Goal: Communication & Community: Answer question/provide support

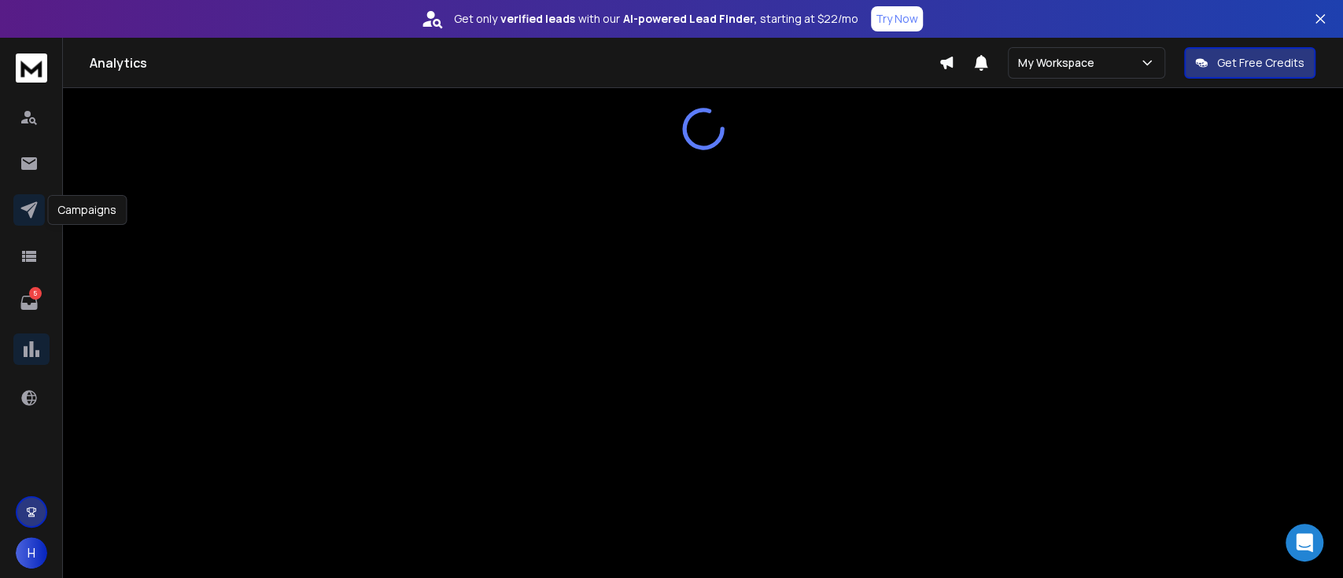
click at [38, 202] on link at bounding box center [28, 209] width 31 height 31
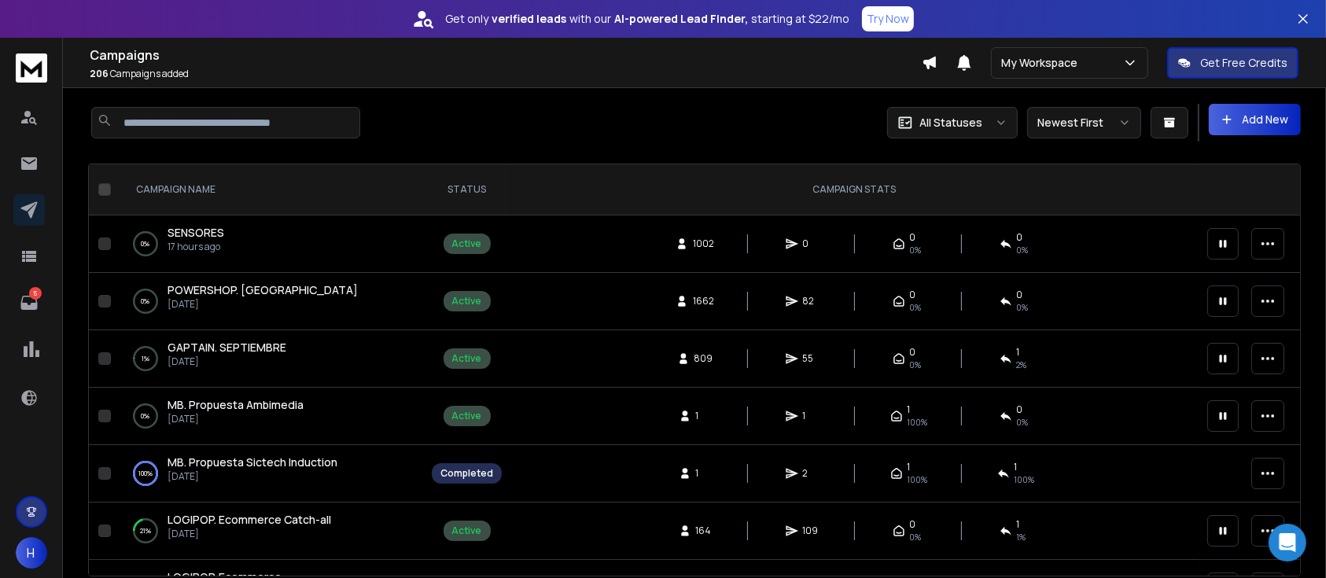
click at [233, 241] on div "0 % SENSORES 17 hours ago" at bounding box center [270, 244] width 274 height 38
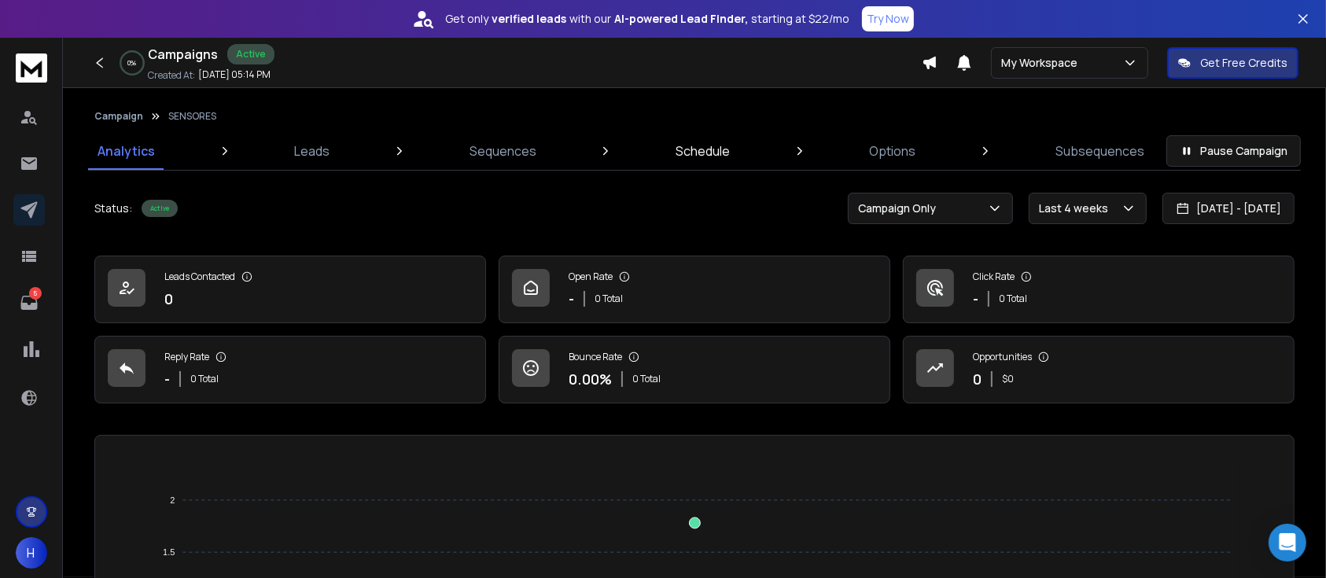
click at [707, 155] on p "Schedule" at bounding box center [703, 151] width 54 height 19
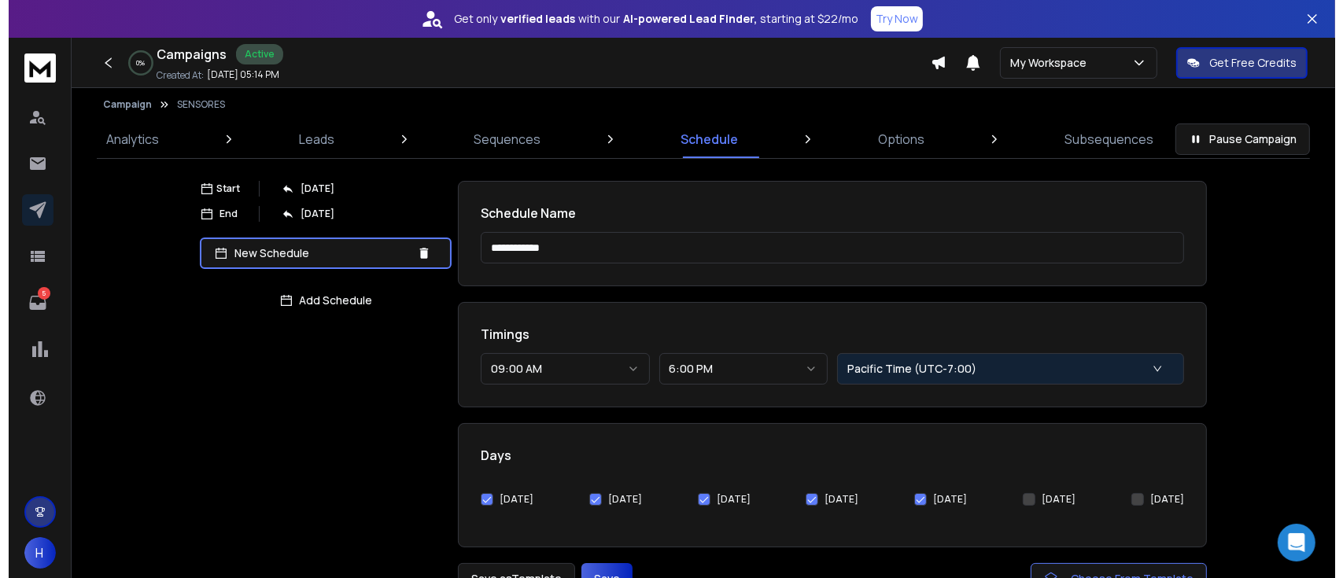
scroll to position [50, 0]
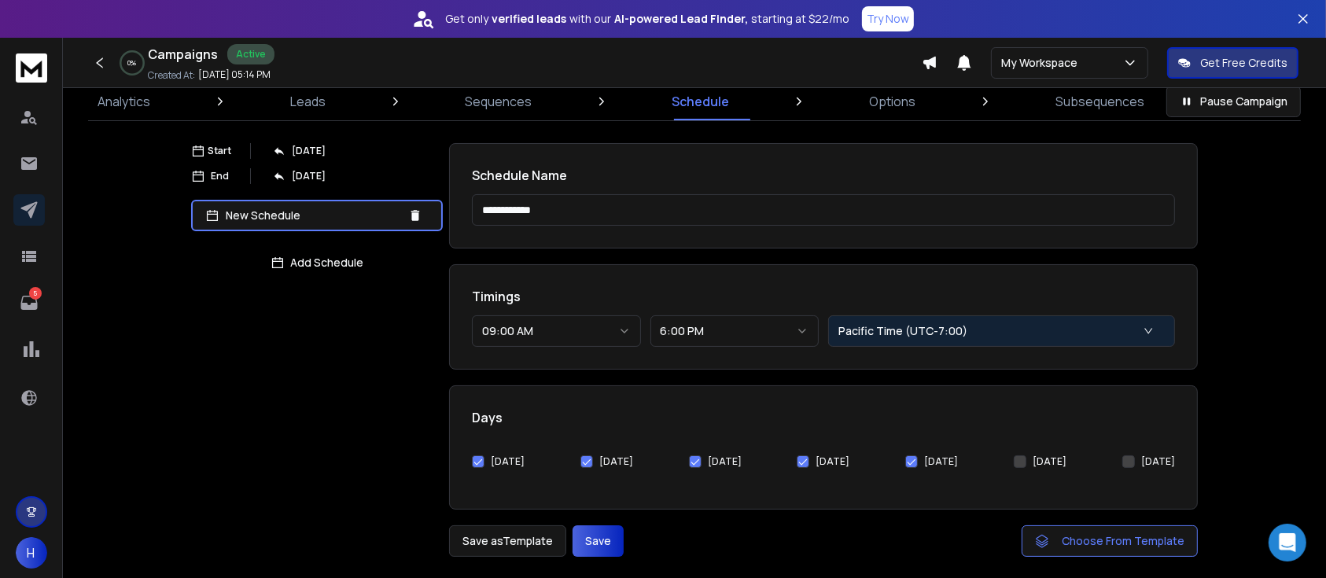
click at [971, 332] on div "Pacific Time (UTC-7:00)" at bounding box center [982, 331] width 288 height 16
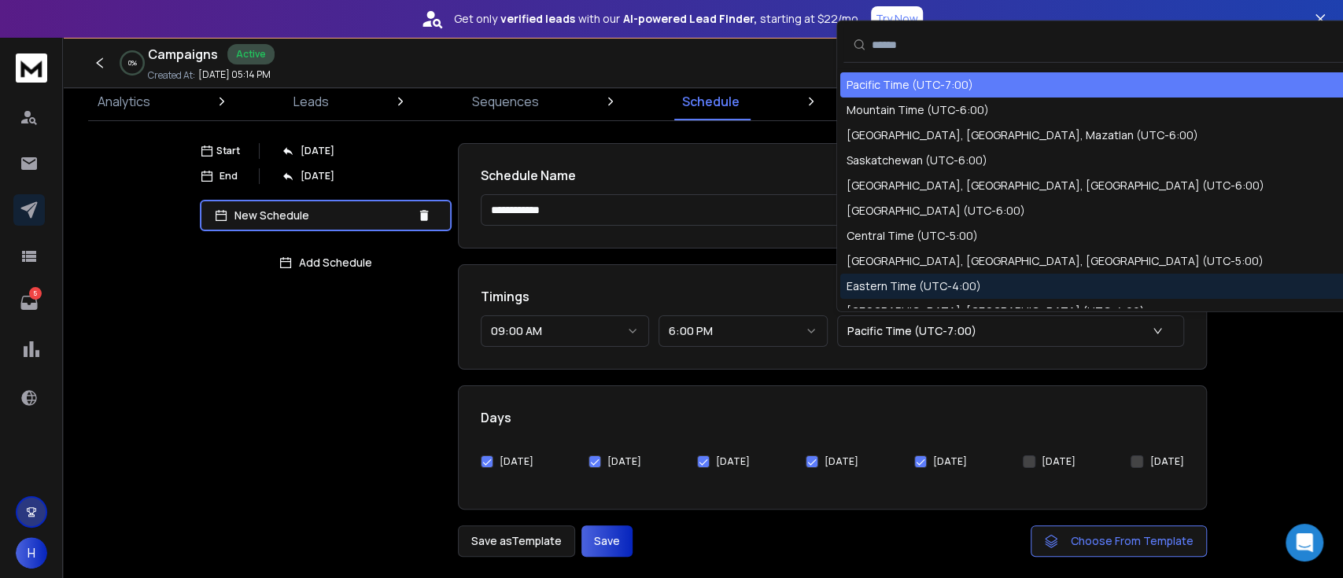
scroll to position [209, 0]
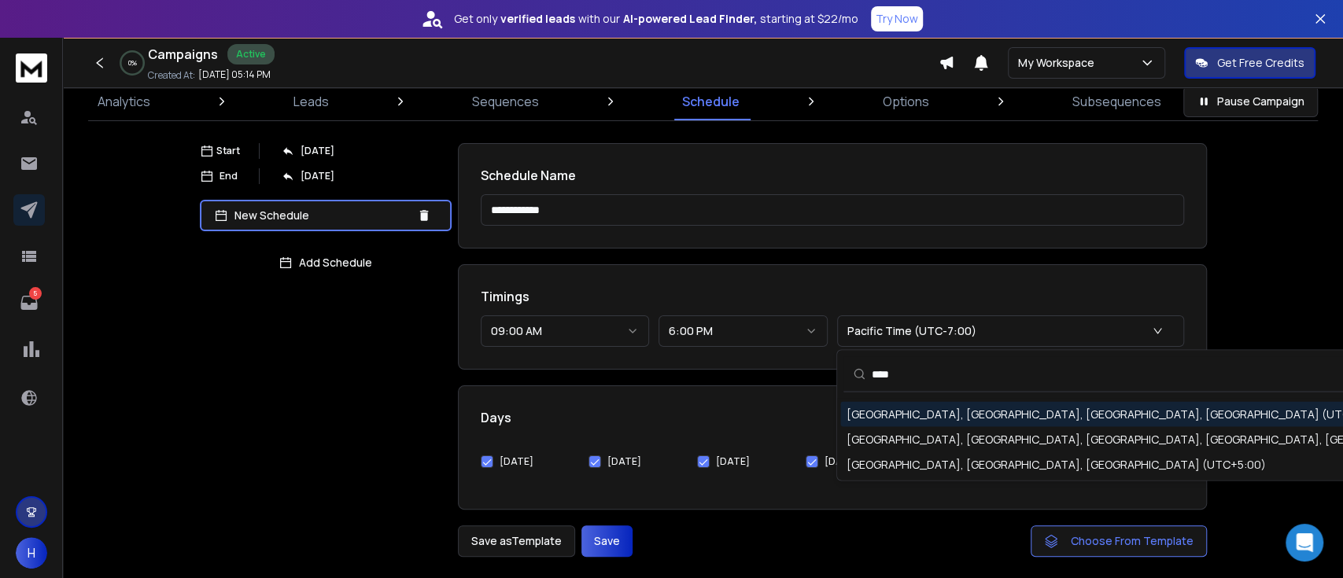
type input "****"
click at [1047, 412] on div "Brussels, Copenhagen, Madrid, Paris (UTC+2:00)" at bounding box center [1116, 414] width 540 height 16
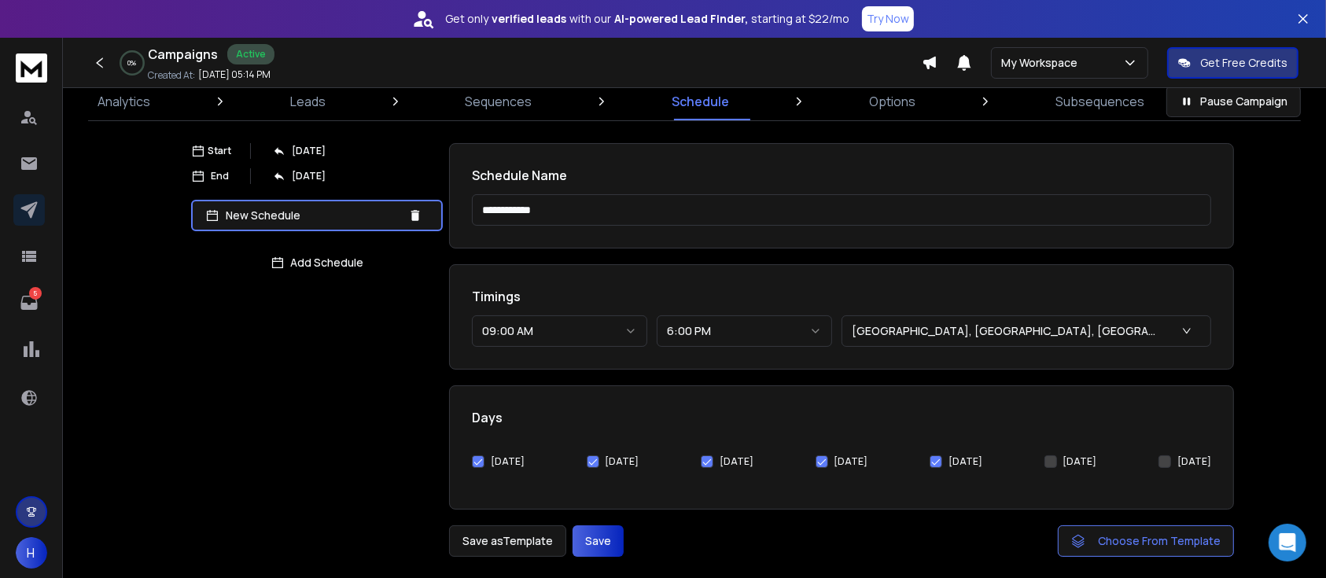
click at [585, 326] on button "09:00 AM" at bounding box center [559, 330] width 175 height 31
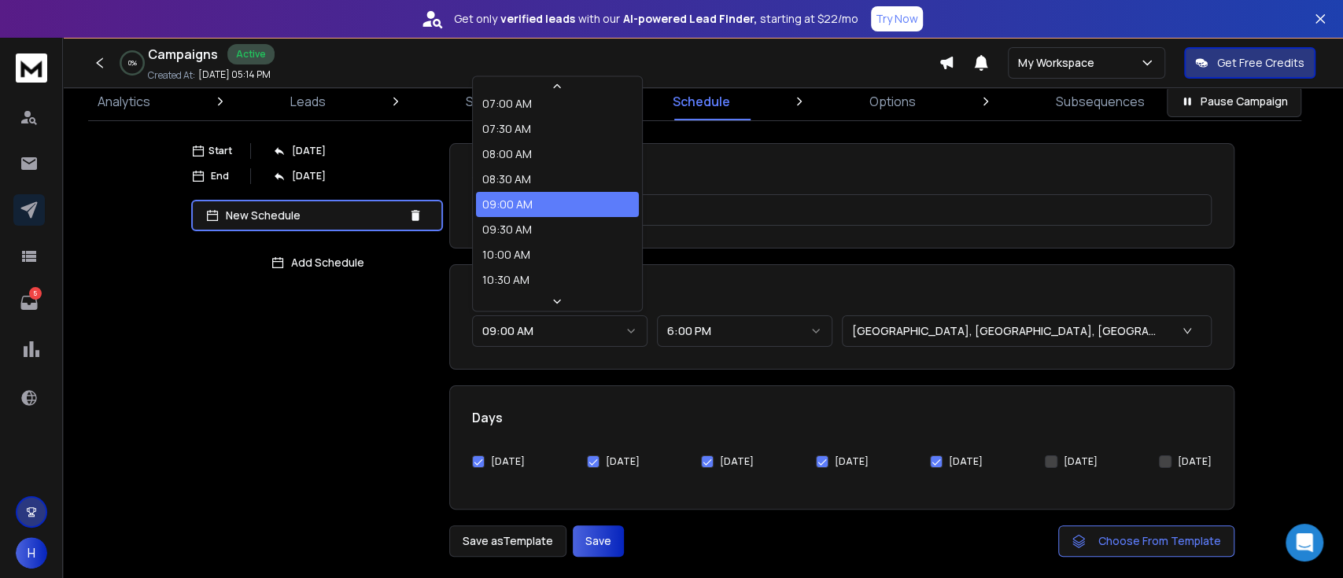
scroll to position [385, 0]
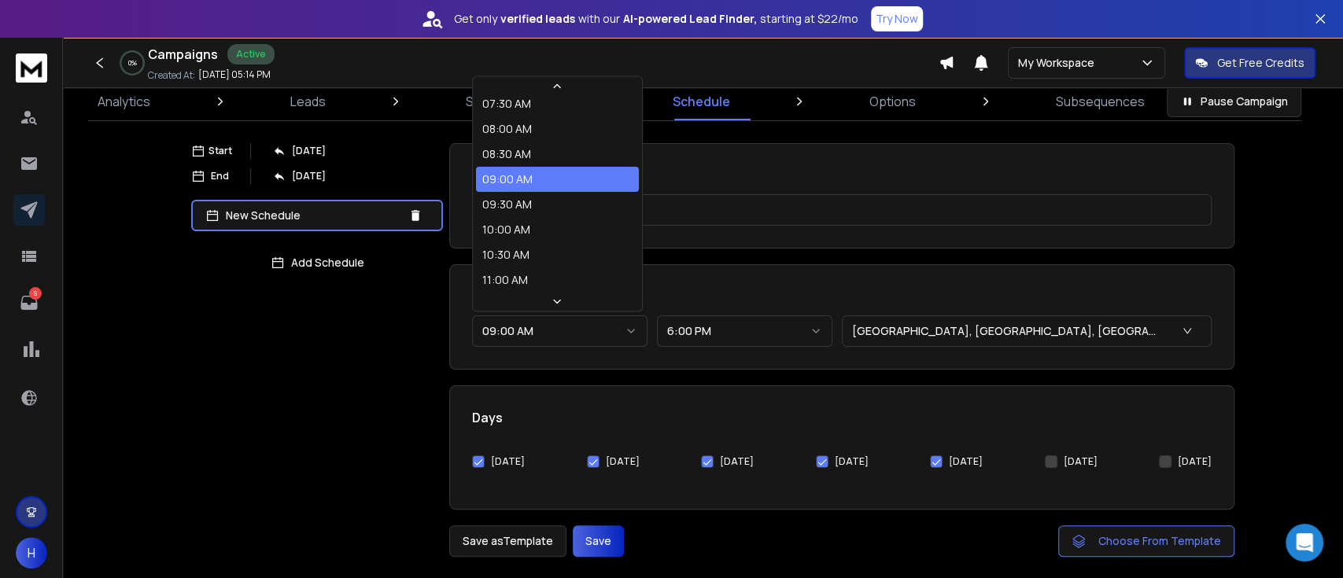
select select "********"
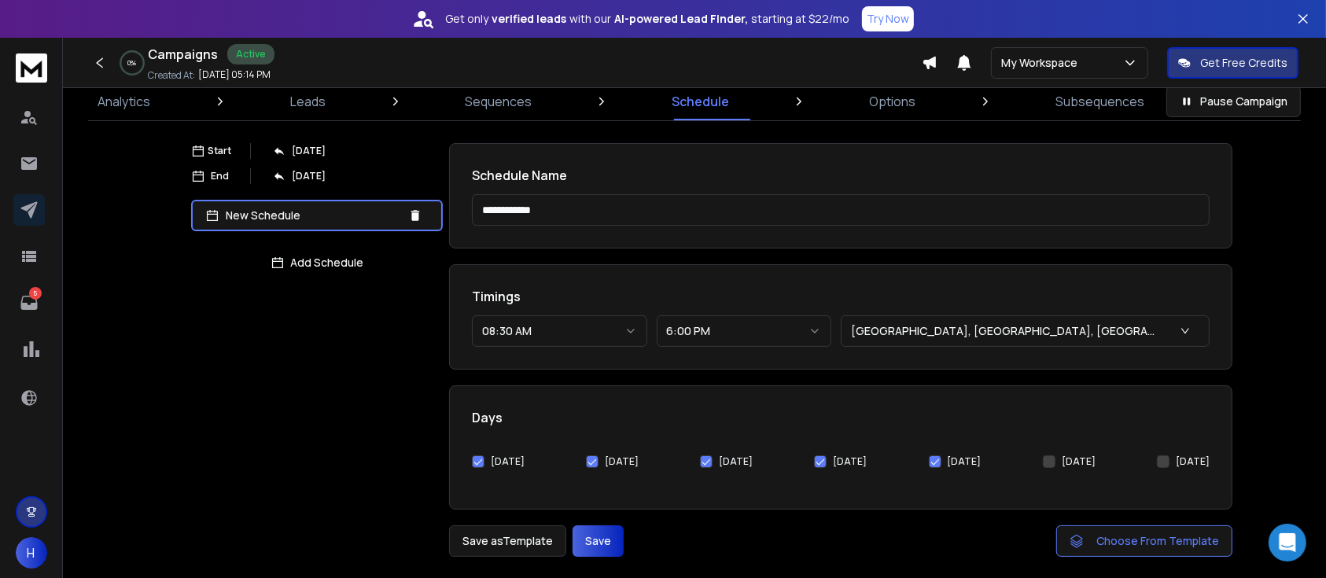
click at [724, 335] on button "6:00 PM" at bounding box center [744, 330] width 175 height 31
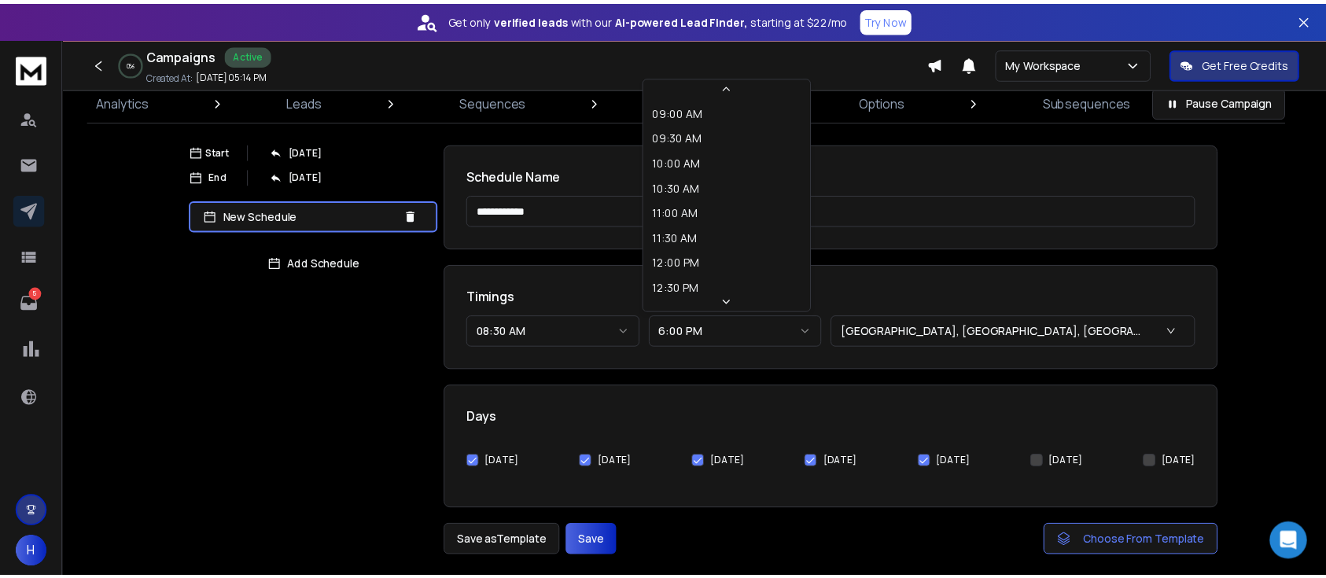
scroll to position [284, 0]
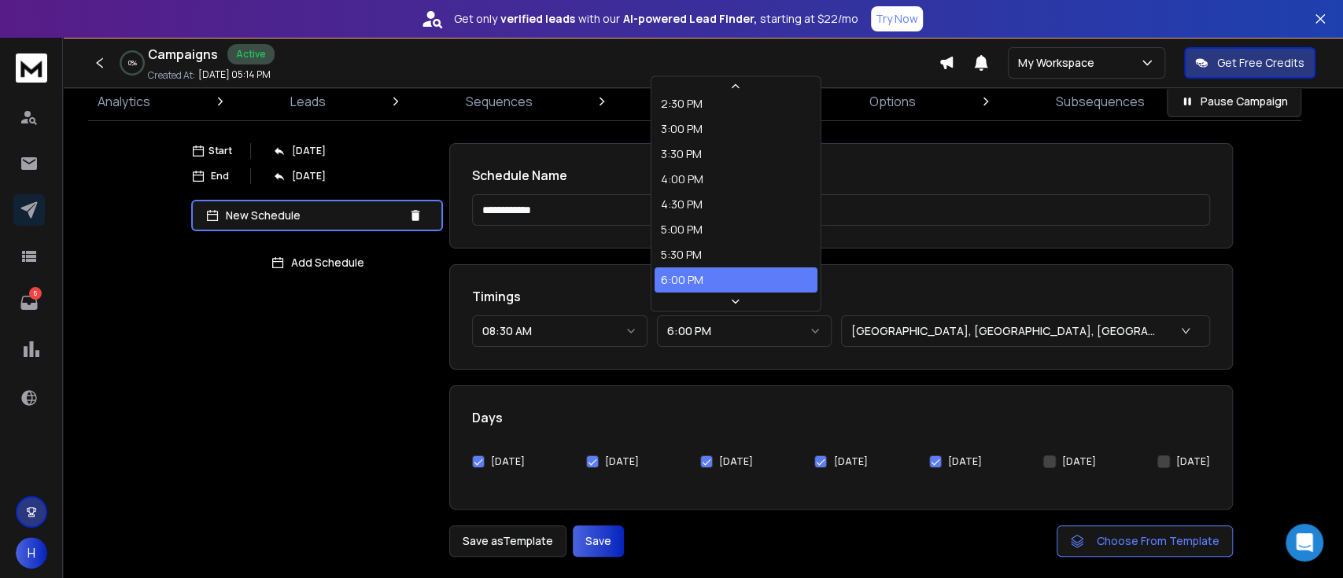
select select "********"
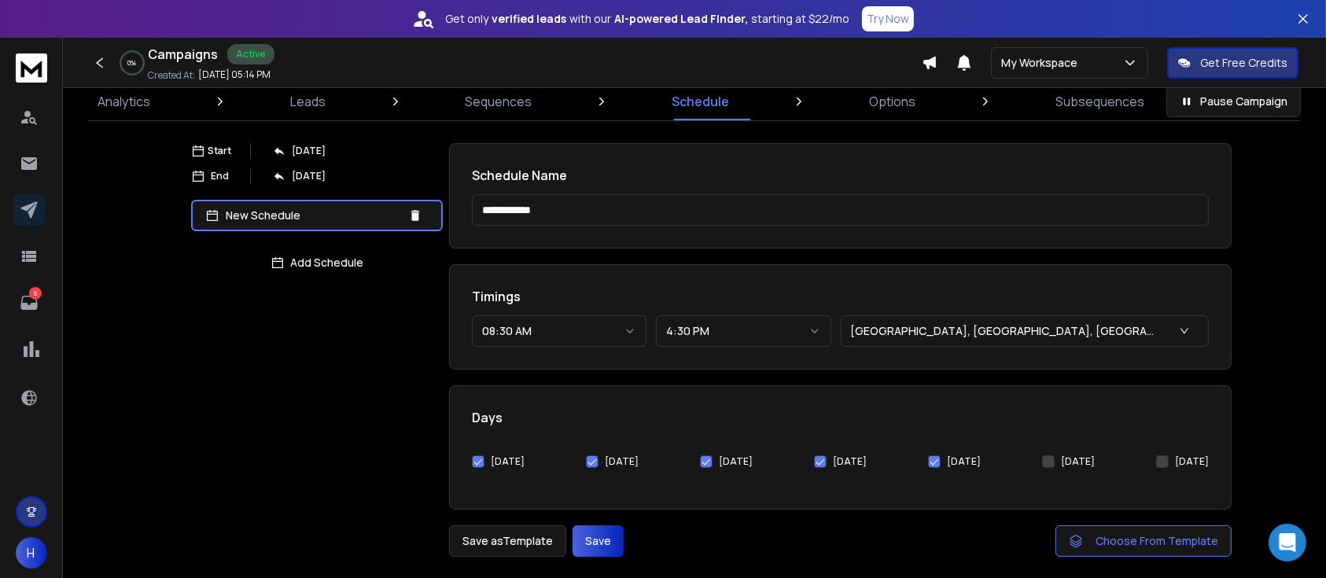
click at [585, 541] on button "Save" at bounding box center [598, 540] width 51 height 31
click at [30, 201] on icon at bounding box center [29, 210] width 19 height 19
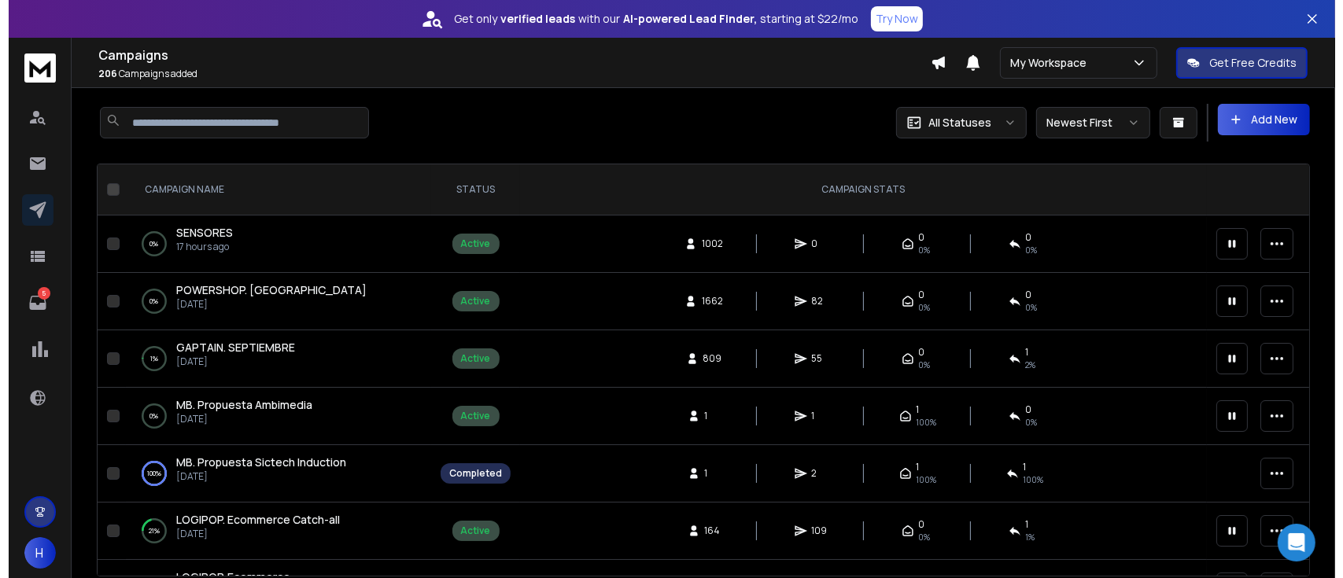
scroll to position [105, 0]
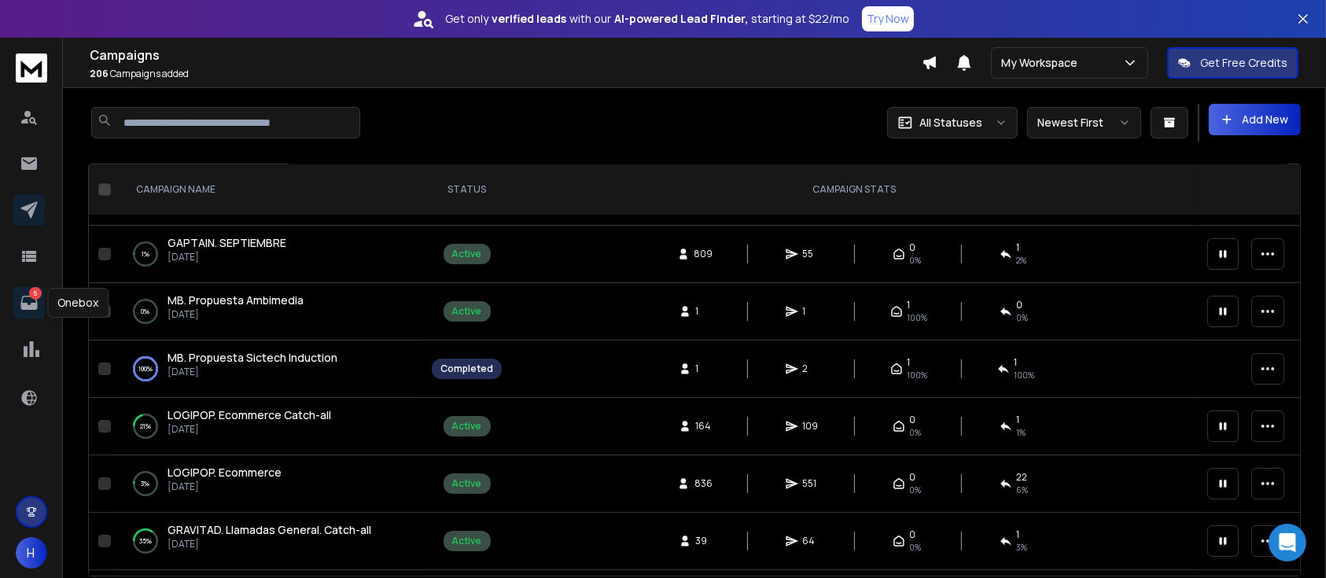
click at [42, 297] on link "5" at bounding box center [28, 302] width 31 height 31
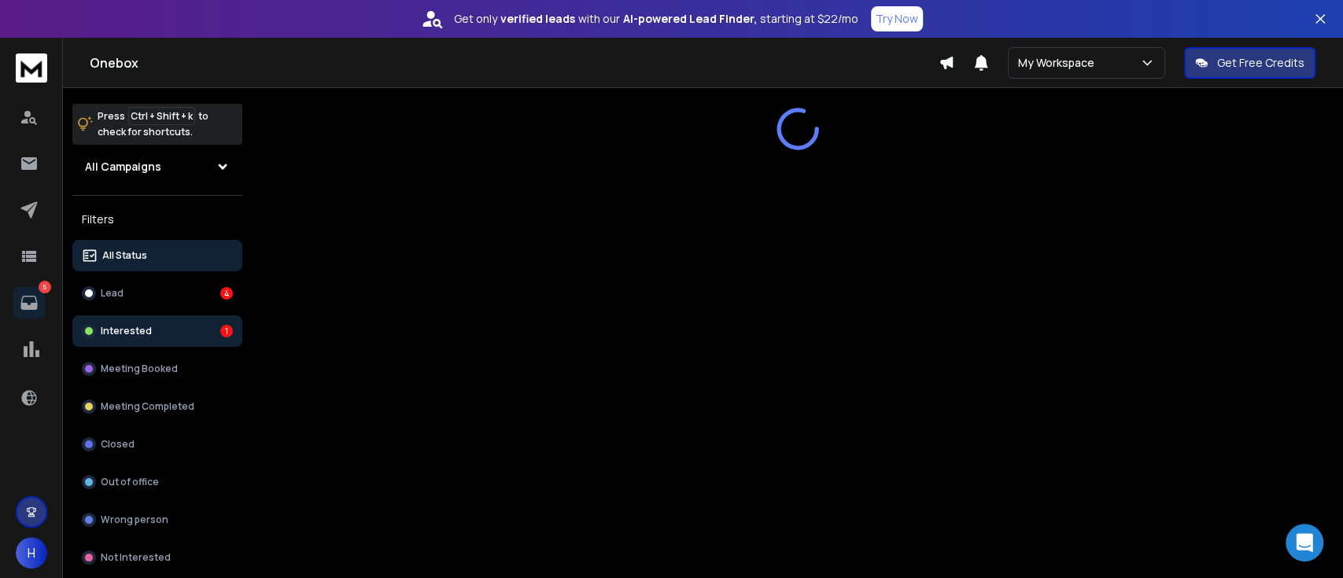
click at [135, 336] on p "Interested" at bounding box center [126, 331] width 51 height 13
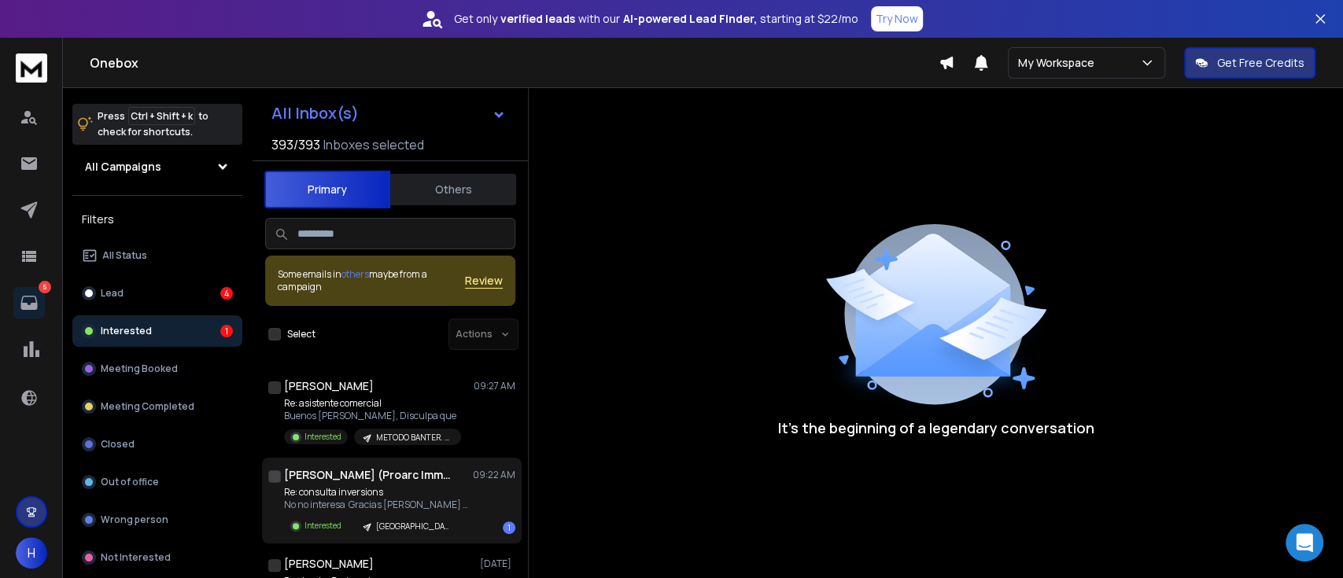
scroll to position [105, 0]
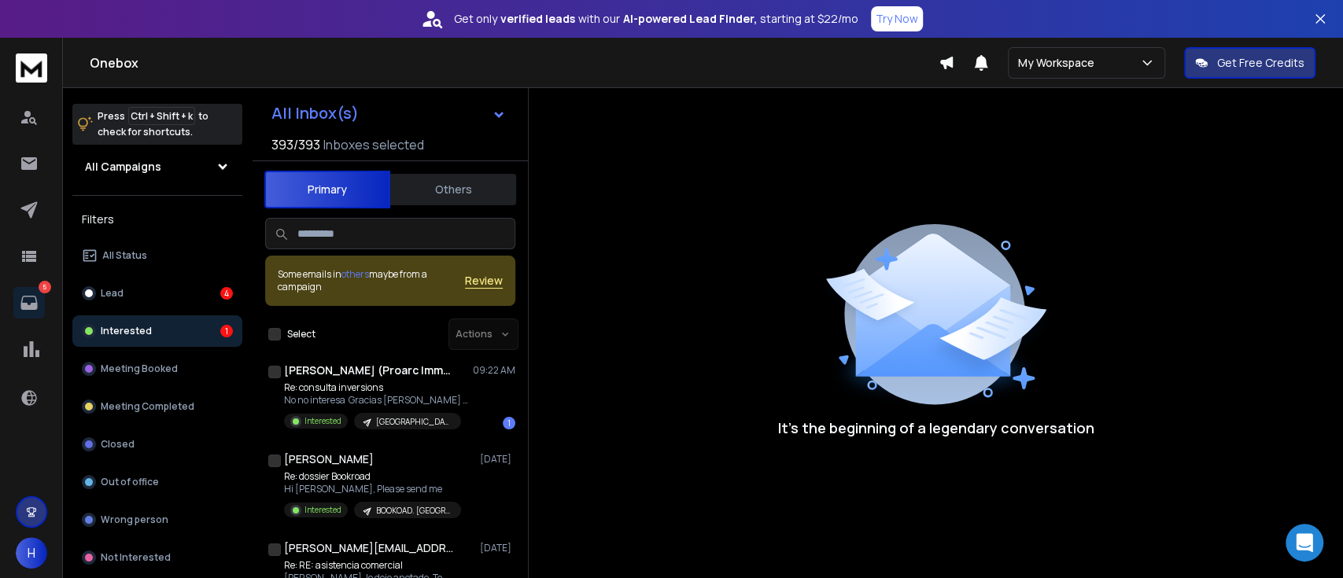
click at [155, 297] on button "Lead 4" at bounding box center [157, 293] width 170 height 31
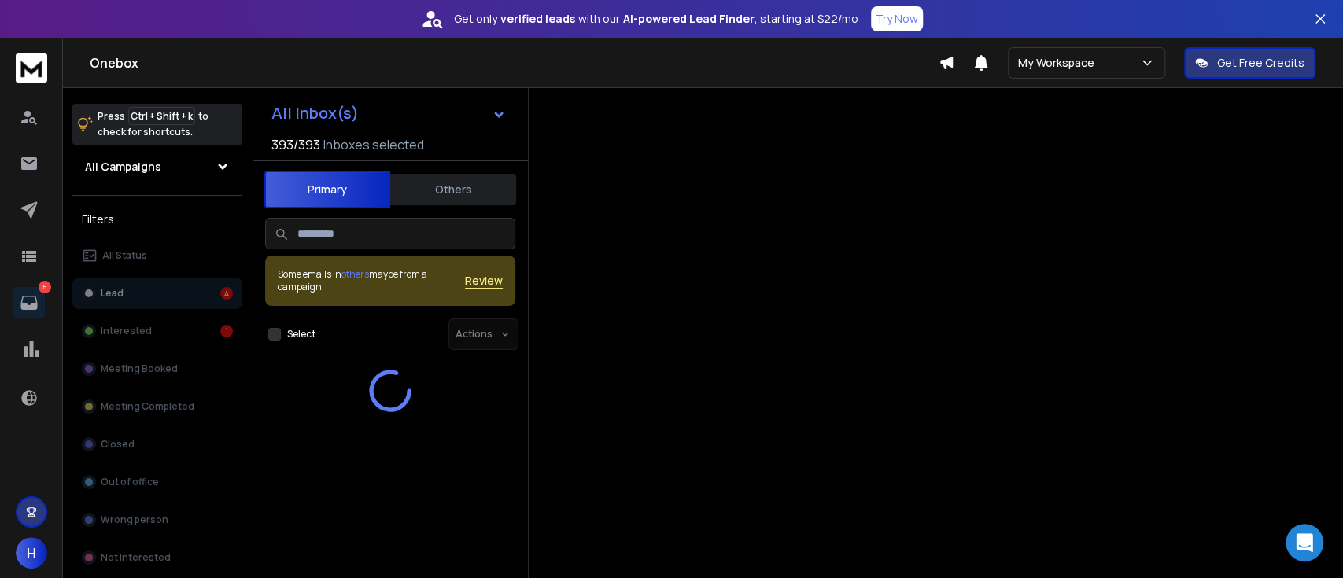
scroll to position [0, 0]
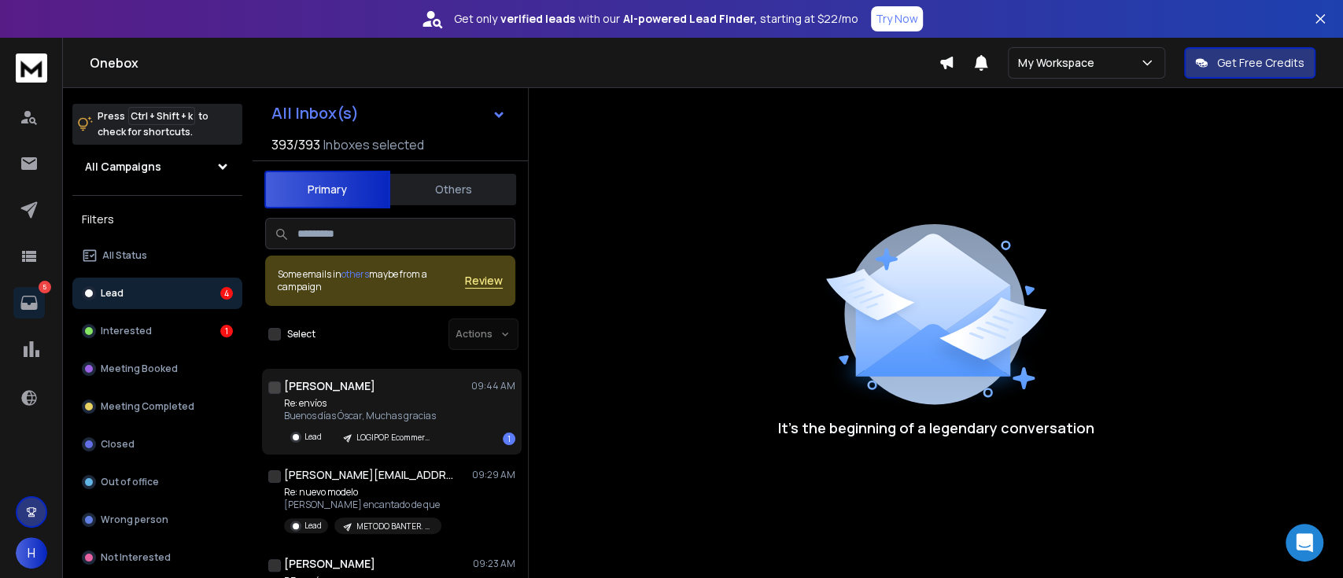
click at [345, 396] on div "Miguel Diaz 09:44 AM Re: envíos Buenos días Óscar, Muchas gracias Lead LOGIPOP.…" at bounding box center [399, 411] width 231 height 67
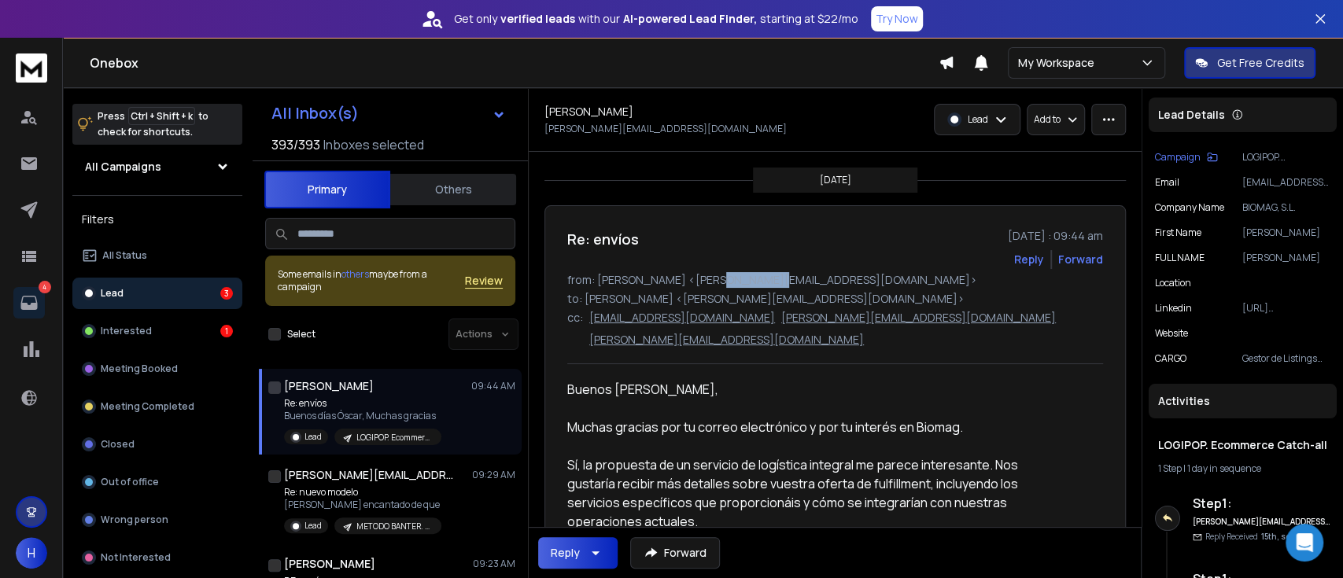
drag, startPoint x: 758, startPoint y: 276, endPoint x: 706, endPoint y: 280, distance: 52.1
click at [706, 280] on p "from: Miguel Diaz <miguel@biomag.es>" at bounding box center [835, 280] width 536 height 16
copy p "biomag.es"
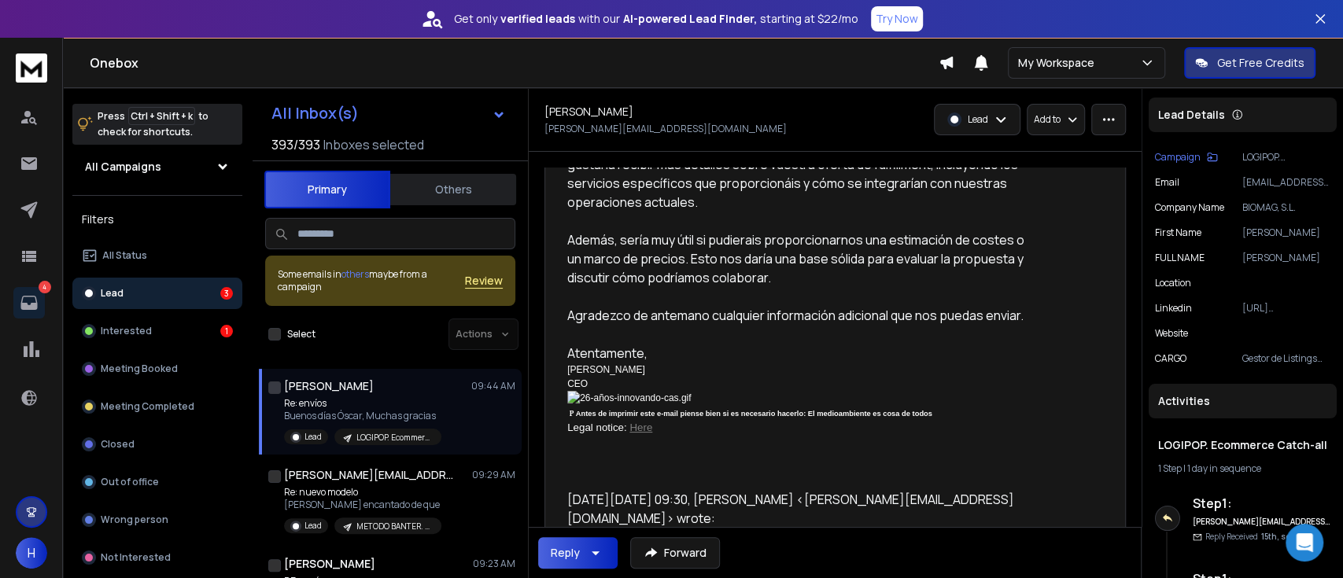
scroll to position [419, 0]
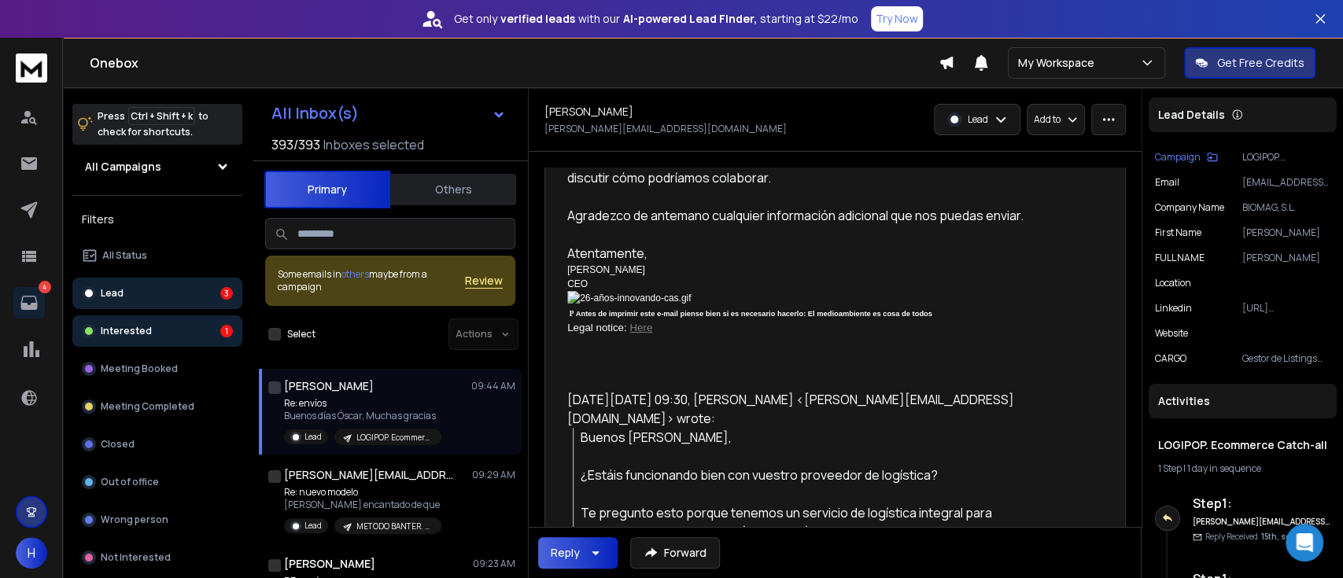
click at [132, 335] on p "Interested" at bounding box center [126, 331] width 51 height 13
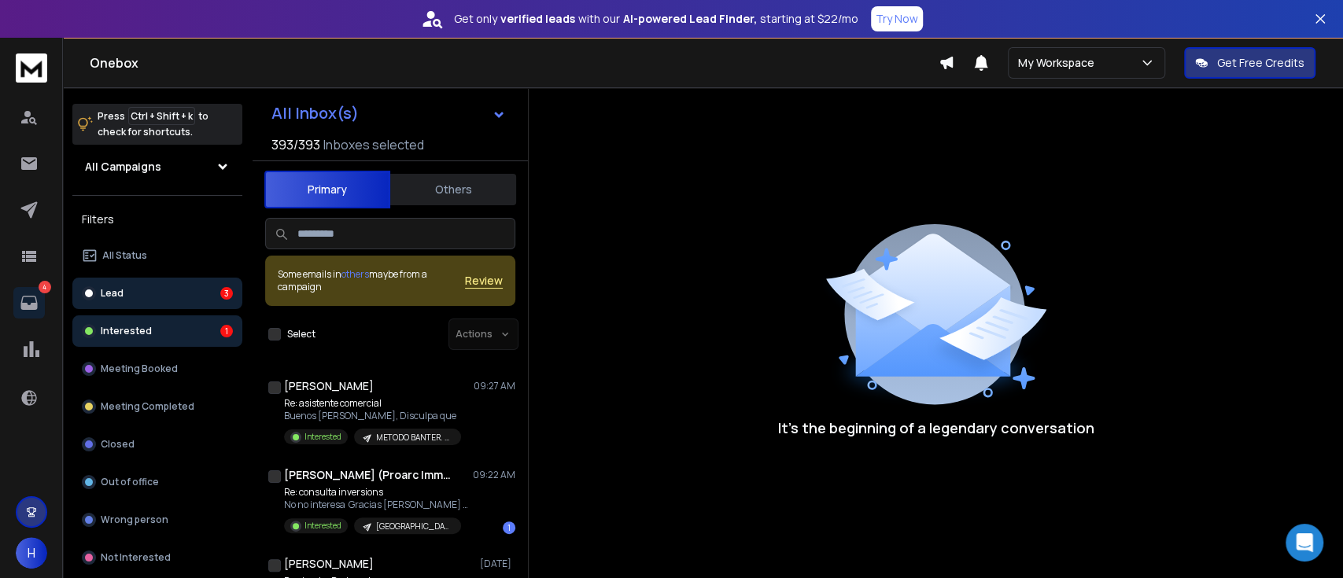
click at [179, 299] on button "Lead 3" at bounding box center [157, 293] width 170 height 31
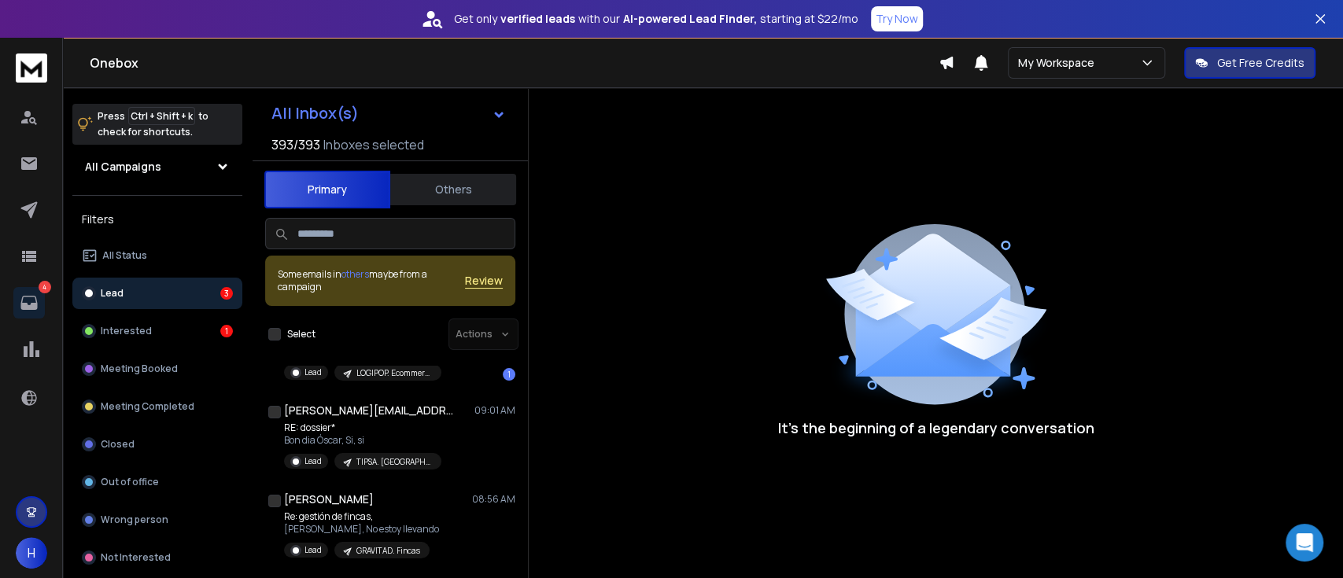
scroll to position [209, 0]
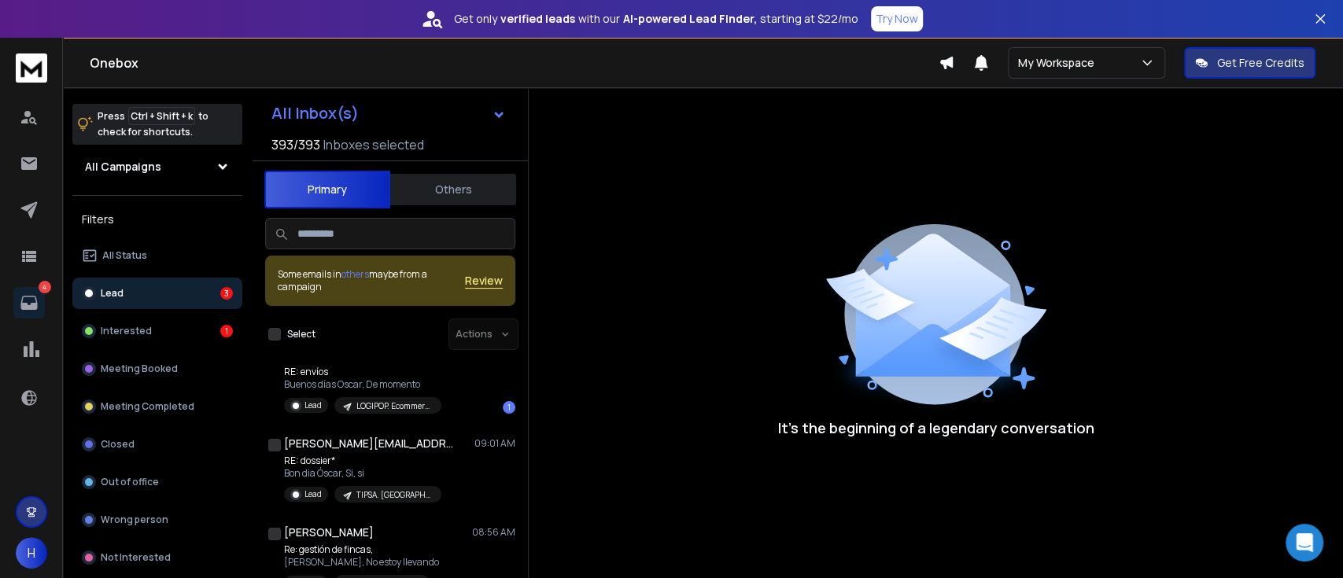
click at [686, 374] on div "It’s the beginning of a legendary conversation" at bounding box center [936, 334] width 814 height 492
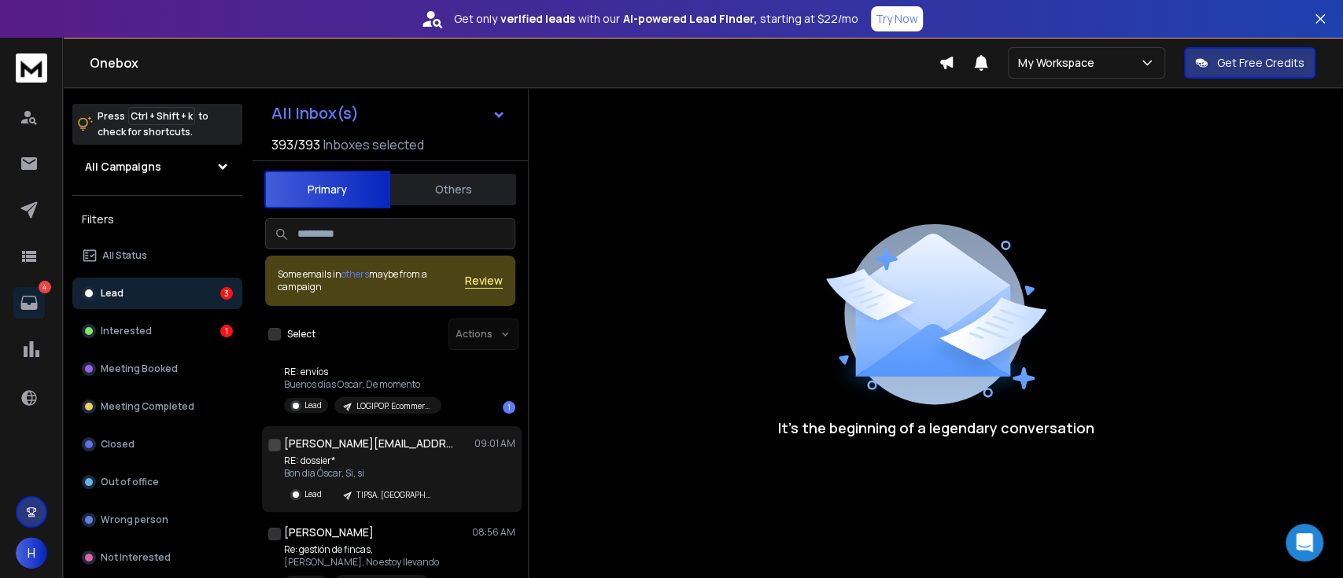
scroll to position [0, 0]
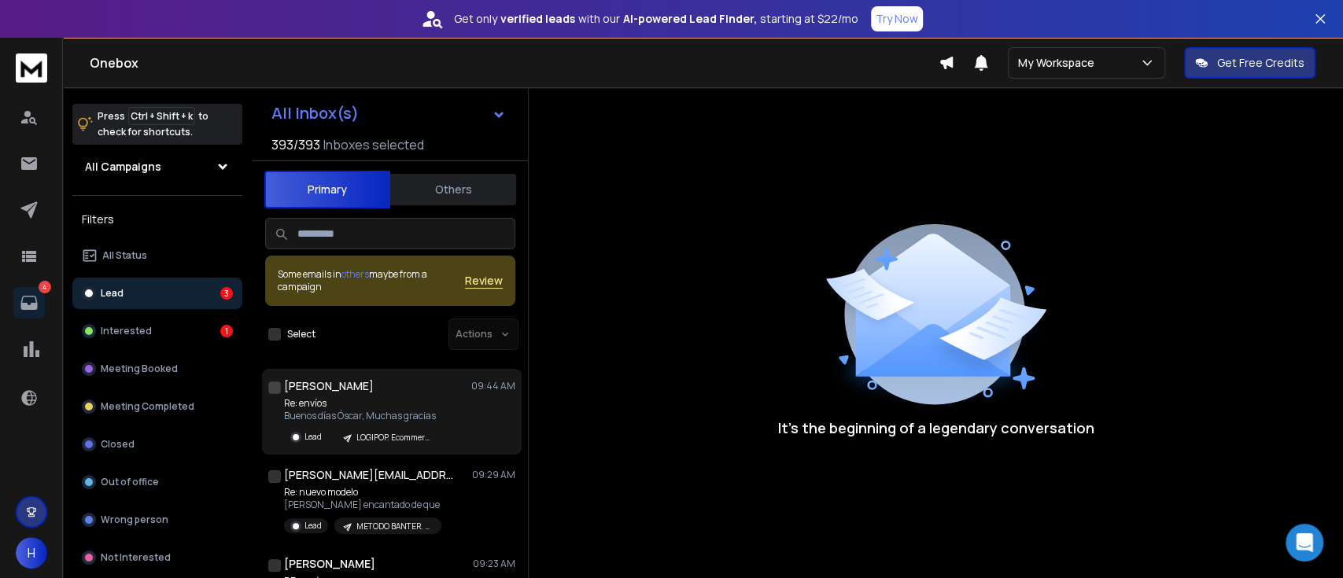
click at [397, 399] on p "Re: envíos" at bounding box center [362, 403] width 157 height 13
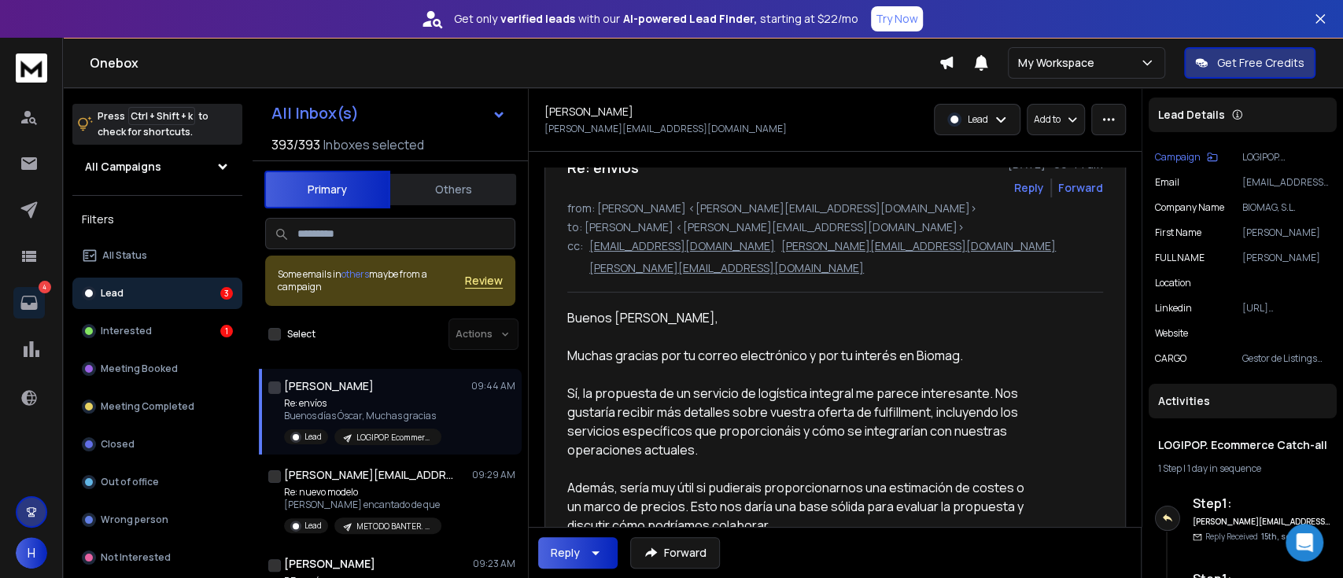
scroll to position [105, 0]
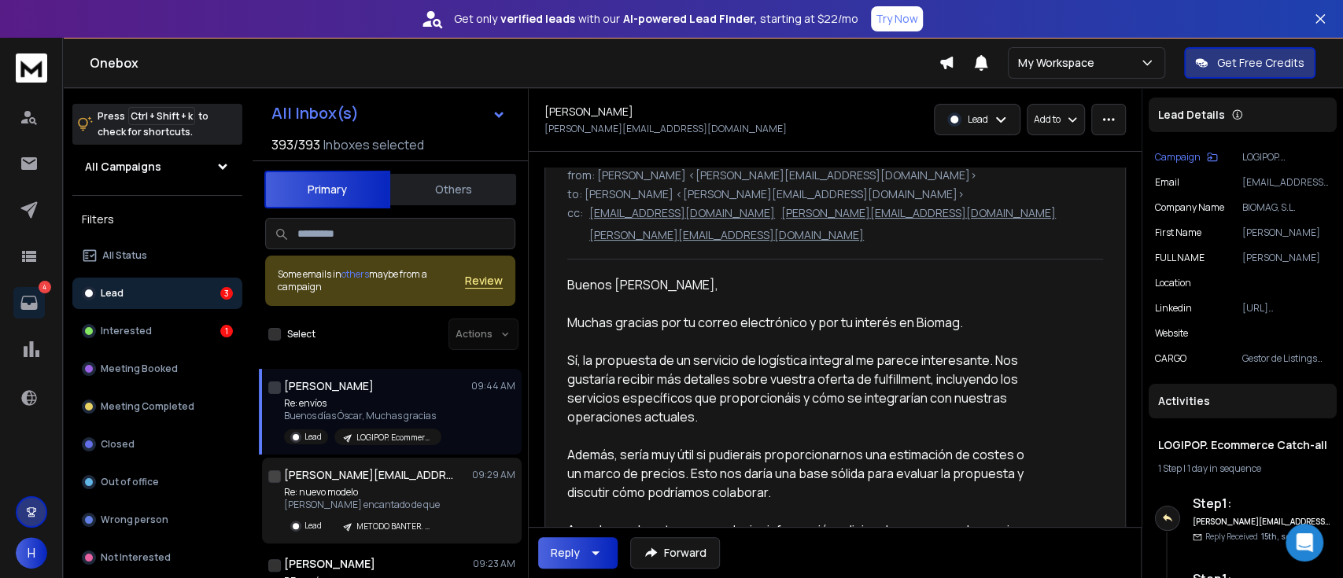
click at [378, 492] on p "Re: nuevo modelo" at bounding box center [362, 492] width 157 height 13
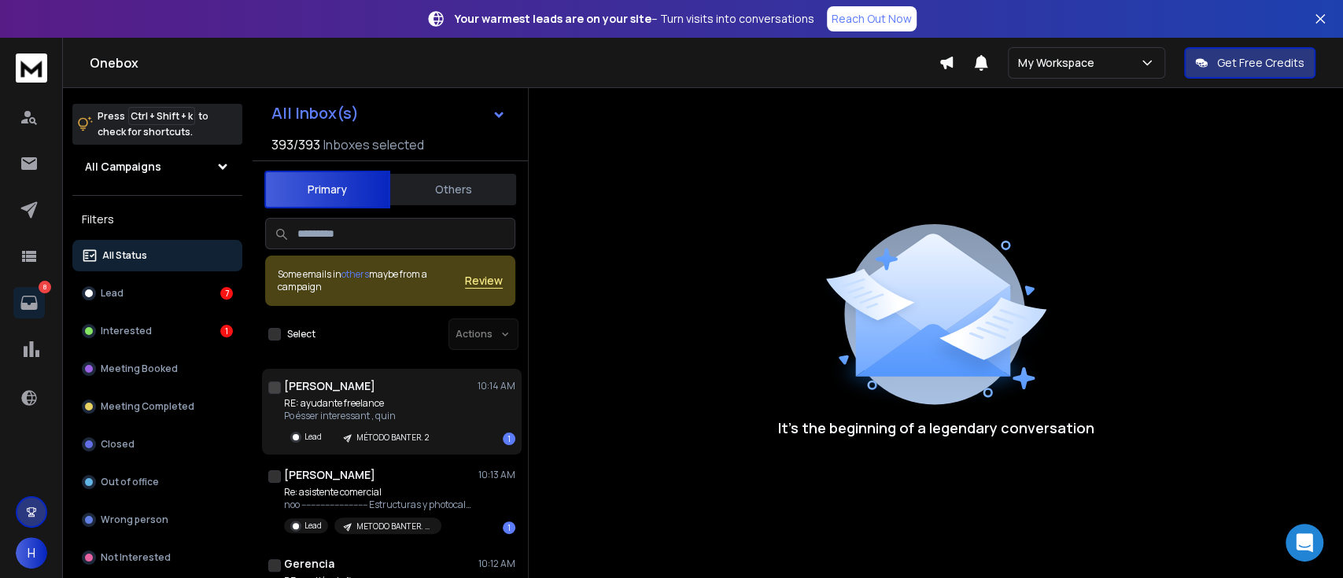
click at [443, 381] on div "Jaume Julià - Joidart 10:14 AM" at bounding box center [399, 386] width 231 height 16
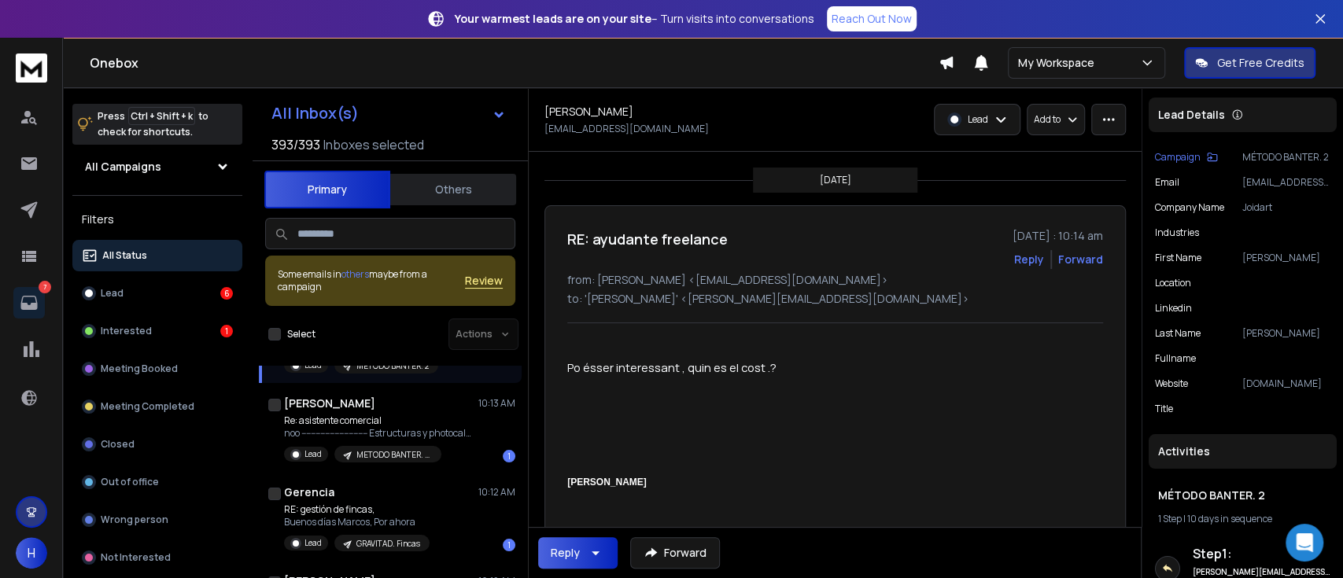
scroll to position [105, 0]
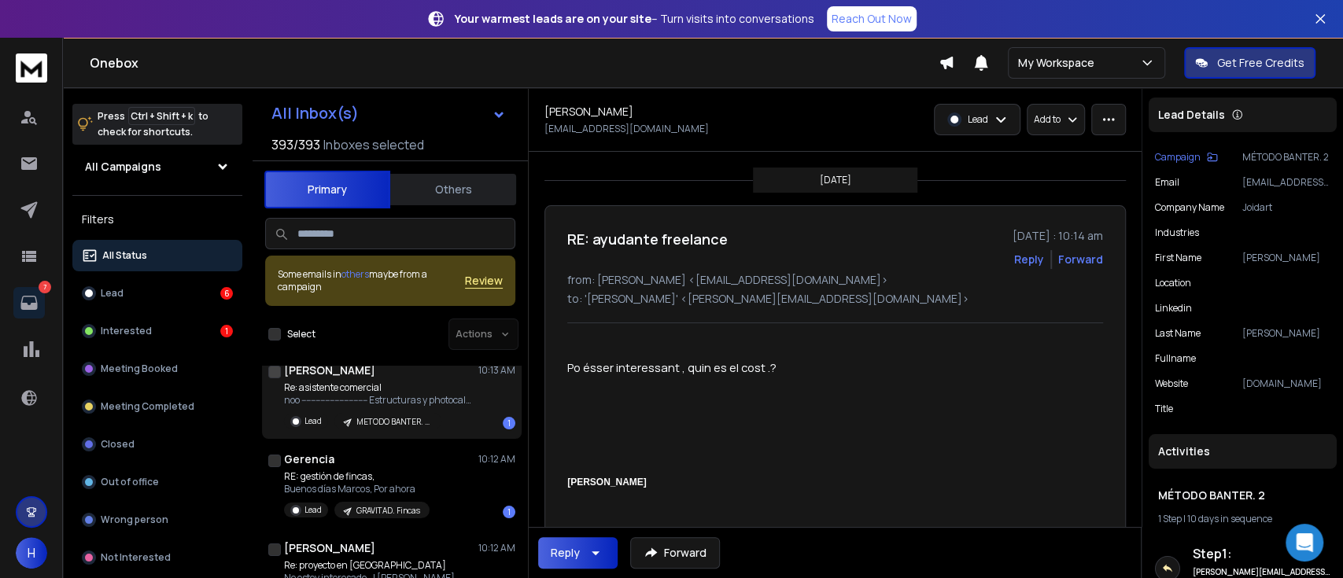
click at [404, 392] on p "Re: asistente comercial" at bounding box center [378, 387] width 189 height 13
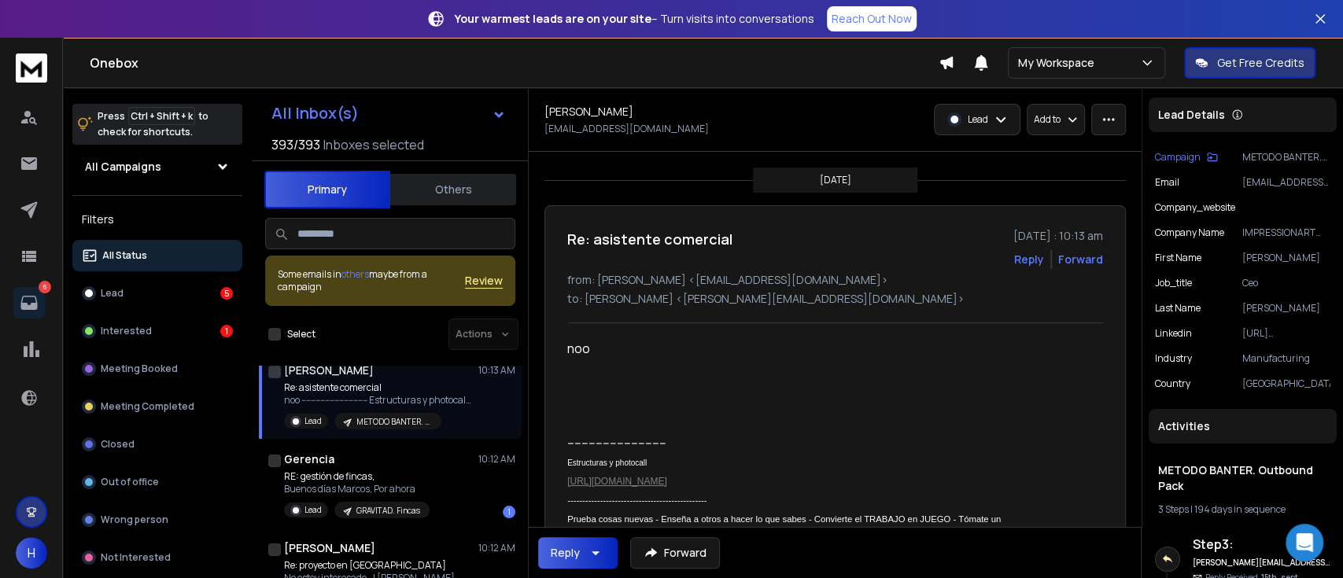
click at [971, 110] on div "Lead" at bounding box center [976, 120] width 85 height 30
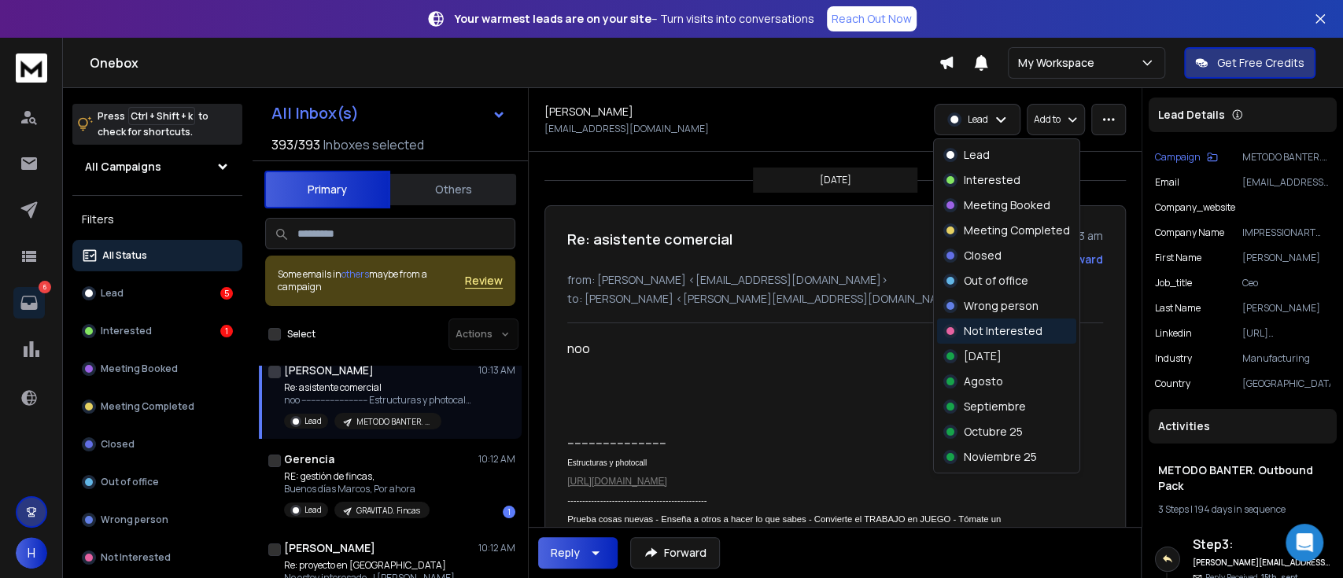
click at [987, 330] on p "Not Interested" at bounding box center [1003, 331] width 79 height 16
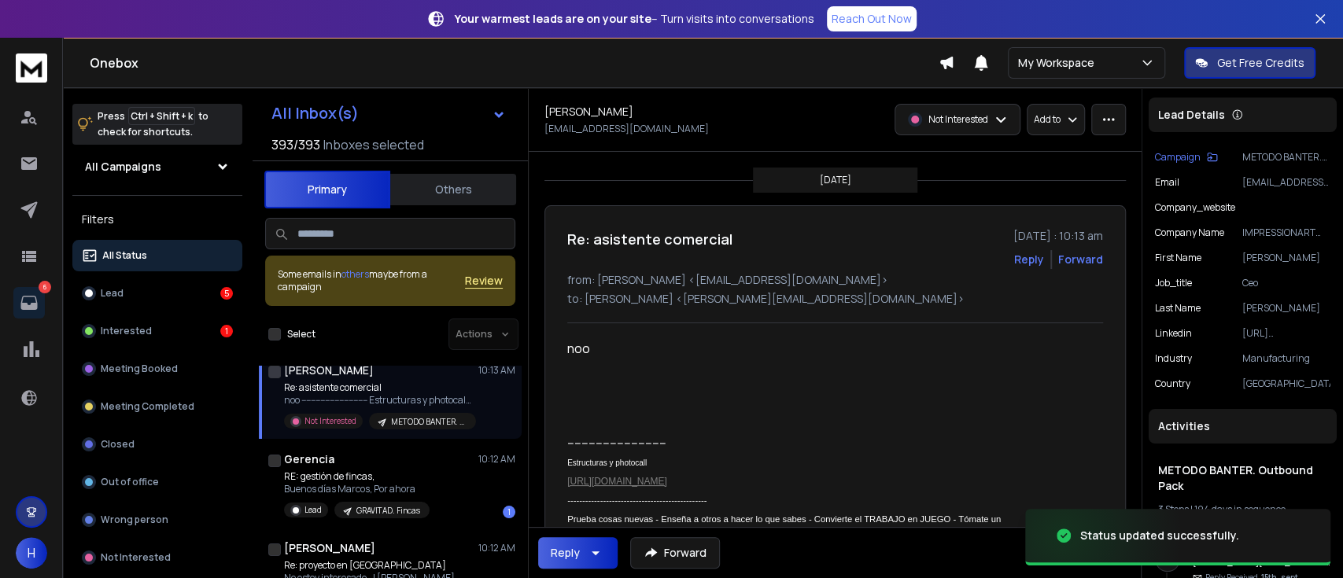
scroll to position [209, 0]
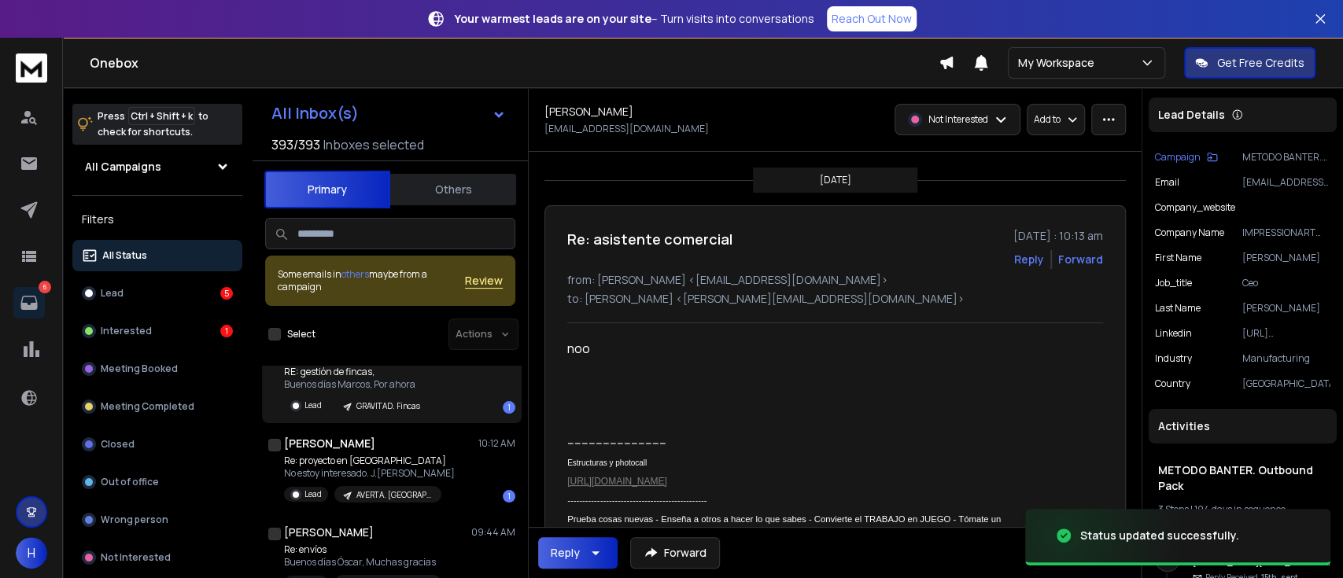
click at [444, 400] on div "RE: gestión de fincas, Buenos días Marcos, Por ahora Lead GRAVITAD. Fincas 1" at bounding box center [399, 390] width 231 height 48
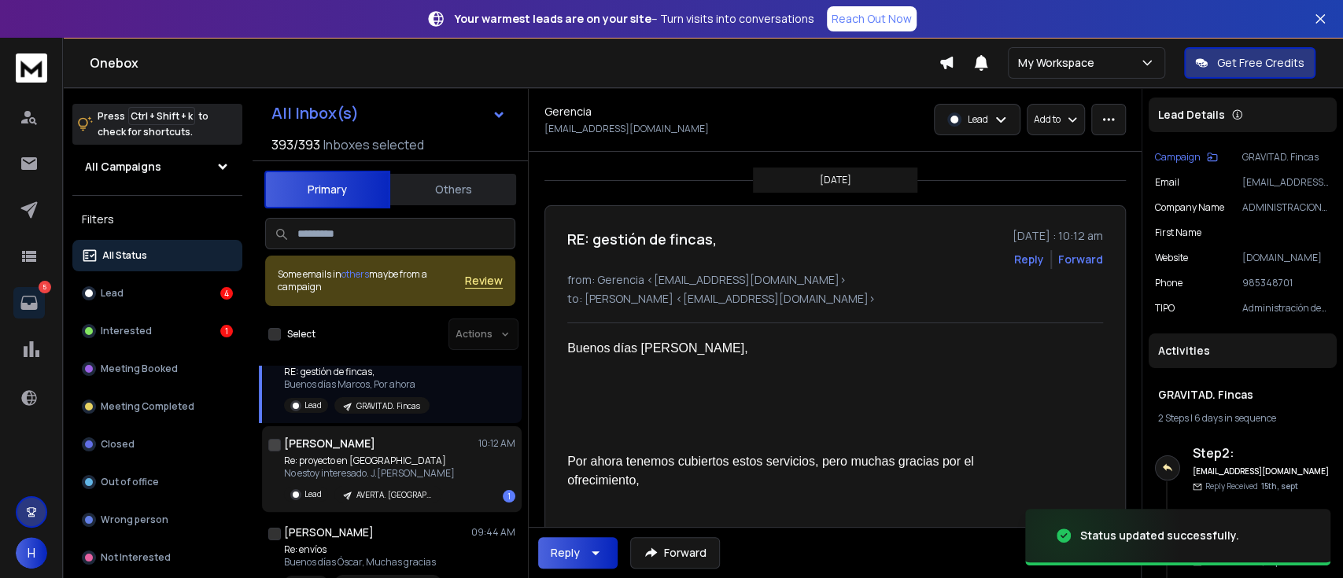
click at [452, 445] on div "José Cuevas Martinez 10:12 AM" at bounding box center [399, 444] width 231 height 16
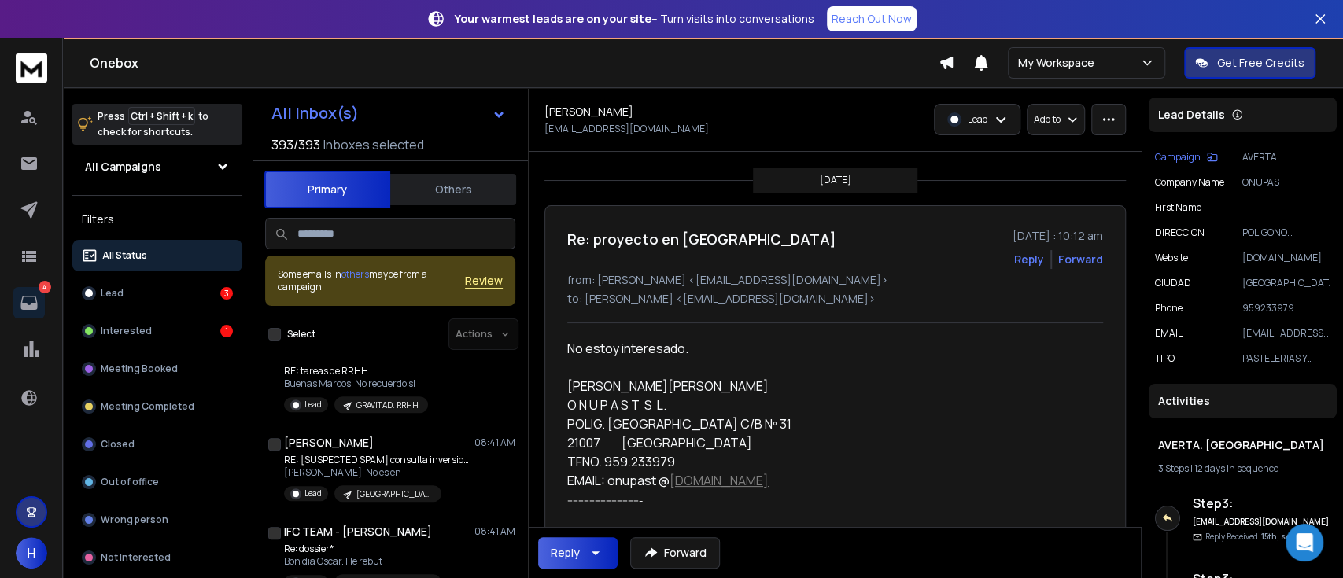
scroll to position [1153, 0]
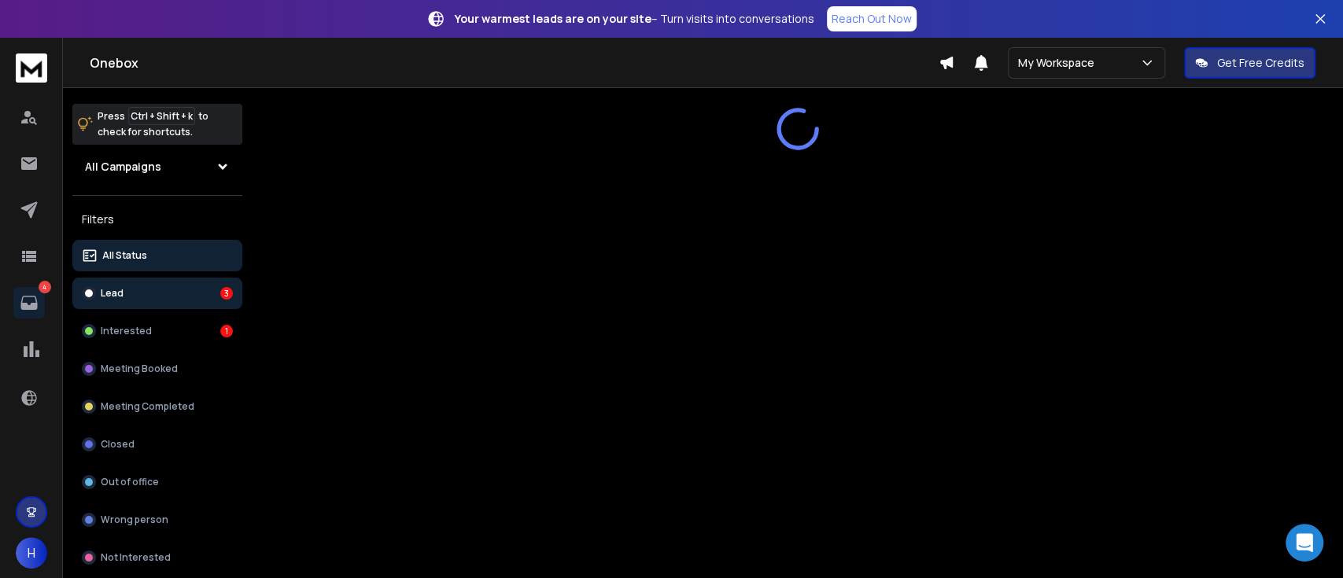
click at [164, 298] on div "All Status Lead 3 Interested 1 Meeting Booked Meeting Completed Closed Out of o…" at bounding box center [157, 406] width 170 height 333
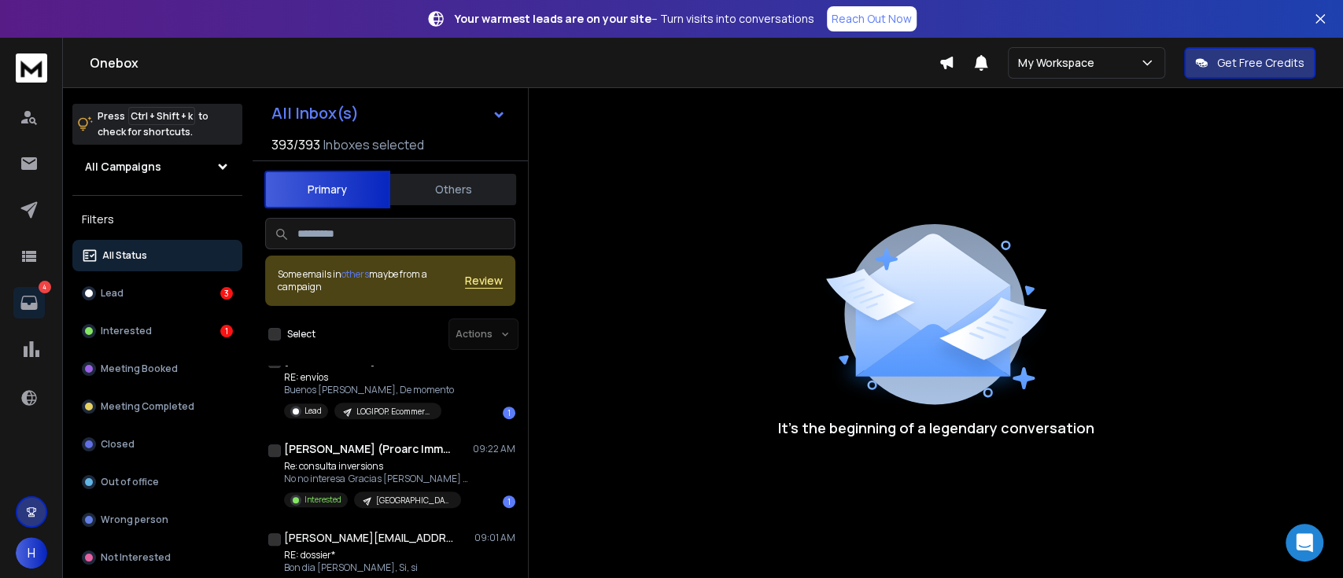
scroll to position [629, 0]
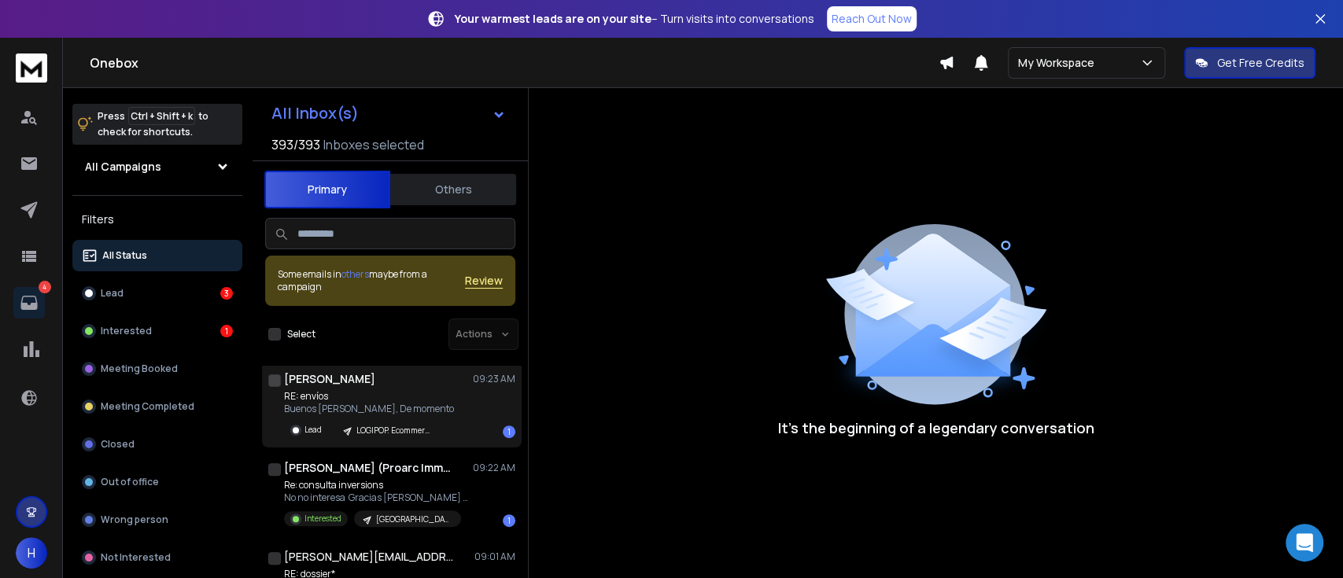
click at [445, 392] on div "RE: envíos Buenos días Oscar, De momento Lead LOGIPOP. Ecommerce 1" at bounding box center [399, 414] width 231 height 48
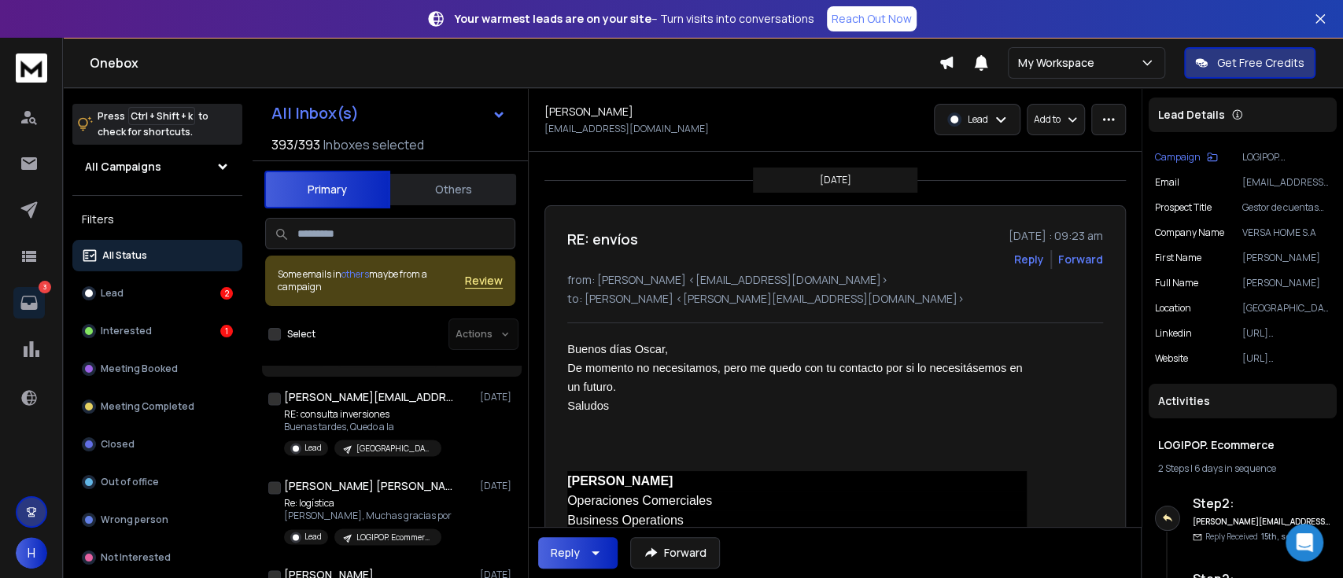
scroll to position [1468, 0]
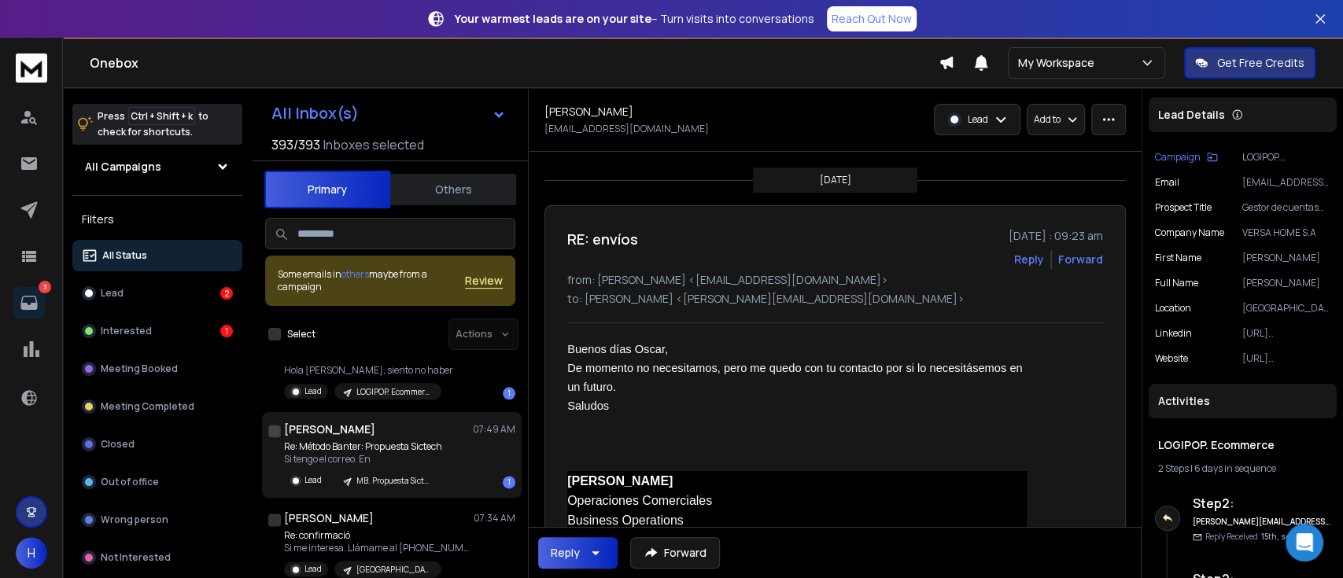
click at [426, 448] on p "Re: Método Banter: Propuesta Sictech" at bounding box center [363, 446] width 158 height 13
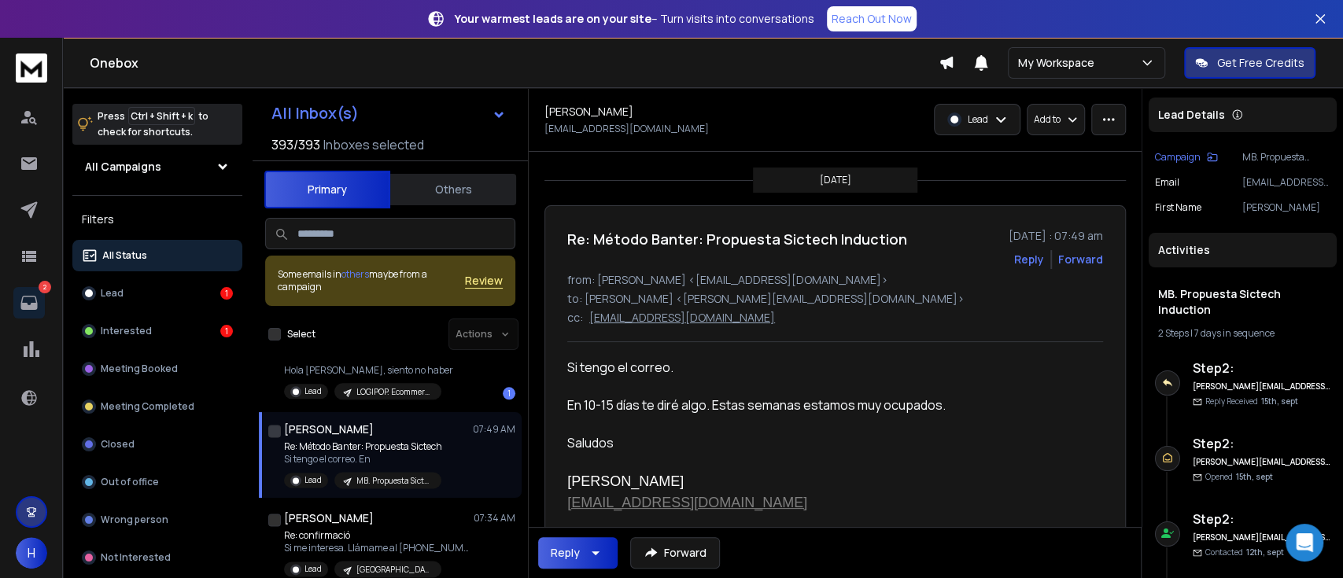
click at [367, 238] on input at bounding box center [390, 233] width 250 height 31
paste input "**********"
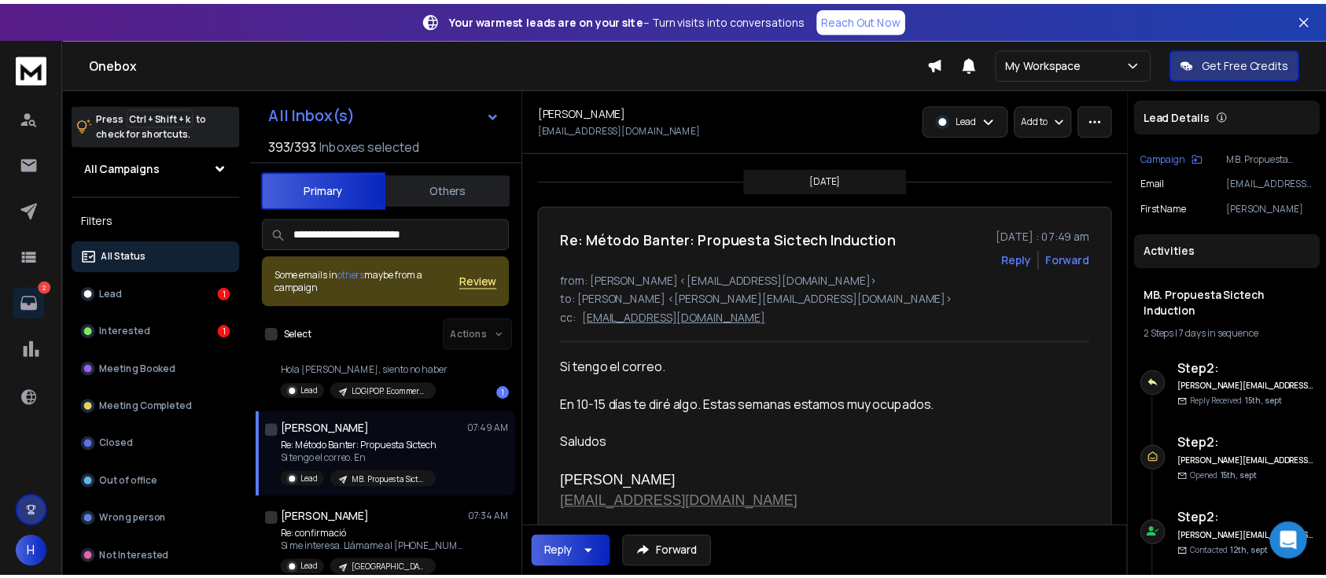
scroll to position [0, 0]
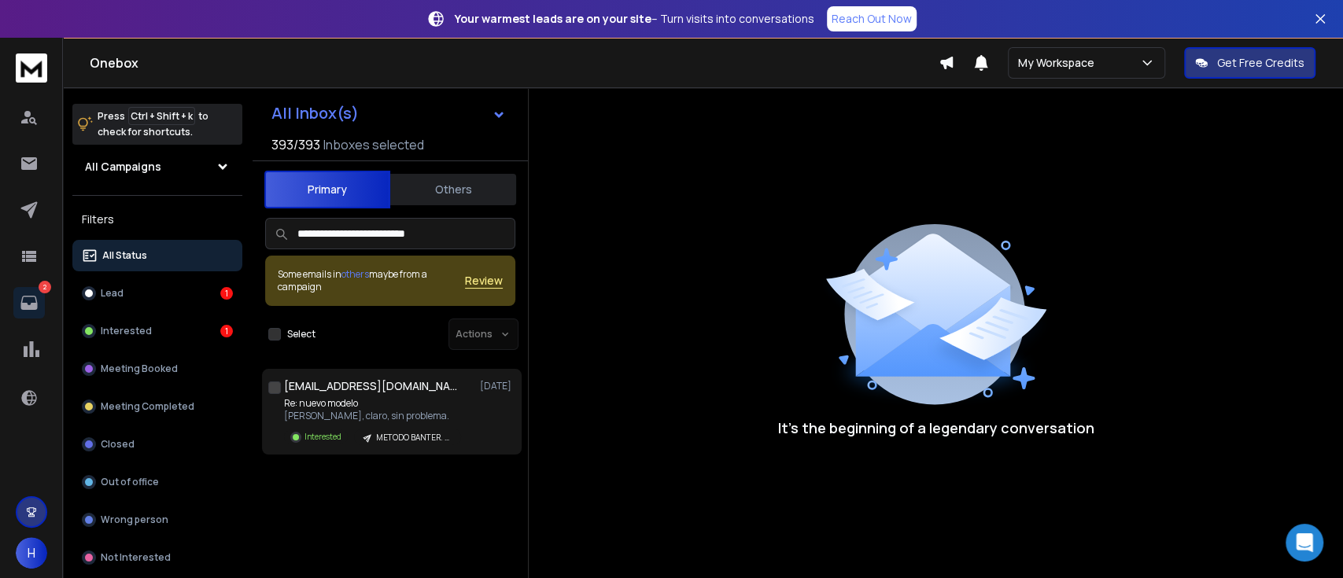
type input "**********"
click at [413, 385] on h1 "fjcp.sevilla@gmail.com +1" at bounding box center [370, 386] width 173 height 16
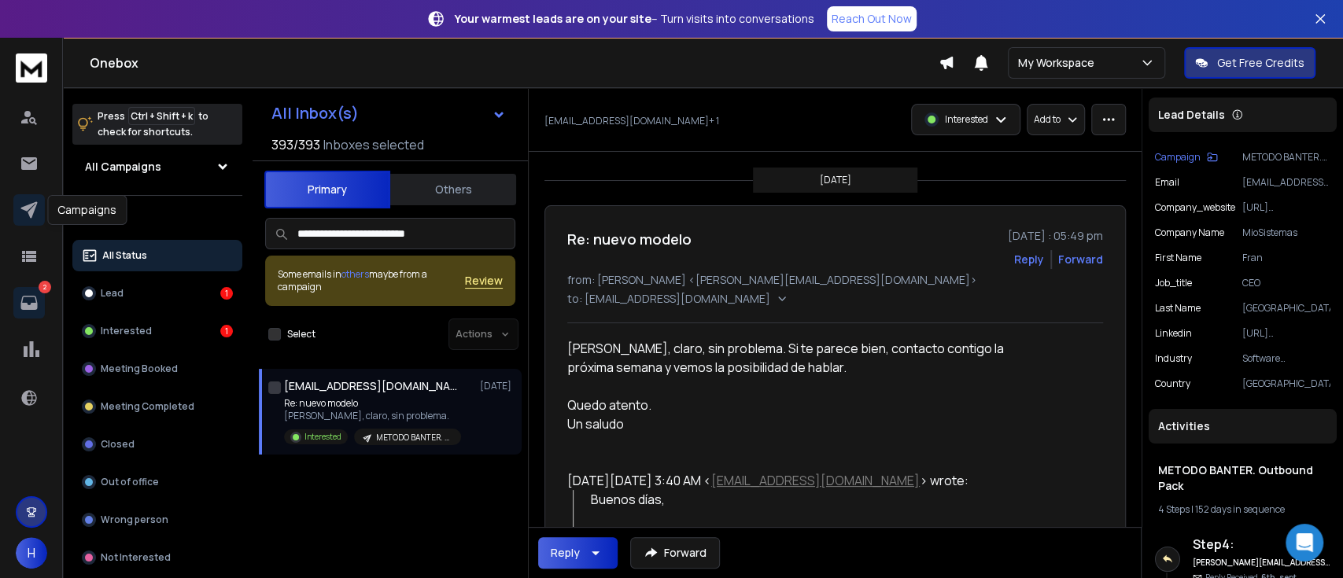
click at [39, 207] on link at bounding box center [28, 209] width 31 height 31
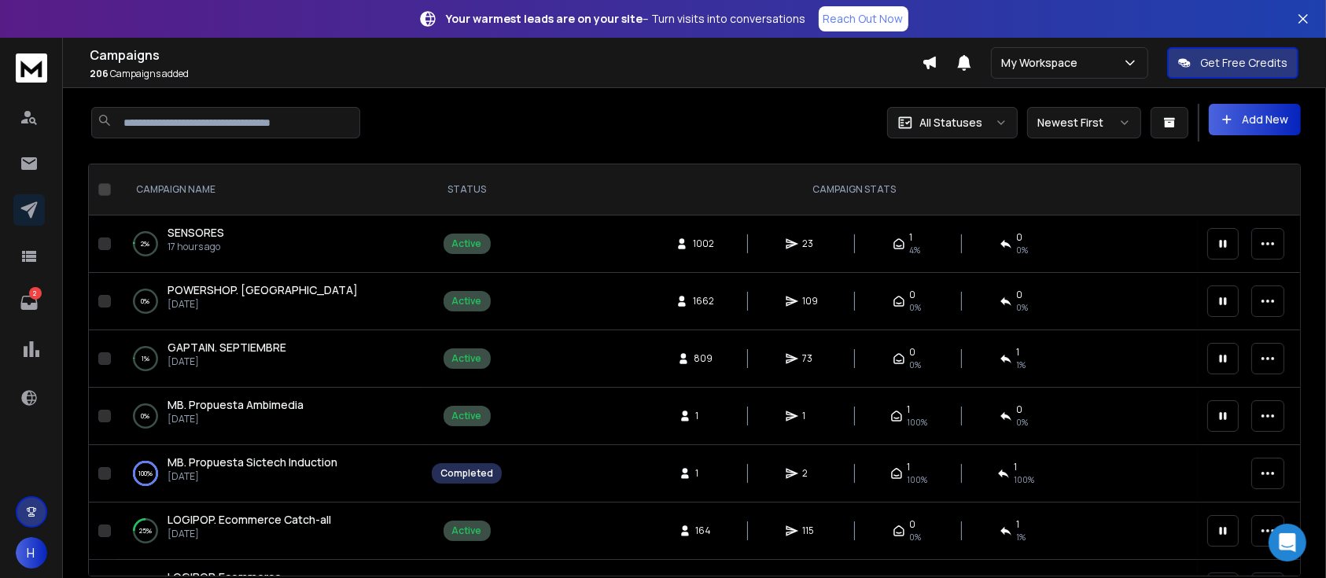
scroll to position [105, 0]
click at [31, 304] on icon at bounding box center [28, 303] width 17 height 14
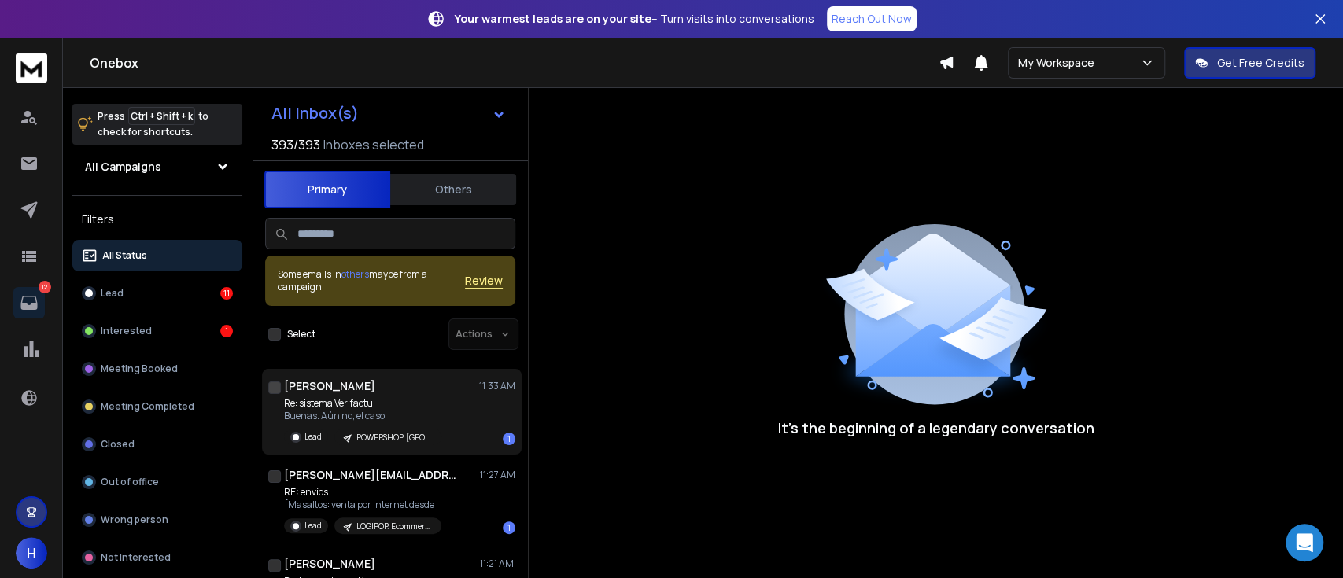
click at [415, 393] on div "[PERSON_NAME] 11:33 AM" at bounding box center [399, 386] width 231 height 16
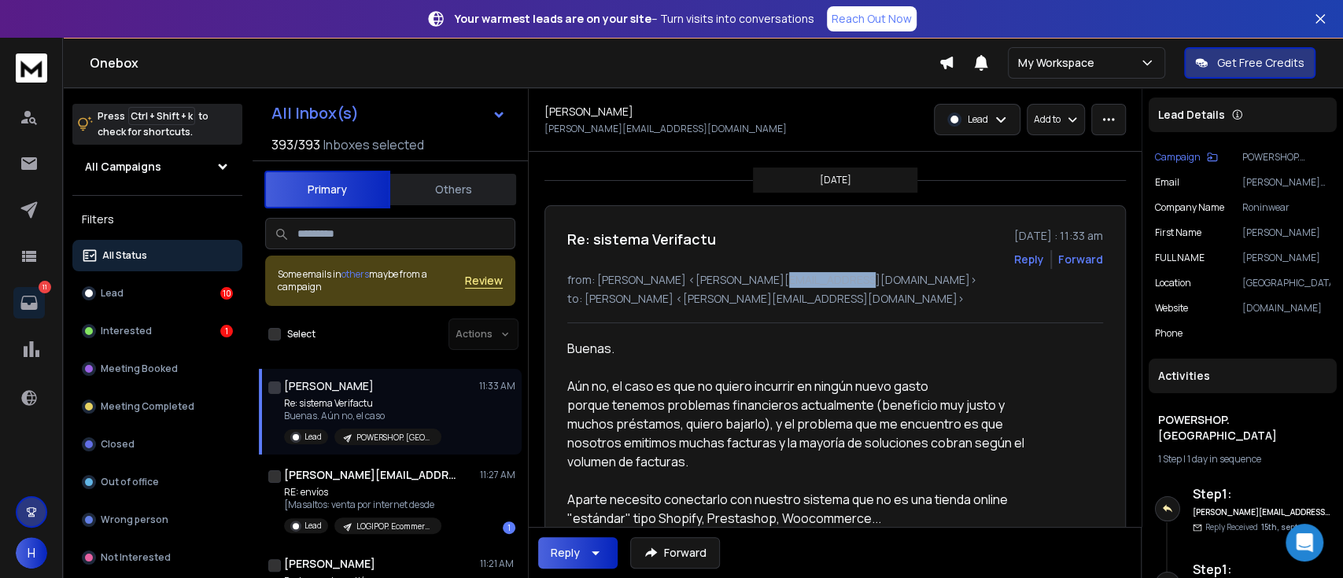
drag, startPoint x: 835, startPoint y: 278, endPoint x: 756, endPoint y: 283, distance: 78.8
click at [756, 283] on p "from: [PERSON_NAME] <[PERSON_NAME][EMAIL_ADDRESS][DOMAIN_NAME]>" at bounding box center [835, 280] width 536 height 16
copy p "[DOMAIN_NAME]"
click at [812, 286] on p "from: [PERSON_NAME] <[PERSON_NAME][EMAIL_ADDRESS][DOMAIN_NAME]>" at bounding box center [835, 280] width 536 height 16
drag, startPoint x: 837, startPoint y: 281, endPoint x: 759, endPoint y: 281, distance: 77.9
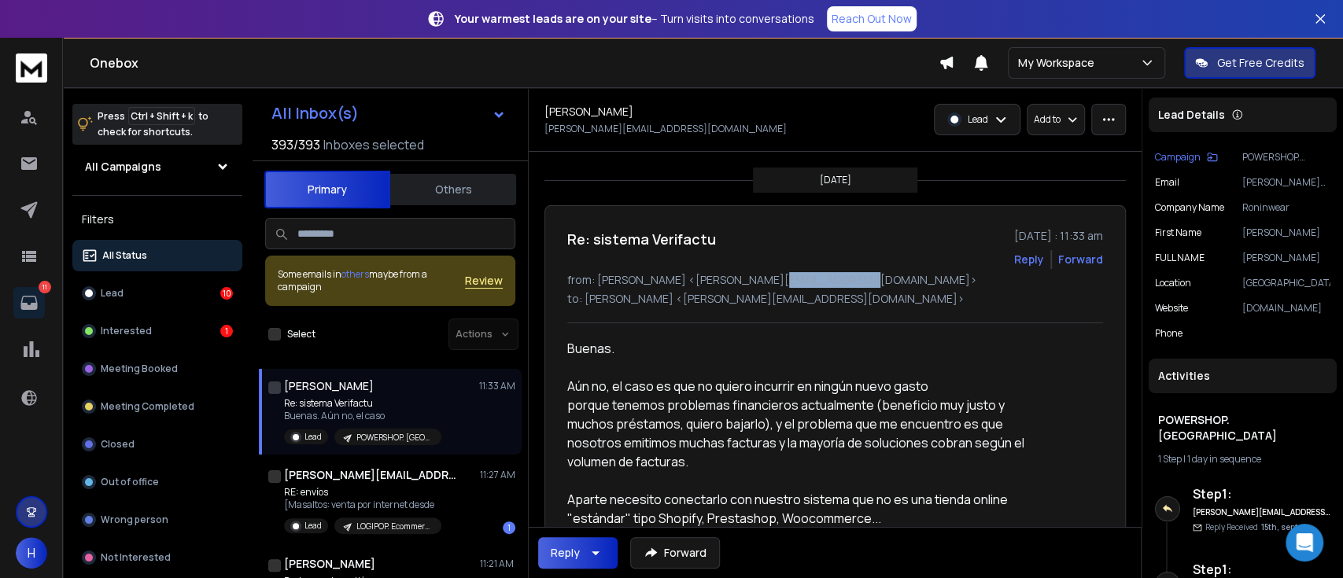
click at [759, 281] on p "from: Pablo Espejo-Saavedra <pablo@roninwear.com>" at bounding box center [835, 280] width 536 height 16
copy p "roninwear.com>"
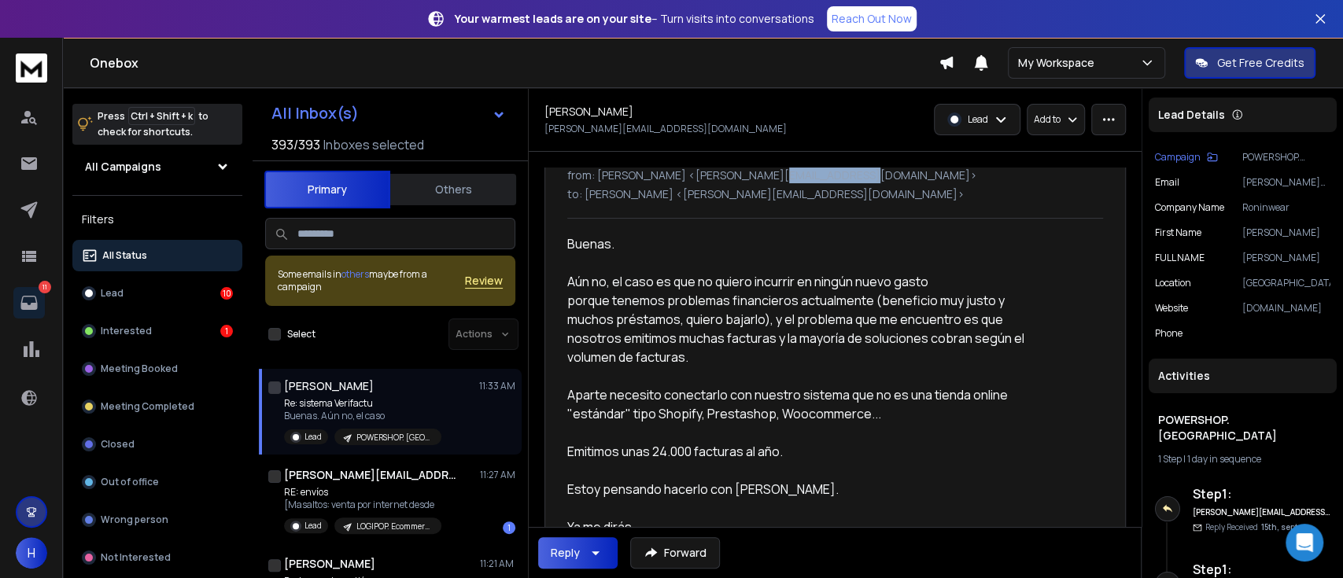
scroll to position [209, 0]
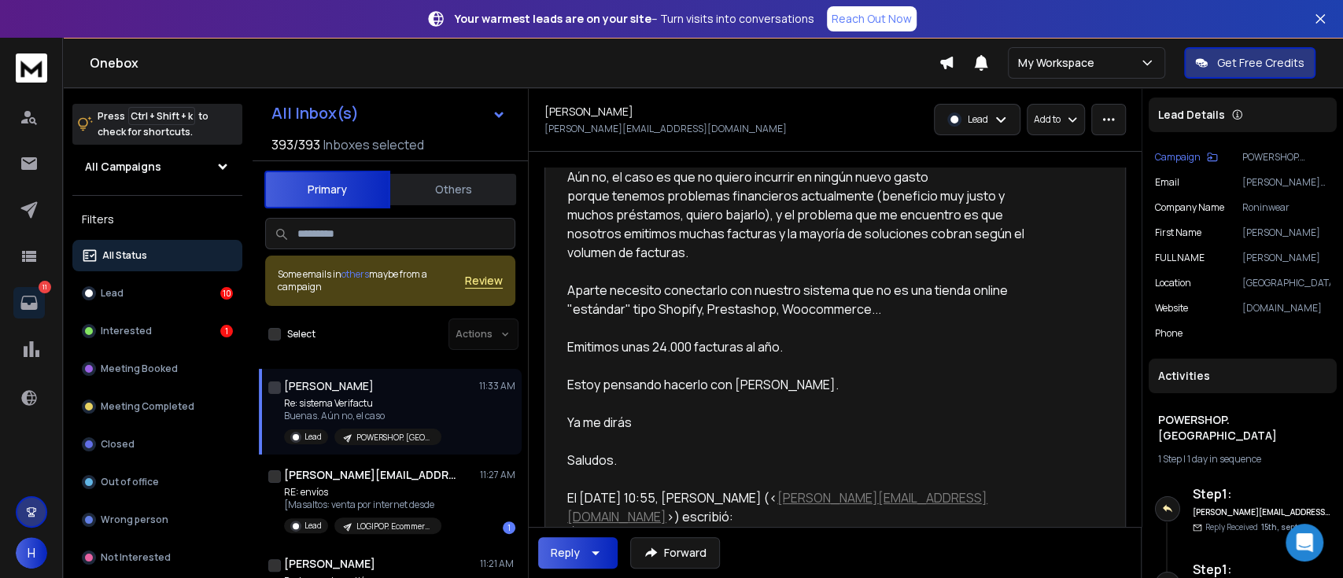
click at [598, 554] on icon "button" at bounding box center [595, 553] width 19 height 19
click at [581, 525] on div "Reply All" at bounding box center [576, 512] width 83 height 31
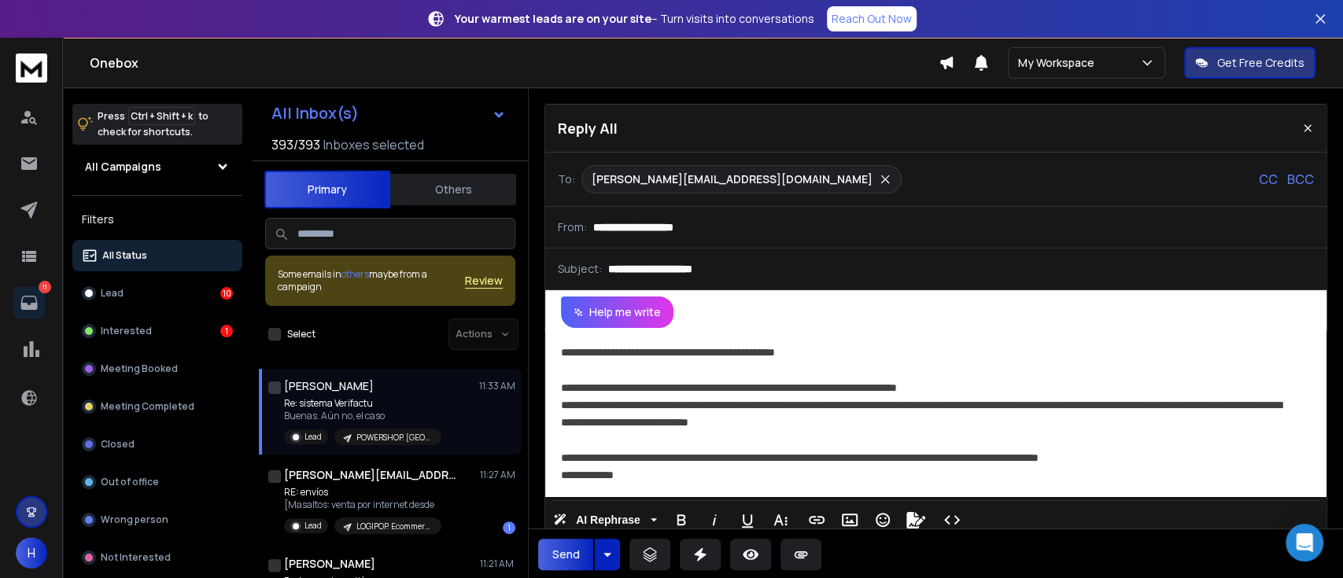
scroll to position [20, 0]
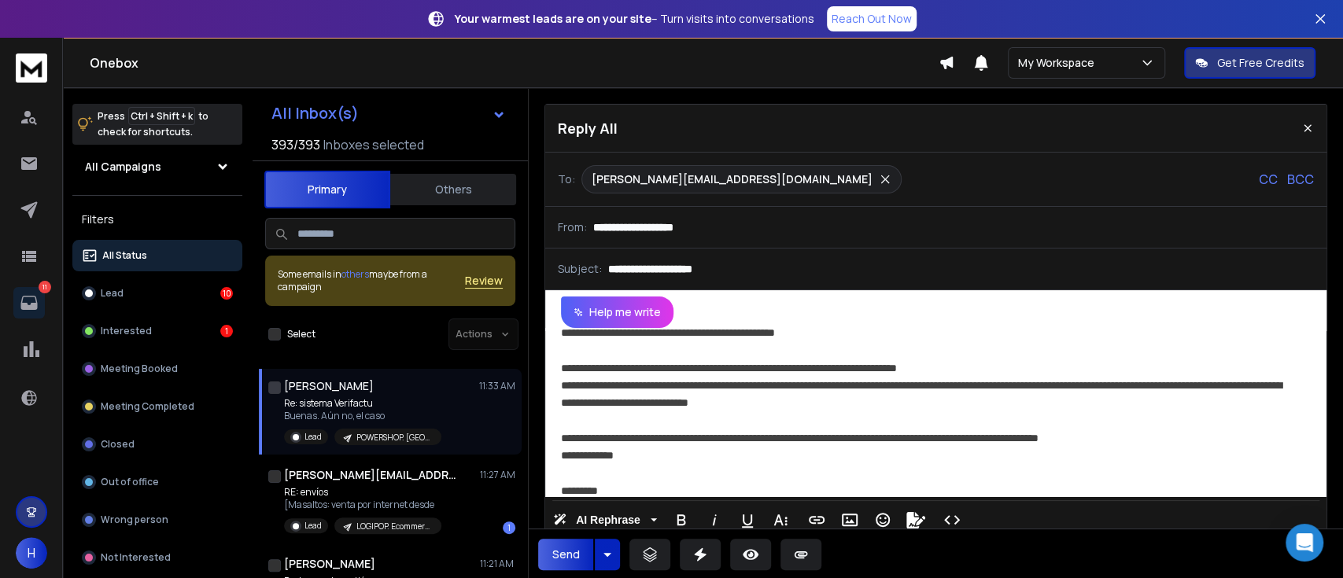
click at [570, 553] on button "Send" at bounding box center [565, 554] width 55 height 31
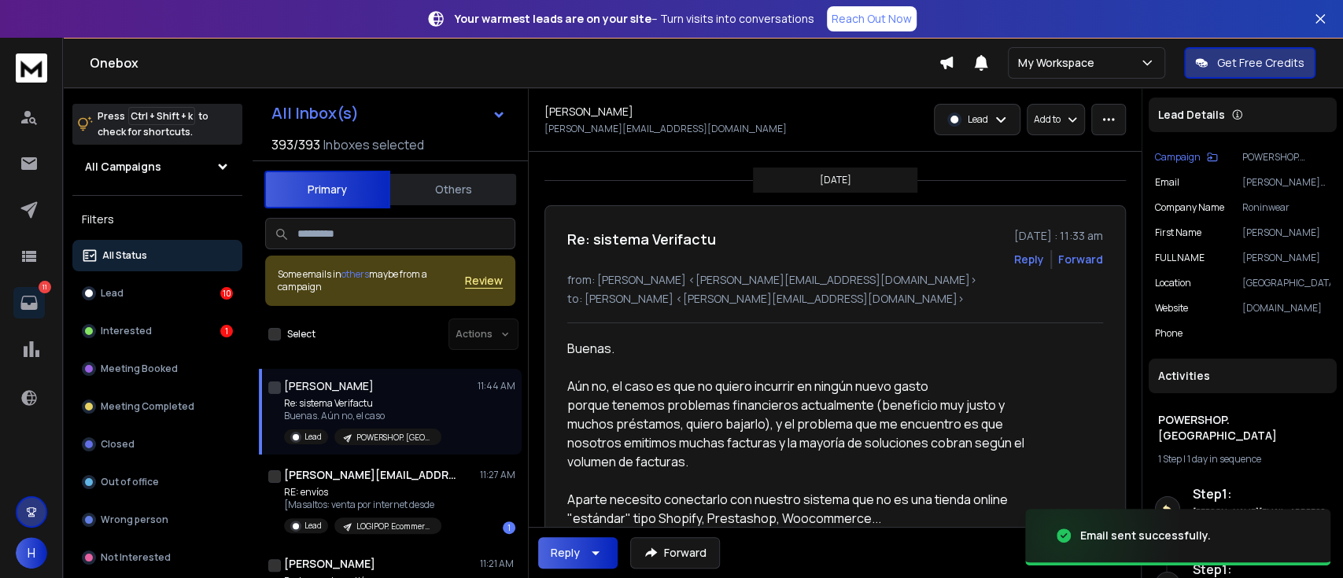
click at [979, 111] on div "Lead" at bounding box center [976, 120] width 85 height 30
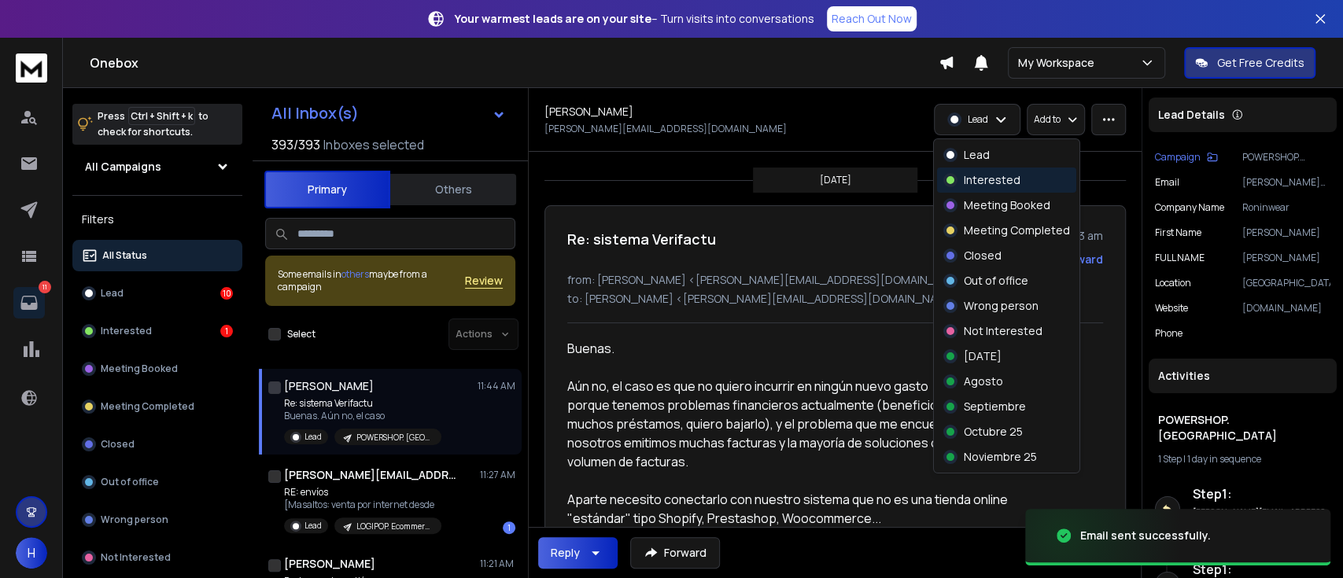
click at [992, 177] on p "Interested" at bounding box center [992, 180] width 57 height 16
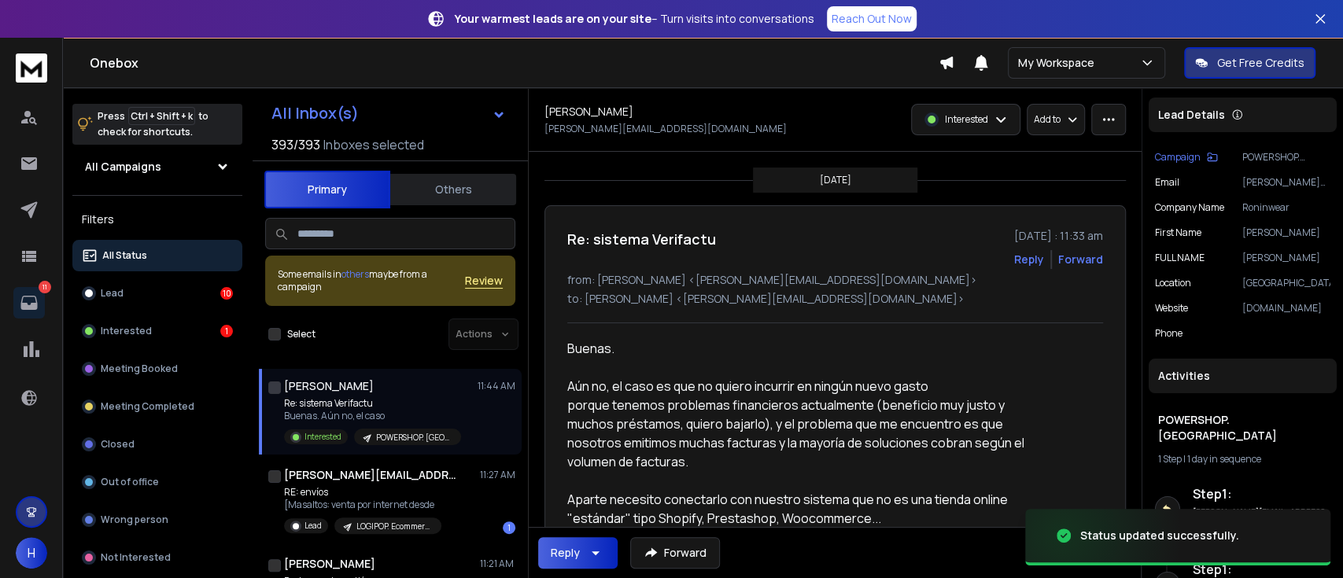
scroll to position [105, 0]
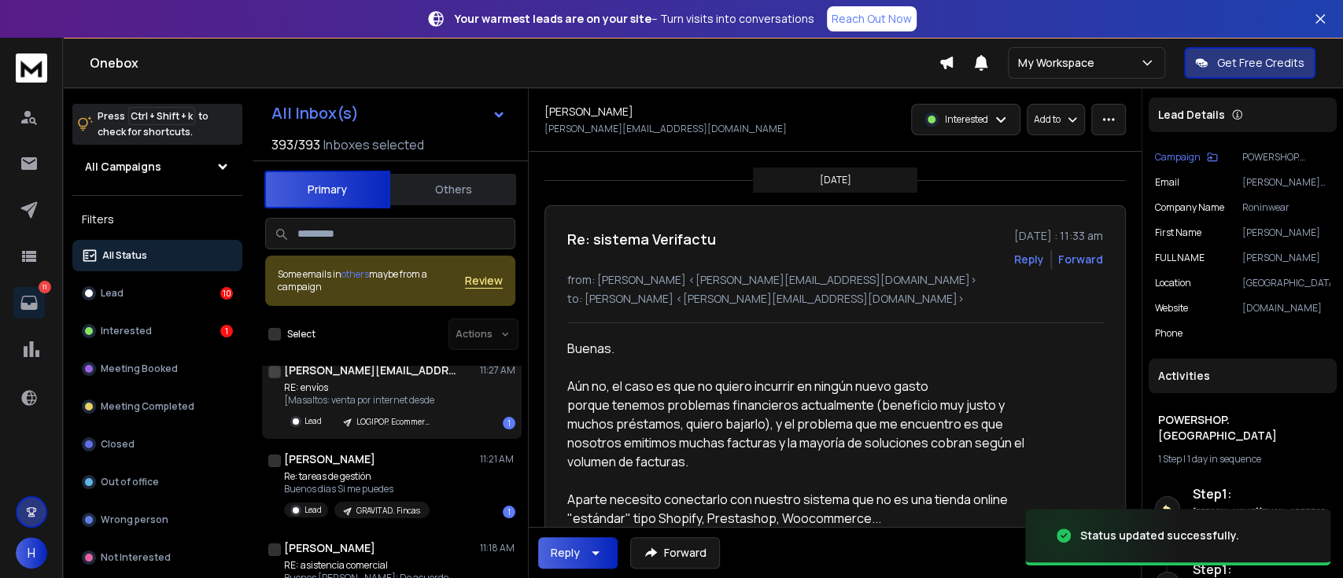
click at [398, 400] on p "[Masaltos: venta por internet desde" at bounding box center [362, 400] width 157 height 13
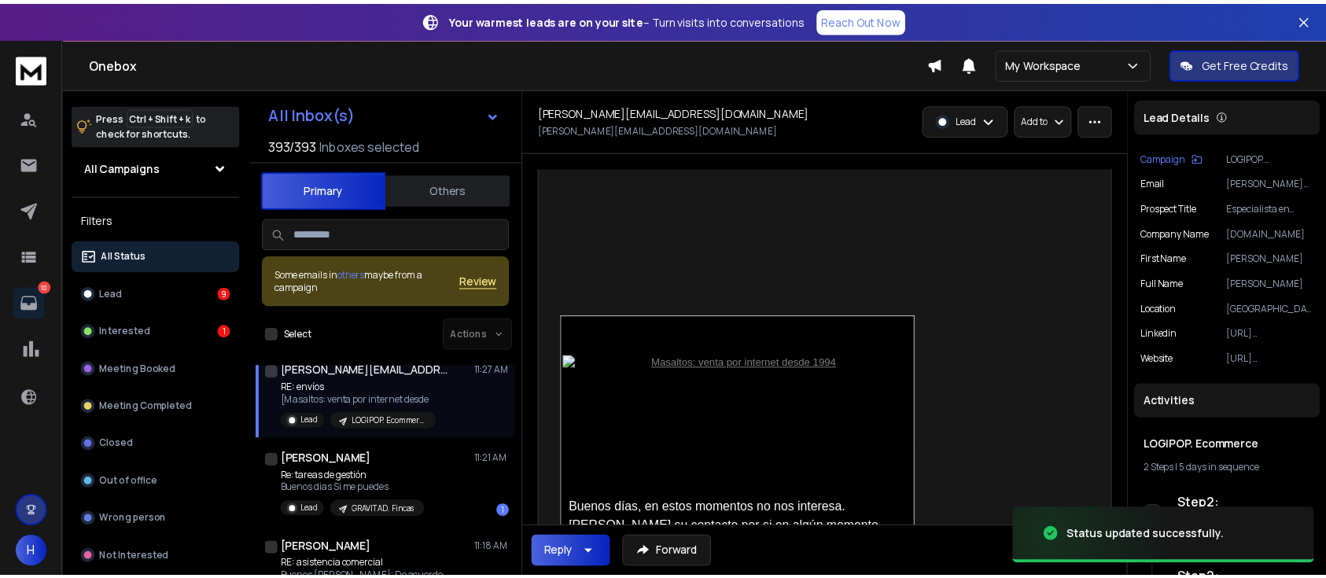
scroll to position [419, 0]
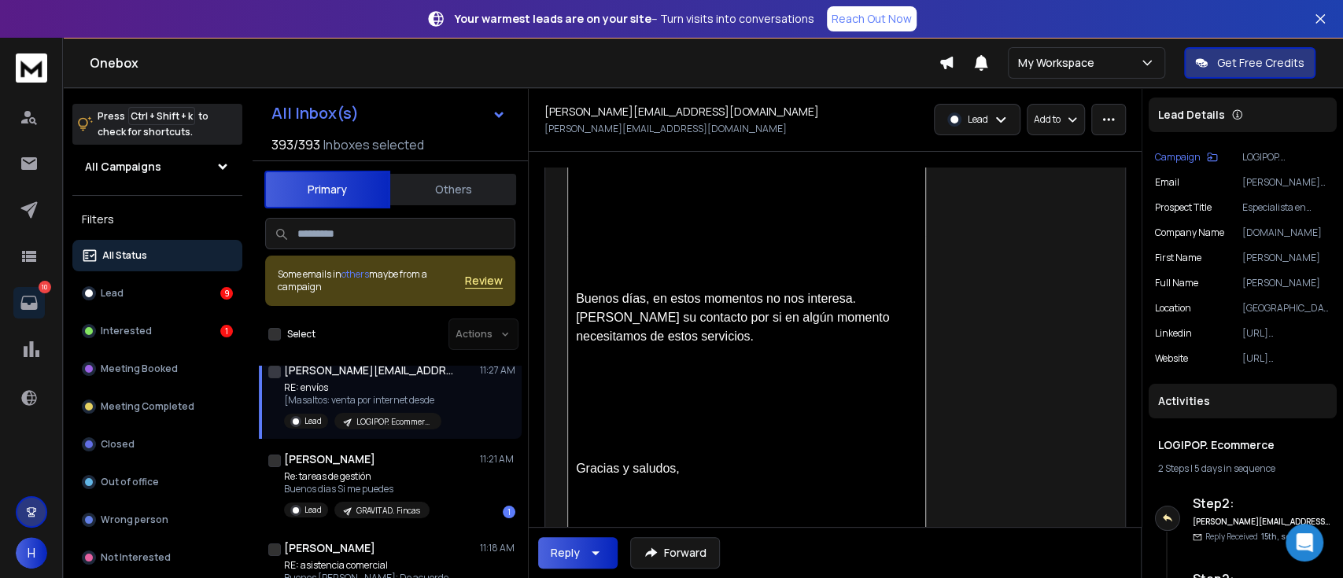
click at [381, 477] on p "Re: tareas de gestión" at bounding box center [357, 476] width 146 height 13
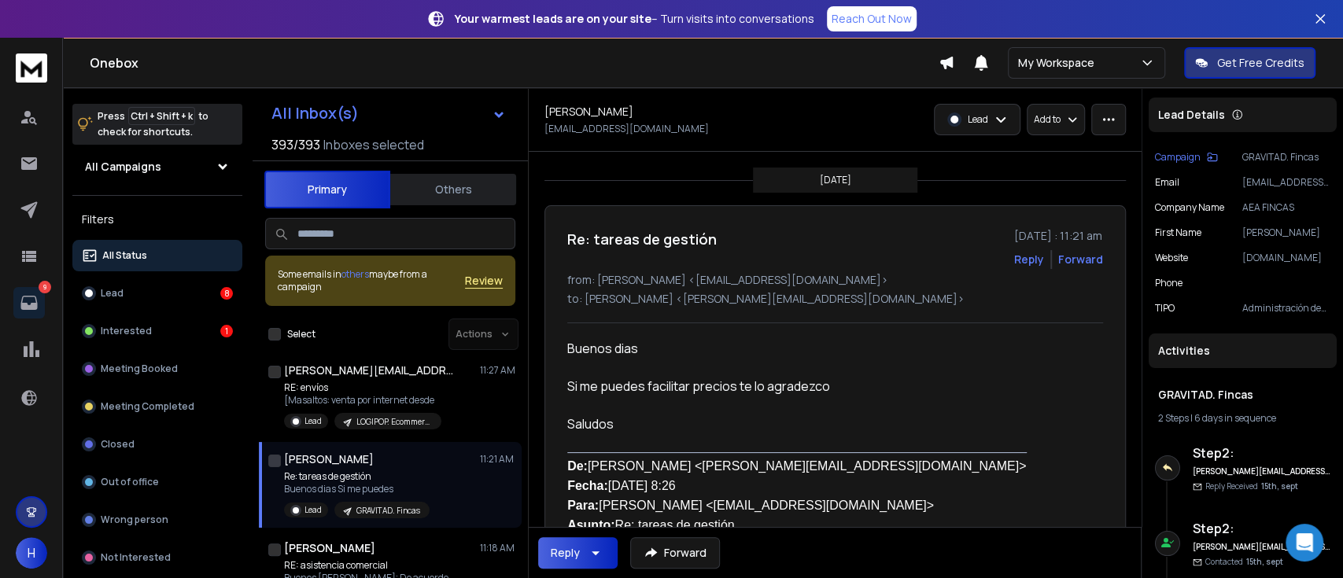
click at [1183, 155] on p "Campaign" at bounding box center [1178, 157] width 46 height 13
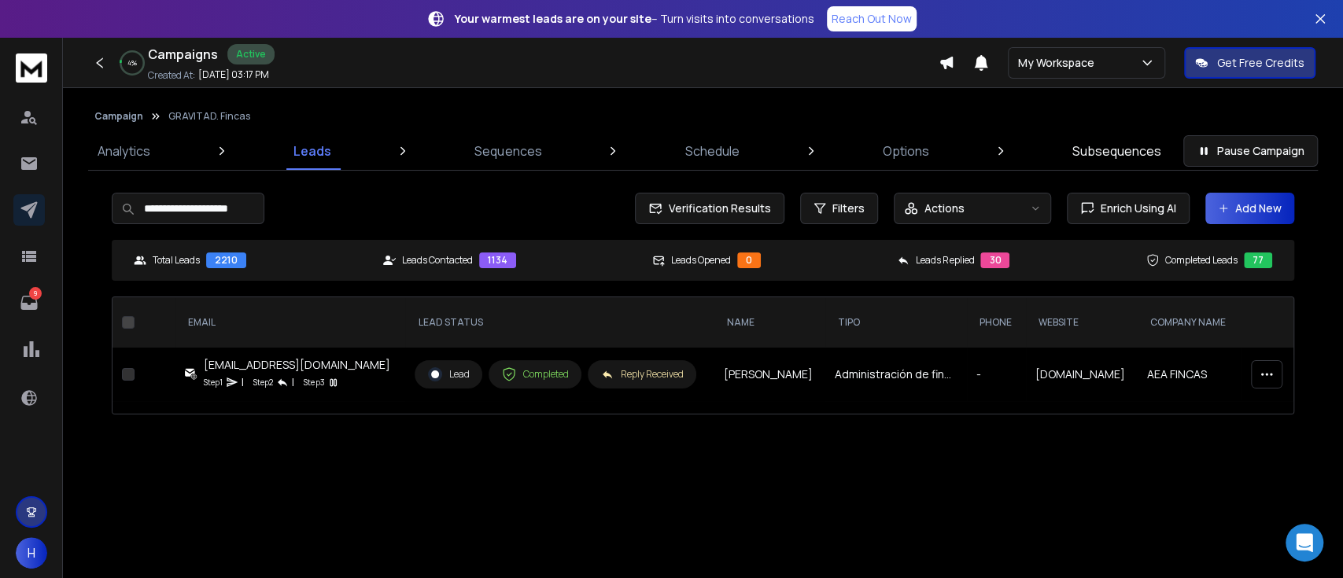
click at [1108, 154] on p "Subsequences" at bounding box center [1116, 151] width 89 height 19
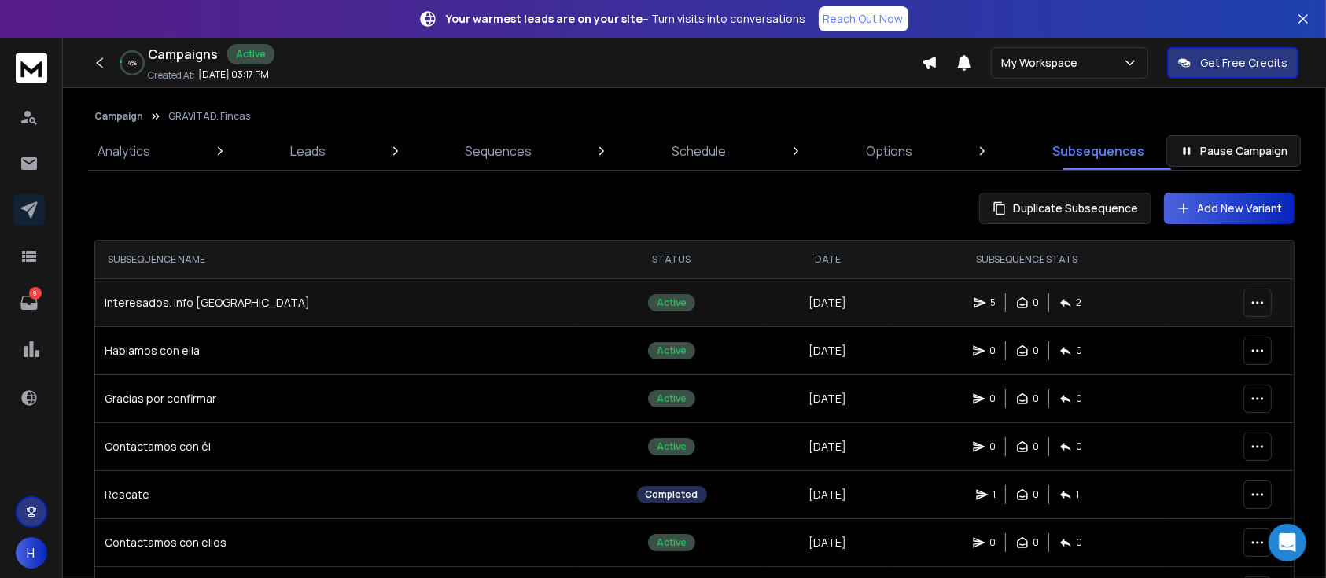
click at [227, 311] on td "Interesados. Info Gravitad" at bounding box center [335, 302] width 481 height 48
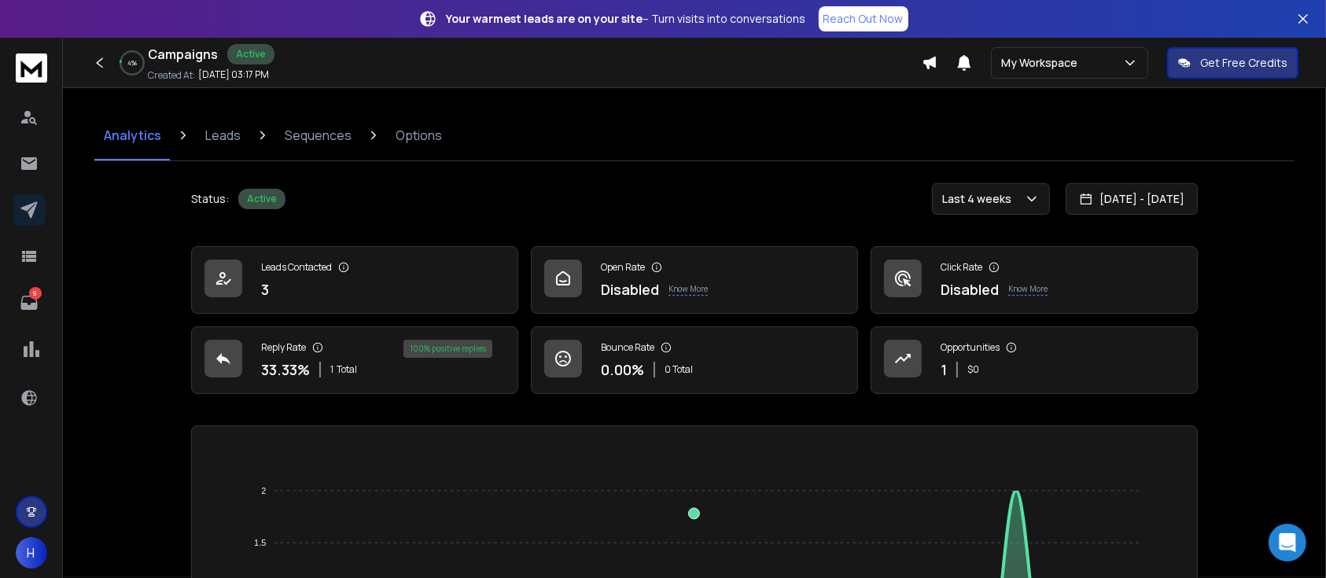
drag, startPoint x: 313, startPoint y: 143, endPoint x: 443, endPoint y: 169, distance: 132.3
click at [312, 143] on p "Sequences" at bounding box center [318, 135] width 67 height 19
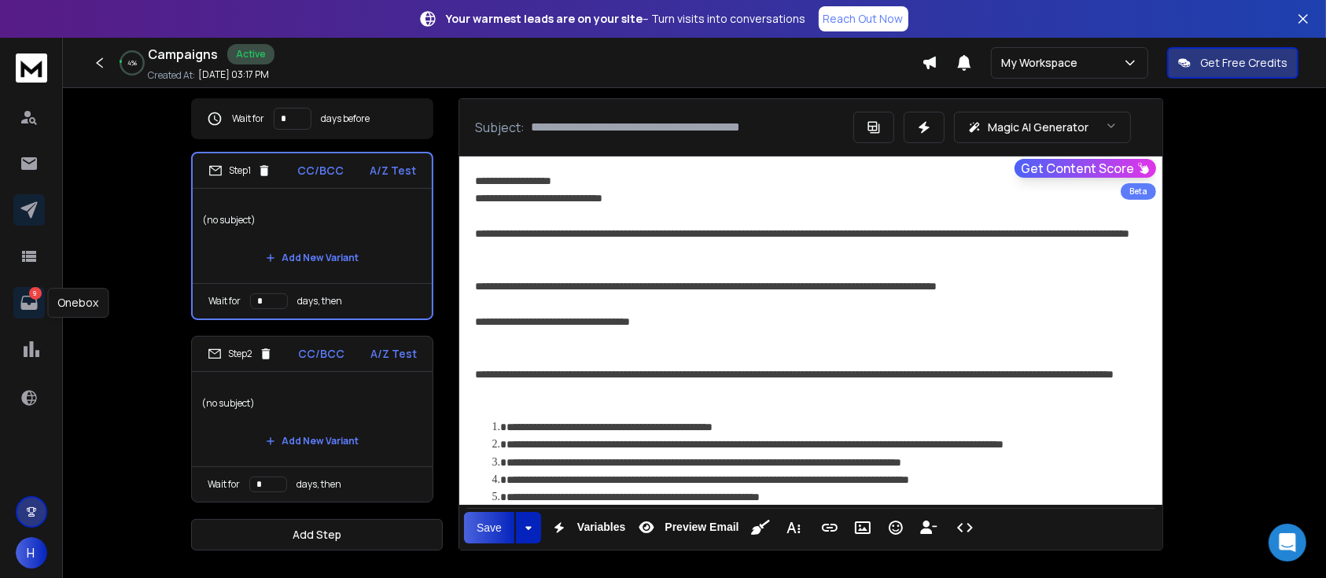
click at [29, 306] on icon at bounding box center [28, 303] width 17 height 14
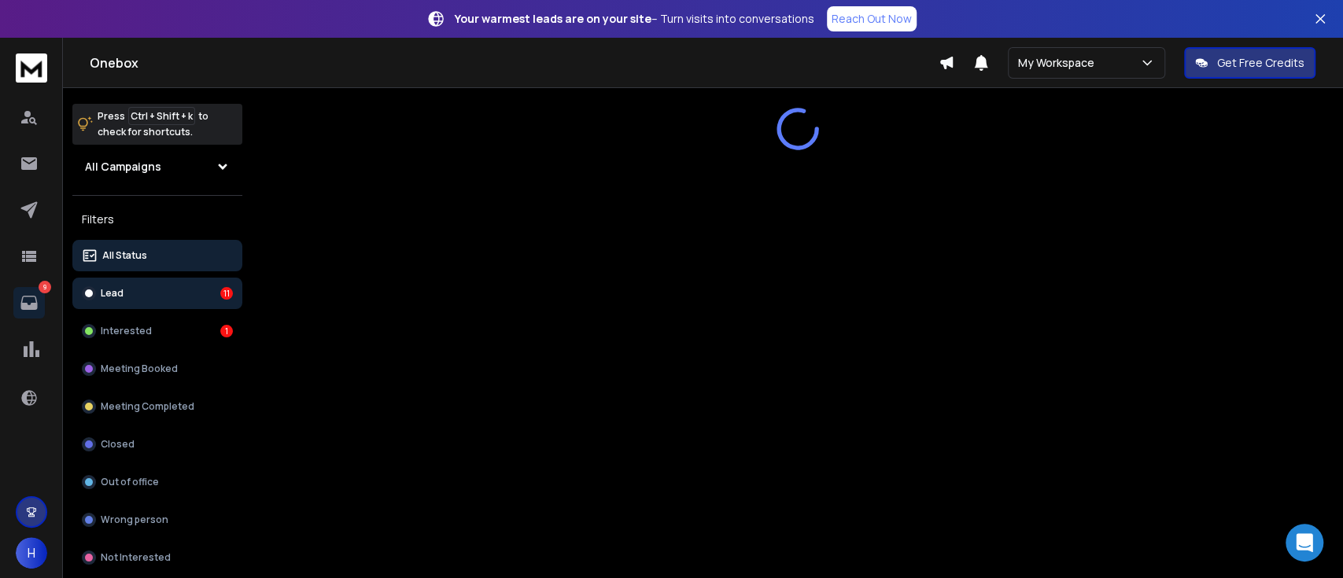
click at [163, 300] on button "Lead 11" at bounding box center [157, 293] width 170 height 31
click at [28, 348] on icon at bounding box center [32, 349] width 24 height 24
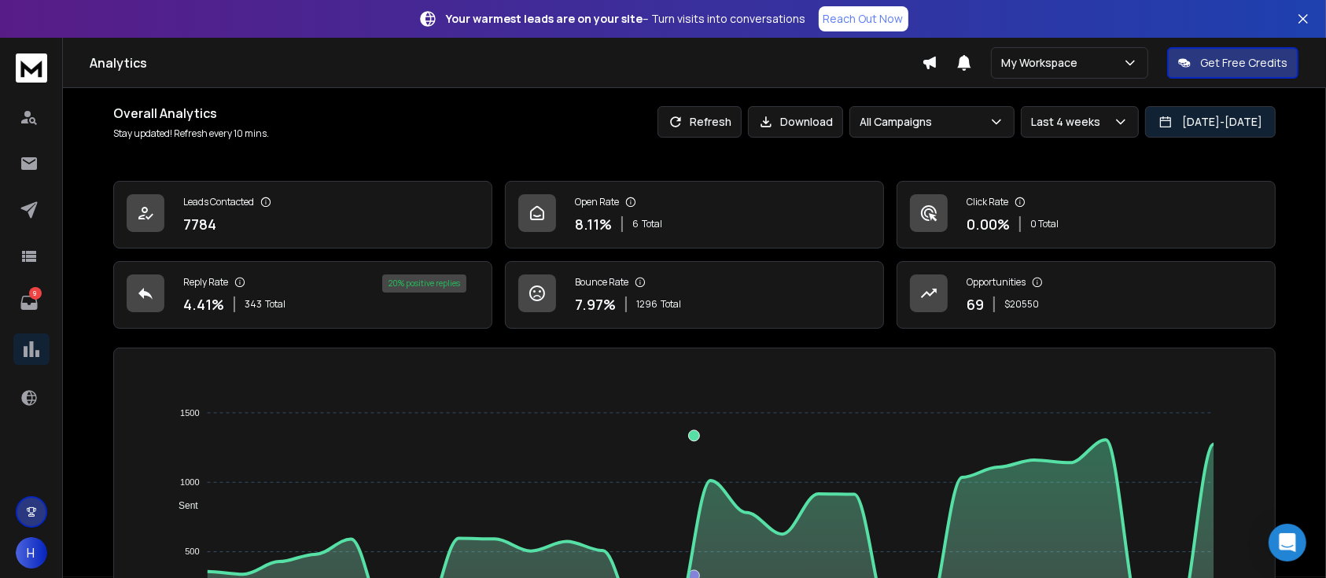
click at [1192, 116] on button "18 Aug 2025 - 15 Sep 2025" at bounding box center [1210, 121] width 131 height 31
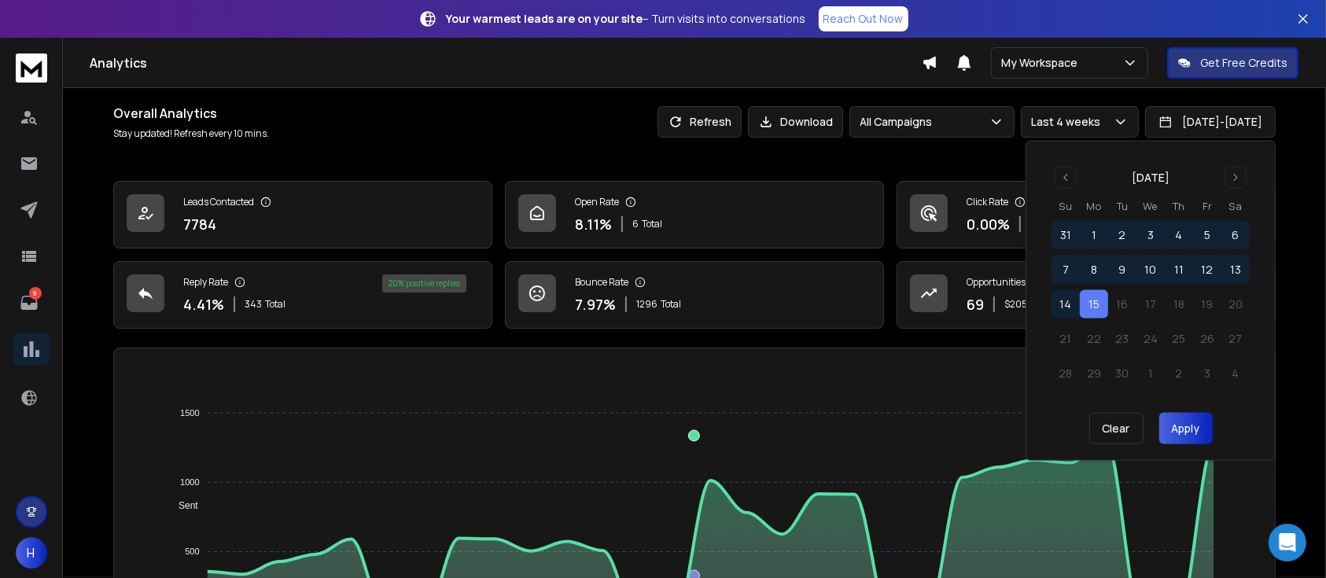
click at [1100, 299] on button "15" at bounding box center [1094, 304] width 28 height 28
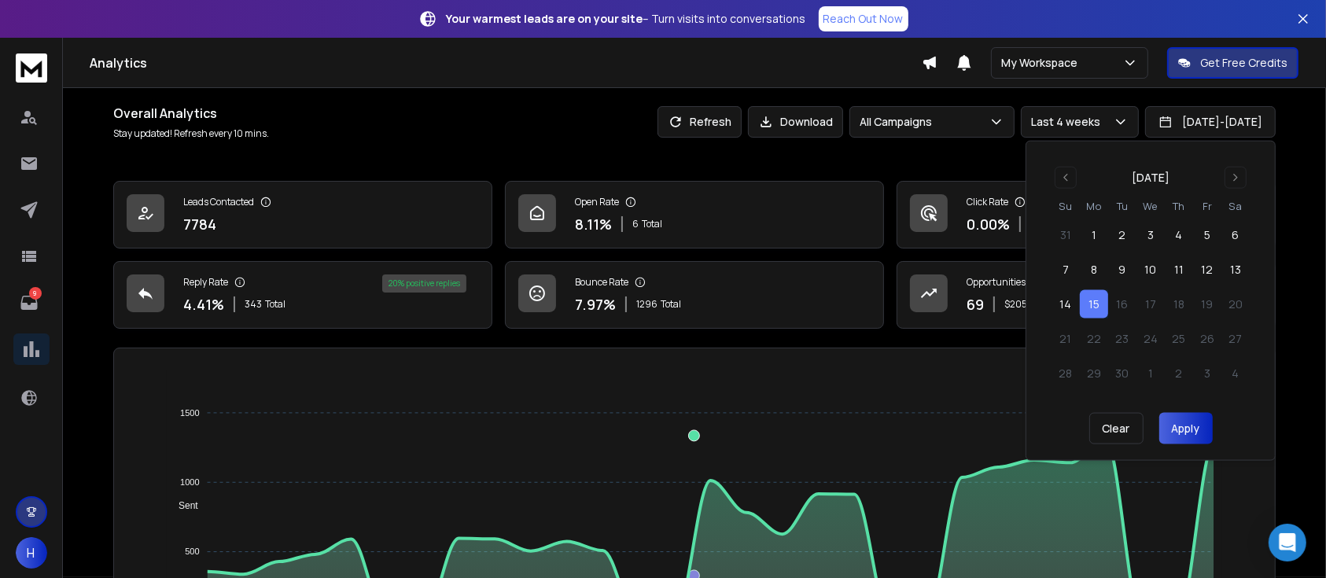
click at [1175, 430] on button "Apply" at bounding box center [1185, 428] width 53 height 31
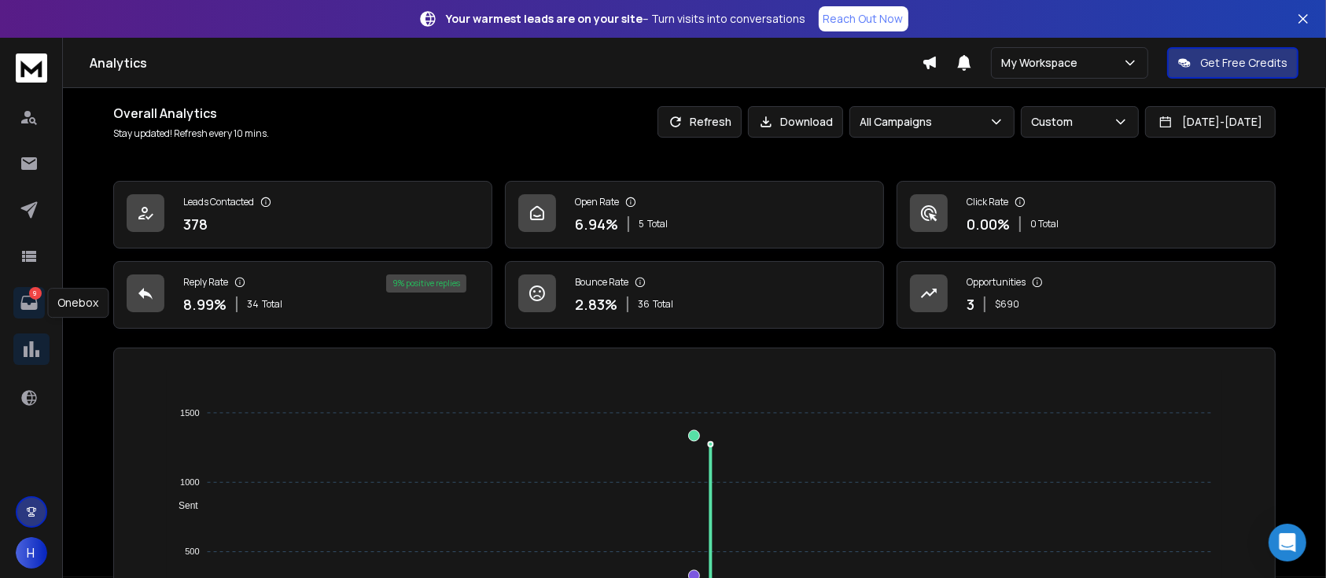
click at [20, 297] on icon at bounding box center [29, 302] width 19 height 19
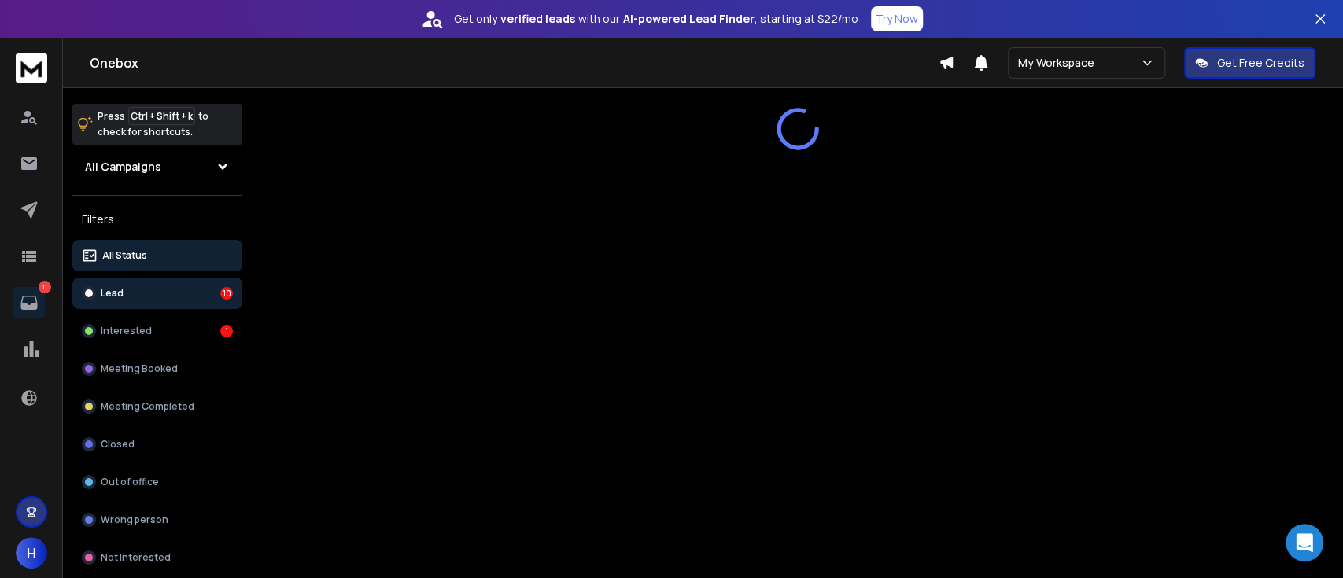
click at [173, 289] on button "Lead 10" at bounding box center [157, 293] width 170 height 31
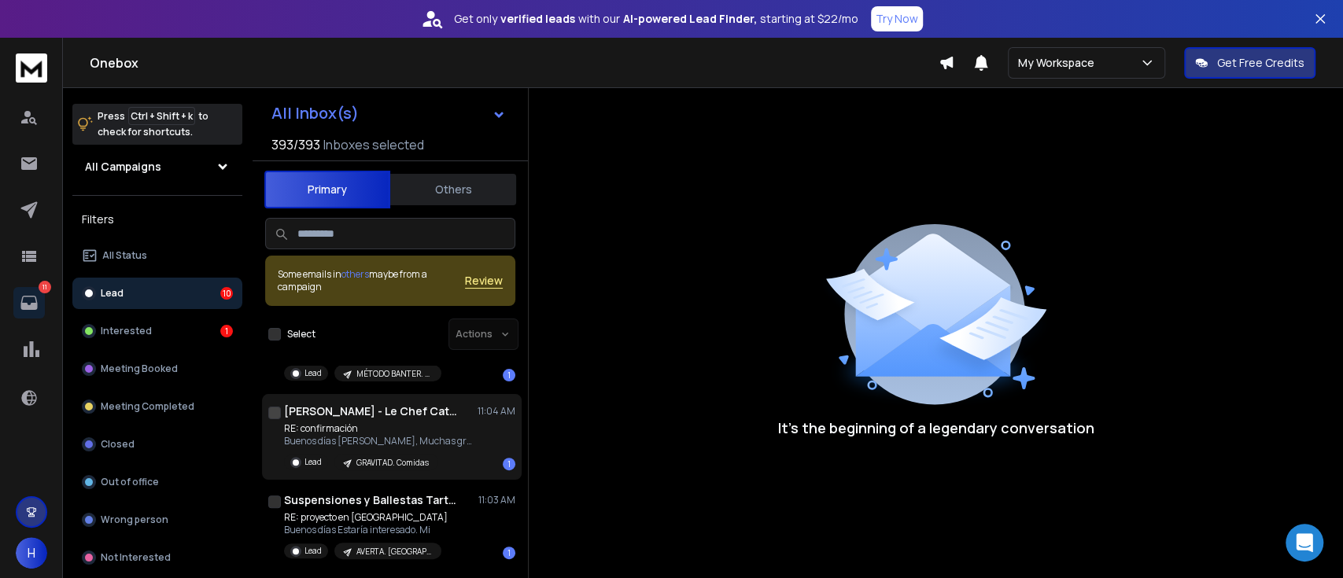
scroll to position [315, 0]
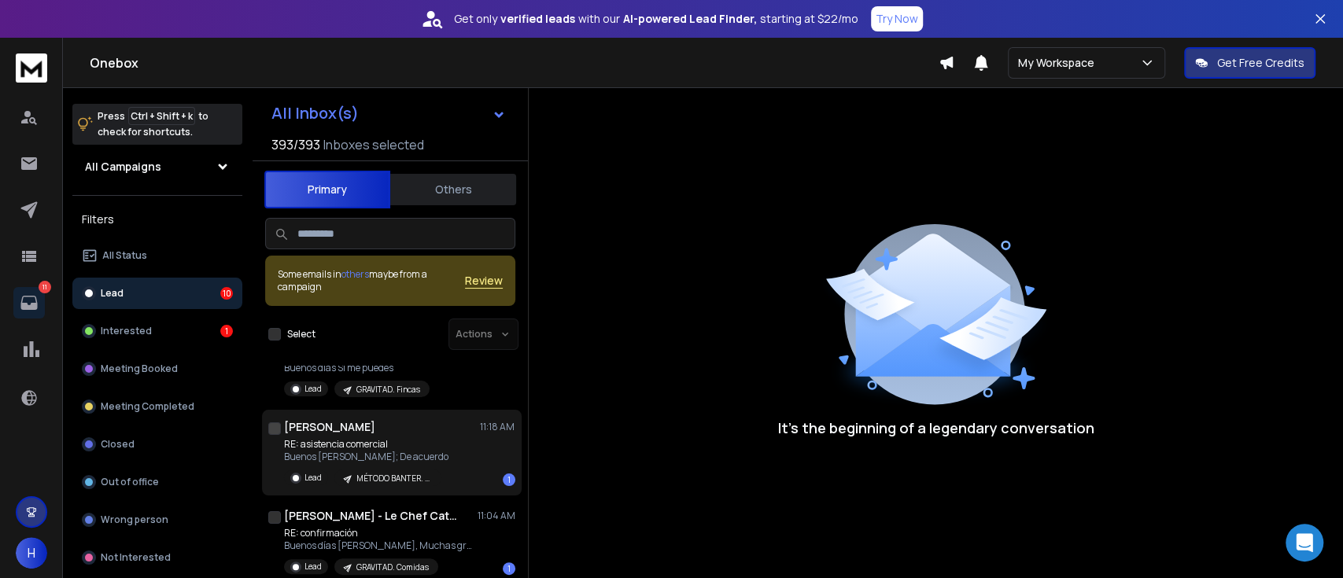
click at [383, 426] on div "[PERSON_NAME] 11:18 AM" at bounding box center [399, 427] width 231 height 16
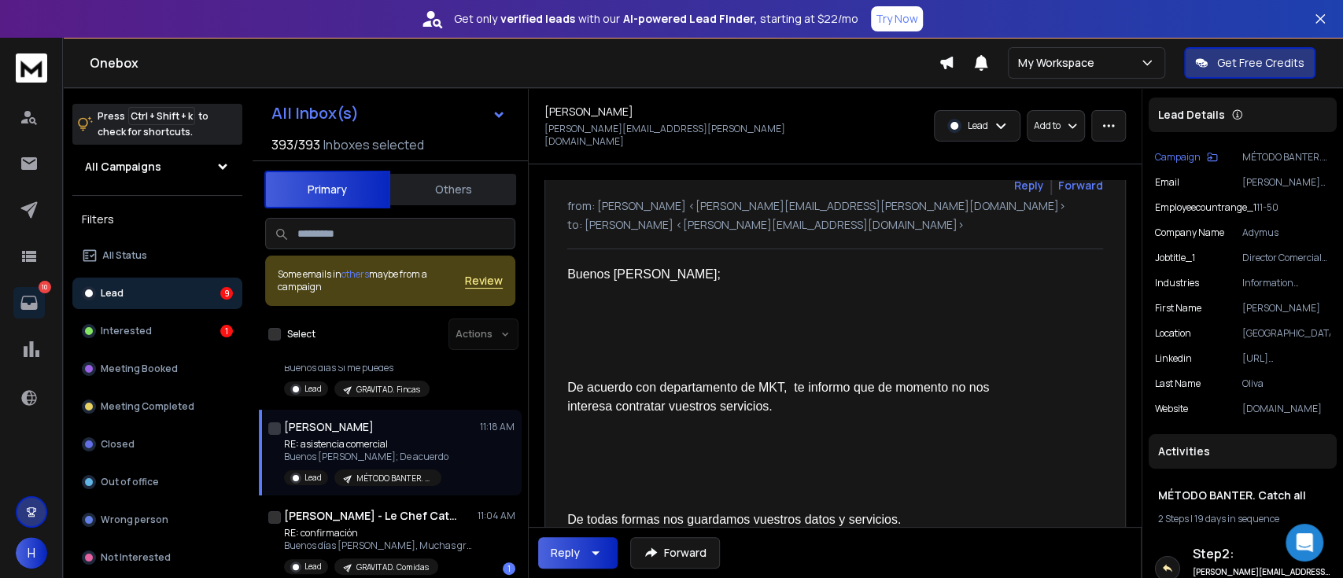
scroll to position [105, 0]
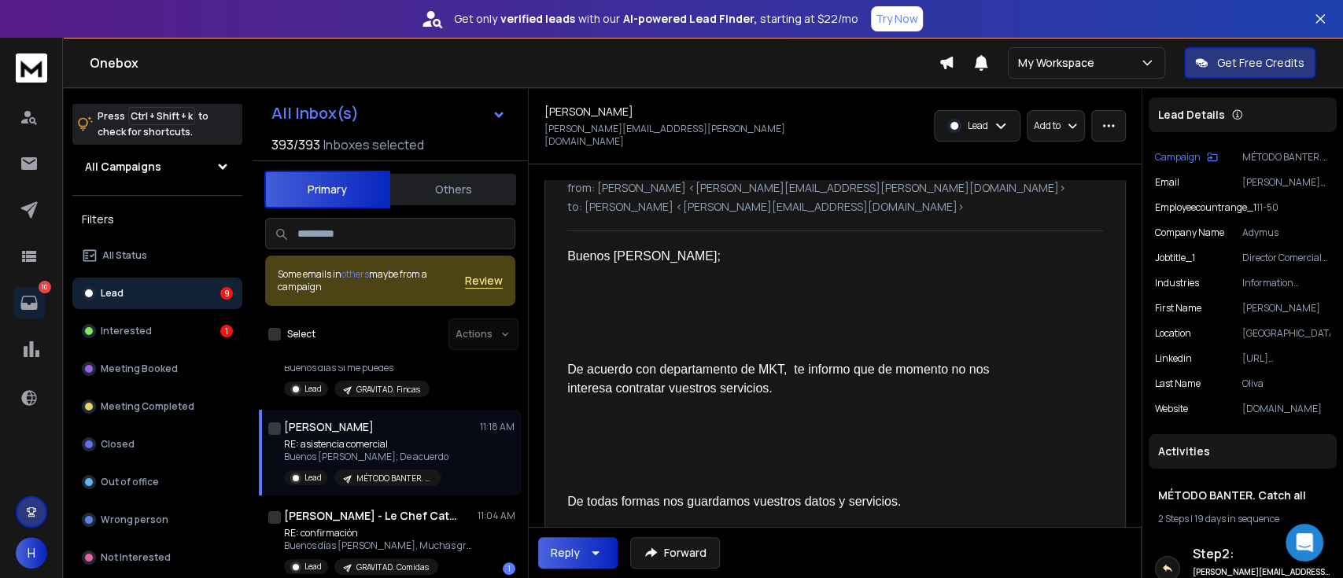
click at [967, 111] on div "Lead" at bounding box center [976, 126] width 85 height 30
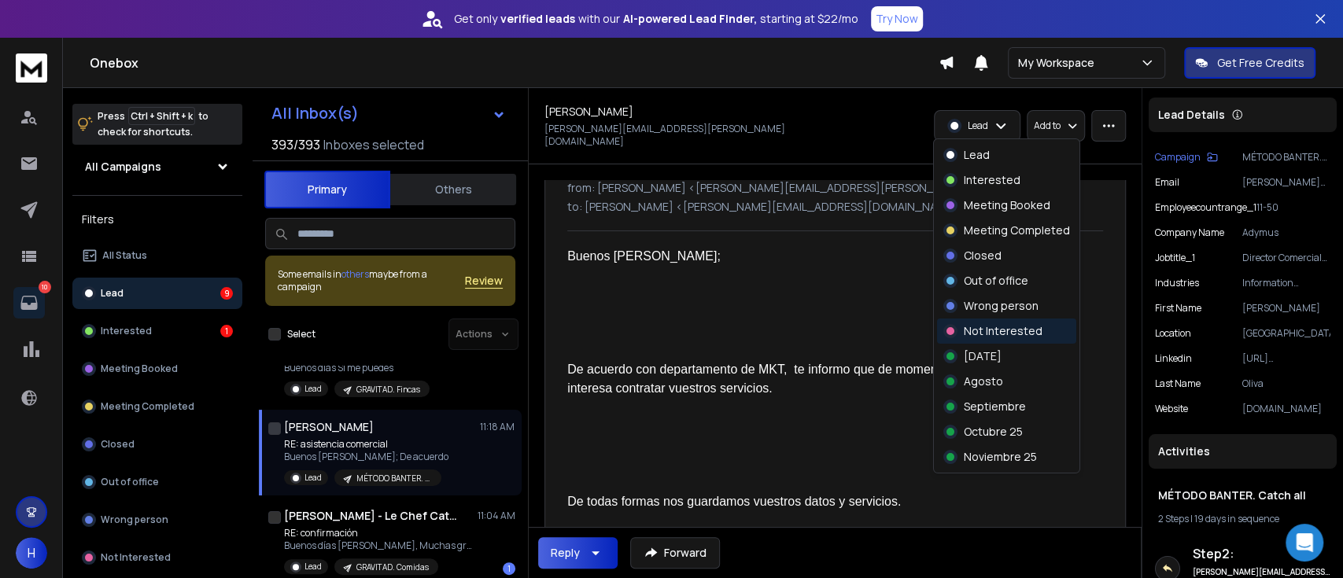
click at [1019, 325] on p "Not Interested" at bounding box center [1003, 331] width 79 height 16
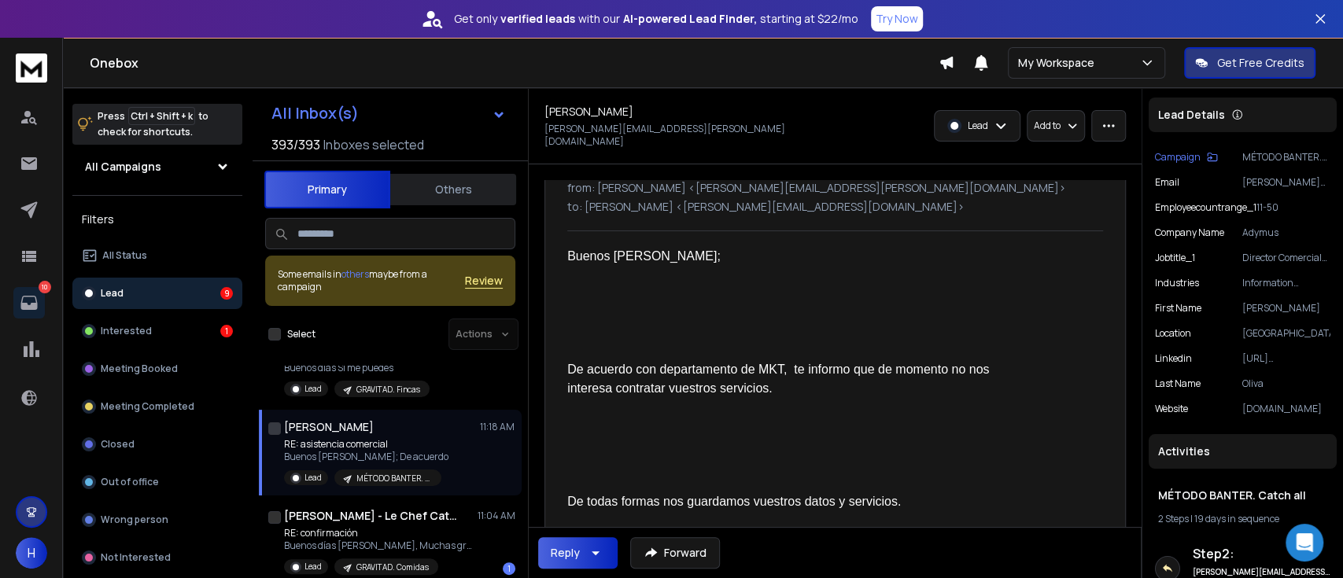
click at [1059, 120] on p "Add to" at bounding box center [1047, 126] width 27 height 13
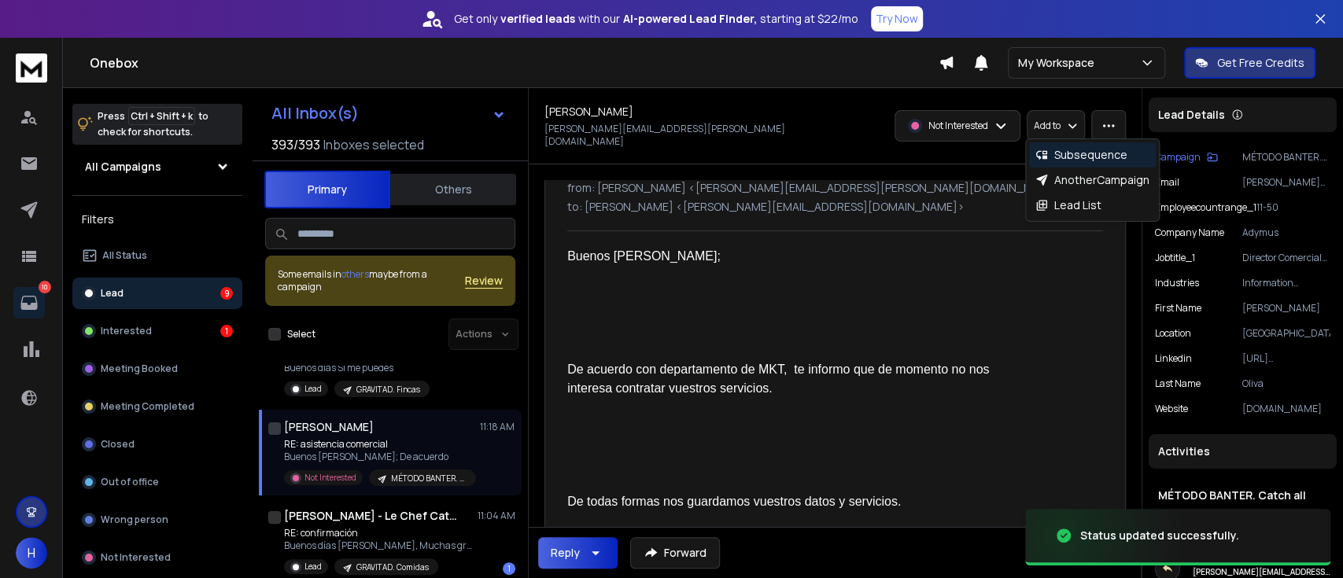
click at [1069, 150] on div "Subsequence" at bounding box center [1081, 155] width 92 height 16
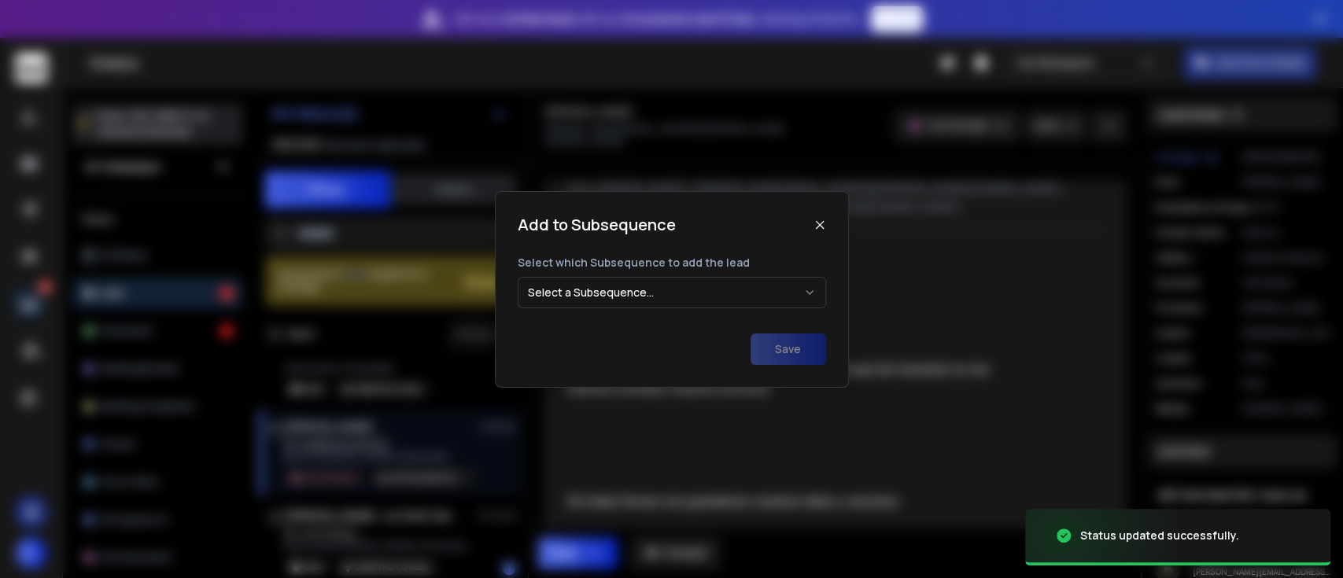
click at [740, 302] on button "Select a Subsequence..." at bounding box center [672, 292] width 308 height 31
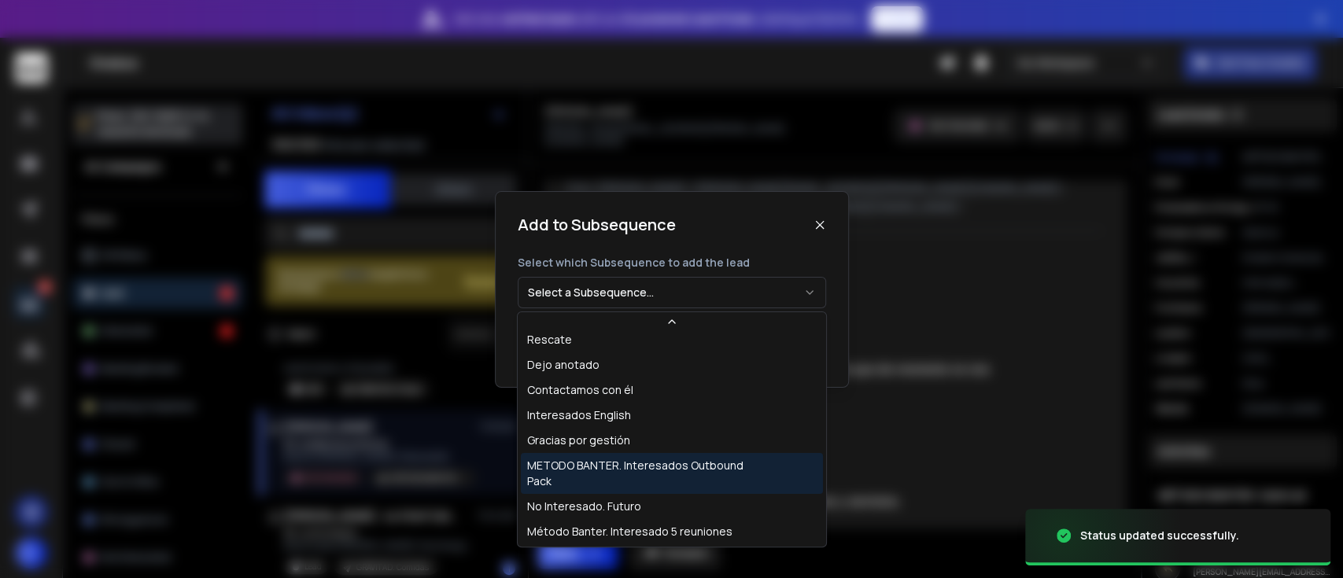
scroll to position [42, 0]
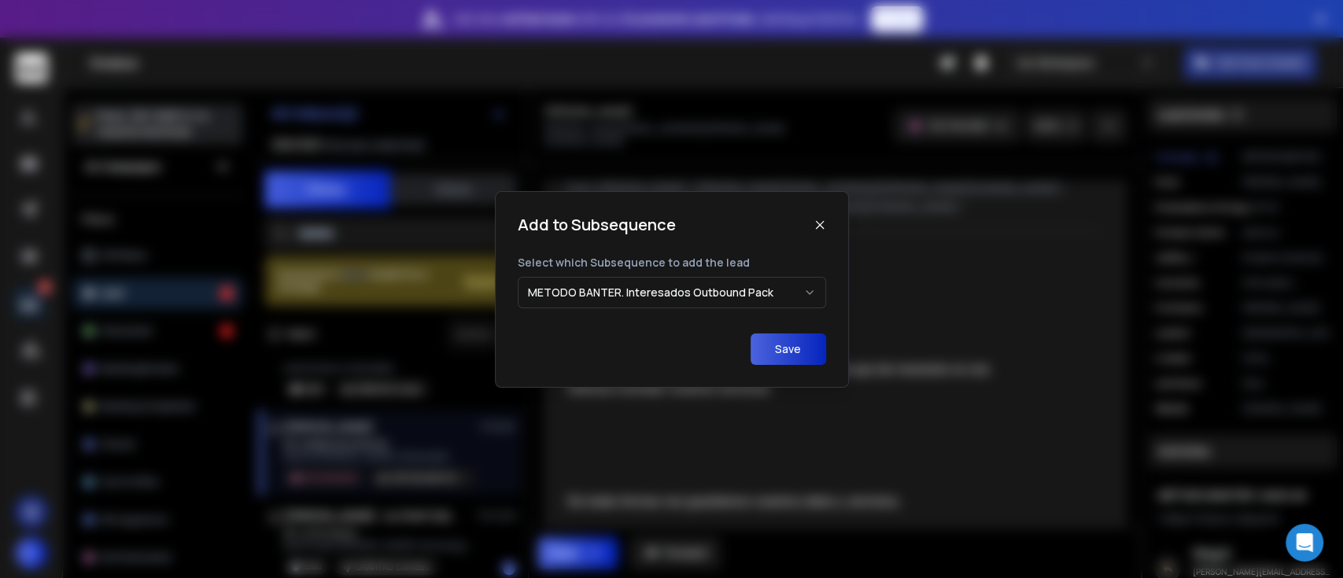
click at [724, 288] on button "METODO BANTER. Interesados Outbound Pack" at bounding box center [672, 292] width 308 height 31
click at [786, 352] on button "Save" at bounding box center [788, 348] width 76 height 31
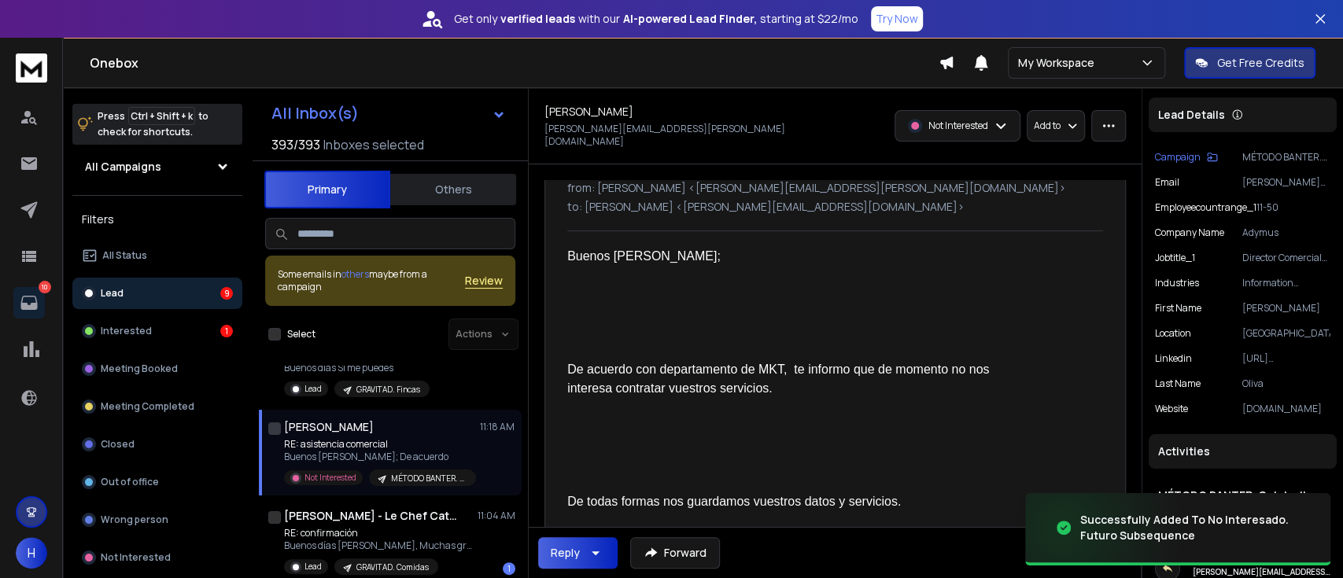
scroll to position [419, 0]
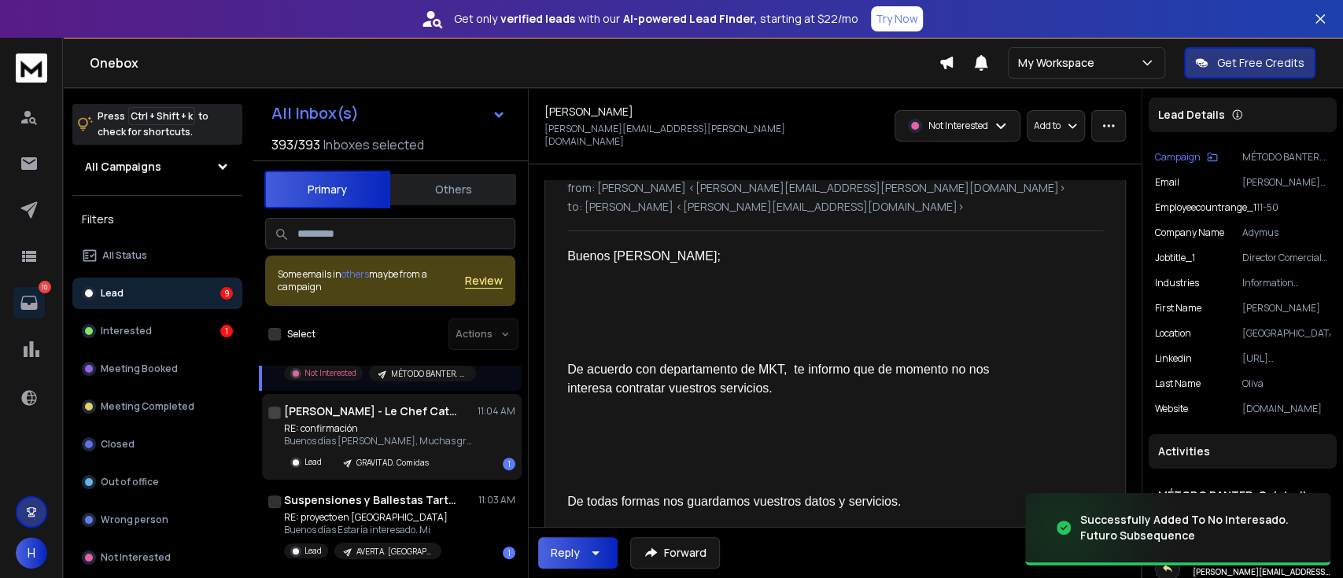
click at [449, 425] on div "RE: confirmación Buenos días Marcos, Muchas gracias Lead GRAVITAD. Comidas 1" at bounding box center [399, 446] width 231 height 48
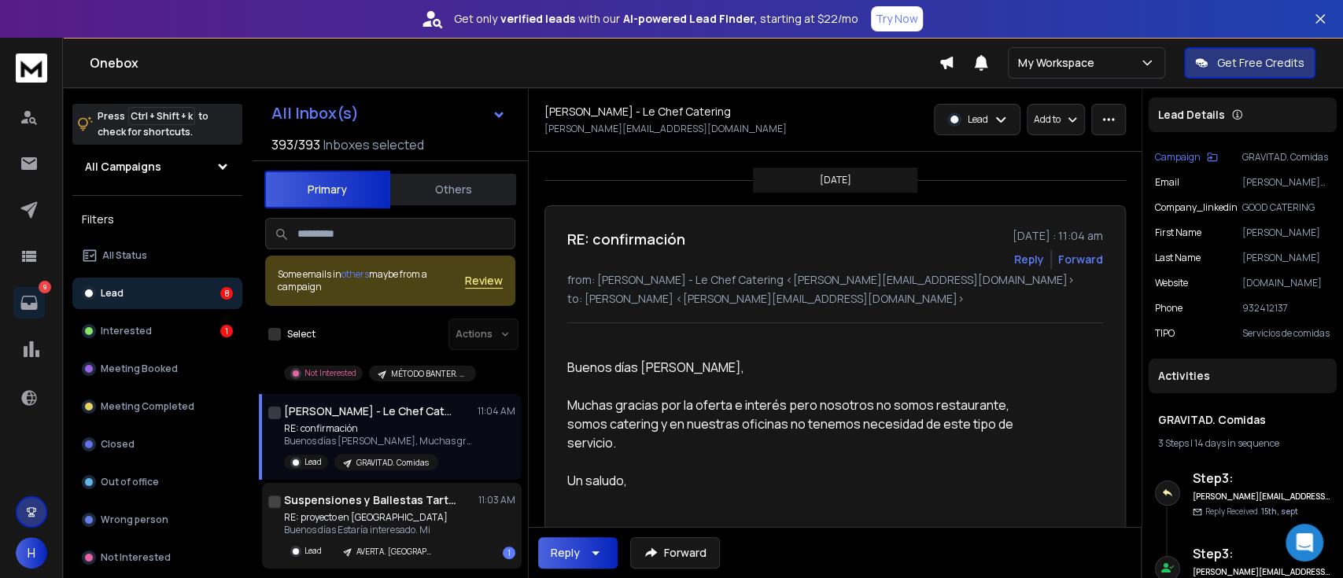
click at [414, 502] on h1 "Suspensiones y Ballestas Tartessos SLU Suba Tartessos SLU" at bounding box center [370, 500] width 173 height 16
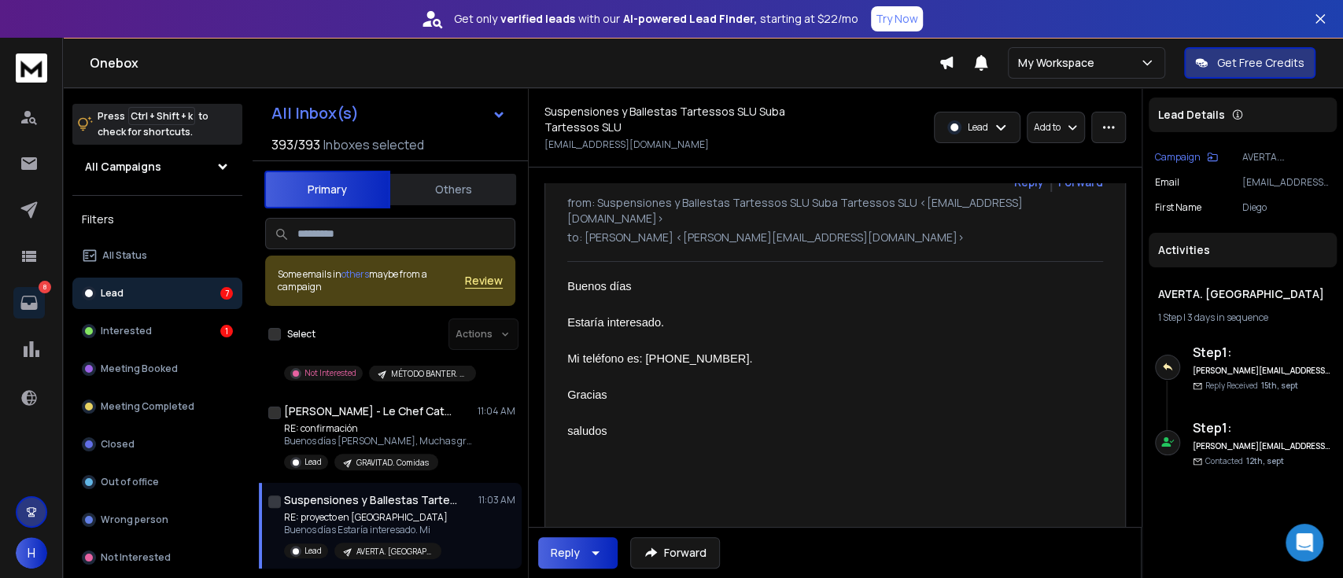
scroll to position [0, 0]
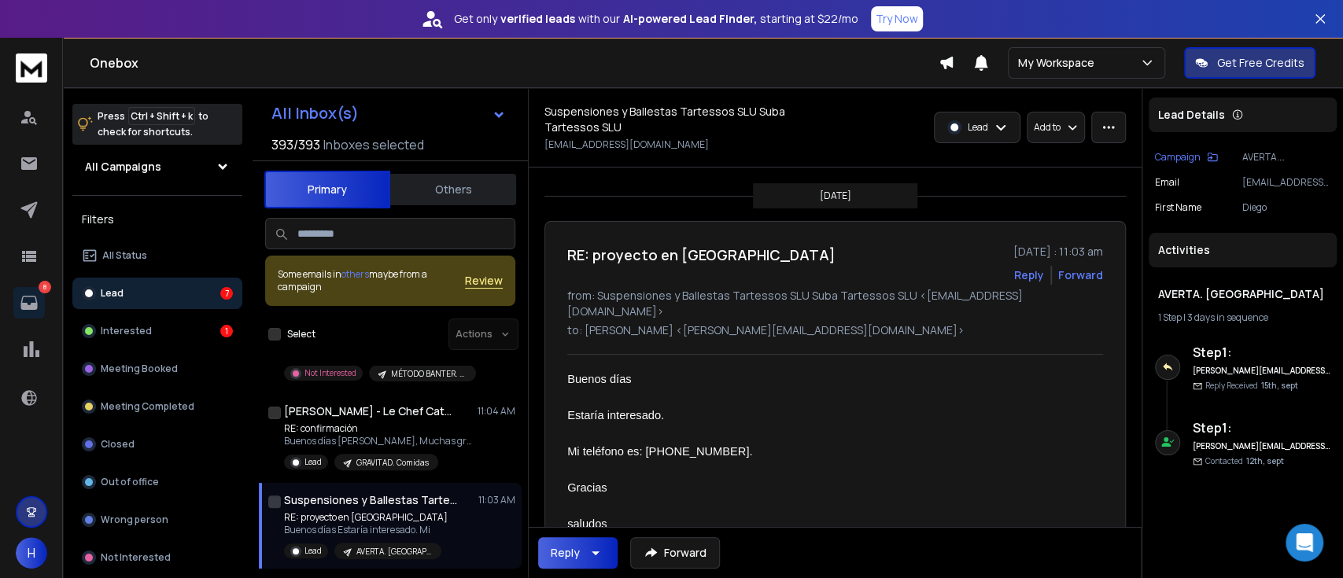
click at [799, 293] on p "from: Suspensiones y Ballestas Tartessos SLU Suba Tartessos SLU <subatartessoss…" at bounding box center [835, 303] width 536 height 31
drag, startPoint x: 901, startPoint y: 292, endPoint x: 598, endPoint y: 293, distance: 302.8
click at [598, 293] on p "from: Suspensiones y Ballestas Tartessos SLU Suba Tartessos SLU <subatartessoss…" at bounding box center [835, 303] width 536 height 31
copy p "Suspensiones y Ballestas Tartessos SLU Suba Tartessos SLU"
click at [1019, 272] on button "Reply" at bounding box center [1029, 275] width 30 height 16
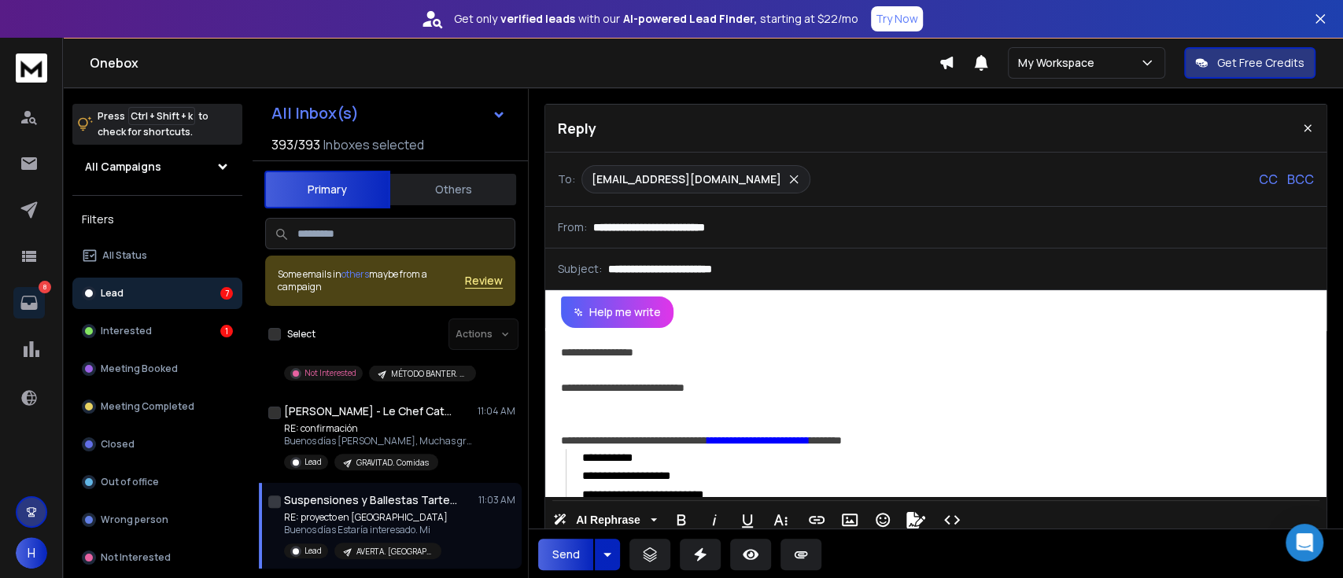
click at [639, 352] on div "**********" at bounding box center [925, 352] width 729 height 17
click at [754, 385] on div "**********" at bounding box center [925, 387] width 729 height 17
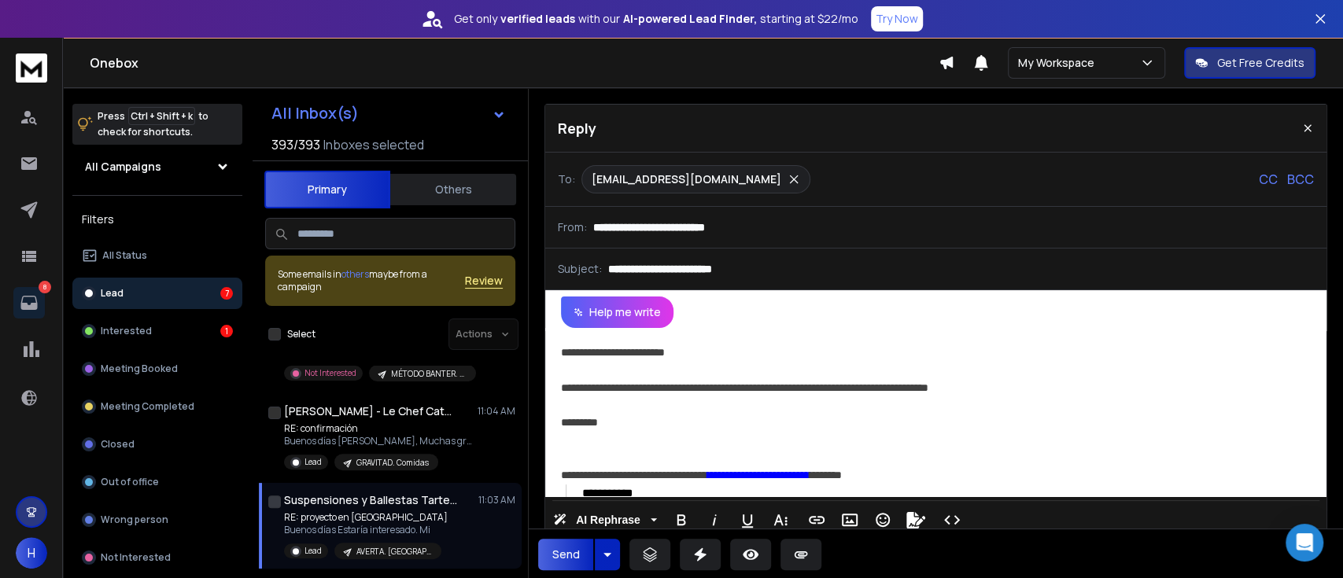
click at [731, 389] on div "**********" at bounding box center [925, 387] width 729 height 17
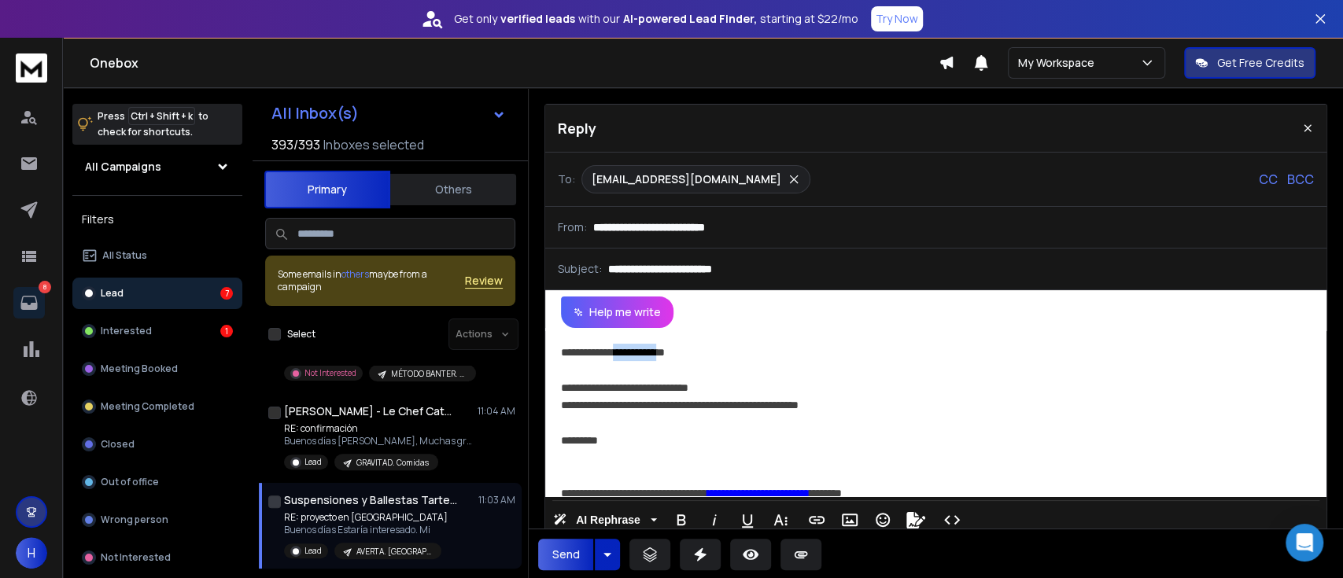
drag, startPoint x: 624, startPoint y: 352, endPoint x: 682, endPoint y: 356, distance: 58.3
click at [682, 356] on div "**********" at bounding box center [925, 352] width 729 height 17
click at [559, 557] on button "Send" at bounding box center [565, 554] width 55 height 31
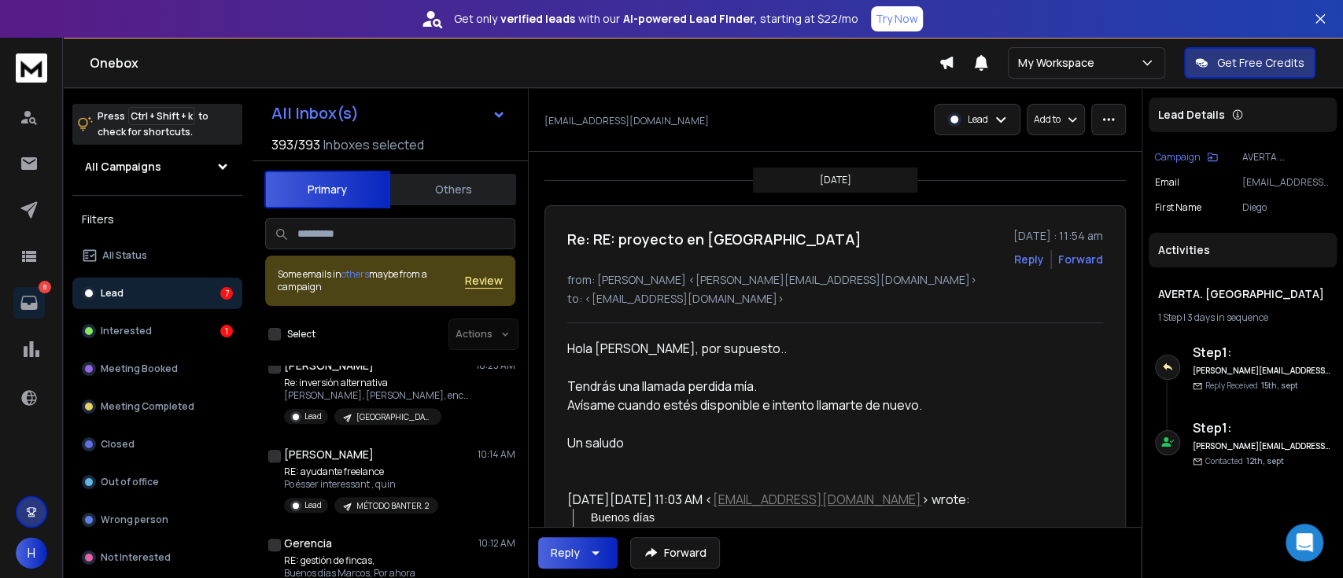
scroll to position [944, 0]
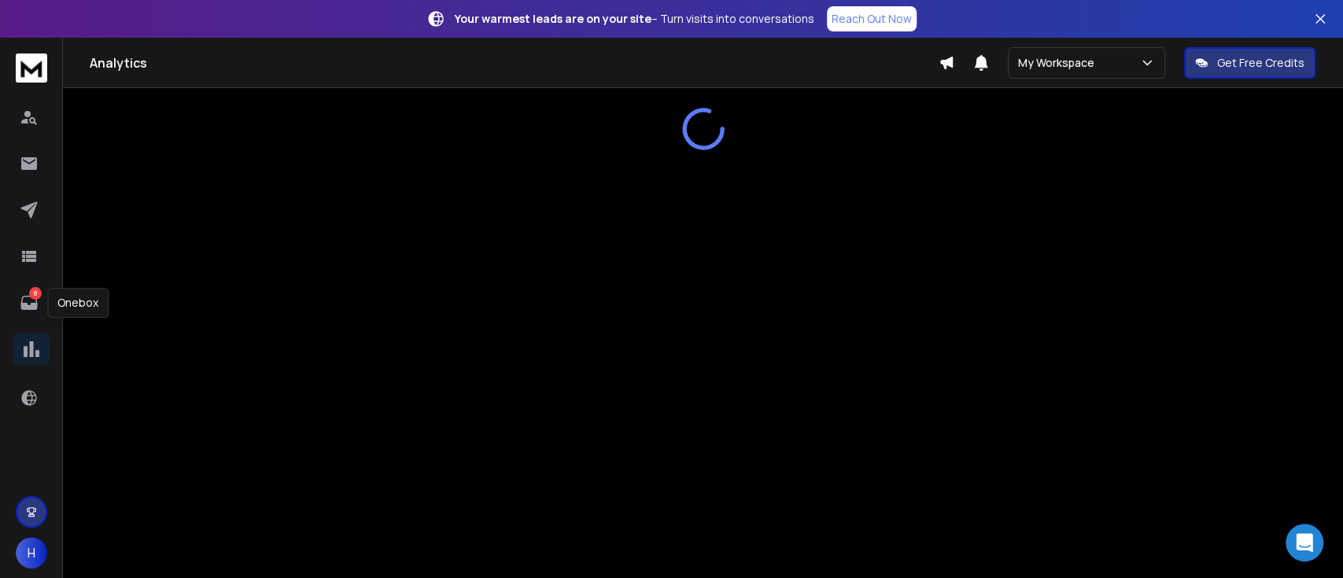
drag, startPoint x: 28, startPoint y: 309, endPoint x: 57, endPoint y: 306, distance: 29.3
click at [27, 309] on icon at bounding box center [28, 303] width 17 height 14
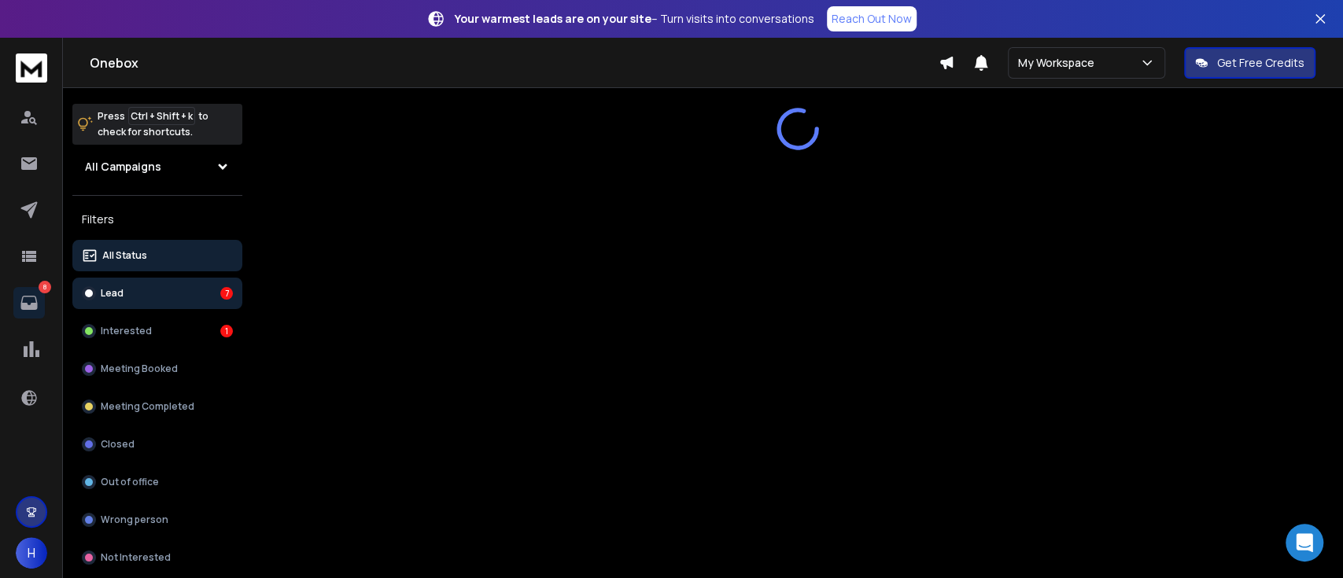
click at [186, 302] on button "Lead 7" at bounding box center [157, 293] width 170 height 31
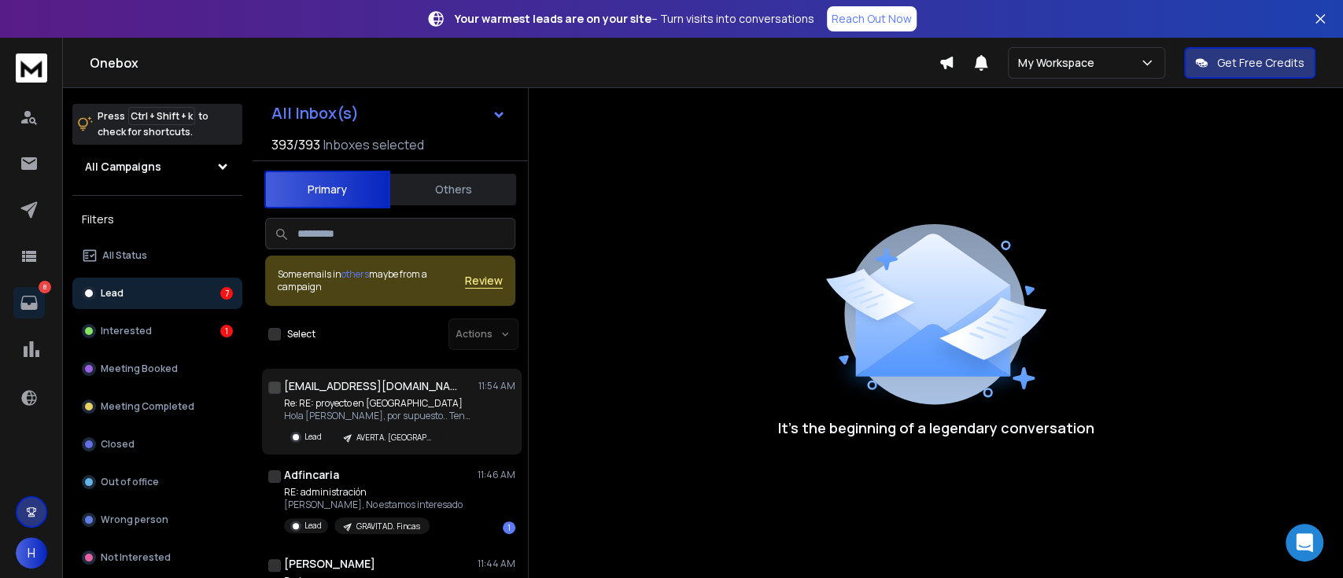
click at [411, 425] on div "Re: RE: proyecto en Huelva Hola [PERSON_NAME], por supuesto.. Tendrás una Lead …" at bounding box center [378, 421] width 189 height 48
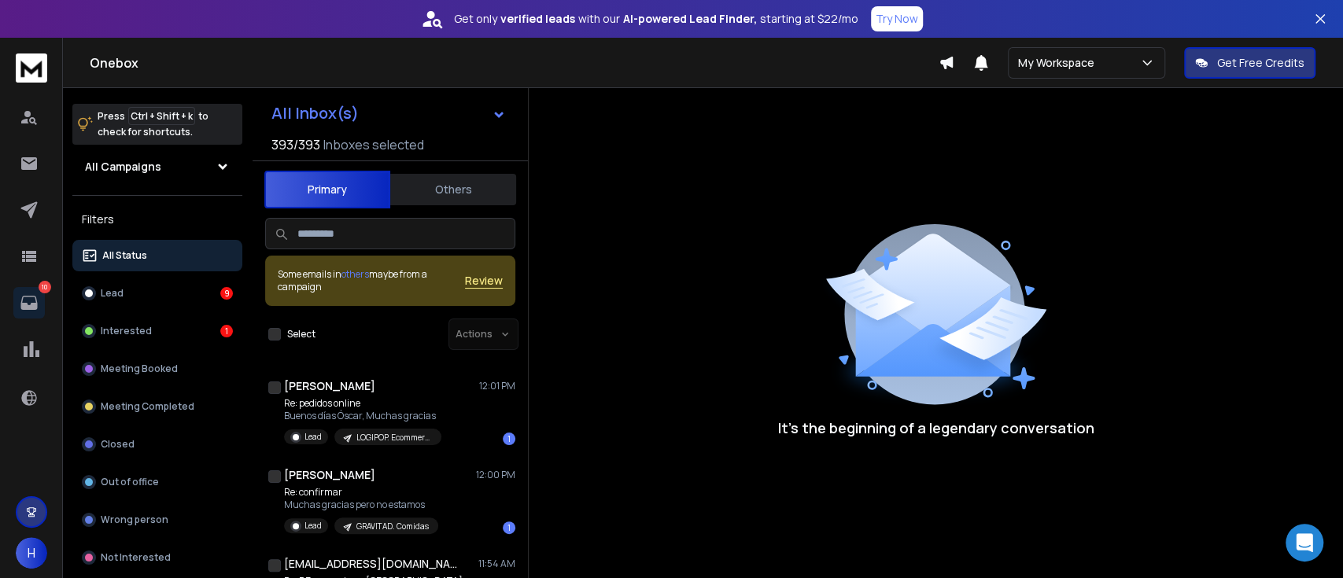
click at [403, 407] on p "Re: pedidos online" at bounding box center [362, 403] width 157 height 13
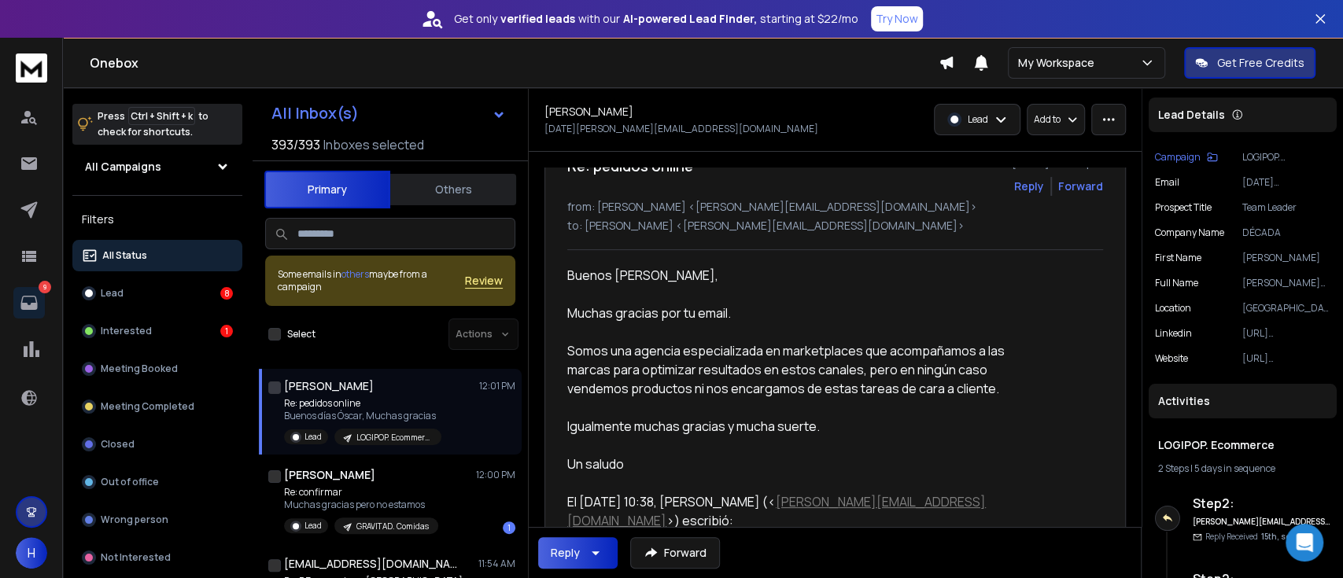
scroll to position [105, 0]
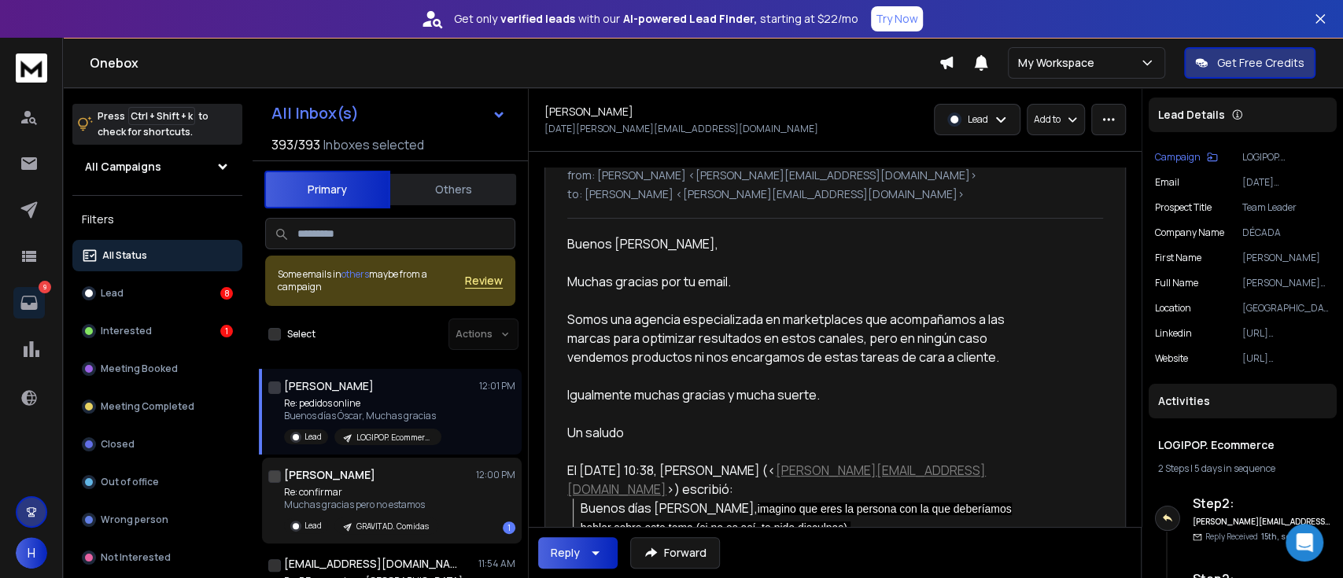
click at [366, 477] on div "martin 12:00 PM" at bounding box center [399, 475] width 231 height 16
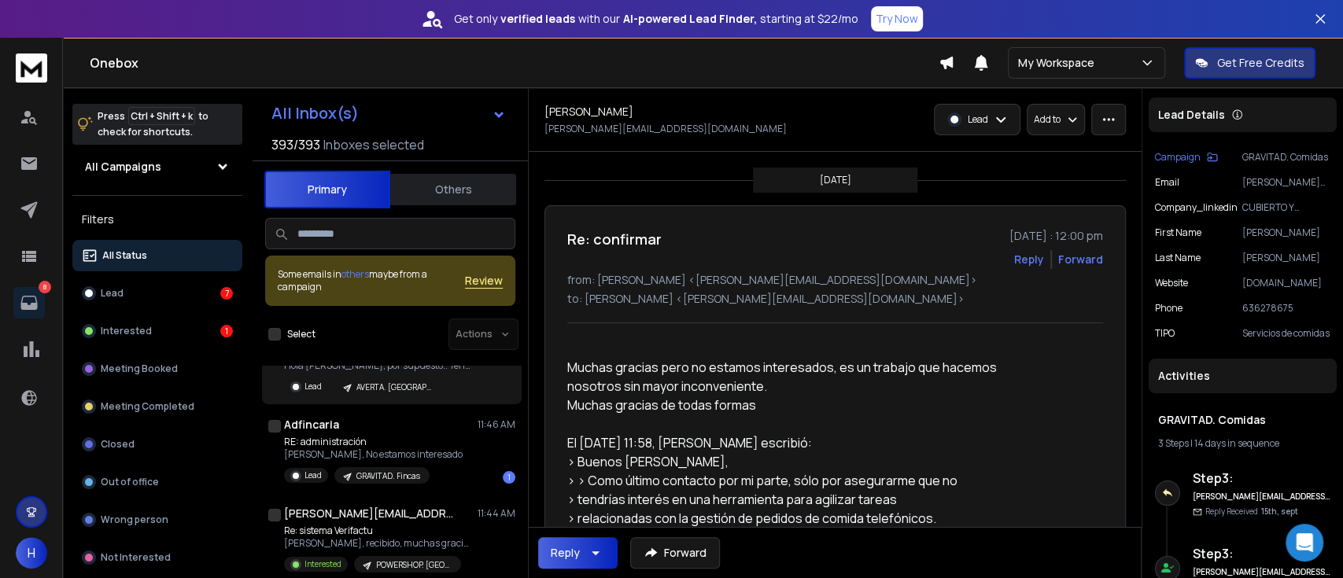
scroll to position [209, 0]
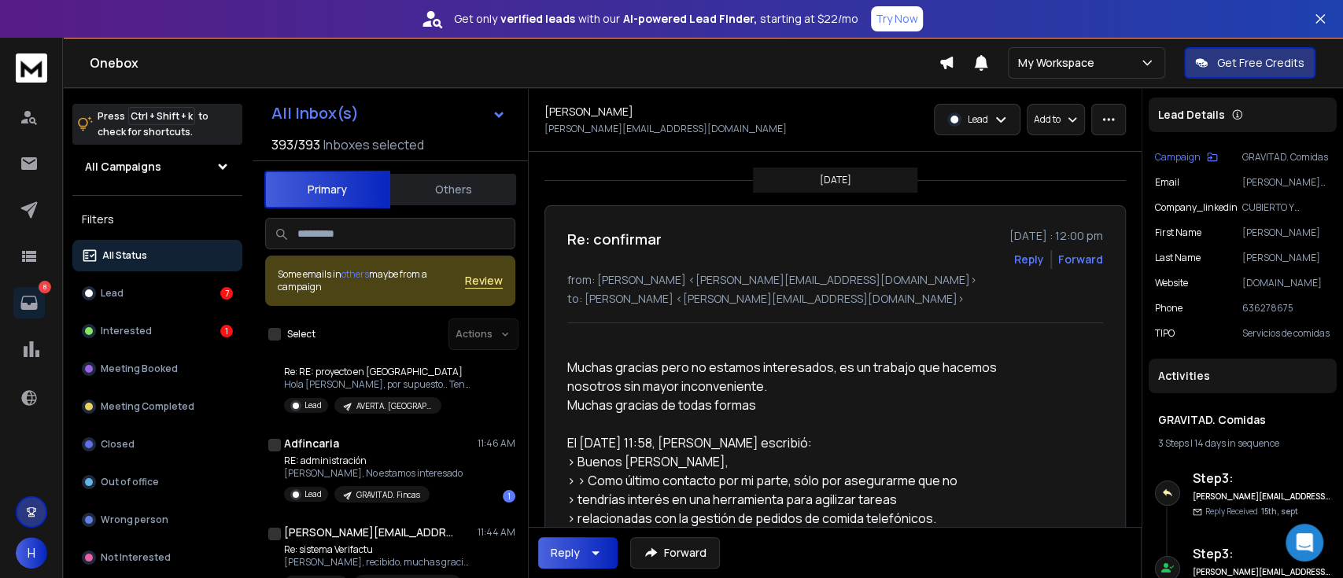
click at [422, 445] on div "Adfincaria 11:46 AM" at bounding box center [399, 444] width 231 height 16
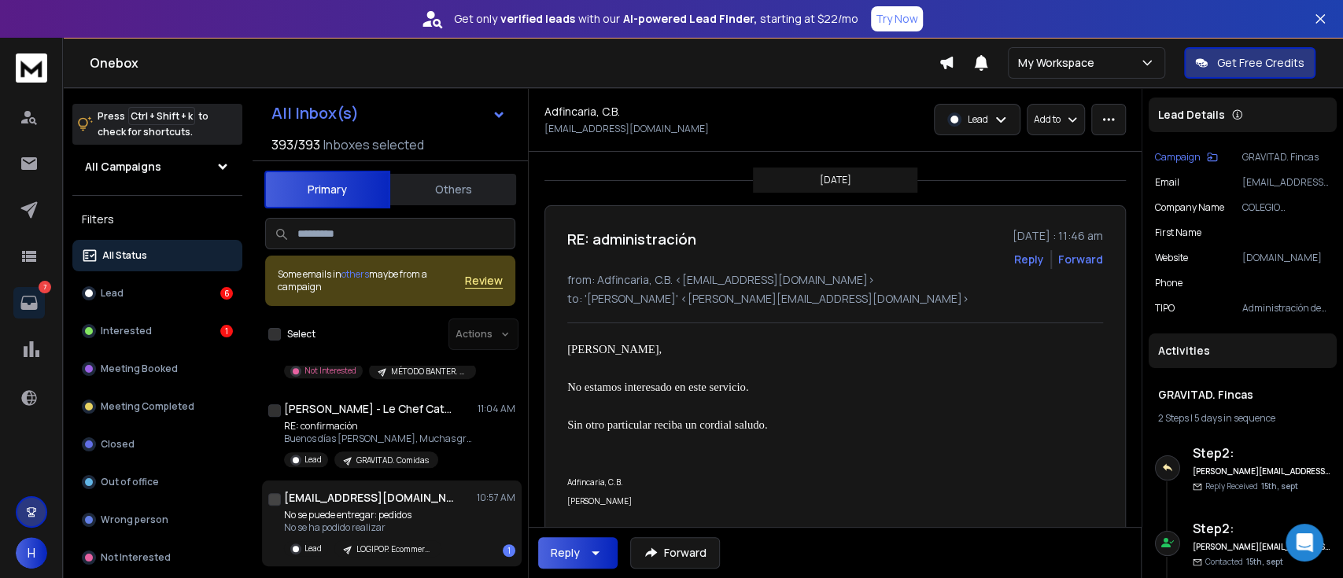
scroll to position [838, 0]
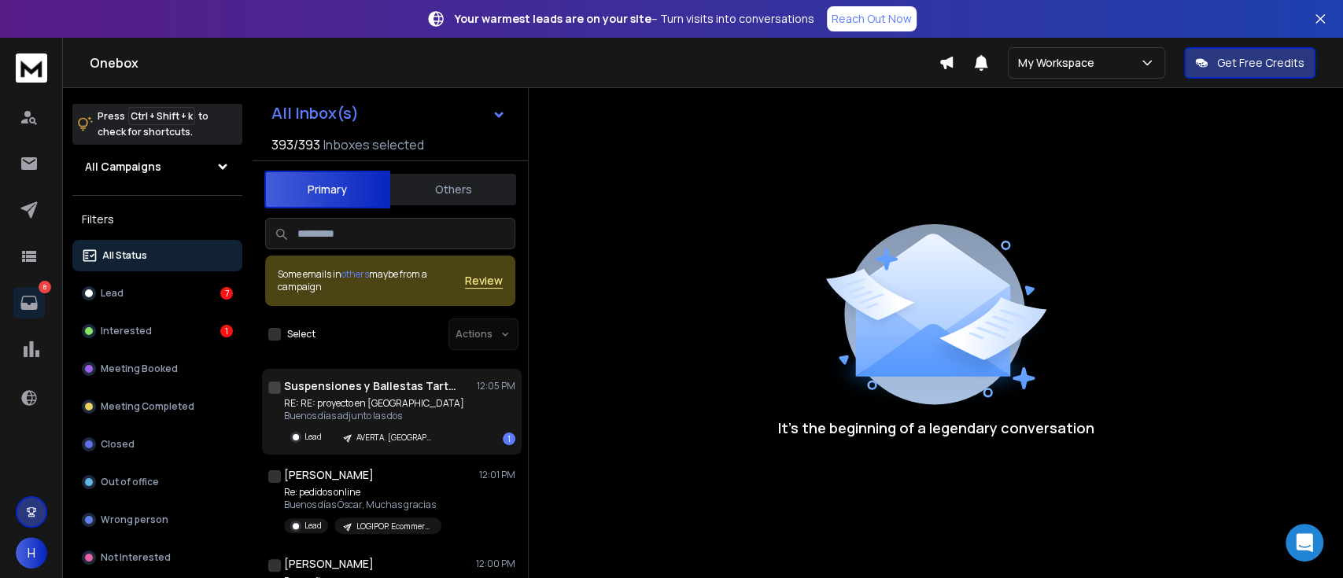
click at [385, 406] on p "RE: RE: proyecto en [GEOGRAPHIC_DATA]" at bounding box center [374, 403] width 180 height 13
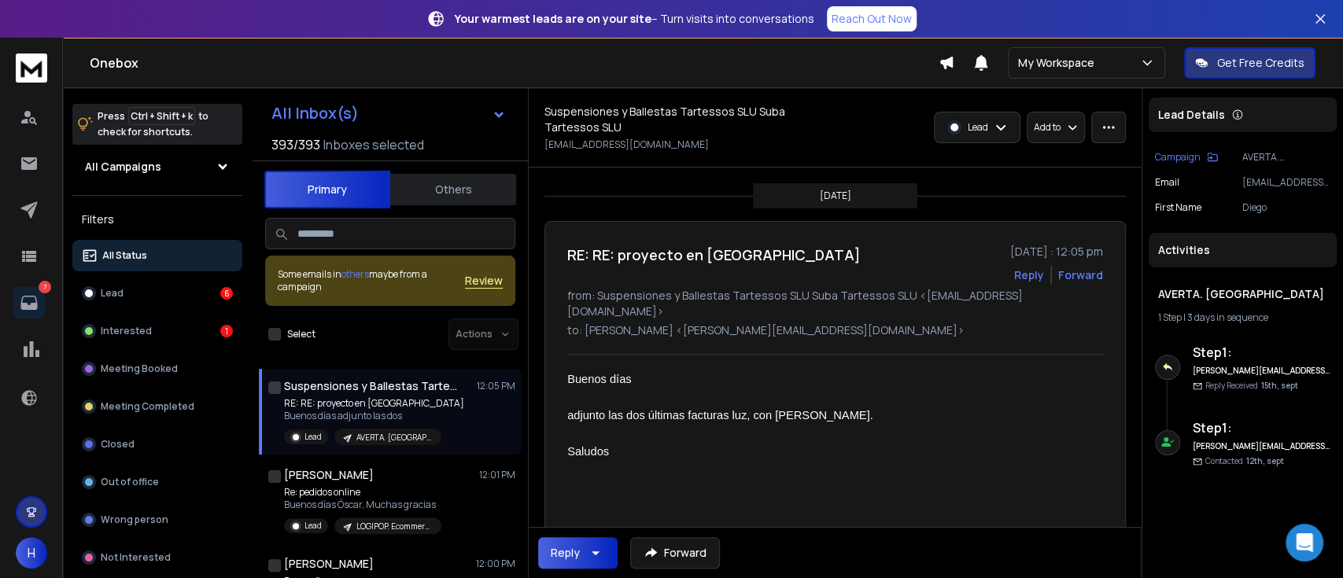
click at [598, 561] on icon "button" at bounding box center [595, 553] width 19 height 19
click at [601, 517] on p "Reply All" at bounding box center [586, 513] width 43 height 16
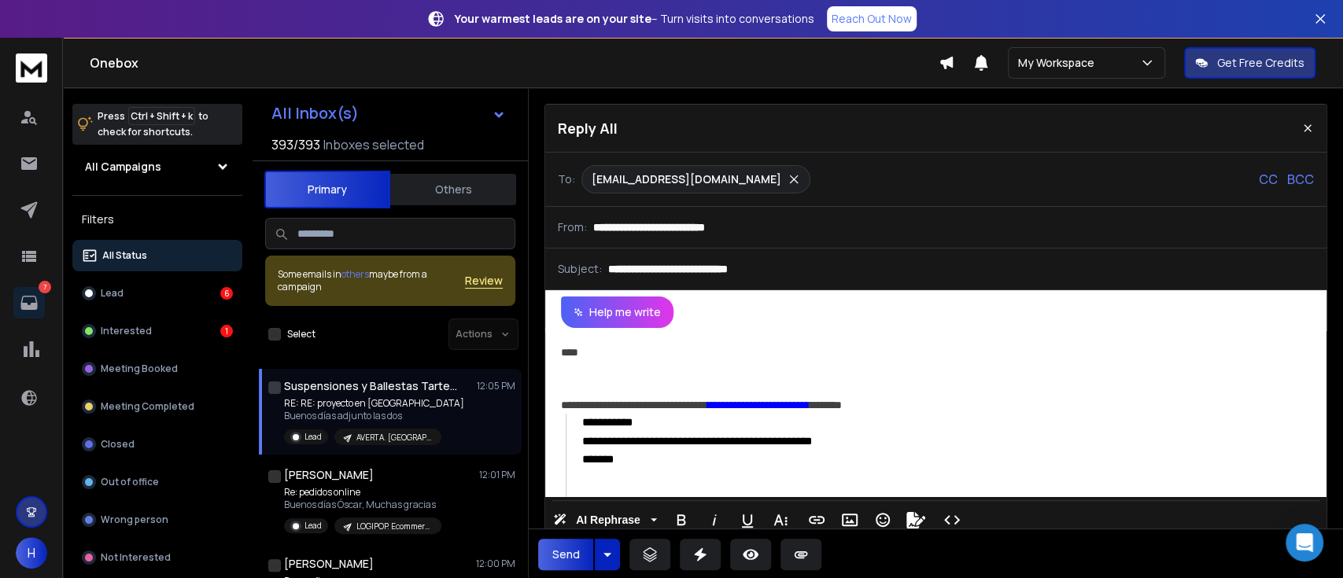
click at [678, 223] on input "**********" at bounding box center [953, 227] width 720 height 16
click at [604, 352] on div "****" at bounding box center [925, 352] width 729 height 17
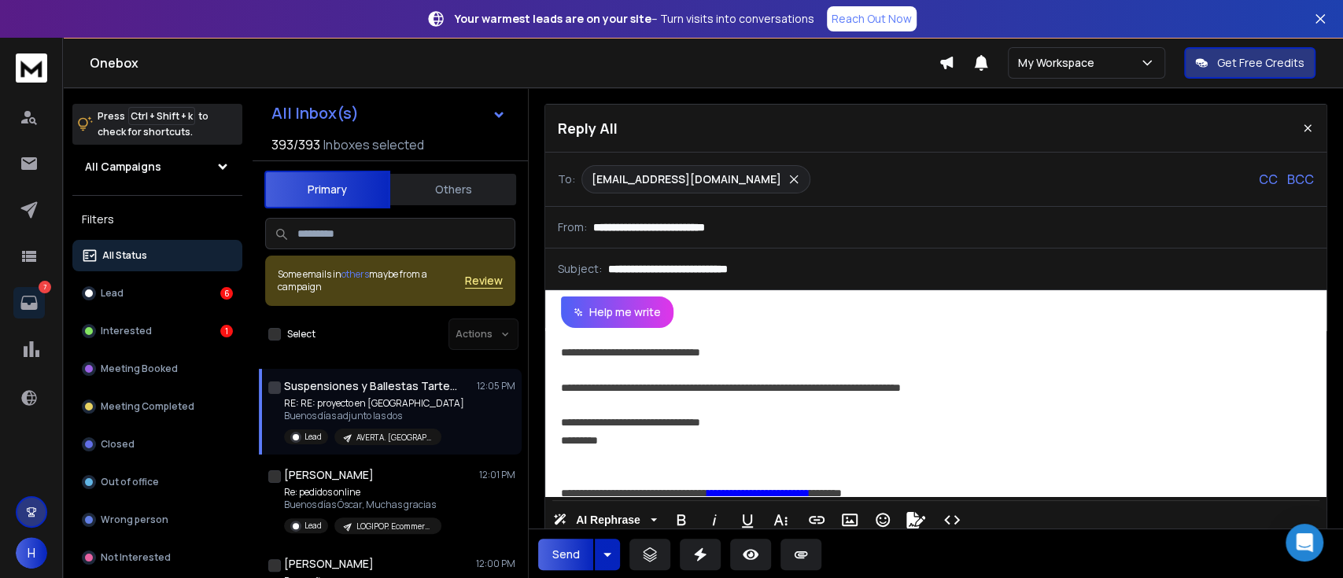
click at [568, 554] on button "Send" at bounding box center [565, 554] width 55 height 31
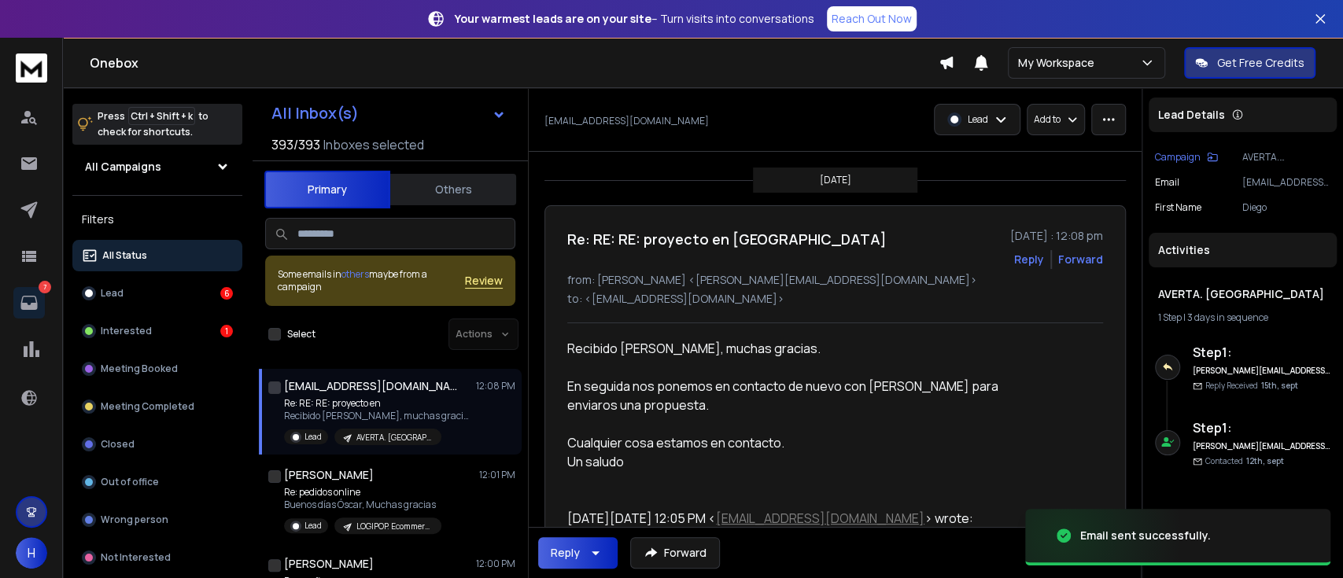
click at [978, 124] on p "Lead" at bounding box center [977, 119] width 20 height 13
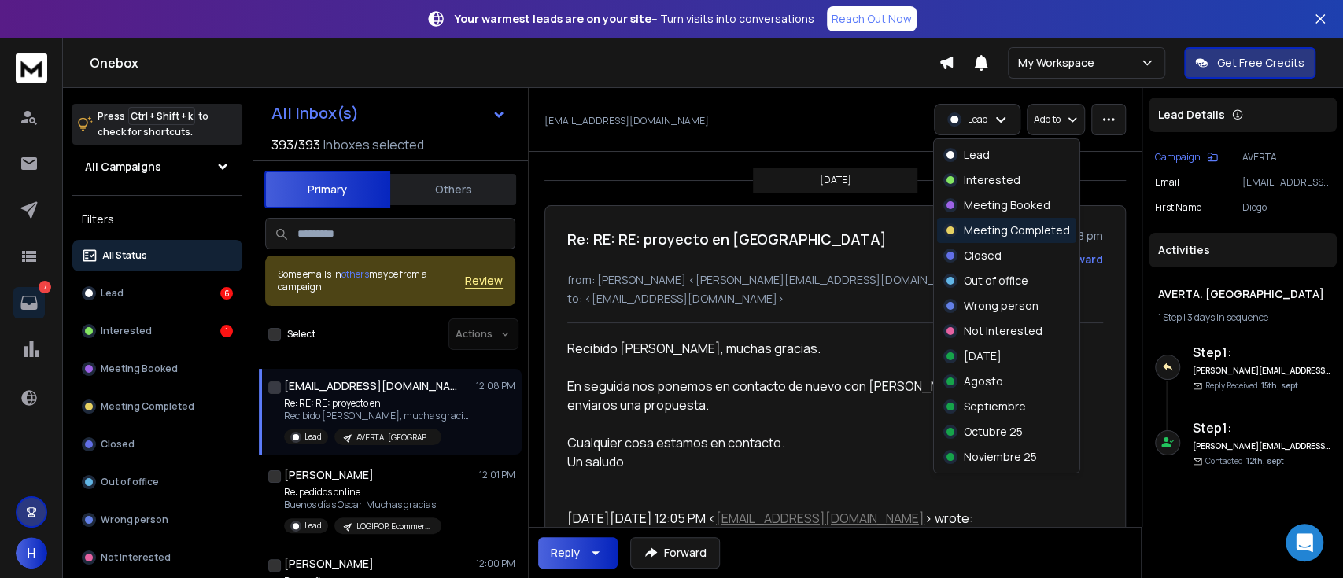
click at [1004, 230] on p "Meeting Completed" at bounding box center [1017, 231] width 106 height 16
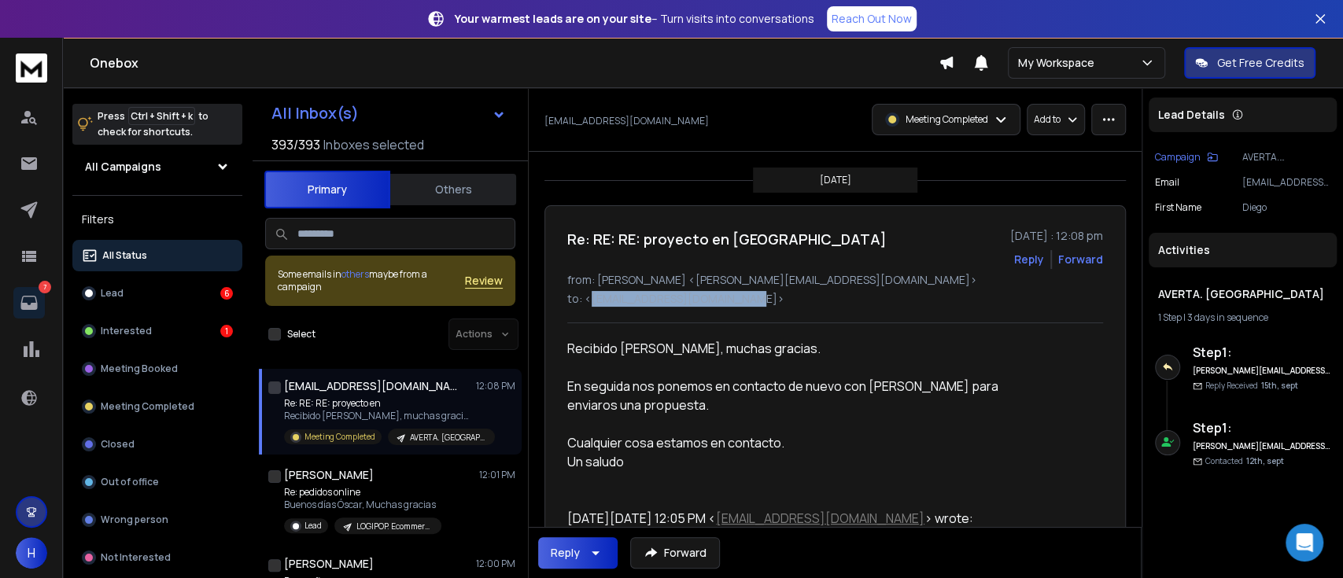
drag, startPoint x: 735, startPoint y: 298, endPoint x: 591, endPoint y: 310, distance: 144.4
click at [1268, 184] on p "[EMAIL_ADDRESS][DOMAIN_NAME]" at bounding box center [1286, 182] width 88 height 13
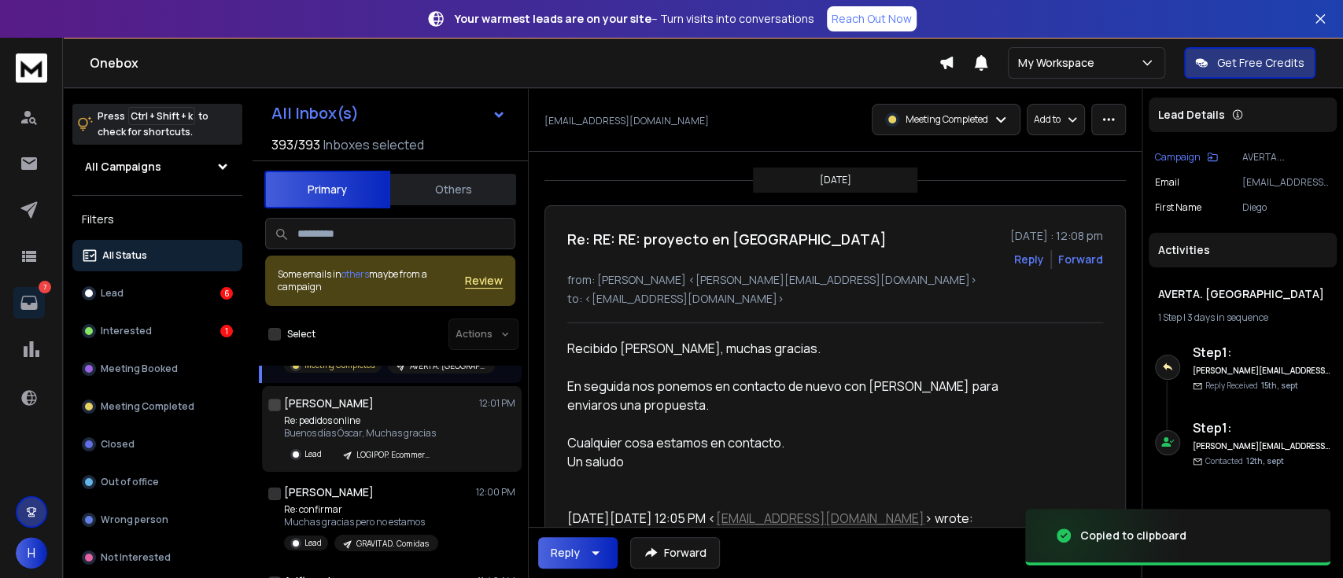
scroll to position [105, 0]
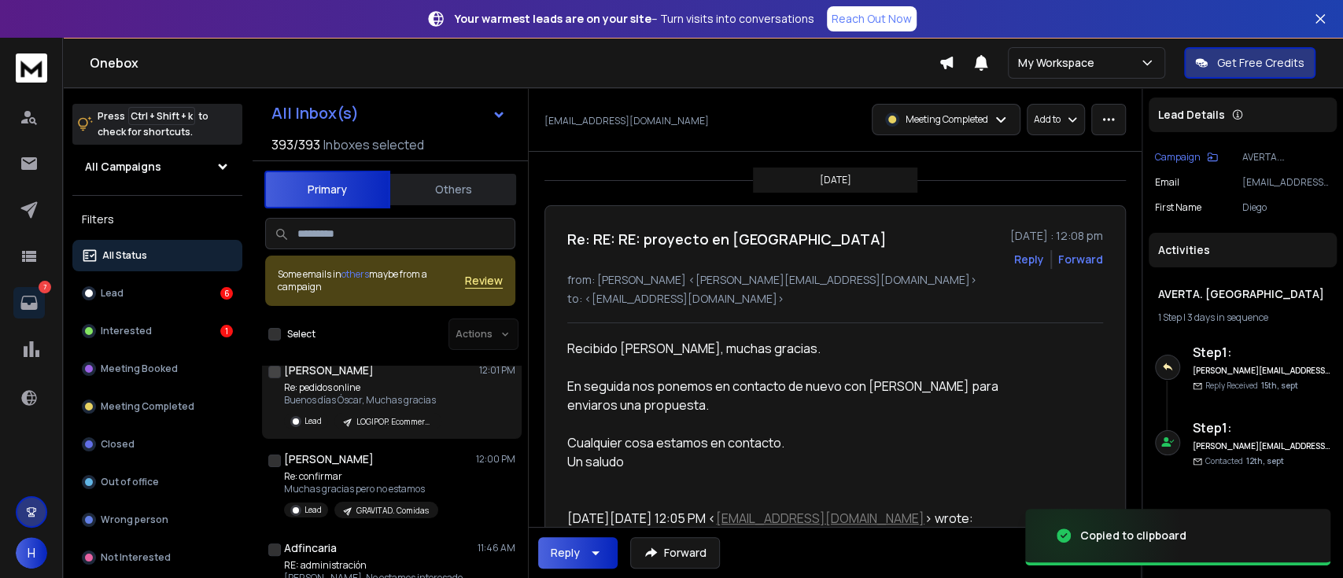
click at [419, 401] on p "Buenos días Óscar, Muchas gracias" at bounding box center [362, 400] width 157 height 13
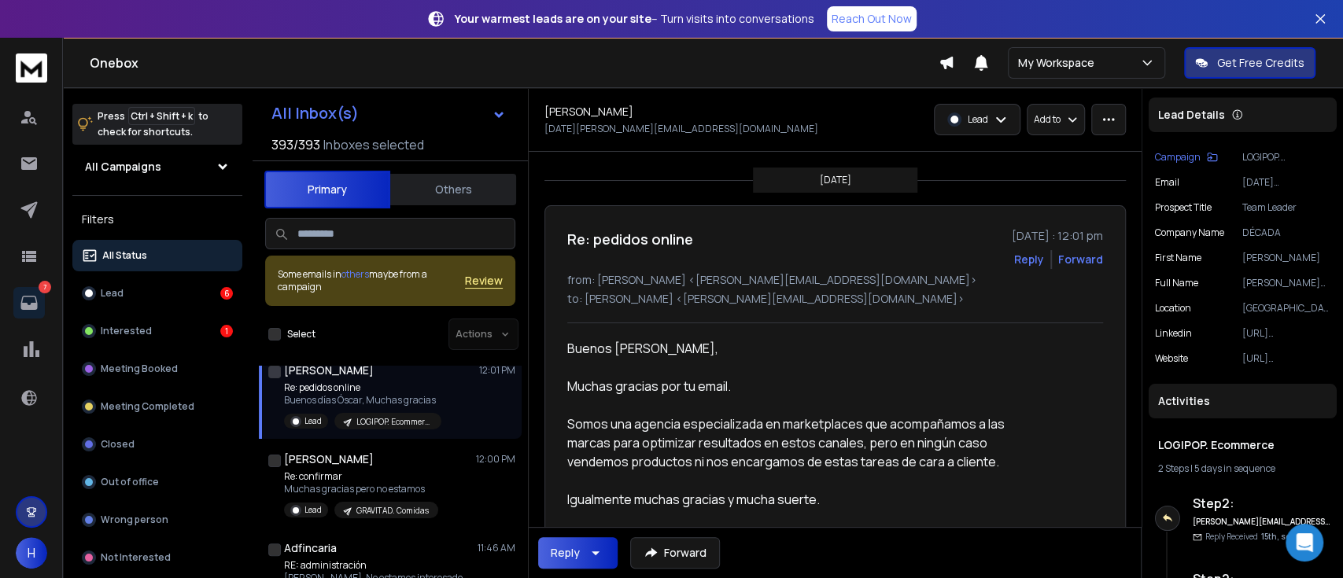
click at [374, 230] on input at bounding box center [390, 233] width 250 height 31
paste input "**********"
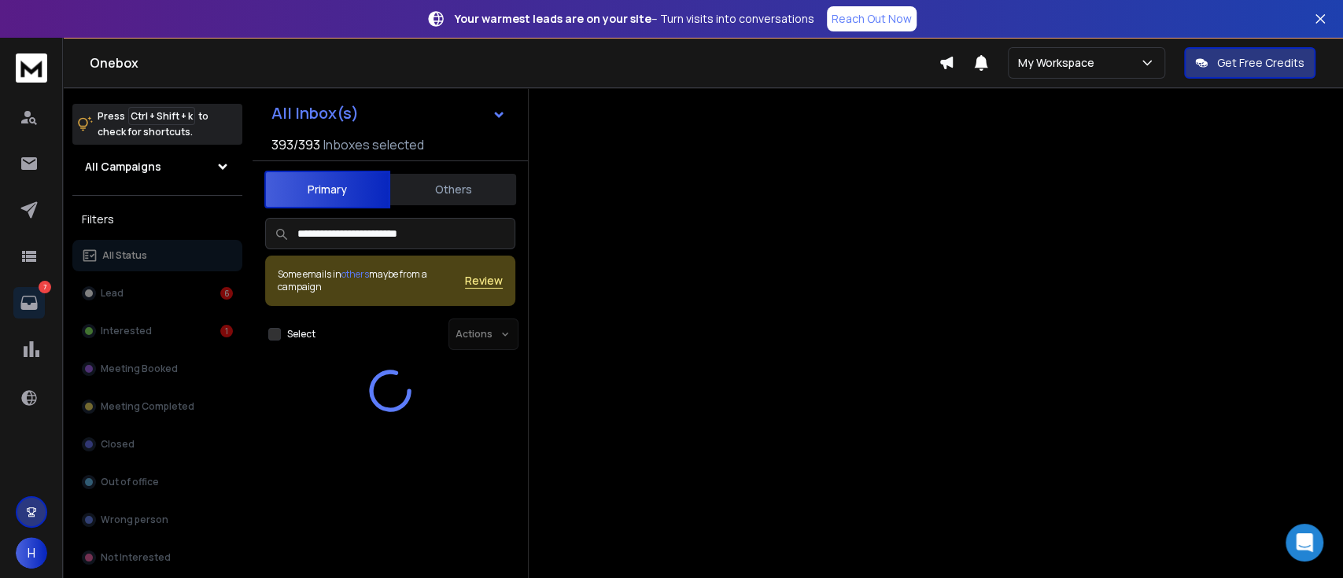
scroll to position [0, 0]
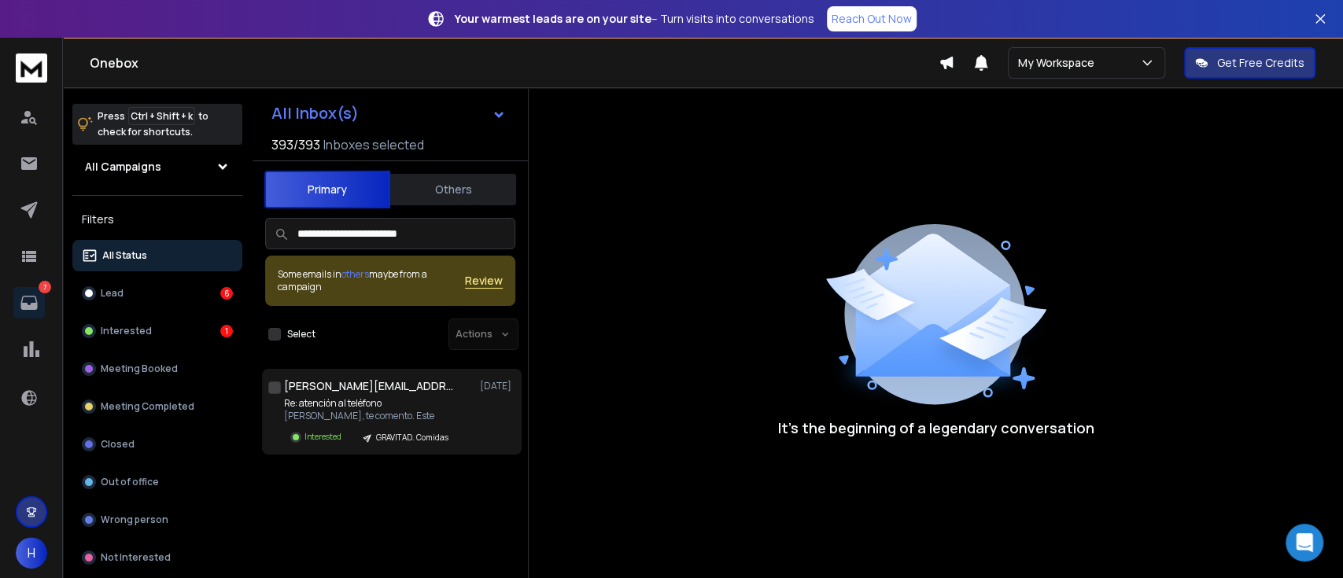
click at [326, 401] on p "Re: atención al teléfono" at bounding box center [371, 403] width 174 height 13
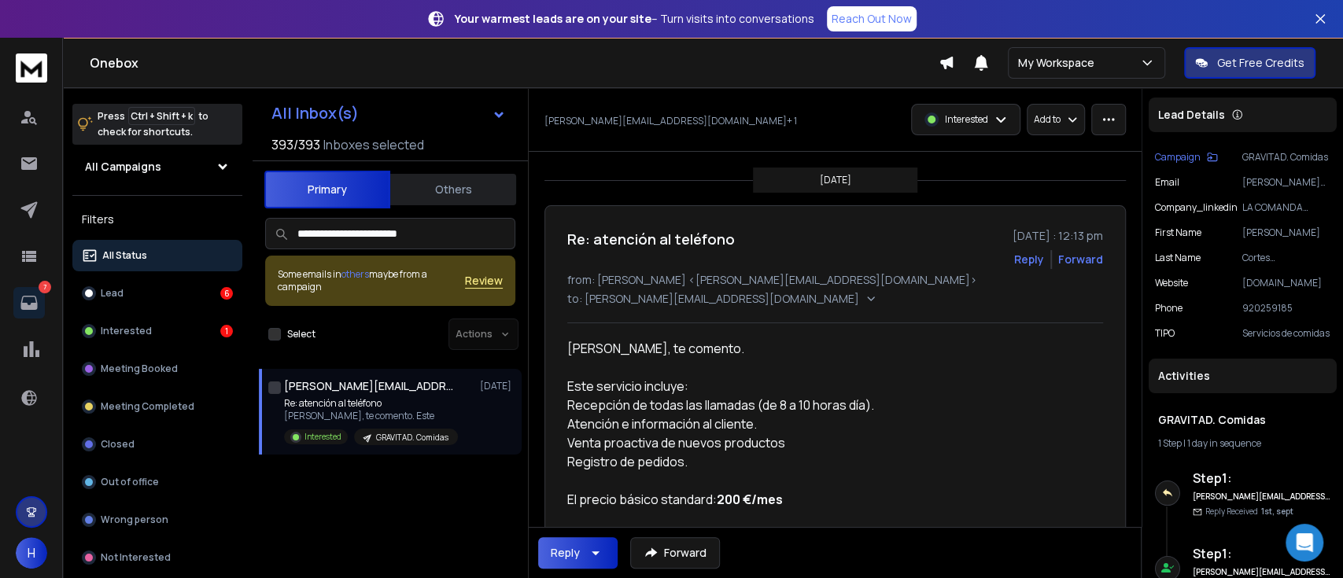
click at [348, 385] on h1 "rocio@lacomandadevico.com +1" at bounding box center [370, 386] width 173 height 16
click at [1051, 115] on p "Add to" at bounding box center [1047, 119] width 27 height 13
click at [1058, 151] on div "Subsequence" at bounding box center [1081, 155] width 92 height 16
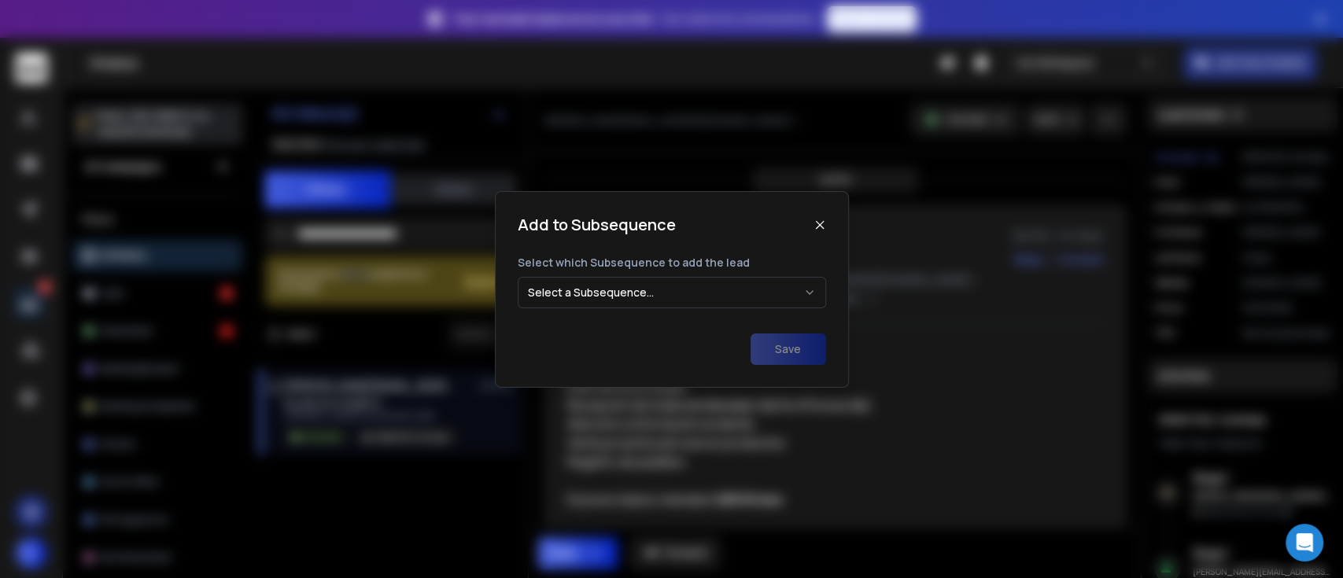
click at [547, 297] on button "Select a Subsequence..." at bounding box center [672, 292] width 308 height 31
click at [792, 352] on button "Save" at bounding box center [788, 348] width 76 height 31
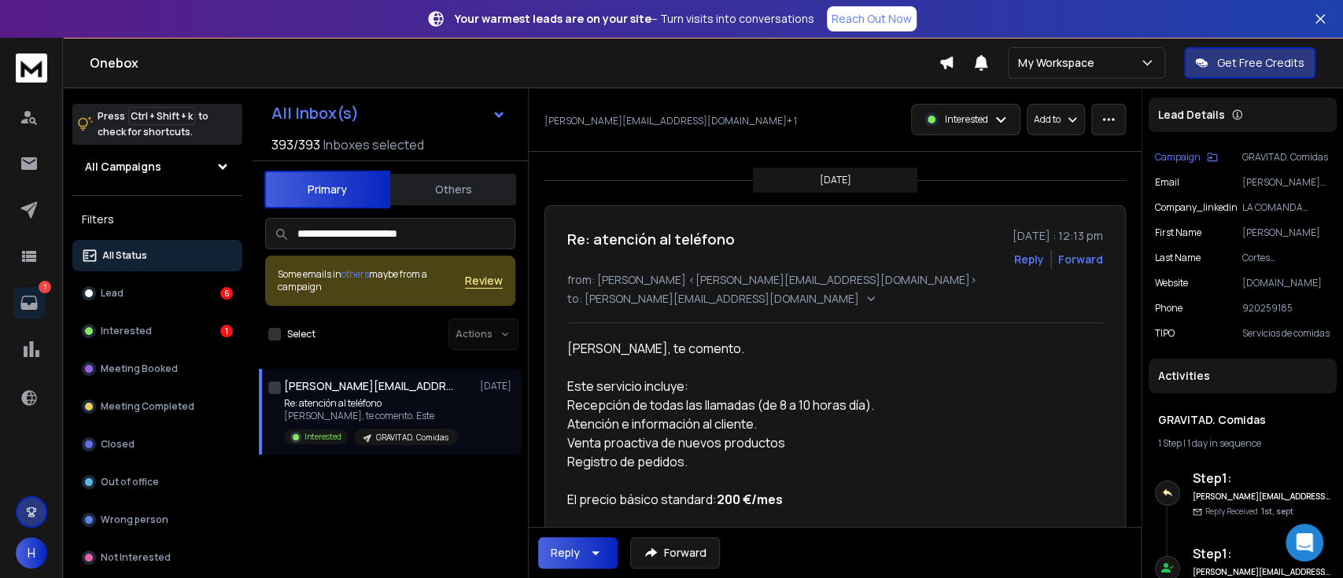
click at [308, 239] on input "**********" at bounding box center [390, 233] width 250 height 31
click at [308, 240] on input "**********" at bounding box center [390, 233] width 250 height 31
paste input "**"
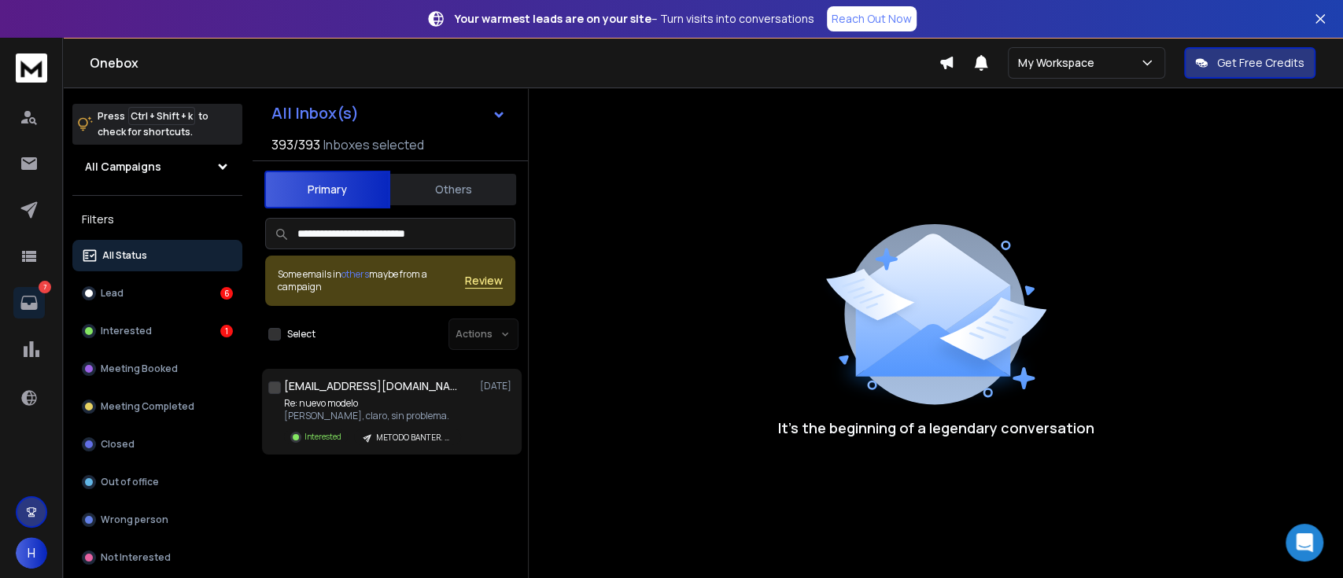
type input "**********"
drag, startPoint x: 395, startPoint y: 408, endPoint x: 462, endPoint y: 388, distance: 70.7
click at [392, 407] on p "Re: nuevo modelo" at bounding box center [372, 403] width 177 height 13
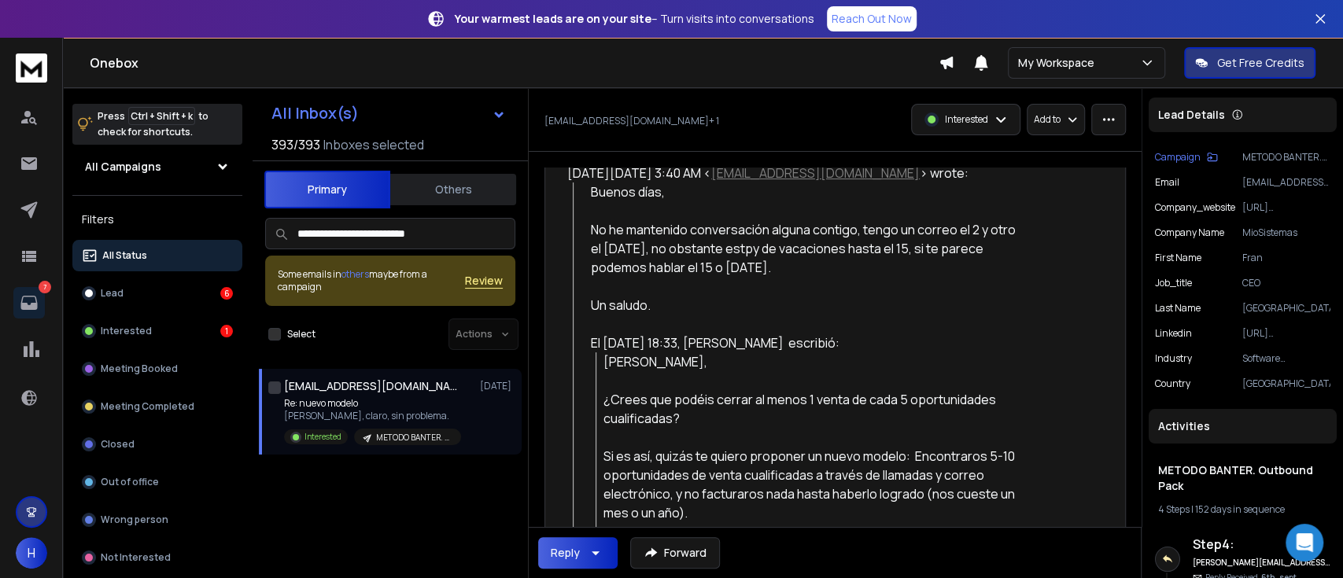
scroll to position [105, 0]
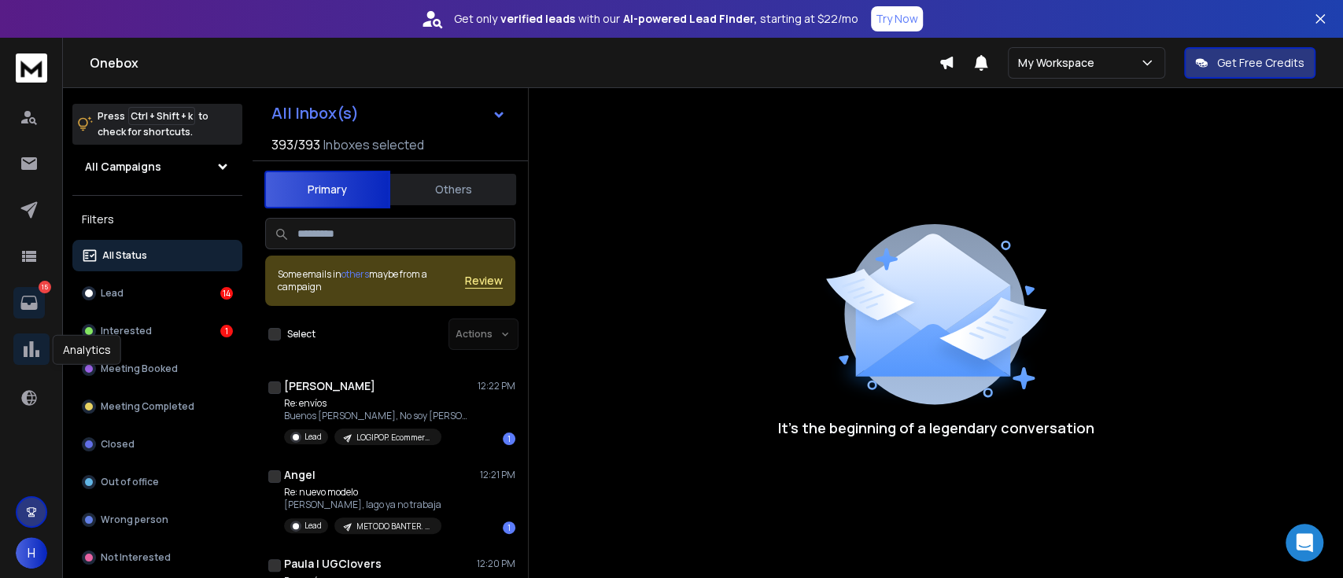
click at [30, 349] on icon at bounding box center [32, 349] width 16 height 16
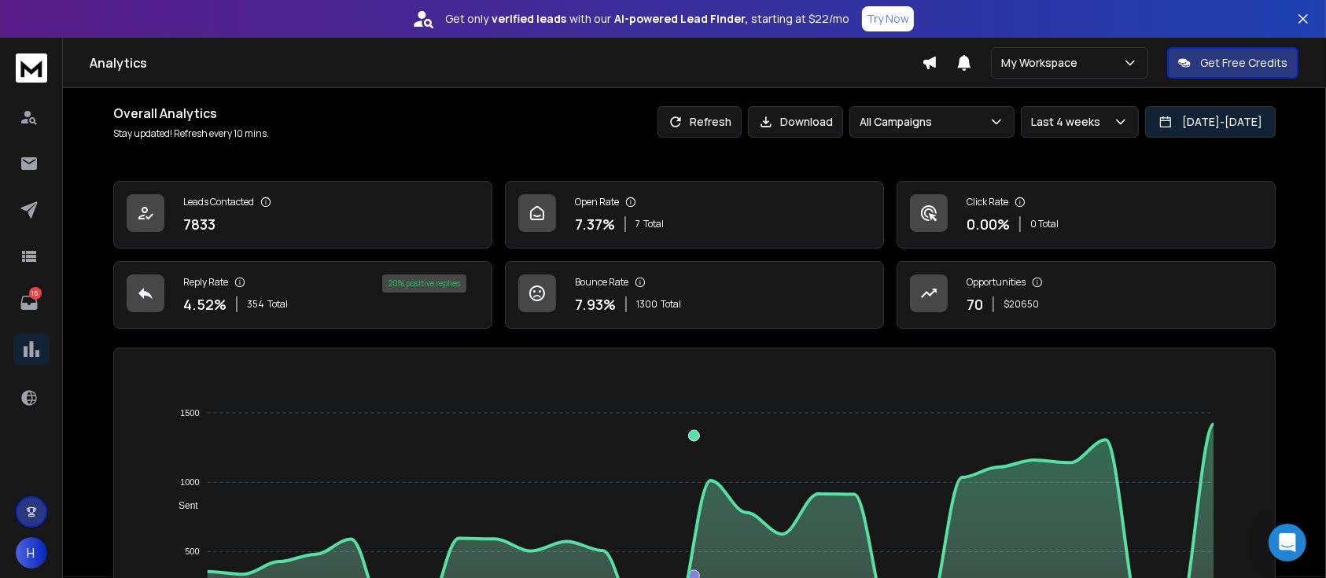
click at [1155, 116] on button "[DATE] - [DATE]" at bounding box center [1210, 121] width 131 height 31
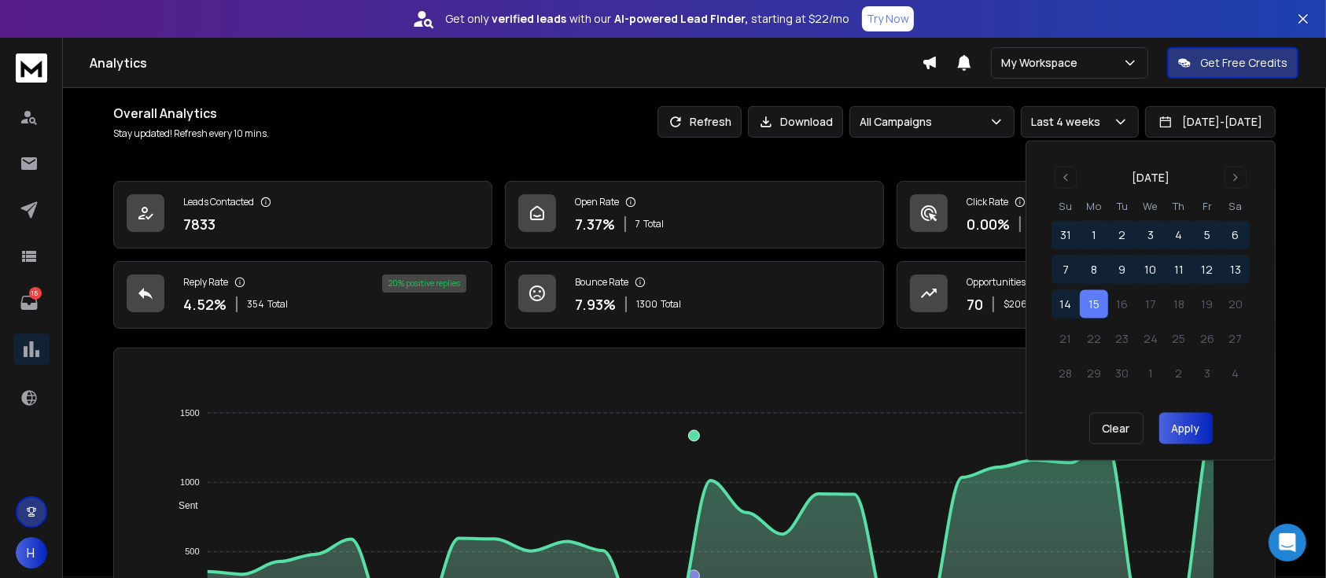
click at [1097, 305] on button "15" at bounding box center [1094, 304] width 28 height 28
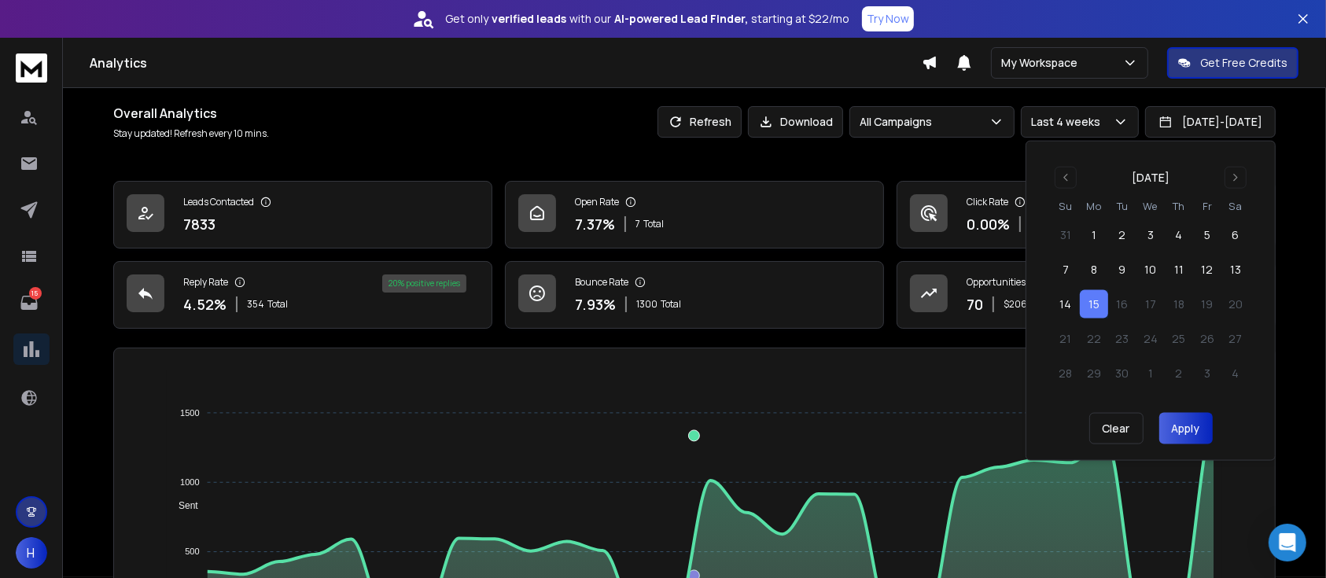
click at [1176, 429] on button "Apply" at bounding box center [1185, 428] width 53 height 31
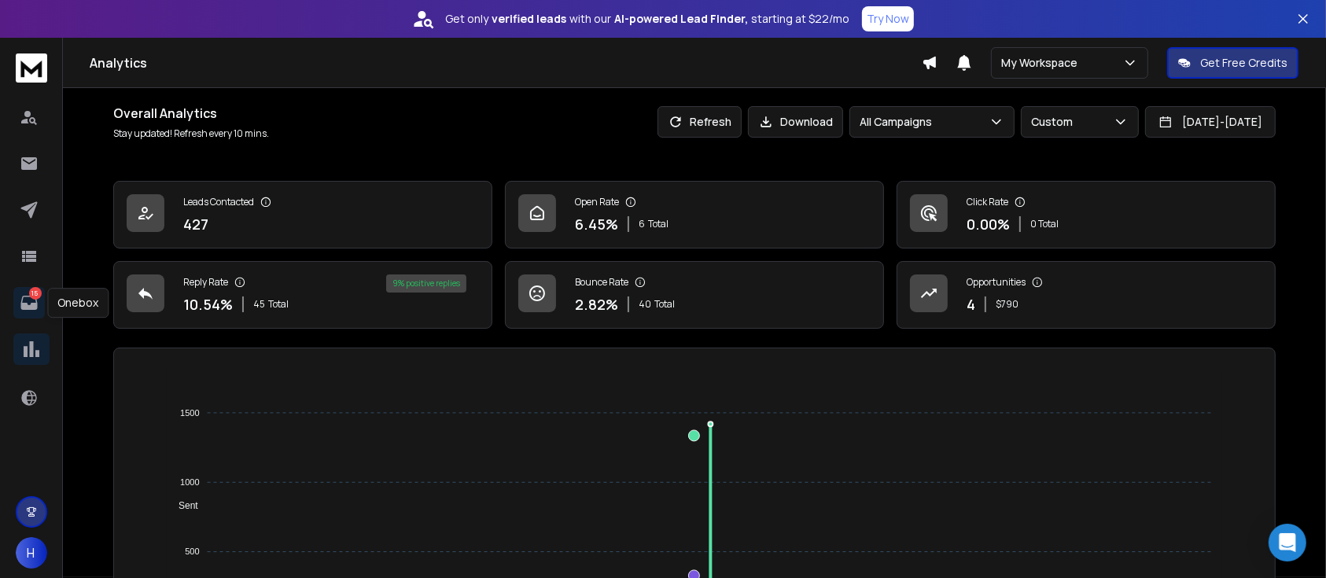
click at [24, 303] on icon at bounding box center [29, 302] width 19 height 19
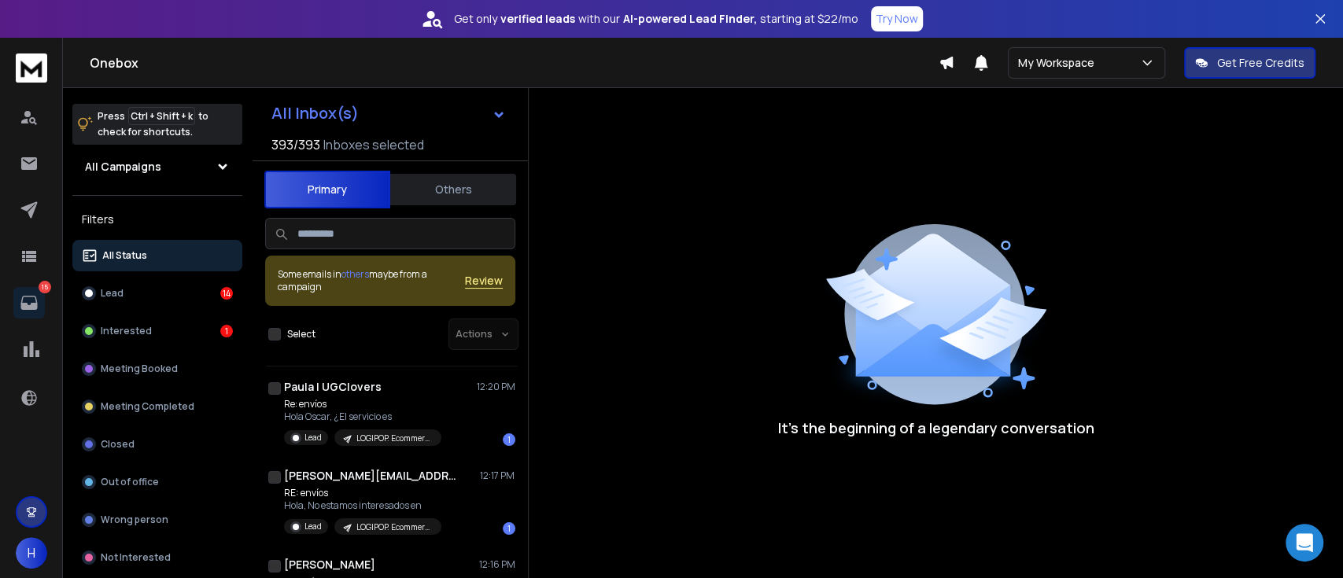
scroll to position [209, 0]
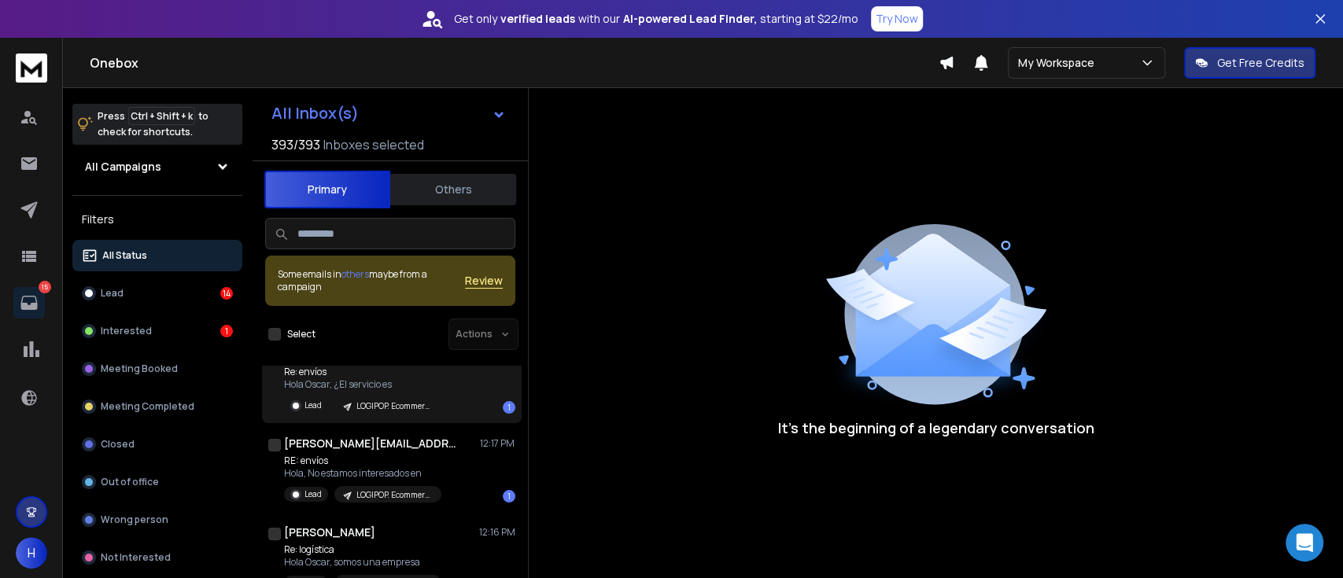
click at [411, 389] on p "Hola Oscar, ¿El servicio es" at bounding box center [362, 384] width 157 height 13
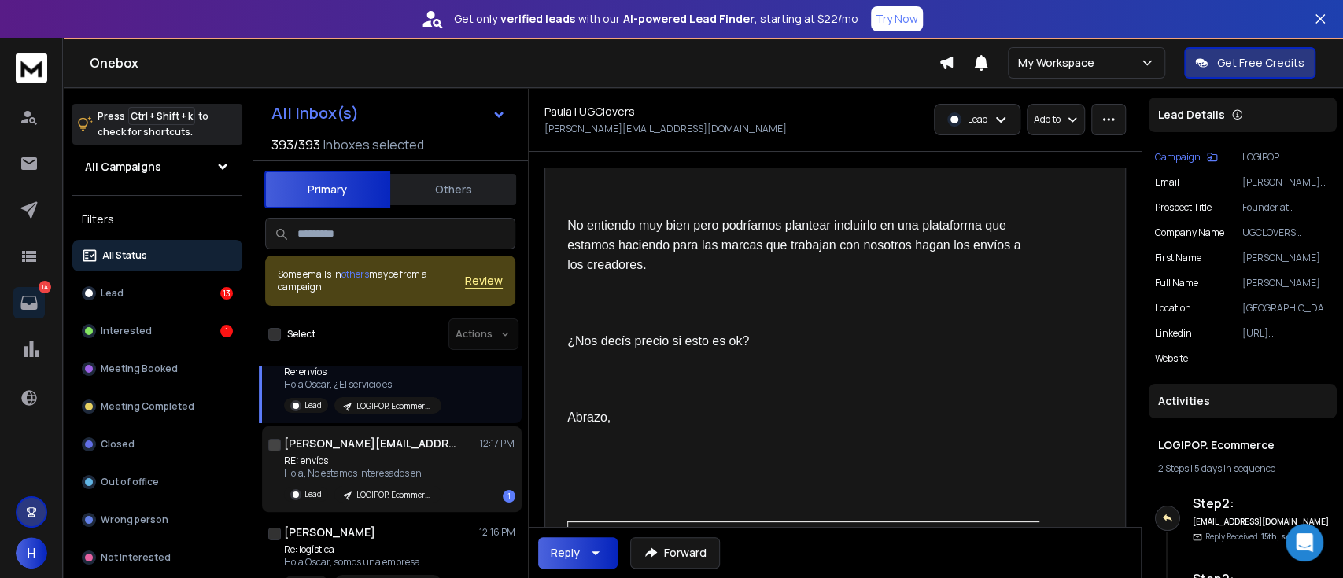
click at [409, 446] on h1 "[PERSON_NAME][EMAIL_ADDRESS][PERSON_NAME][DOMAIN_NAME]" at bounding box center [370, 444] width 173 height 16
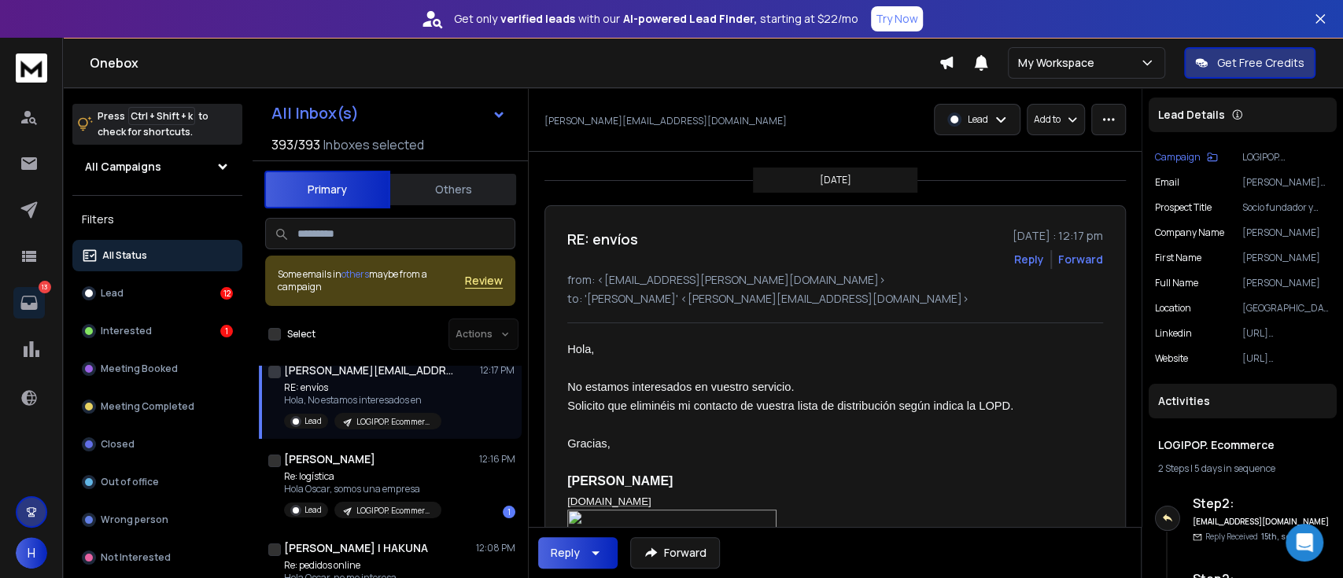
scroll to position [315, 0]
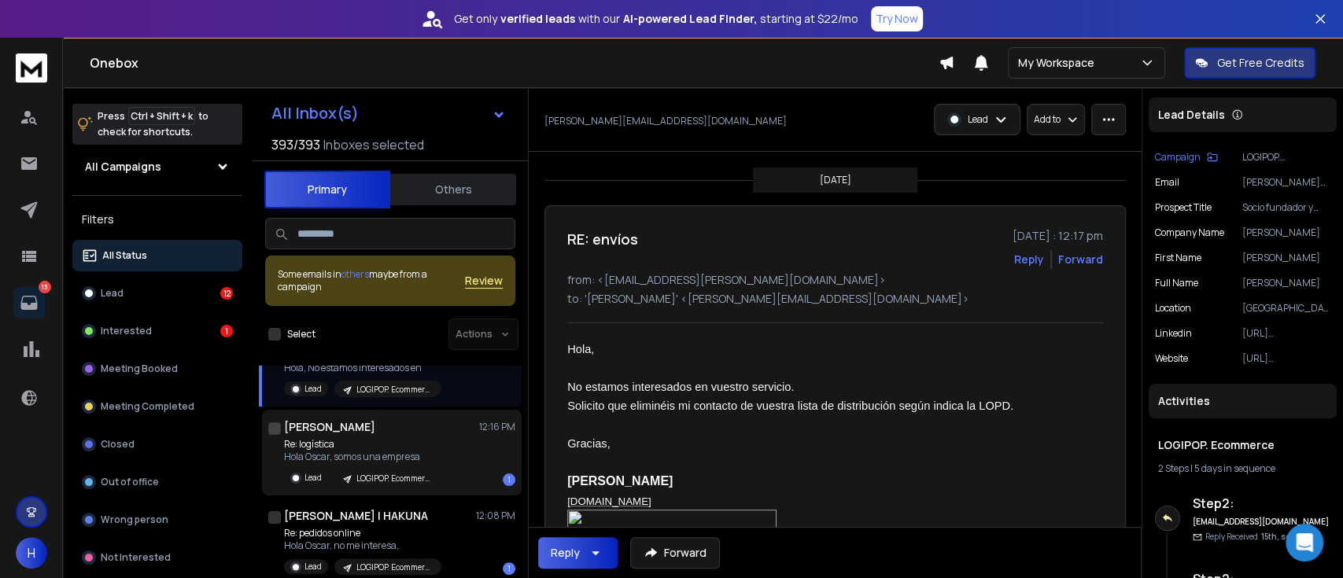
click at [418, 448] on p "Re: logística" at bounding box center [362, 444] width 157 height 13
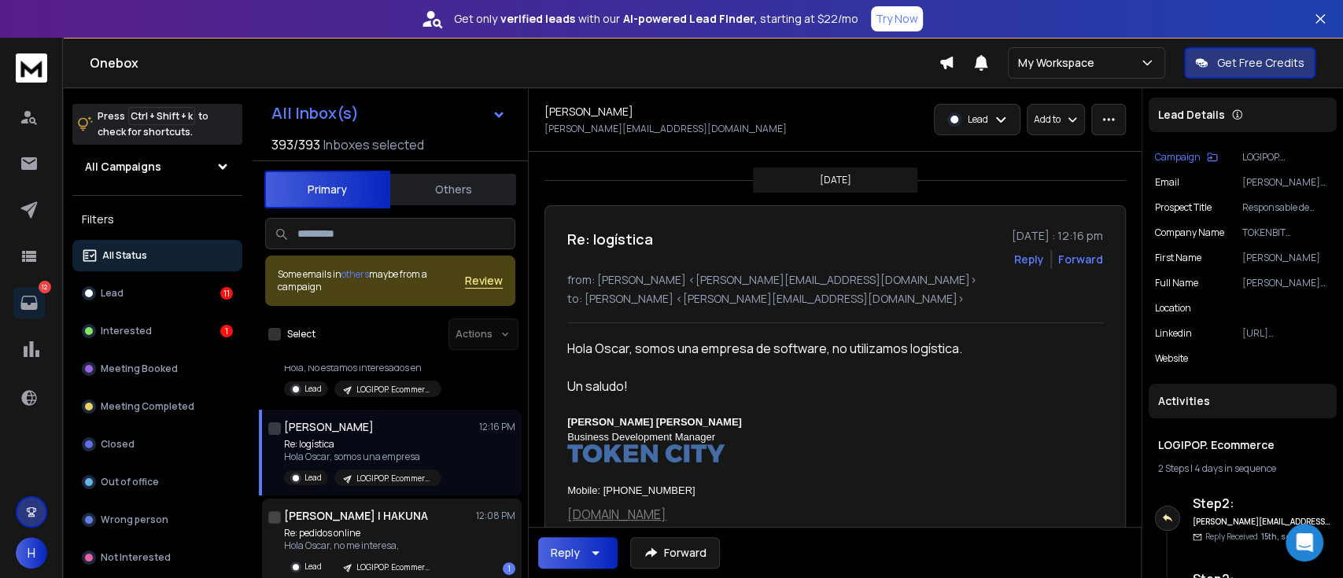
click at [385, 537] on p "Re: pedidos online" at bounding box center [362, 533] width 157 height 13
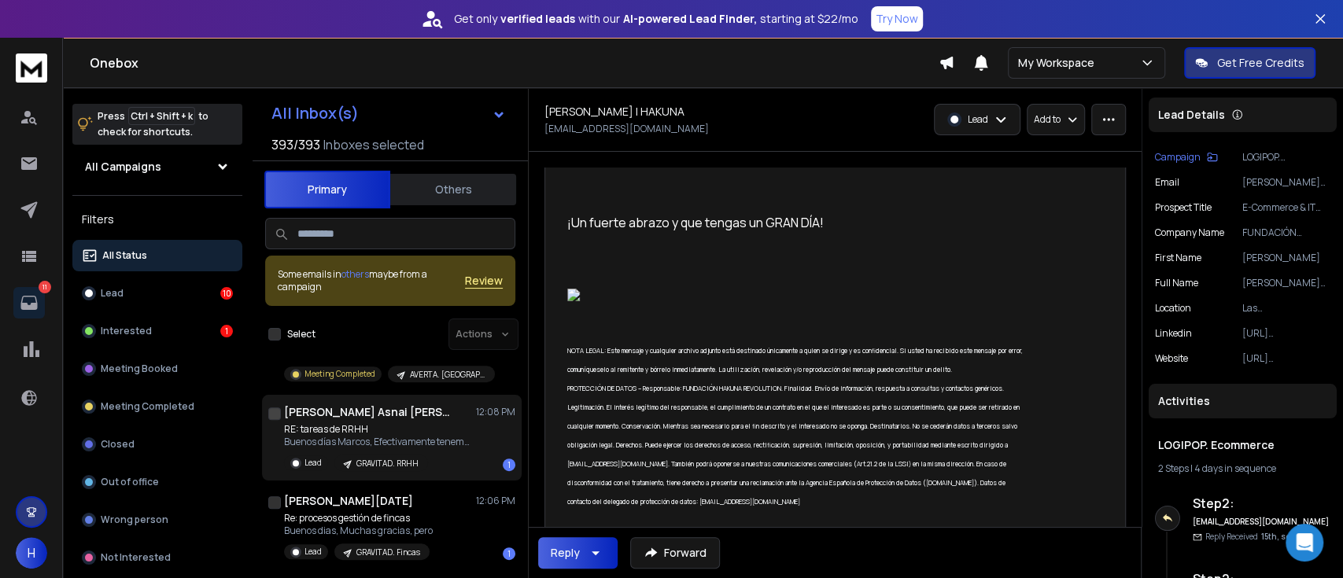
scroll to position [629, 0]
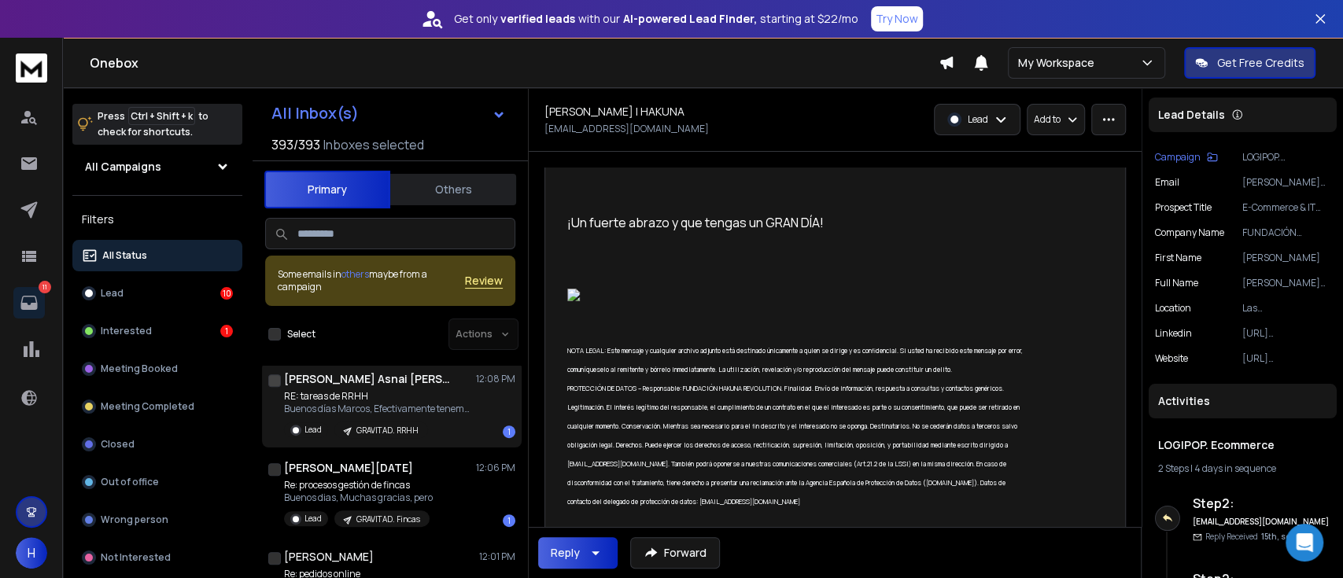
click at [400, 378] on div "Jaime Asnai González 12:08 PM" at bounding box center [399, 379] width 231 height 16
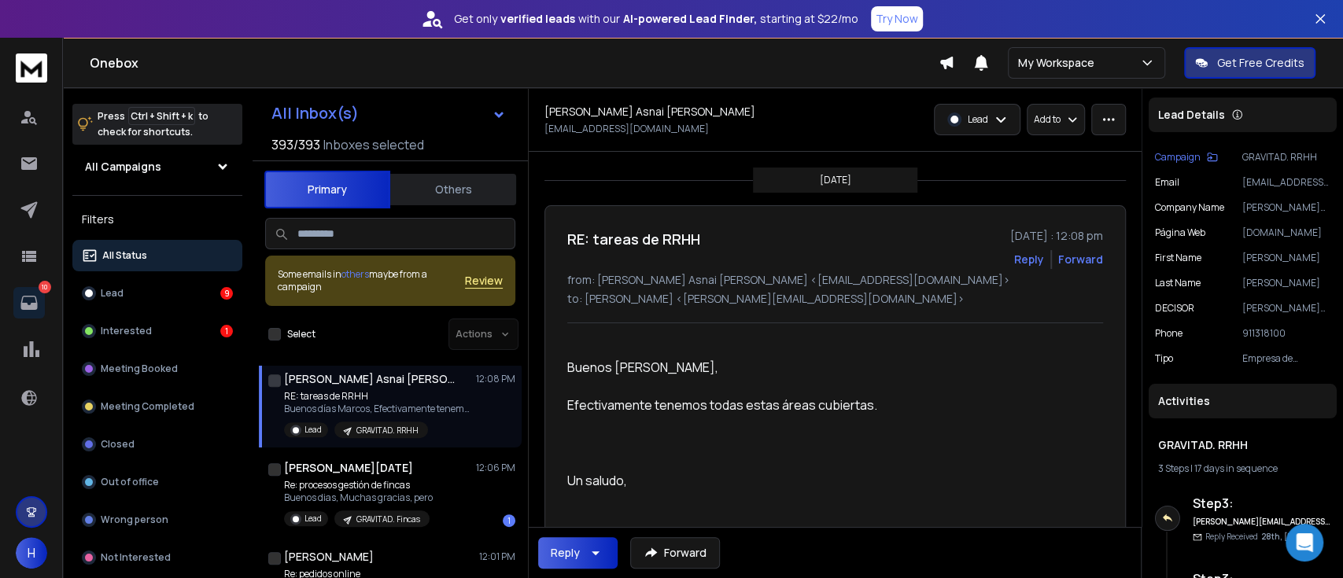
scroll to position [734, 0]
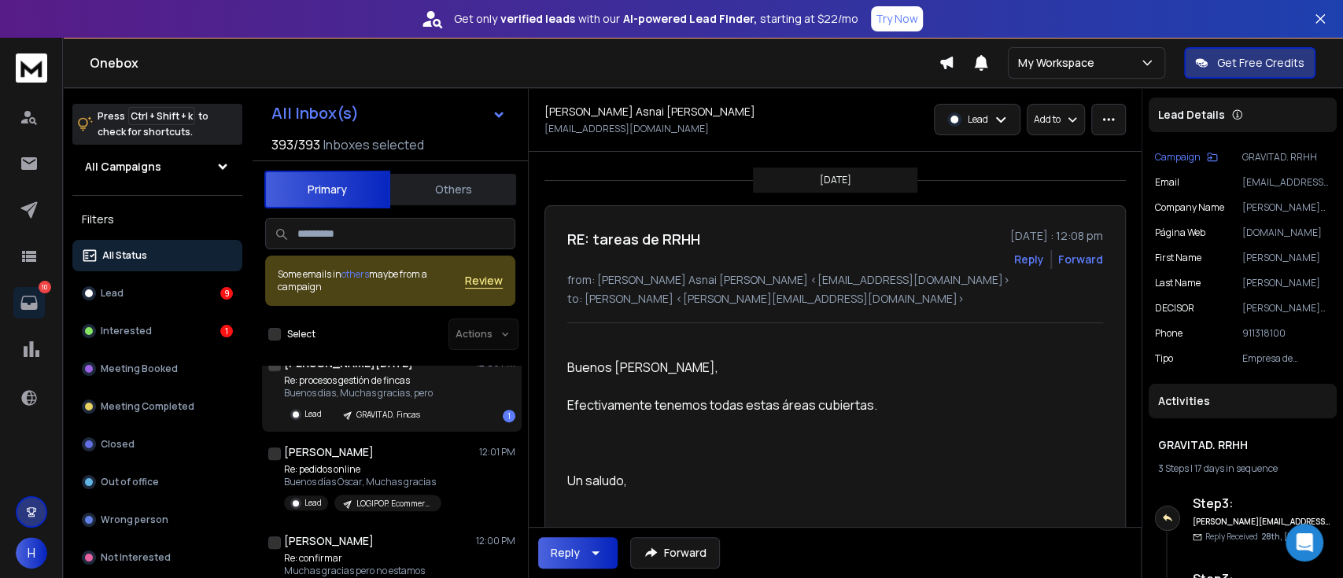
click at [418, 367] on div "Sonia Pasko 12:06 PM" at bounding box center [399, 364] width 231 height 16
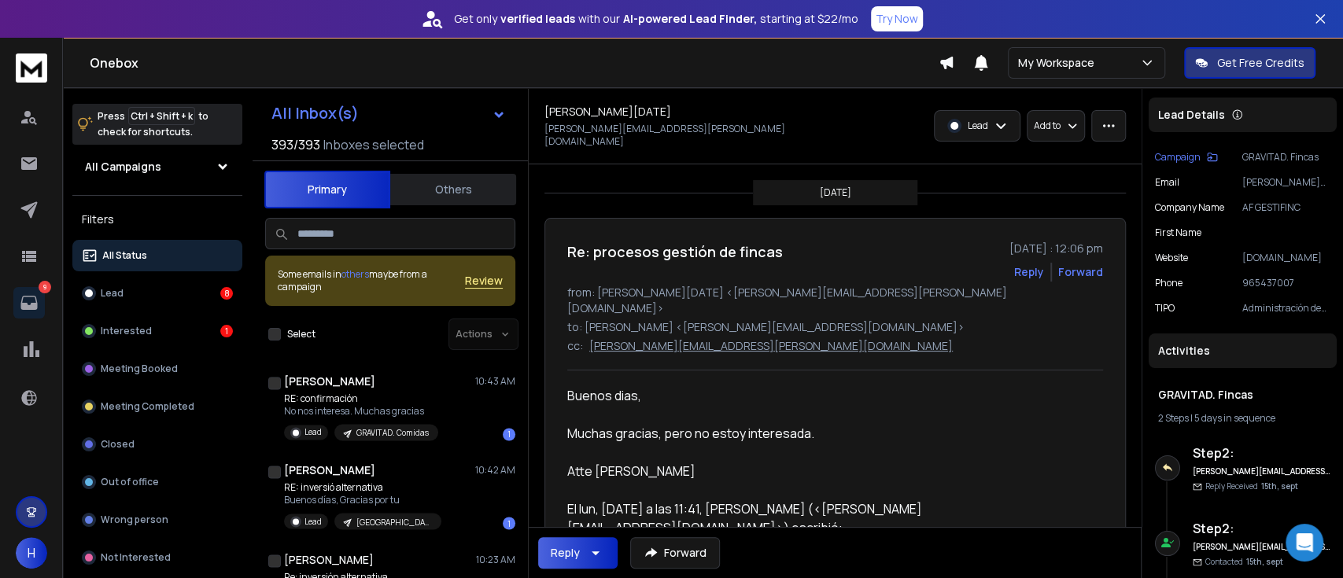
scroll to position [1992, 0]
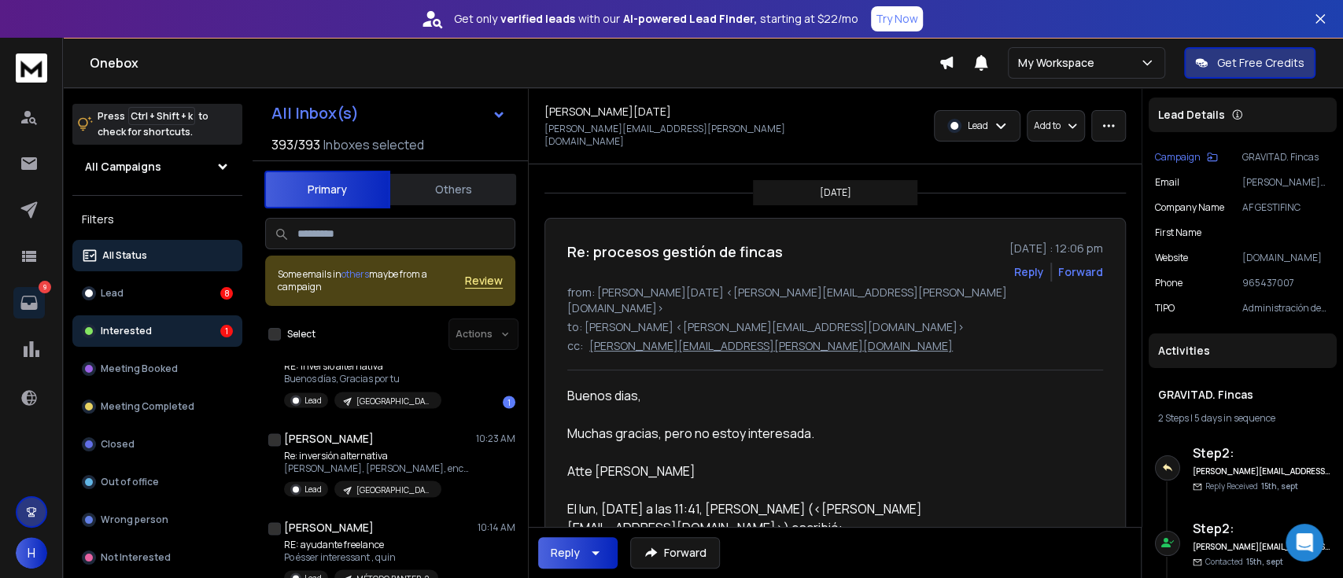
click at [160, 331] on button "Interested 1" at bounding box center [157, 330] width 170 height 31
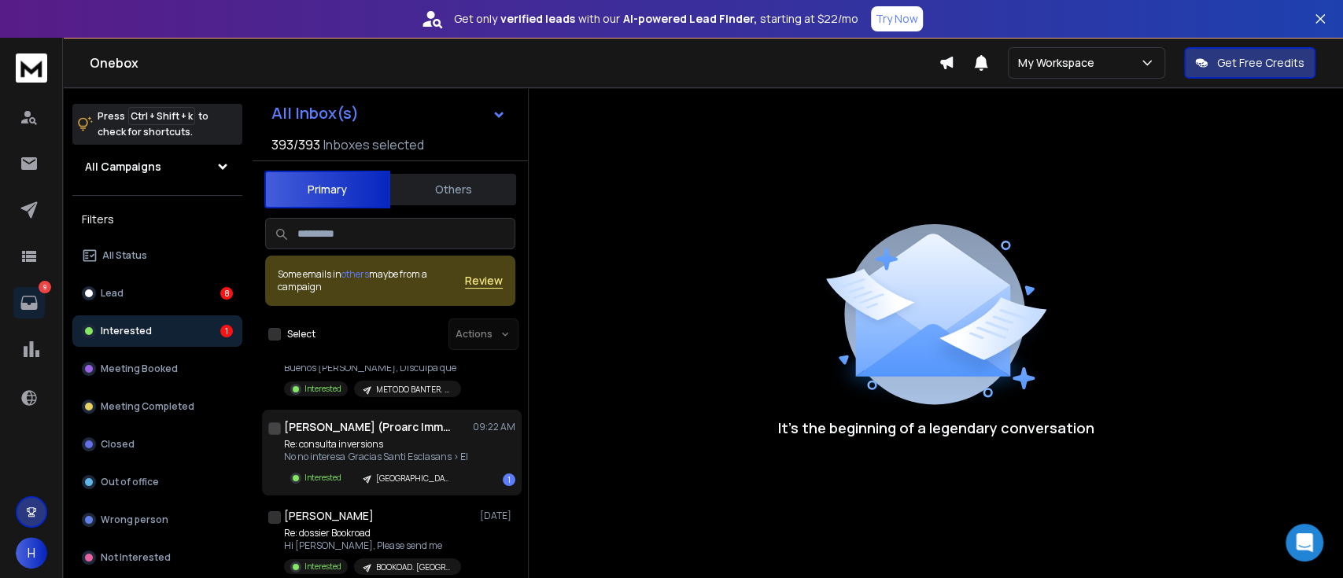
scroll to position [105, 0]
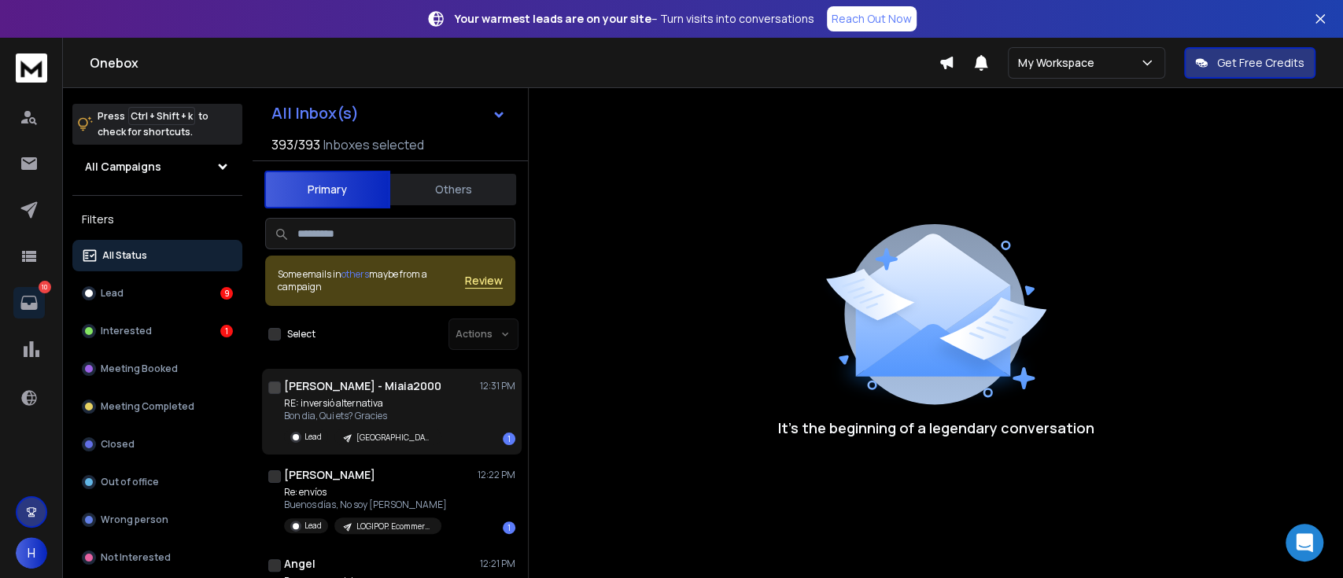
click at [422, 394] on div "[PERSON_NAME] - Miaia2000 12:31 PM RE: inversió alternativa Bon dia, Qui ets? G…" at bounding box center [399, 411] width 231 height 67
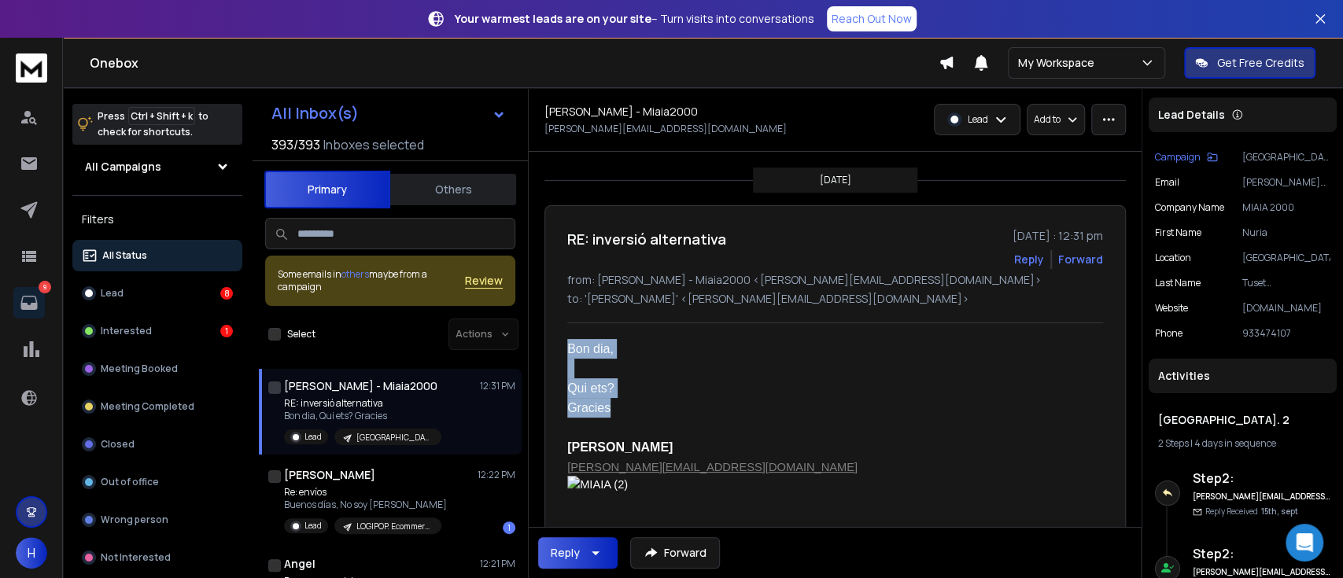
drag, startPoint x: 657, startPoint y: 417, endPoint x: 556, endPoint y: 322, distance: 138.0
copy div "Bon dia, Qui ets? Gracies"
click at [943, 122] on div "Lead" at bounding box center [976, 120] width 85 height 30
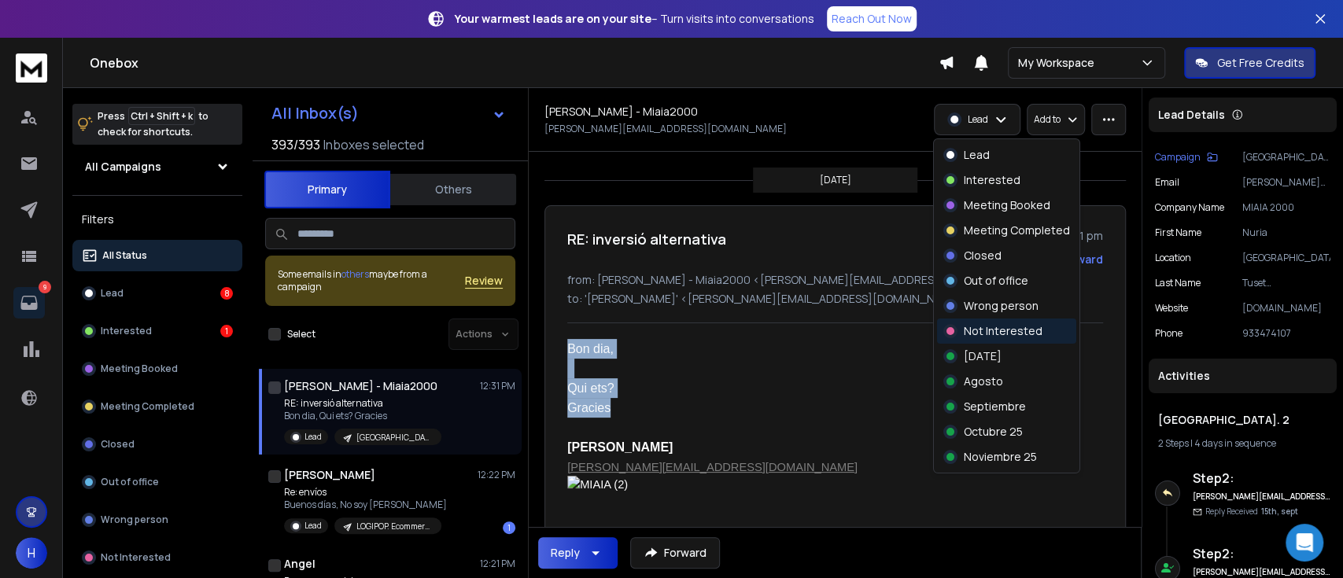
click at [982, 326] on p "Not Interested" at bounding box center [1003, 331] width 79 height 16
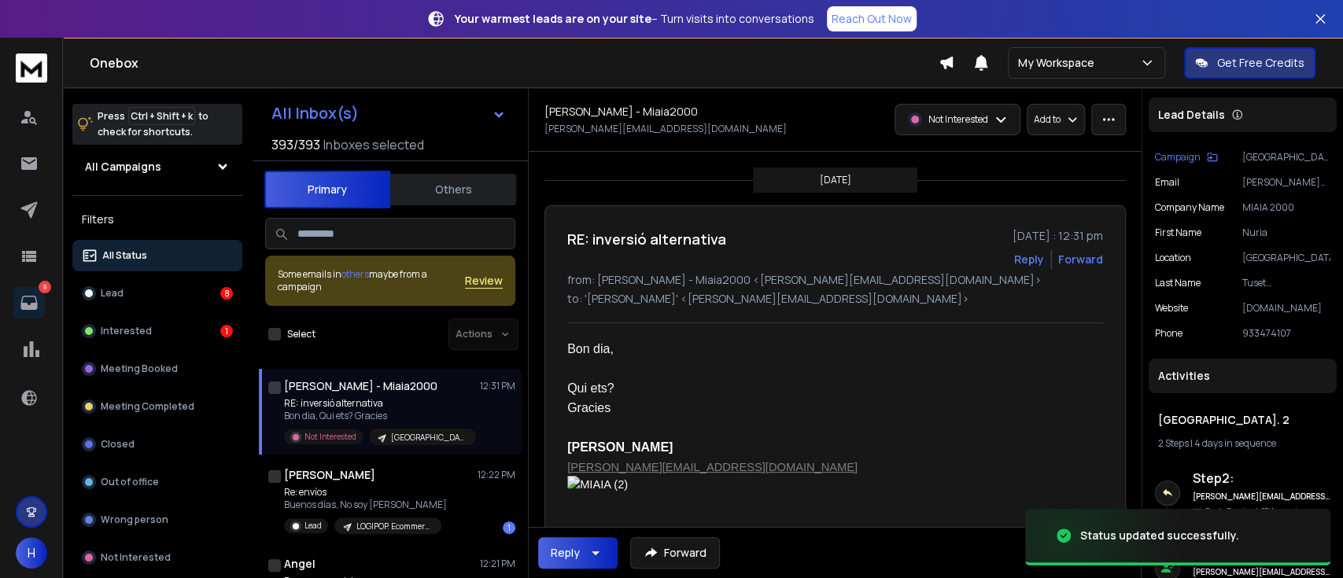
click at [1277, 180] on p "nuria@miaia2000.com" at bounding box center [1286, 182] width 88 height 13
click at [392, 484] on div "Soraya García Mesa 12:22 PM Re: envíos Buenos días, No soy Sergio Lead LOGIPOP.…" at bounding box center [399, 500] width 231 height 67
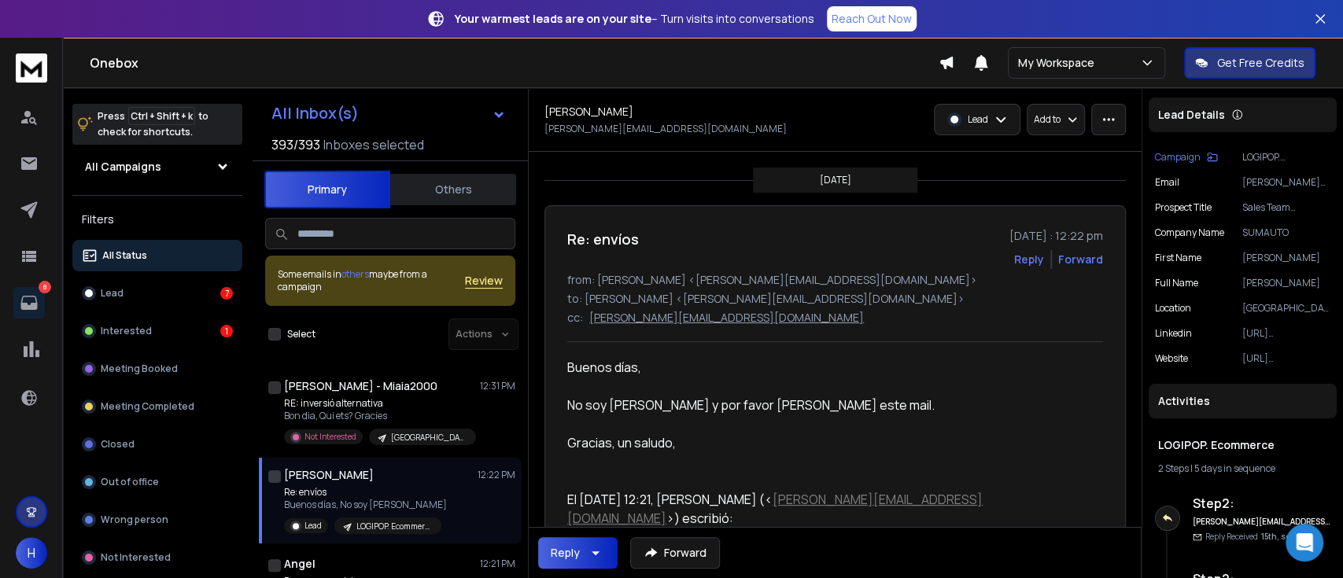
click at [1101, 123] on icon "button" at bounding box center [1108, 119] width 14 height 14
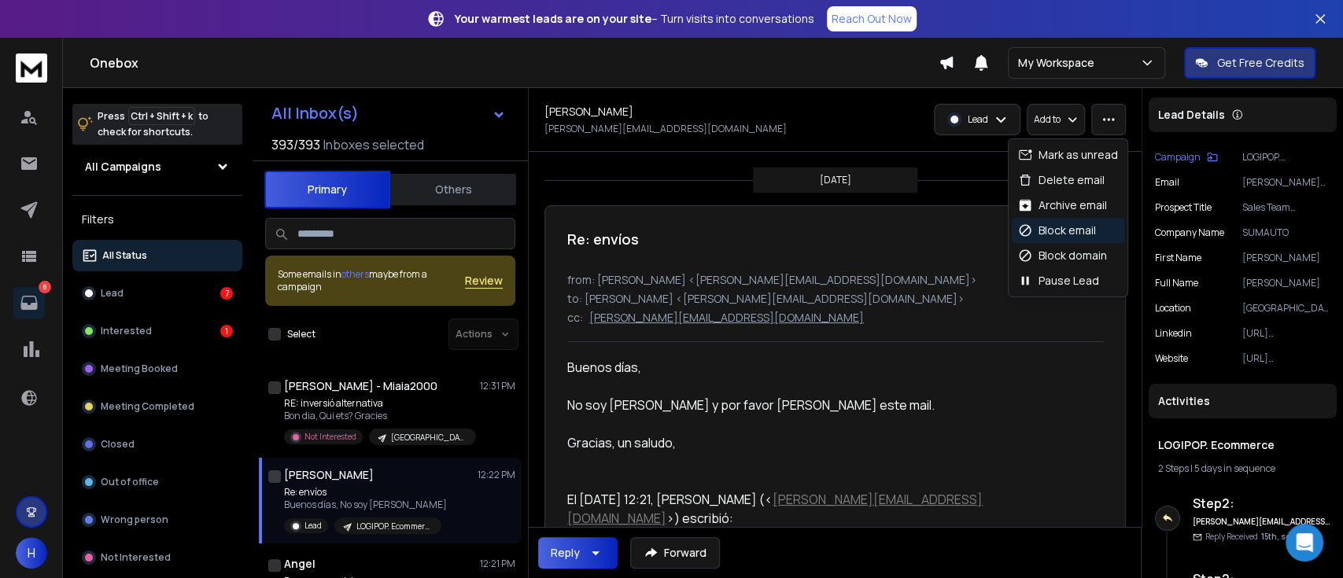
click at [1076, 230] on div "Block email" at bounding box center [1057, 231] width 78 height 16
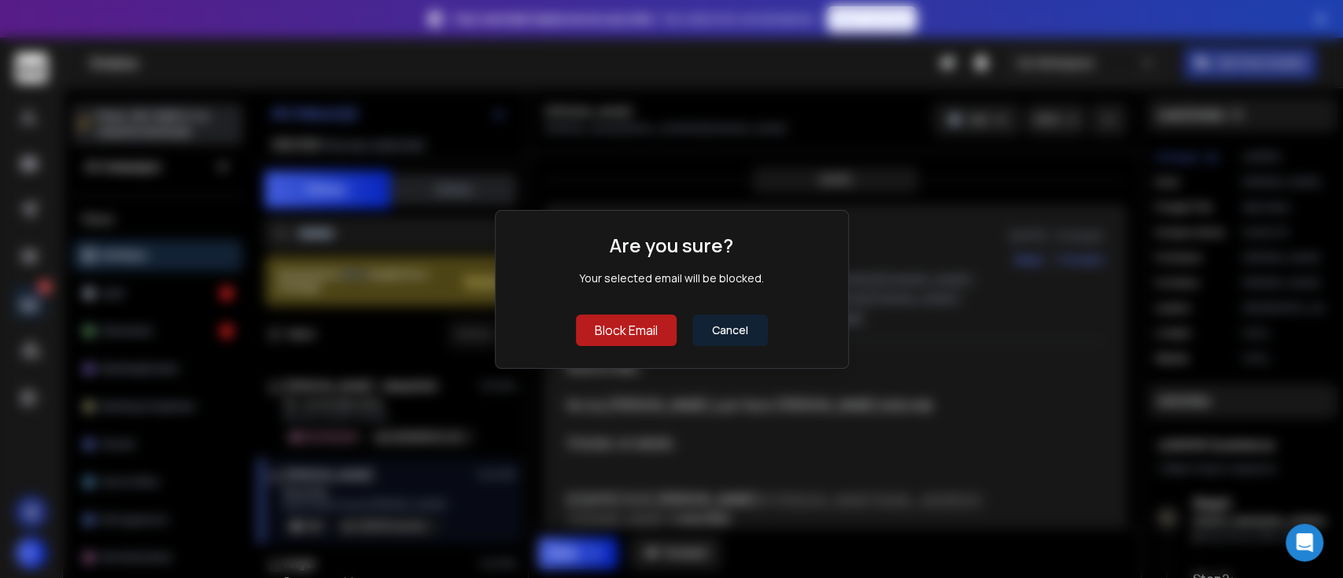
click at [639, 330] on button "Block Email" at bounding box center [626, 330] width 101 height 31
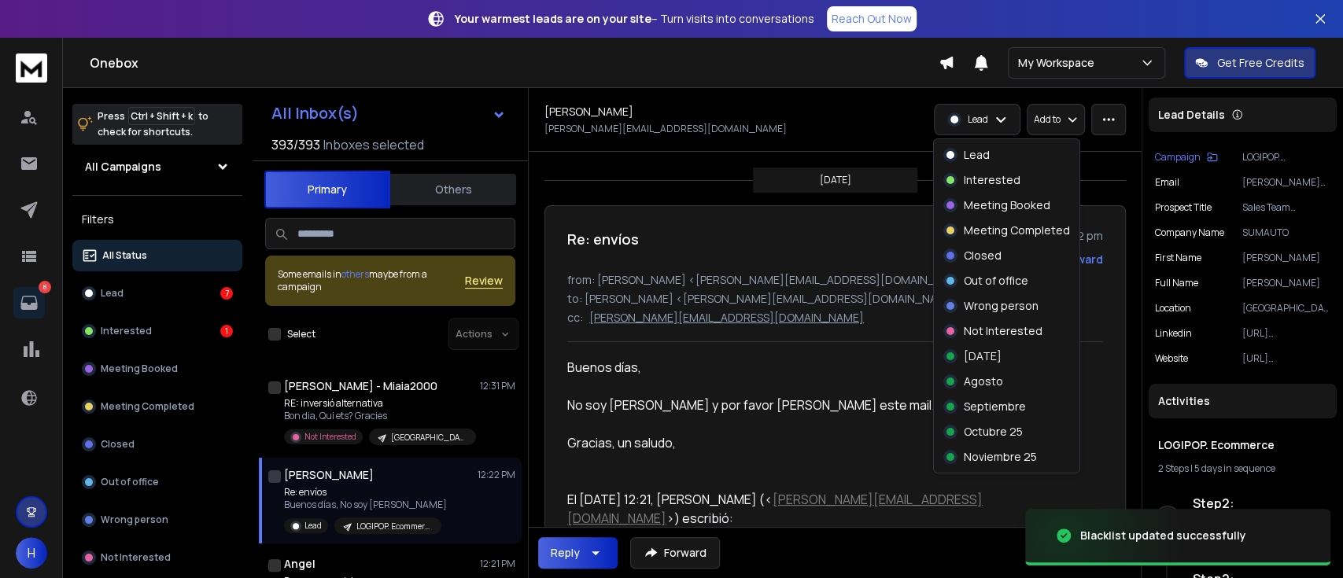
click at [961, 126] on div "Lead" at bounding box center [976, 120] width 85 height 30
click at [999, 331] on p "Not Interested" at bounding box center [1003, 331] width 79 height 16
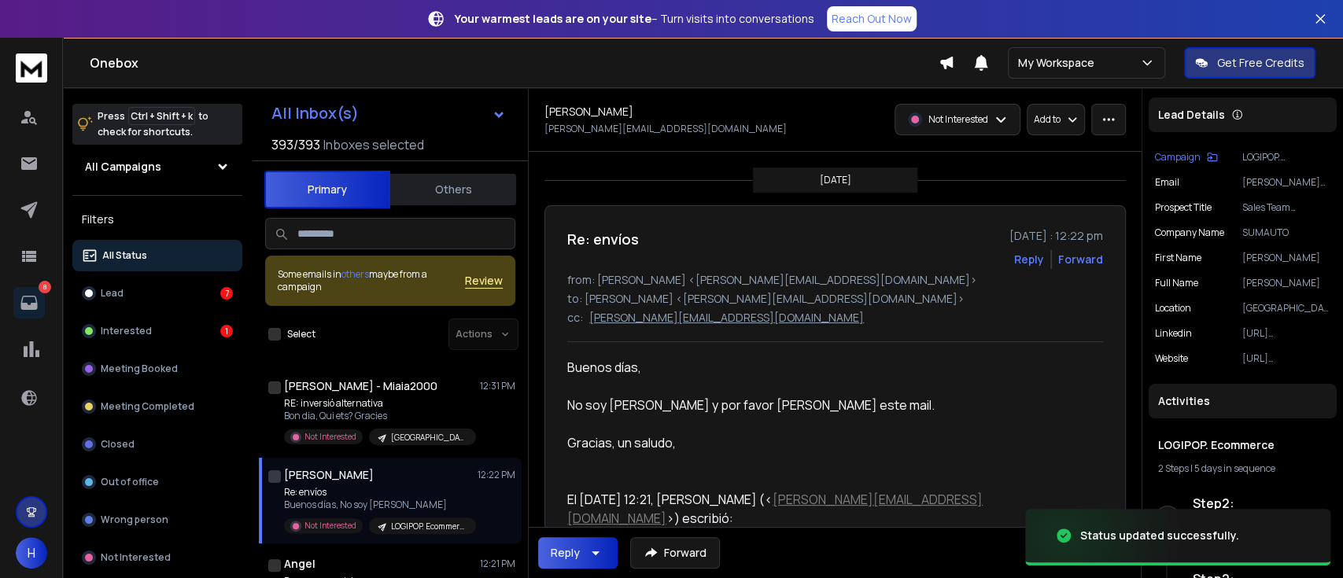
click at [1270, 186] on p "s.garcia@sumauto.com" at bounding box center [1286, 182] width 88 height 13
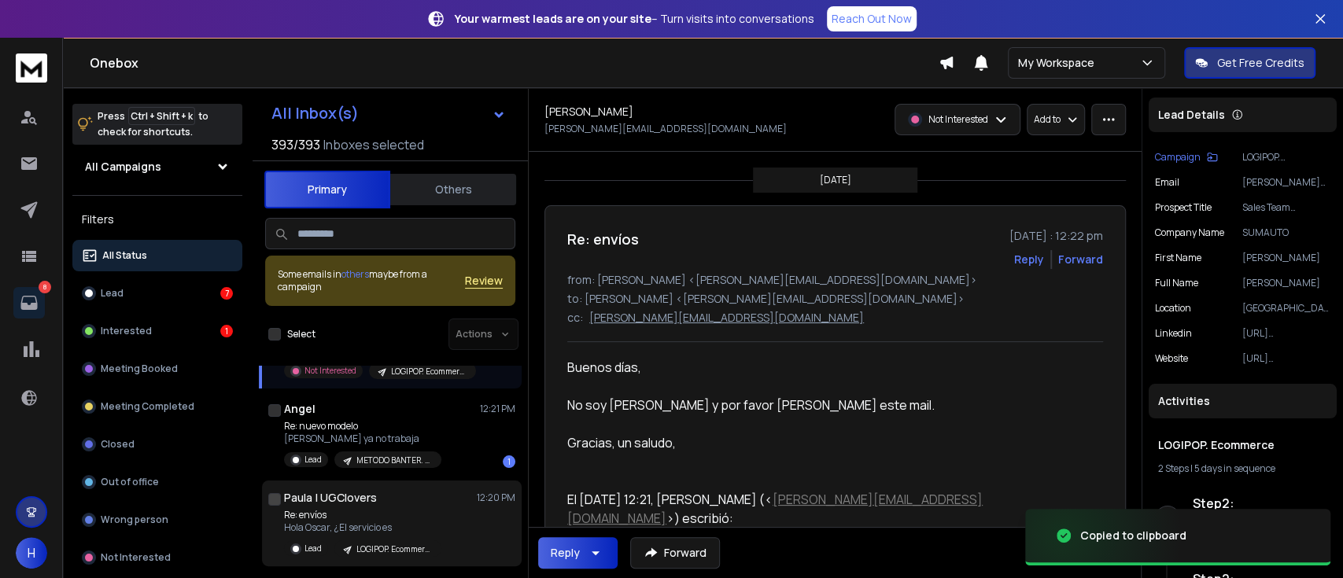
scroll to position [209, 0]
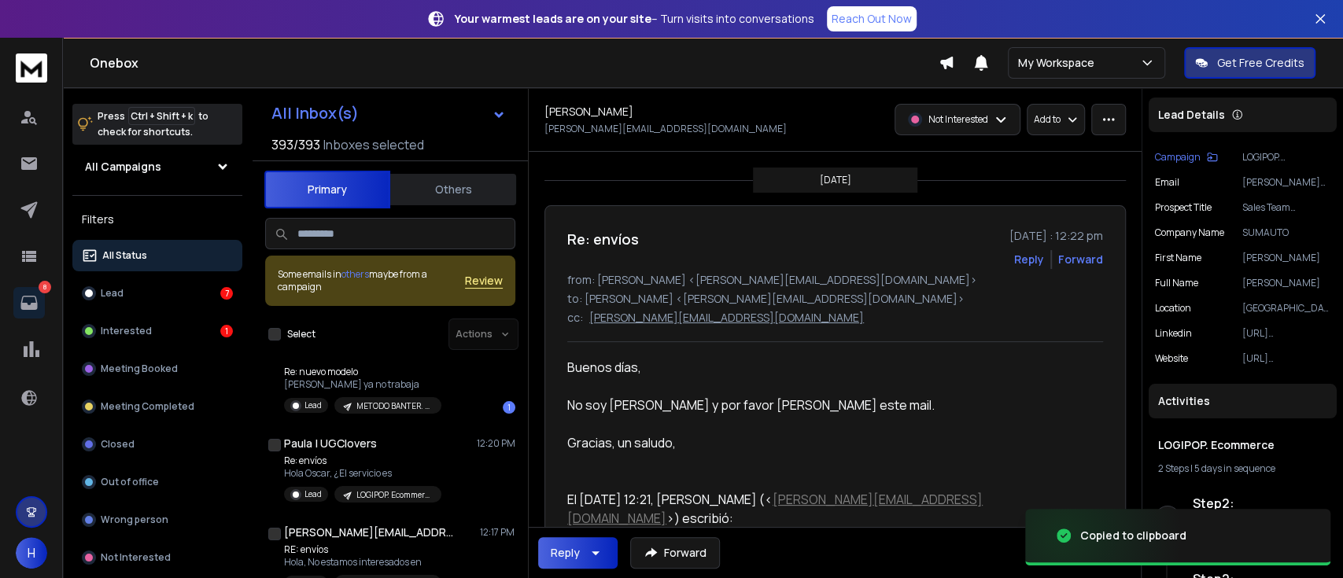
click at [378, 385] on p "Hola Alberto, Iago ya no trabaja" at bounding box center [362, 384] width 157 height 13
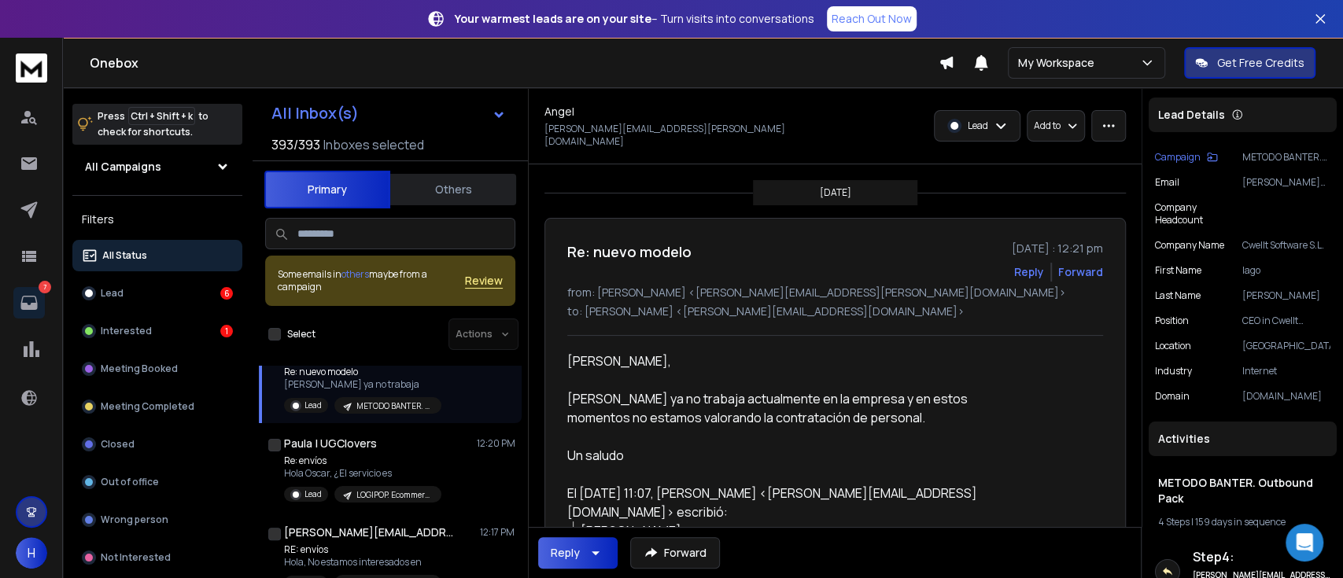
click at [987, 111] on div "Lead" at bounding box center [976, 126] width 85 height 30
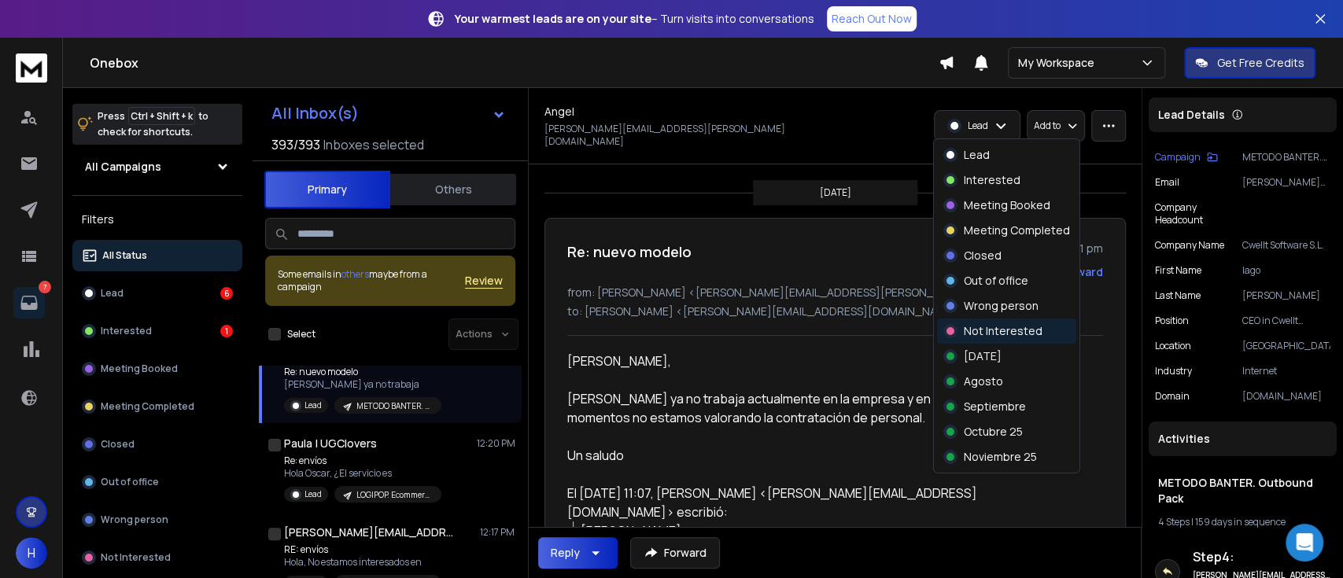
click at [1006, 330] on p "Not Interested" at bounding box center [1003, 331] width 79 height 16
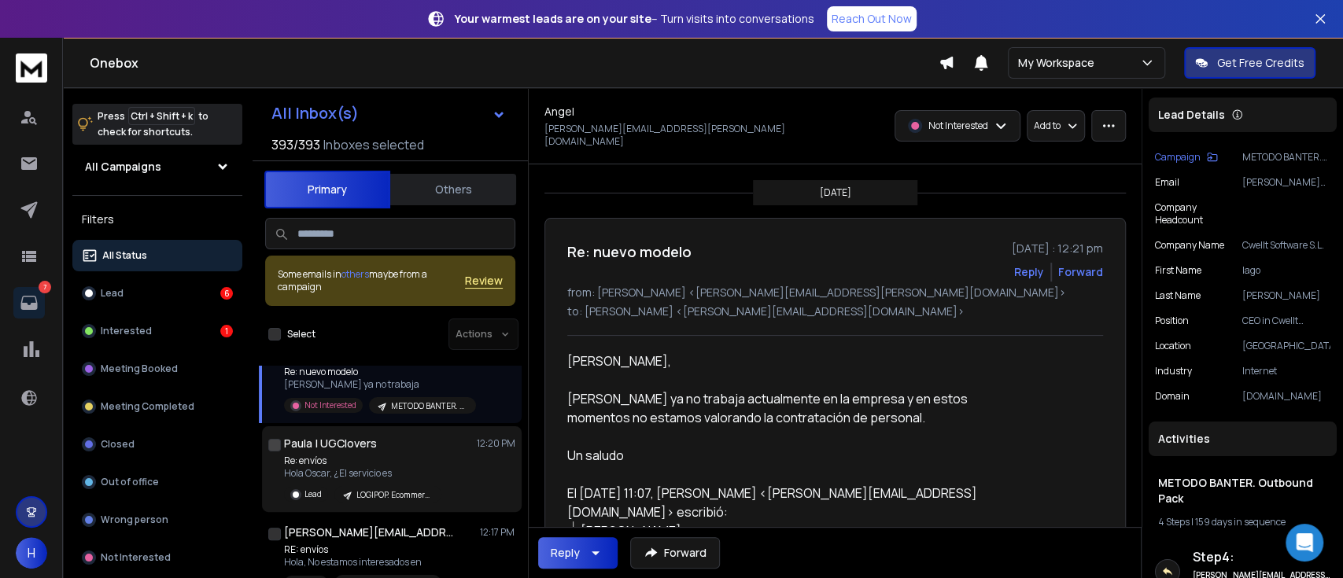
click at [388, 467] on p "Hola Oscar, ¿El servicio es" at bounding box center [362, 473] width 157 height 13
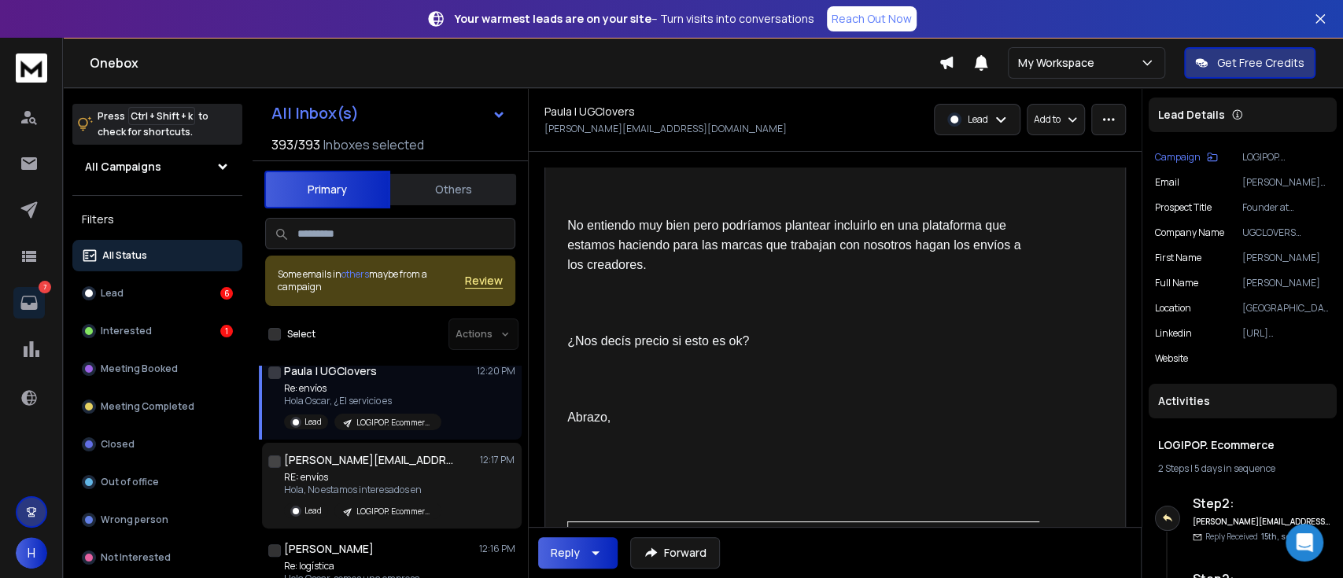
scroll to position [315, 0]
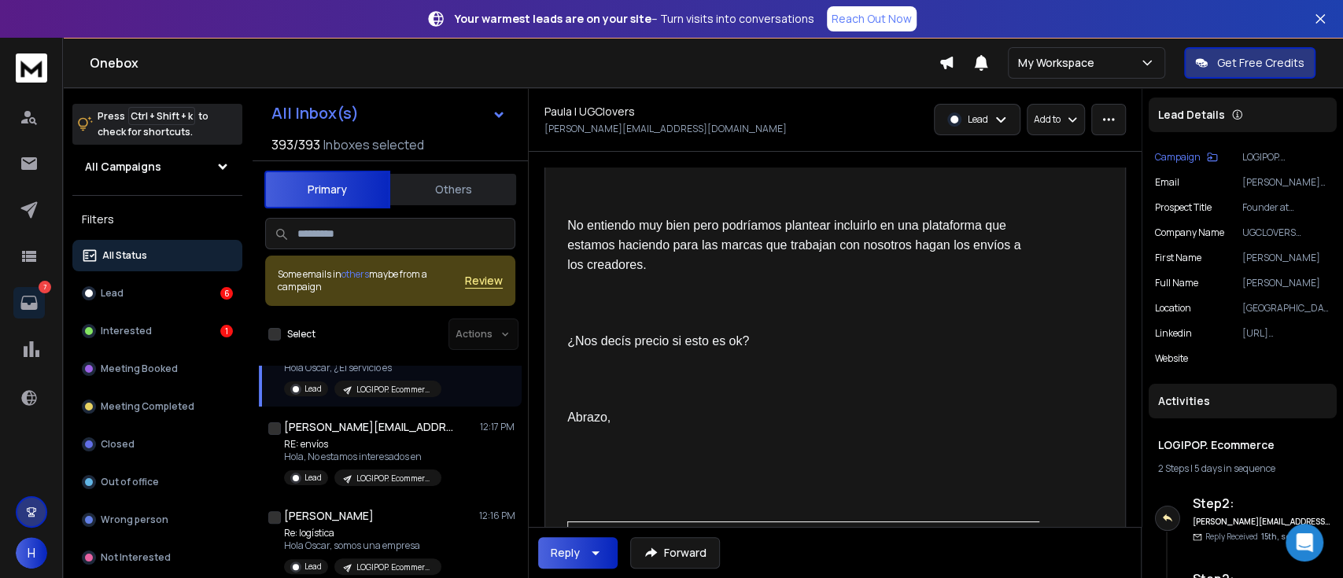
drag, startPoint x: 375, startPoint y: 431, endPoint x: 802, endPoint y: 400, distance: 428.2
click at [375, 431] on h1 "francisco.ochoa@seenaowell.com" at bounding box center [370, 427] width 173 height 16
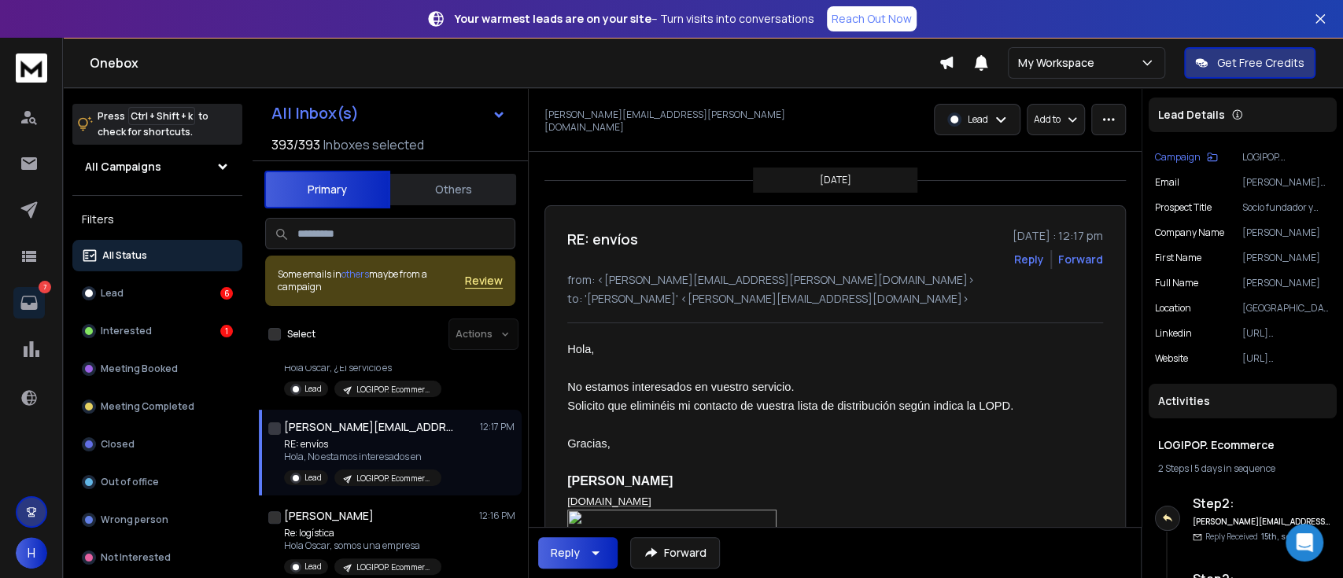
click at [1115, 123] on button "button" at bounding box center [1108, 119] width 35 height 31
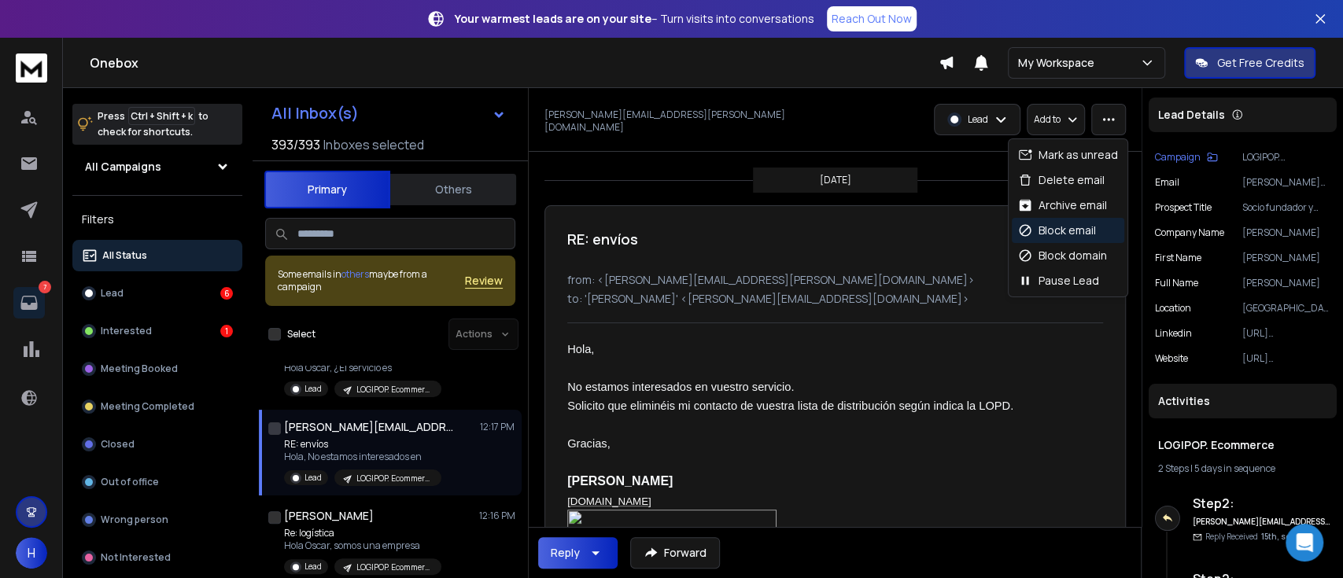
click at [1062, 228] on div "Block email" at bounding box center [1057, 231] width 78 height 16
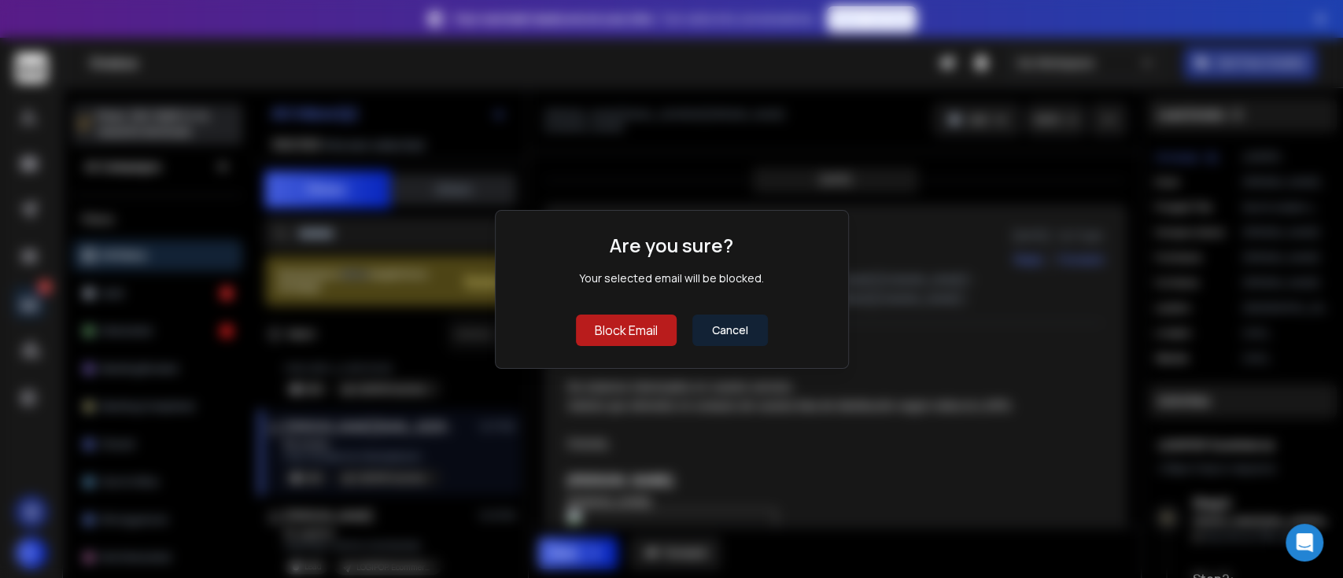
click at [618, 337] on button "Block Email" at bounding box center [626, 330] width 101 height 31
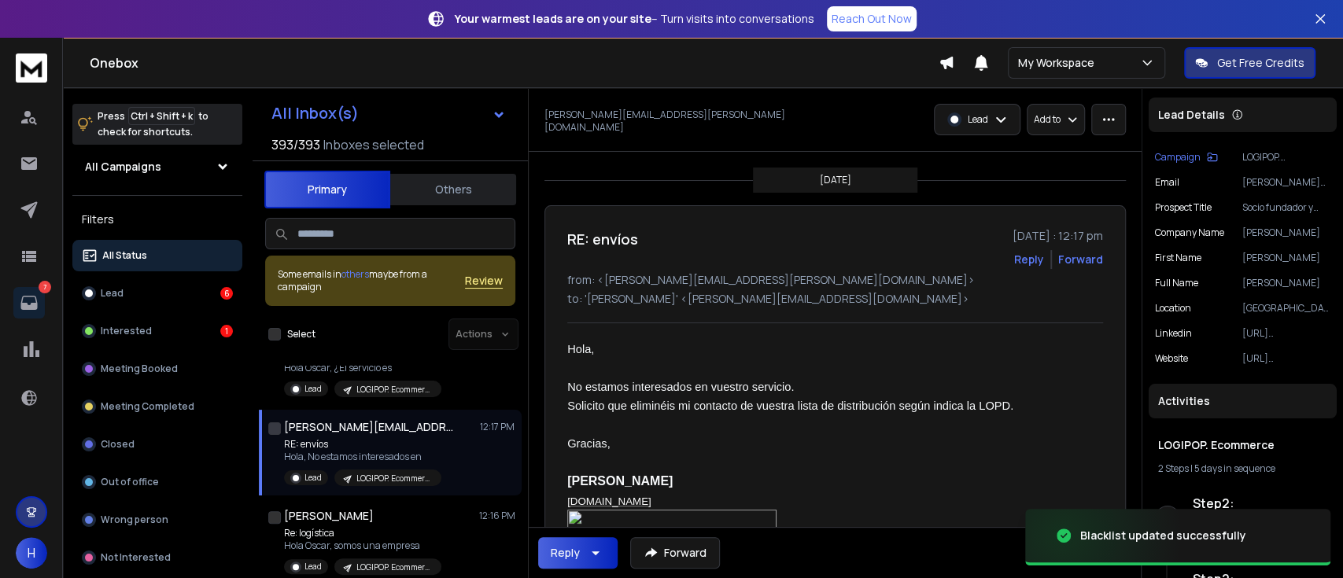
click at [958, 129] on div "Lead" at bounding box center [976, 120] width 85 height 30
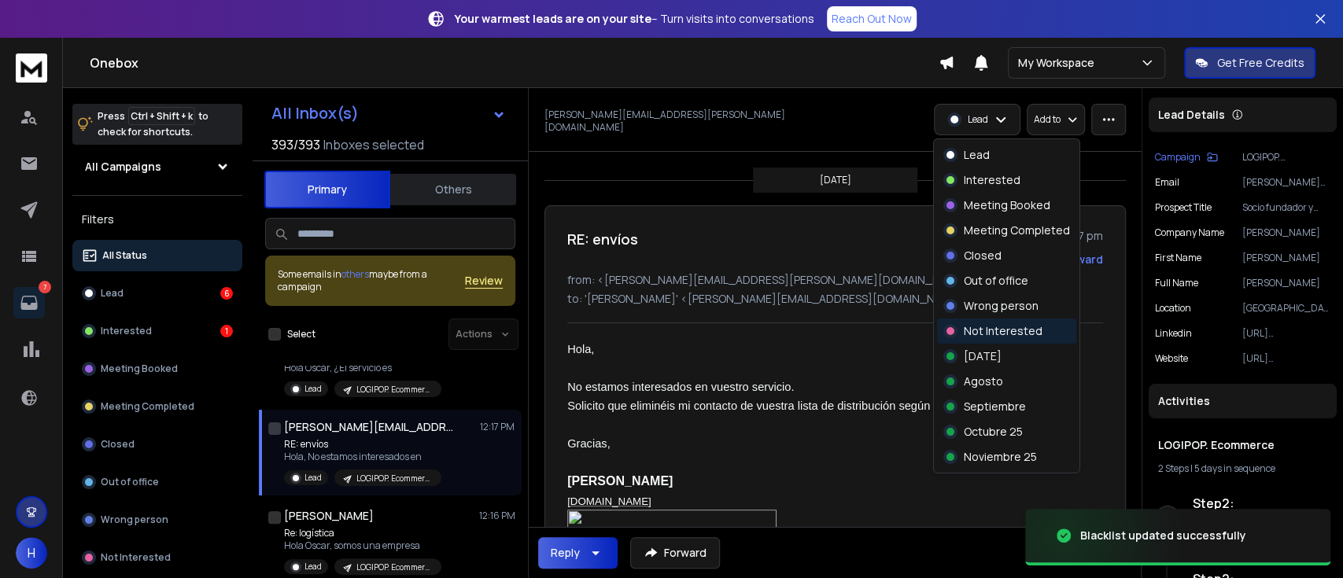
drag, startPoint x: 982, startPoint y: 333, endPoint x: 991, endPoint y: 328, distance: 10.6
click at [982, 333] on p "Not Interested" at bounding box center [1003, 331] width 79 height 16
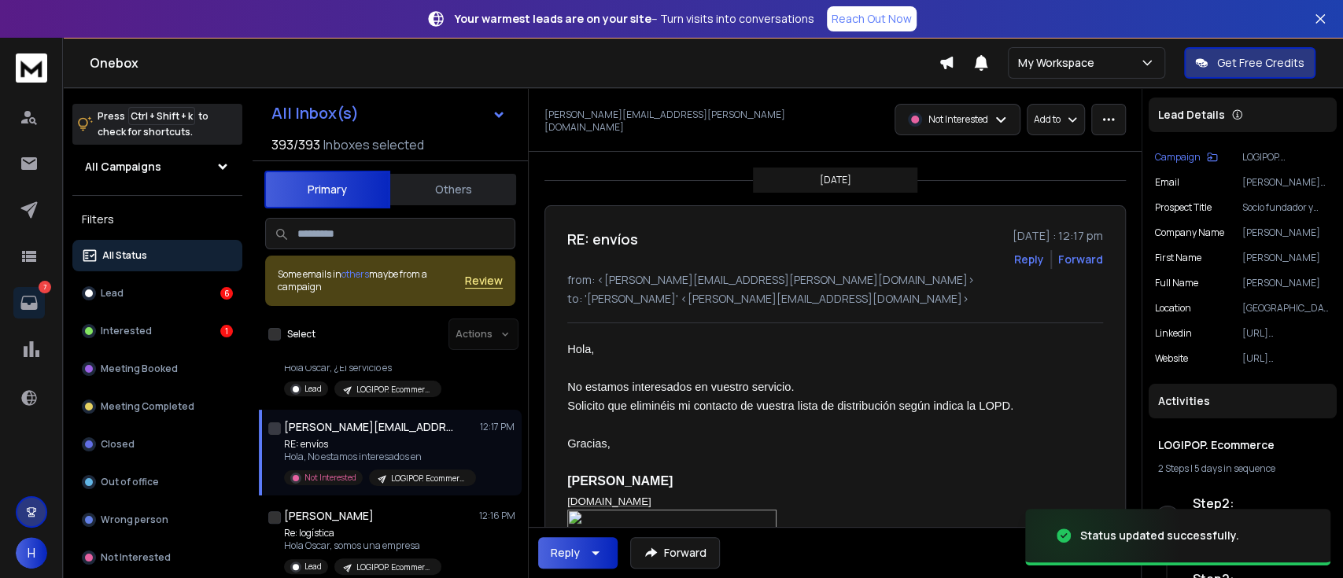
click at [1273, 185] on p "francisco.ochoa@seenaowell.com" at bounding box center [1286, 182] width 88 height 13
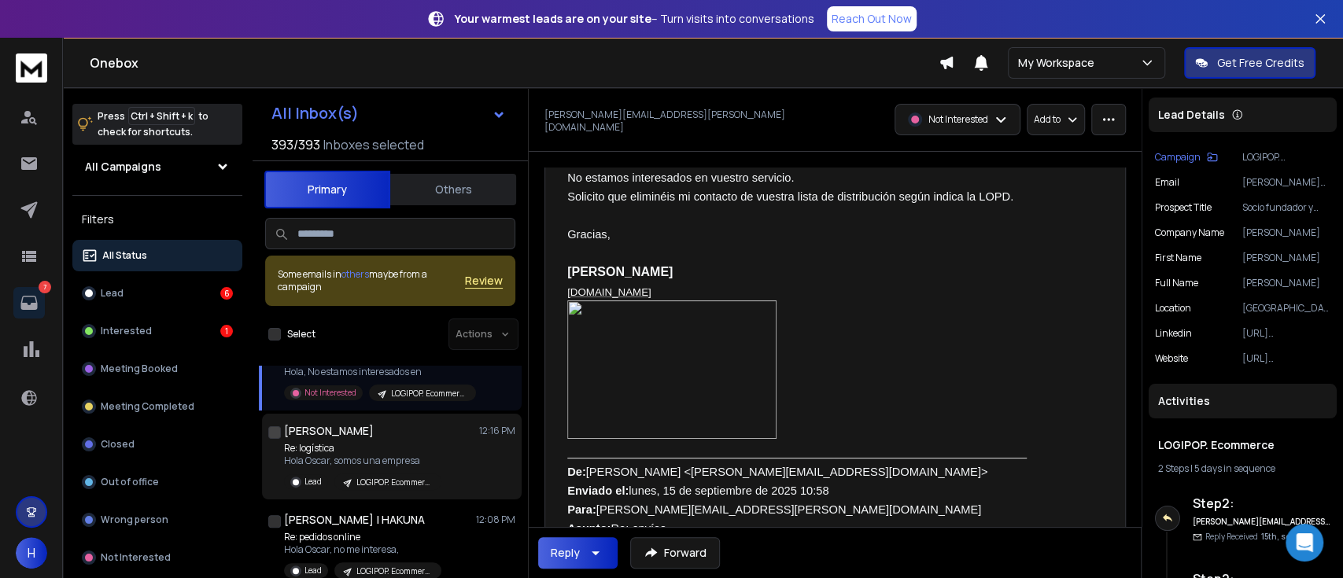
scroll to position [419, 0]
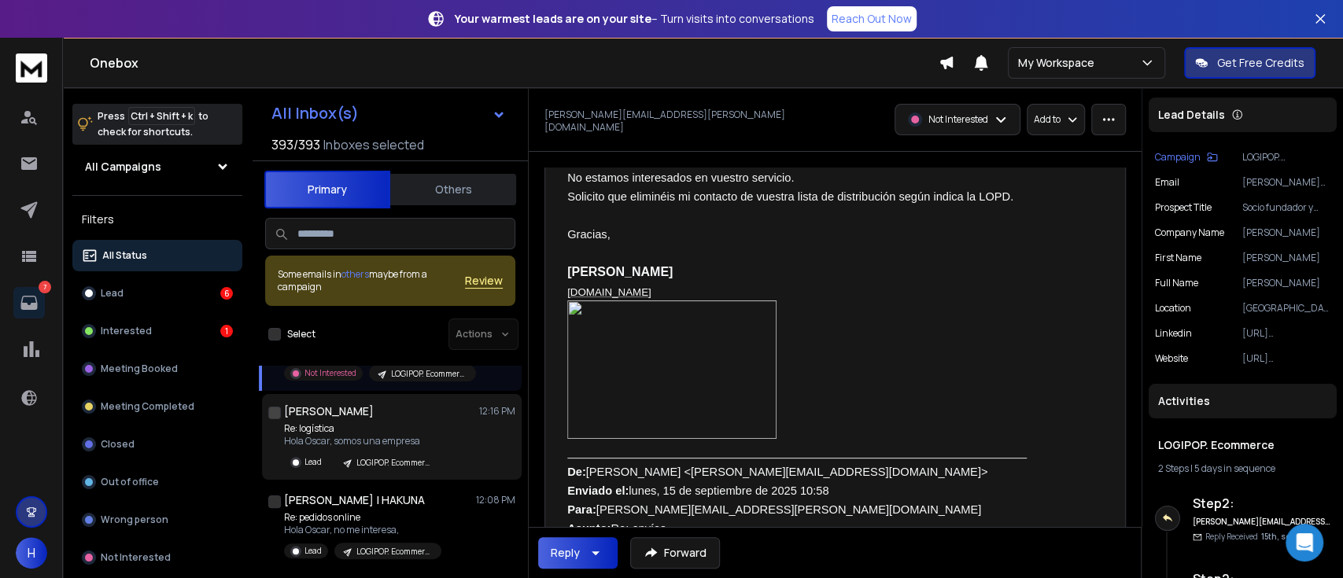
drag, startPoint x: 403, startPoint y: 417, endPoint x: 492, endPoint y: 462, distance: 99.2
click at [403, 417] on div "Juan Parás 12:16 PM" at bounding box center [399, 411] width 231 height 16
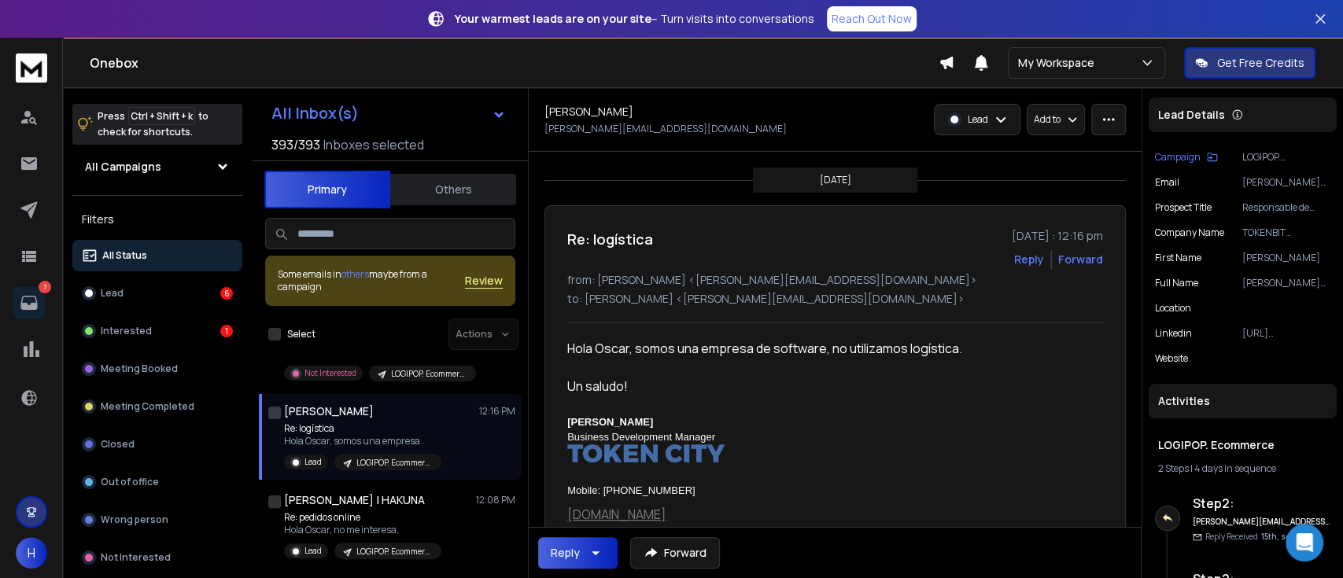
click at [962, 120] on div "Lead" at bounding box center [976, 120] width 85 height 30
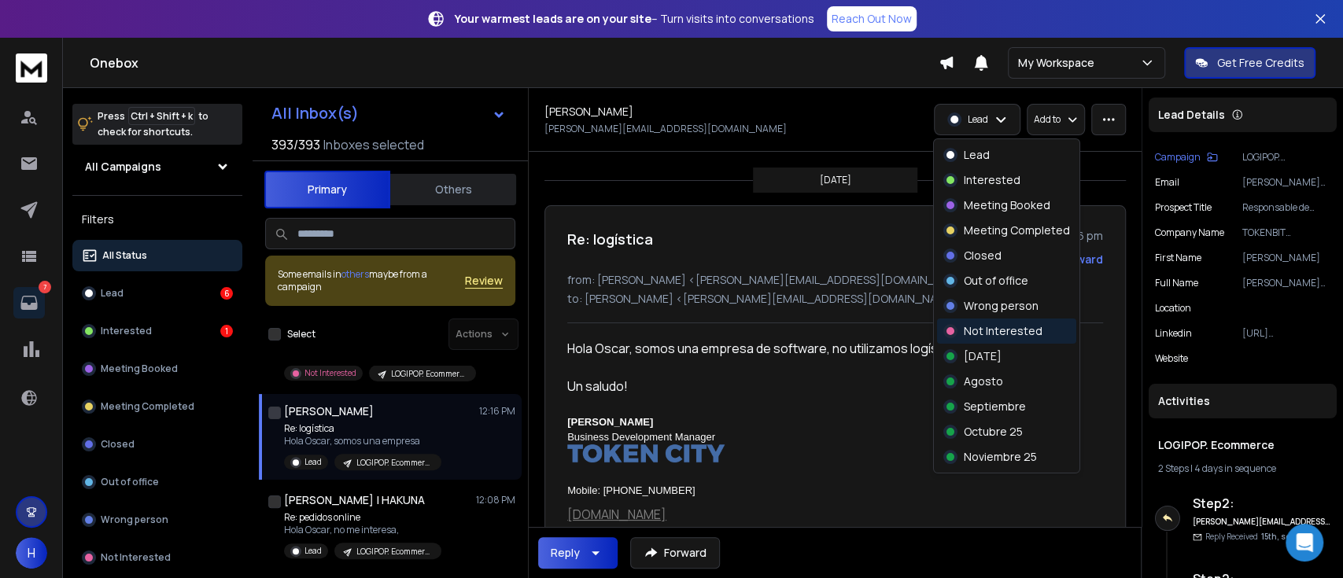
click at [997, 331] on p "Not Interested" at bounding box center [1003, 331] width 79 height 16
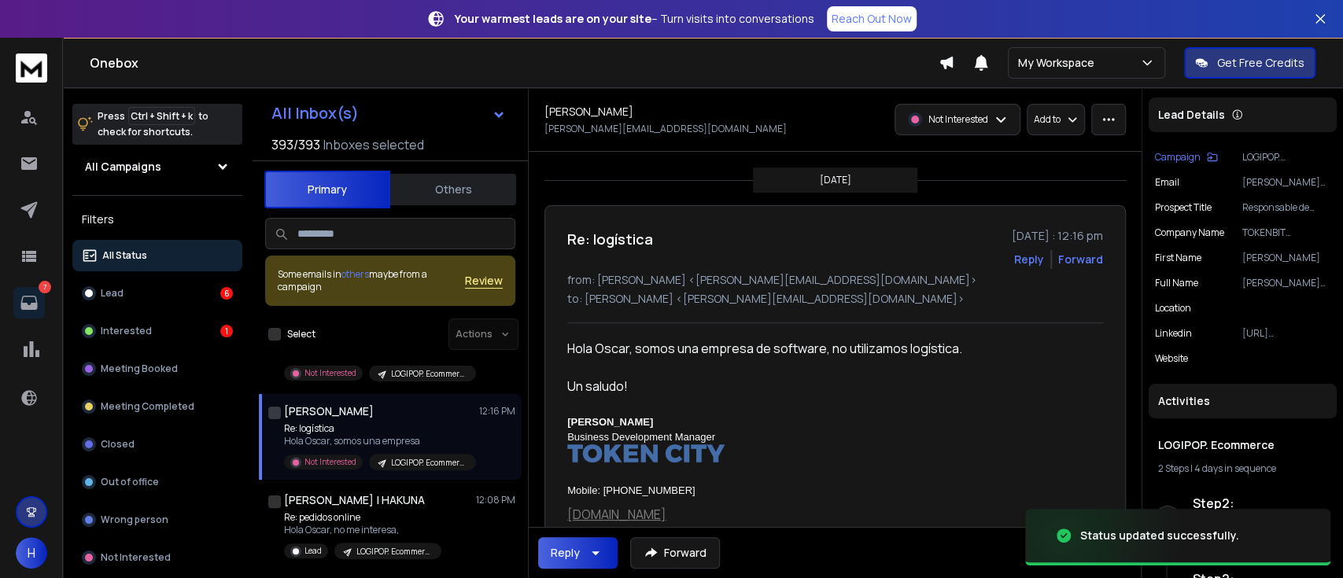
click at [1045, 125] on p "Add to" at bounding box center [1047, 119] width 27 height 13
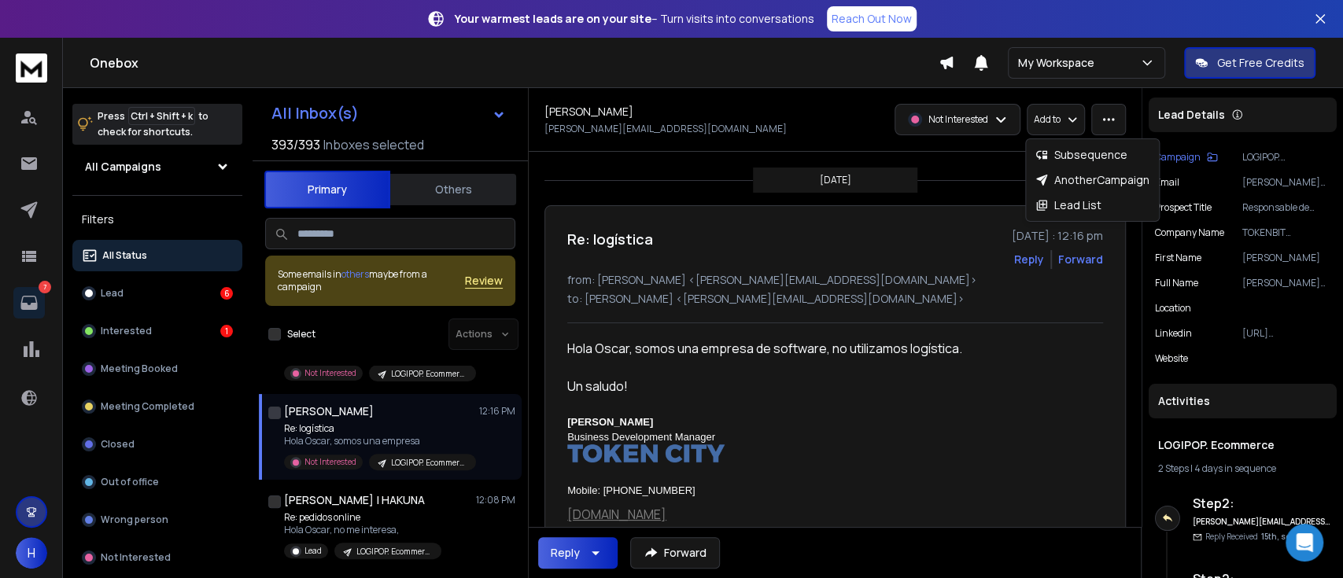
click at [1262, 182] on p "juan@adventurees-alliance.com" at bounding box center [1286, 182] width 88 height 13
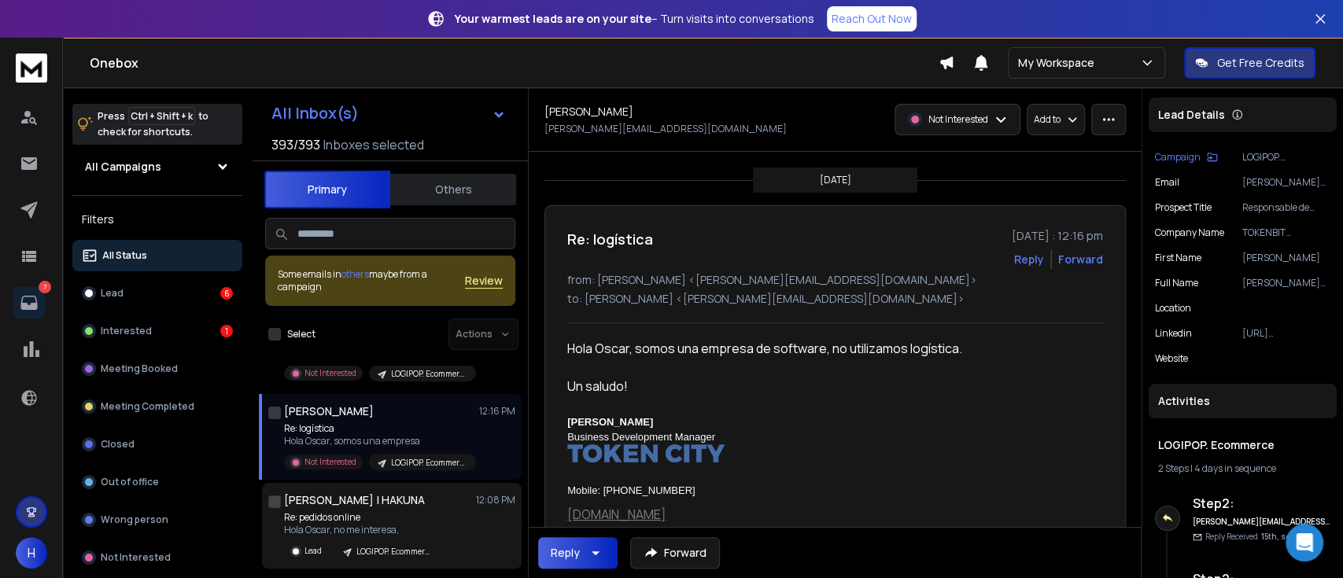
click at [370, 511] on p "Re: pedidos online" at bounding box center [362, 517] width 157 height 13
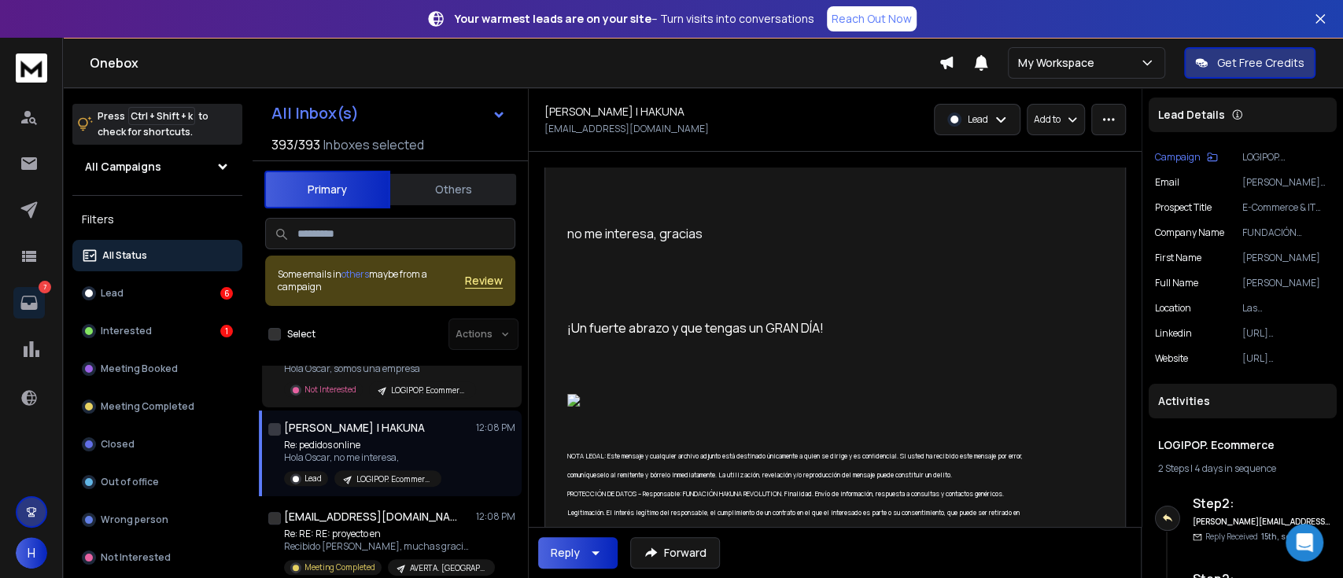
scroll to position [524, 0]
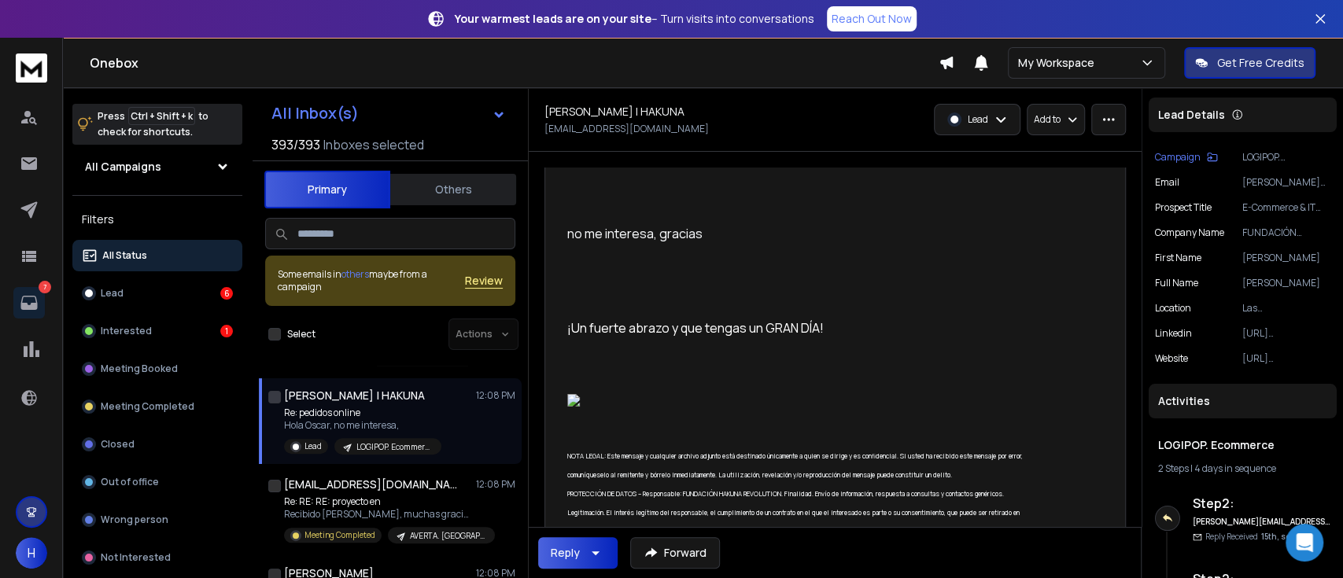
click at [1258, 177] on p "victor@fundacionhakuna.org" at bounding box center [1286, 182] width 88 height 13
click at [1278, 232] on p "FUNDACIÓN HAKUNA" at bounding box center [1286, 233] width 88 height 13
click at [959, 127] on div "Lead" at bounding box center [976, 120] width 85 height 30
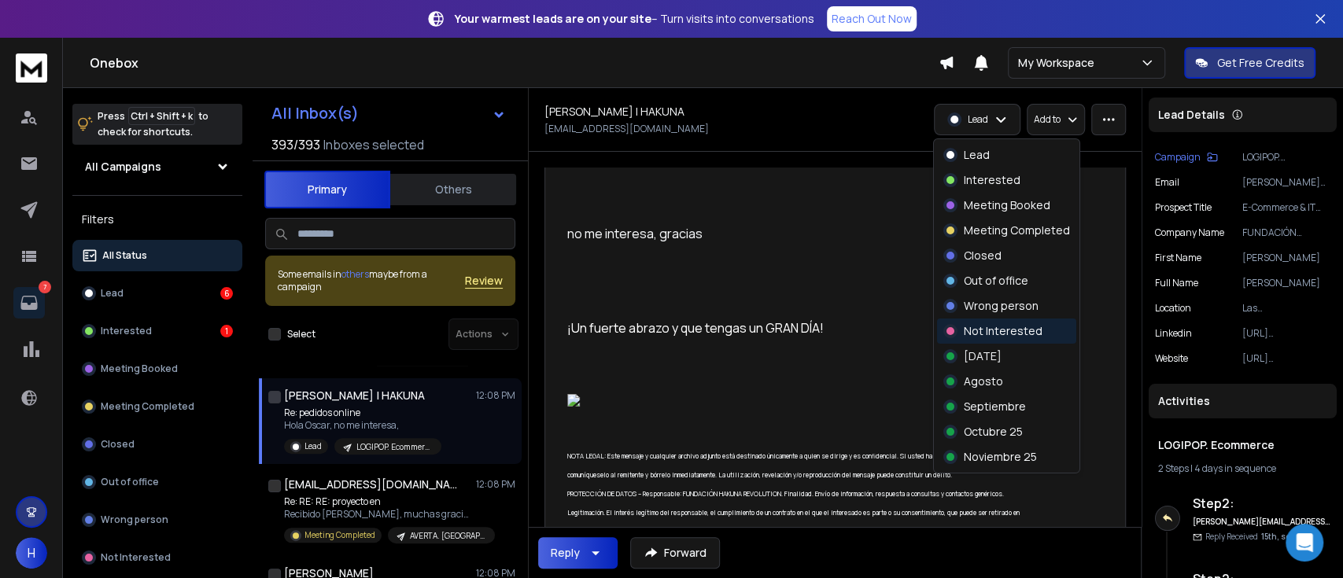
click at [1000, 328] on p "Not Interested" at bounding box center [1003, 331] width 79 height 16
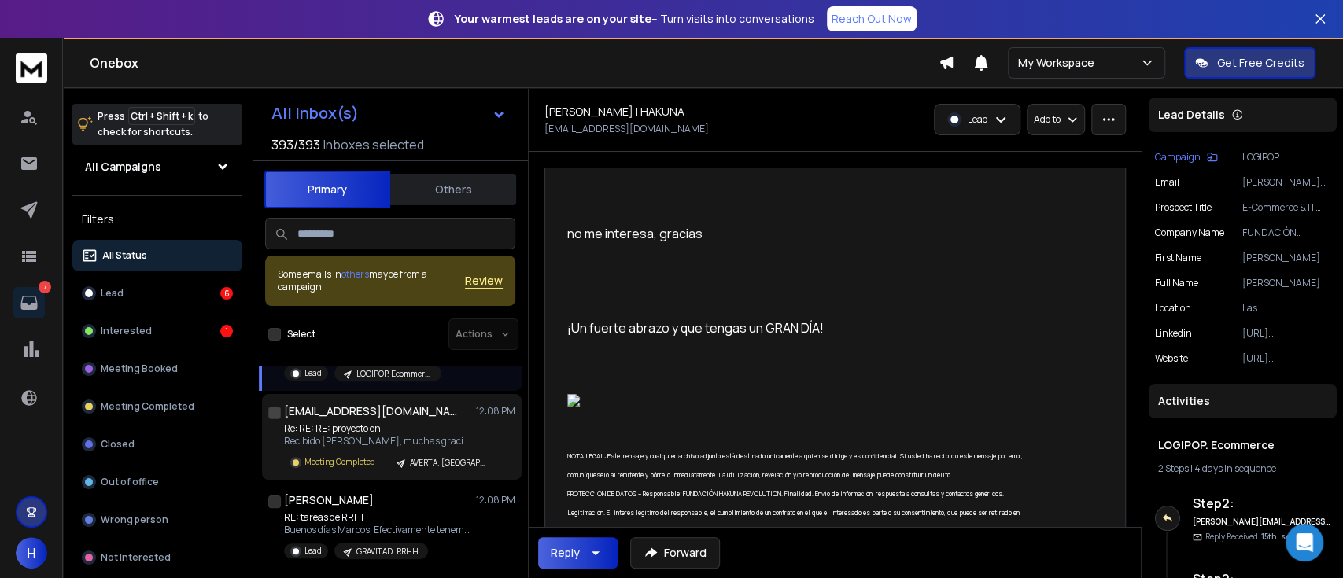
scroll to position [629, 0]
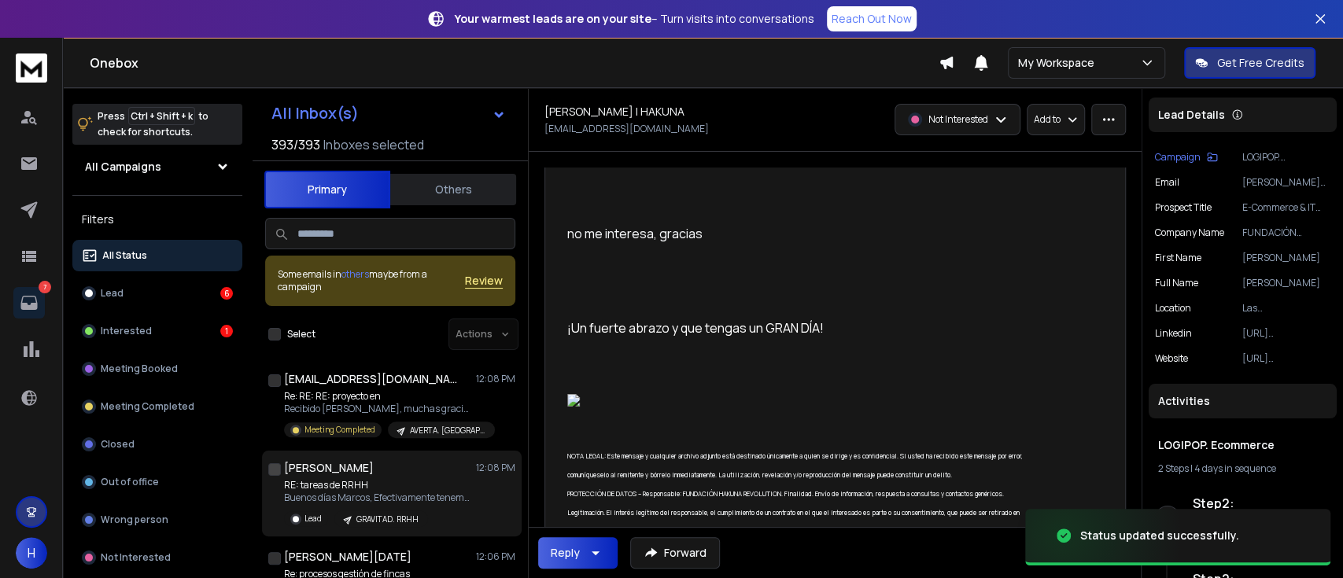
click at [381, 488] on p "RE: tareas de RRHH" at bounding box center [378, 485] width 189 height 13
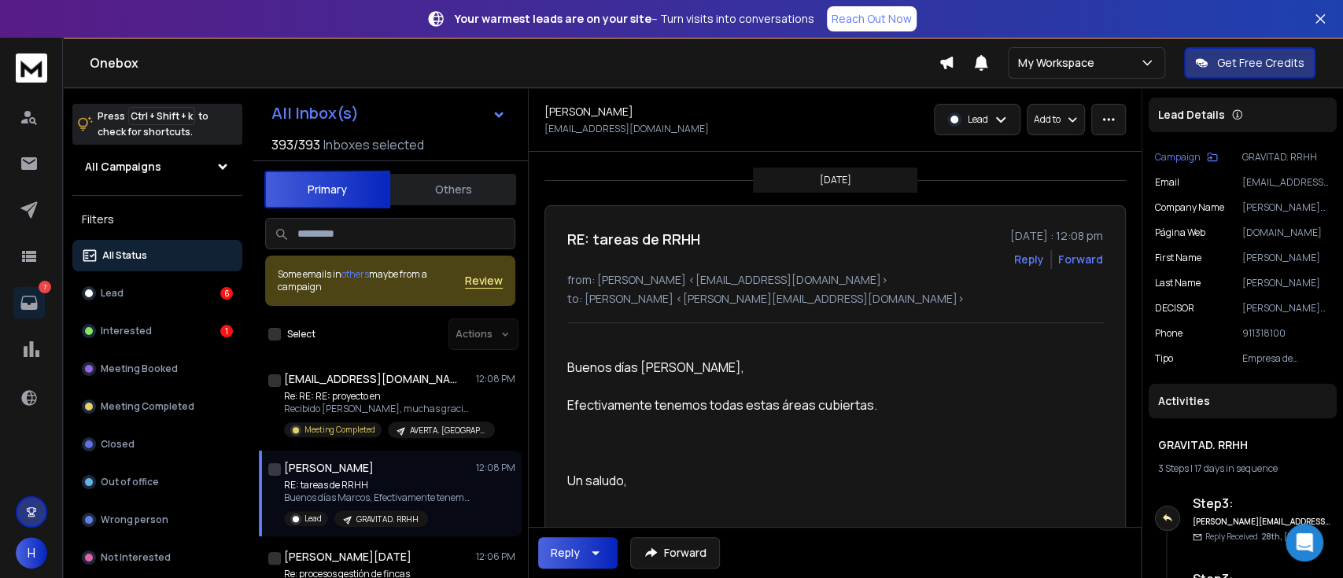
click at [1251, 186] on p "jaimegonzalez@michaelpage.es" at bounding box center [1286, 182] width 88 height 13
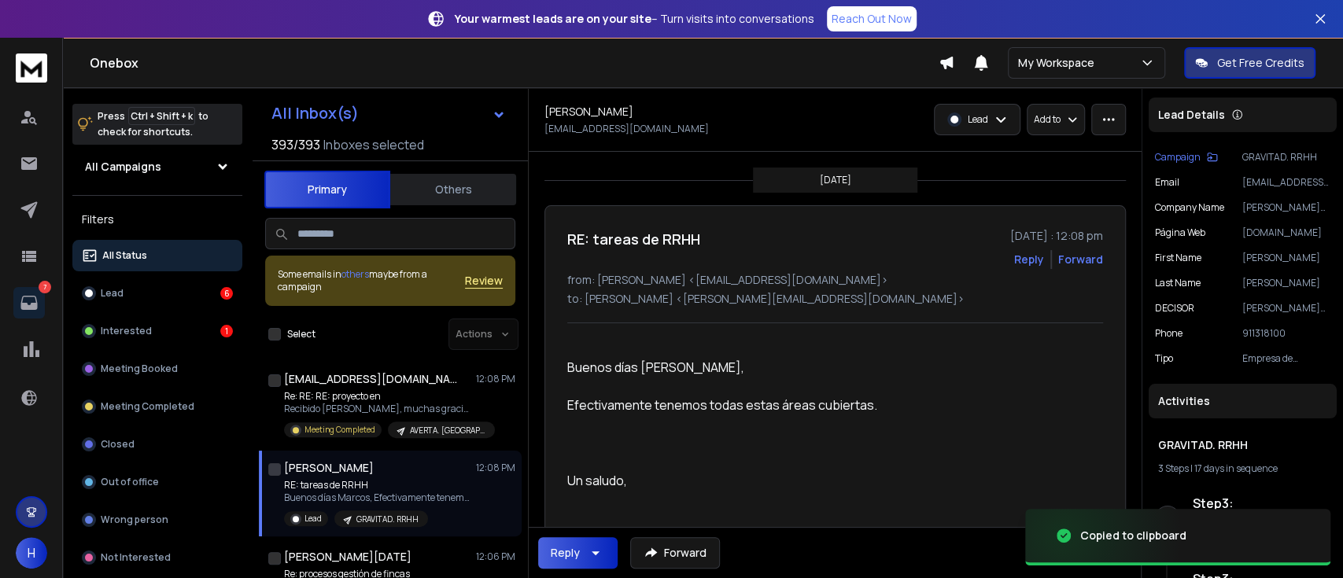
click at [985, 116] on p "Lead" at bounding box center [977, 119] width 20 height 13
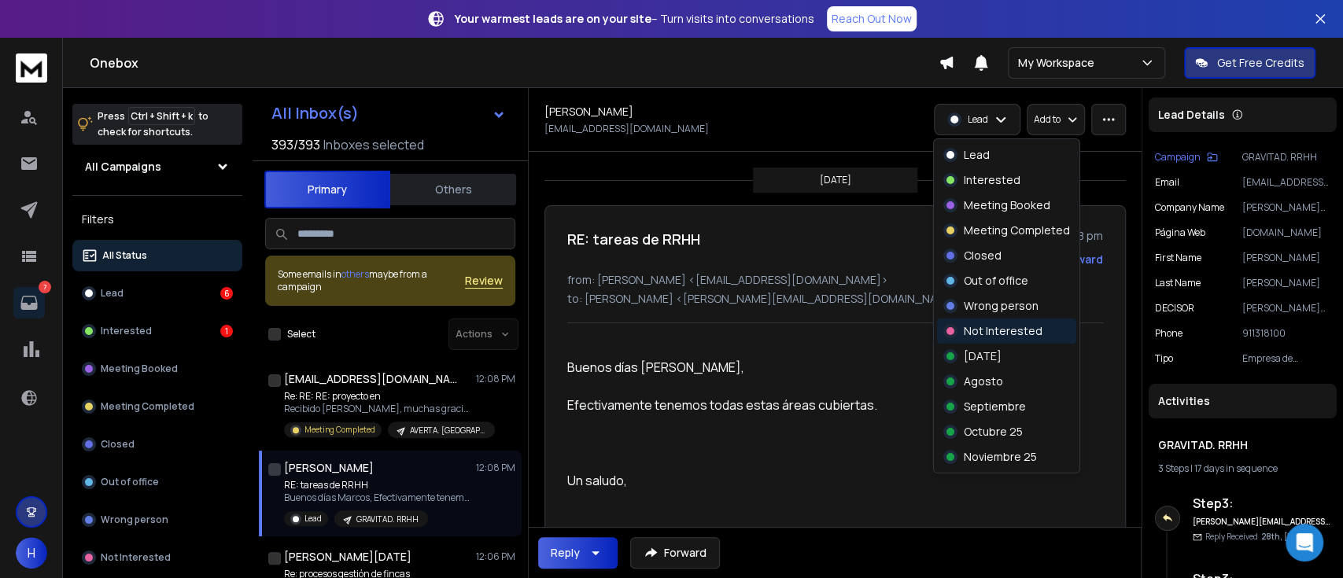
drag, startPoint x: 1019, startPoint y: 327, endPoint x: 1041, endPoint y: 250, distance: 80.4
click at [1017, 327] on p "Not Interested" at bounding box center [1003, 331] width 79 height 16
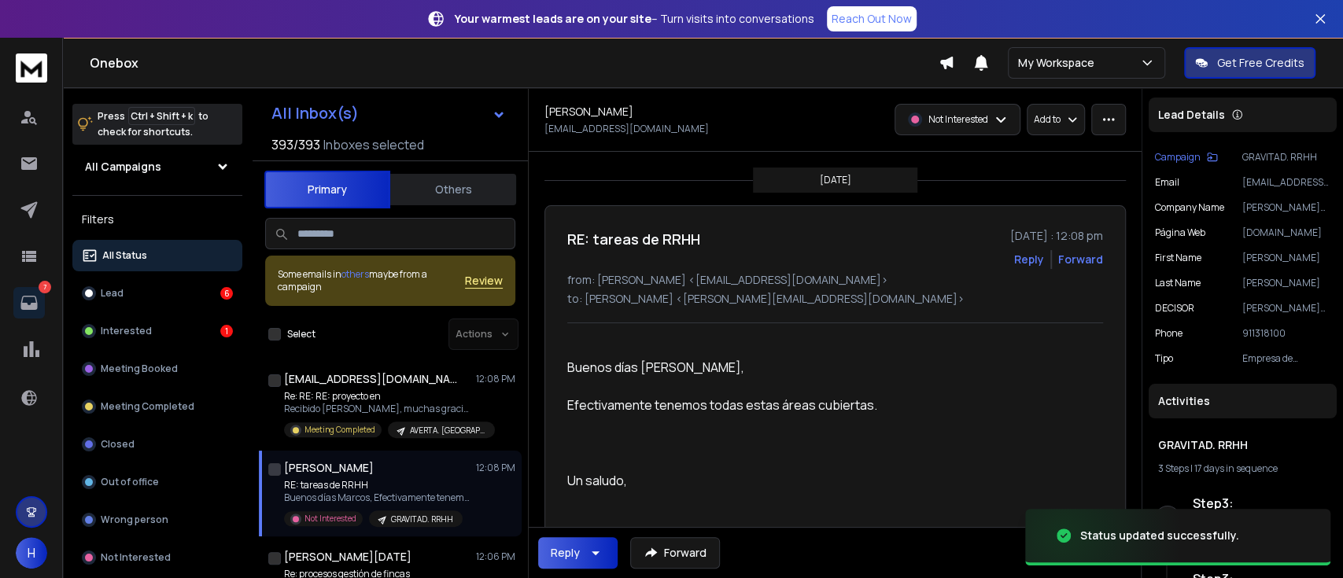
click at [1040, 122] on p "Add to" at bounding box center [1047, 119] width 27 height 13
click at [1061, 153] on div "Subsequence" at bounding box center [1081, 155] width 92 height 16
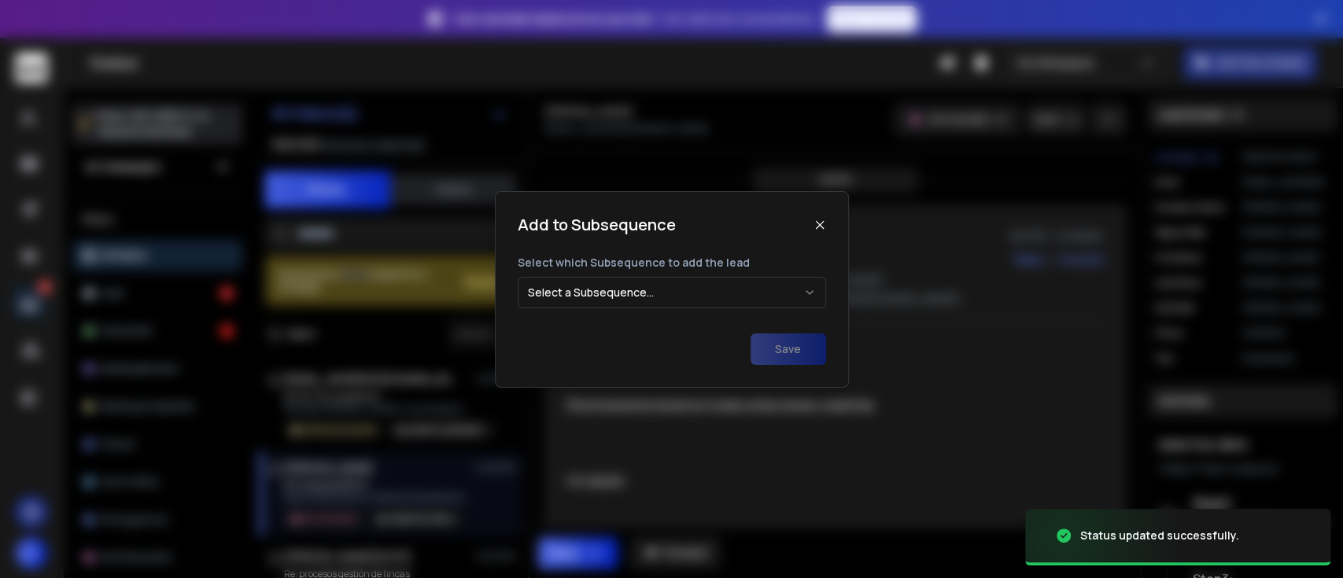
click at [687, 289] on button "Select a Subsequence..." at bounding box center [672, 292] width 308 height 31
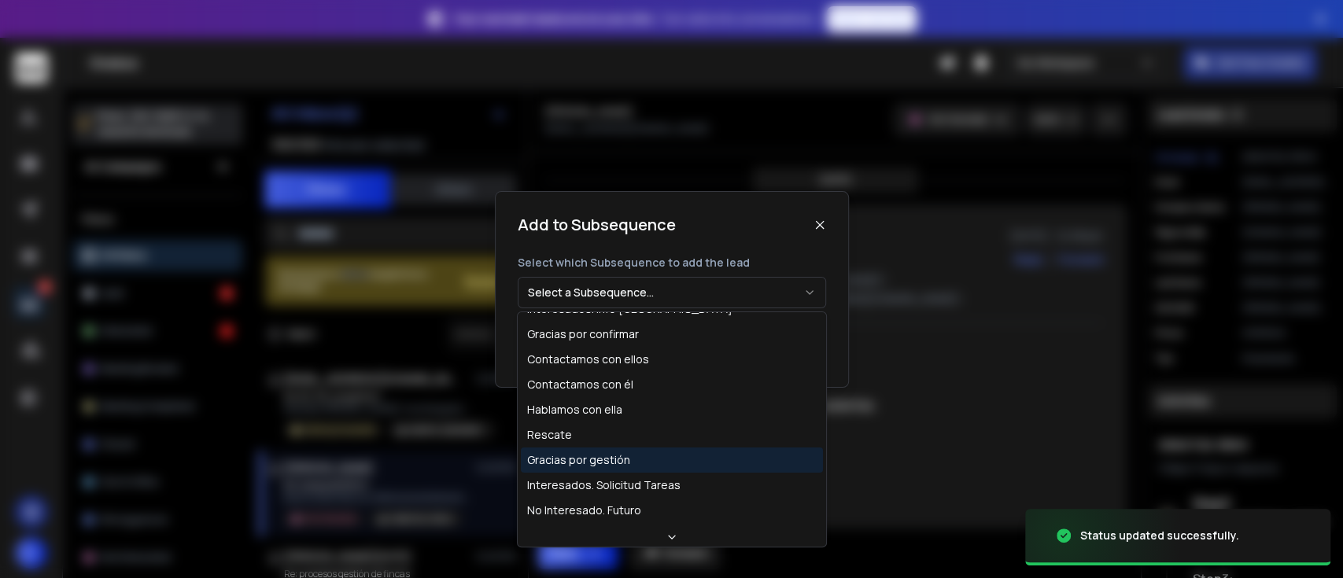
scroll to position [67, 0]
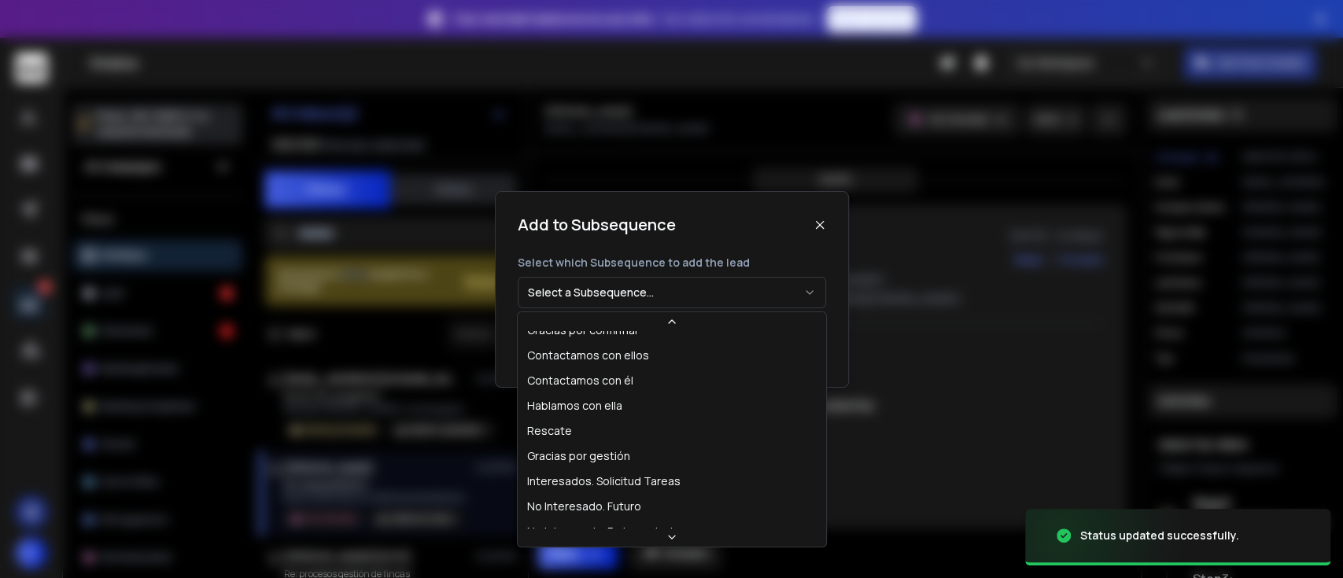
drag, startPoint x: 680, startPoint y: 496, endPoint x: 702, endPoint y: 481, distance: 26.2
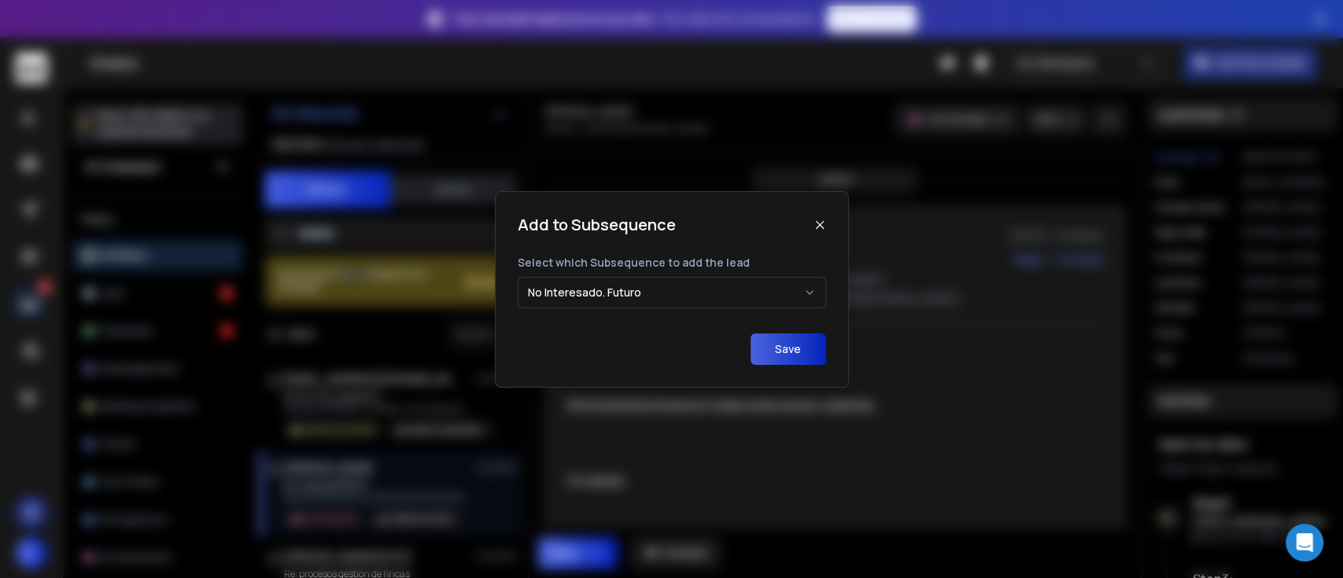
click at [787, 343] on button "Save" at bounding box center [788, 348] width 76 height 31
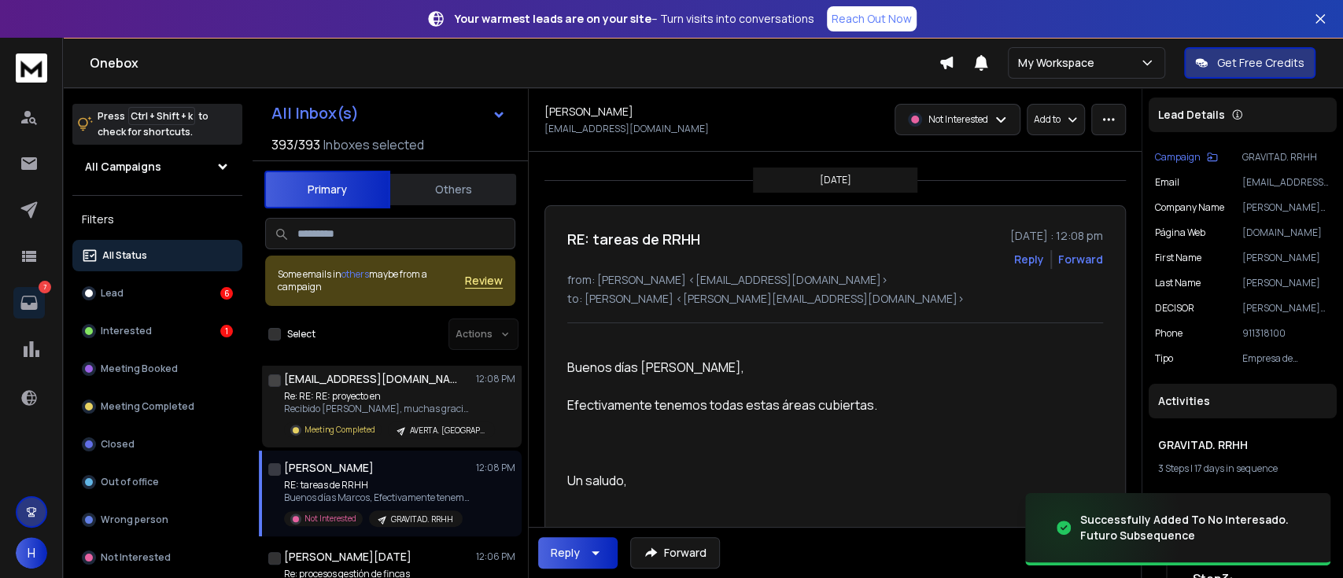
scroll to position [734, 0]
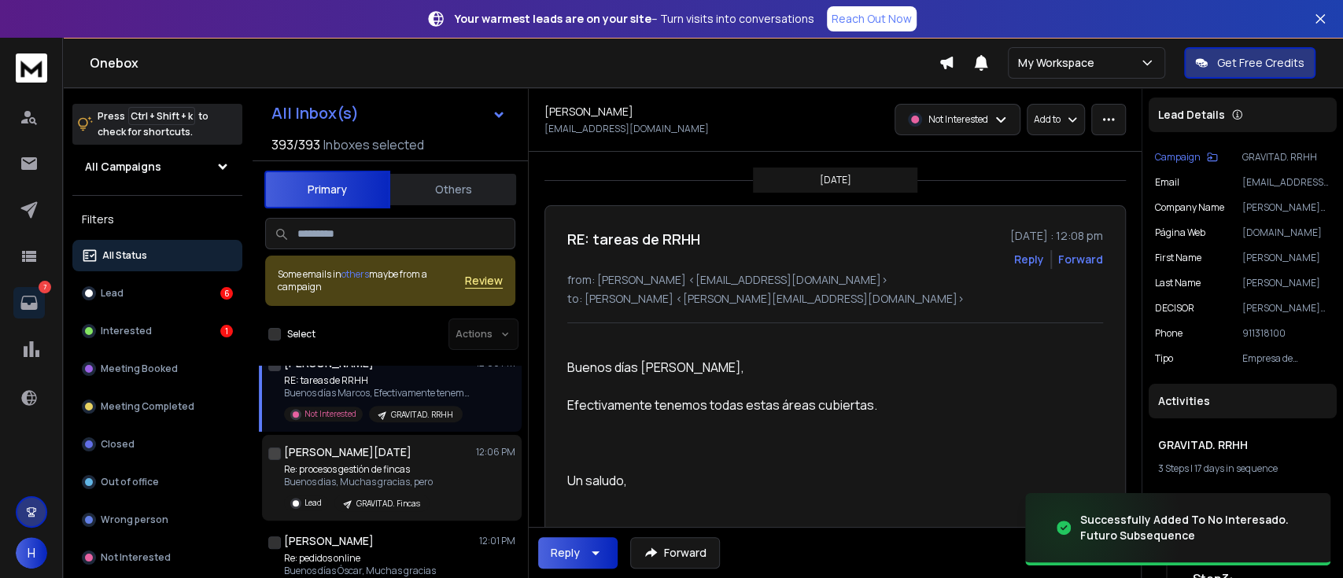
click at [405, 462] on div "Sonia Pasko 12:06 PM Re: procesos gestión de fincas Buenos dias, Muchas gracias…" at bounding box center [399, 477] width 231 height 67
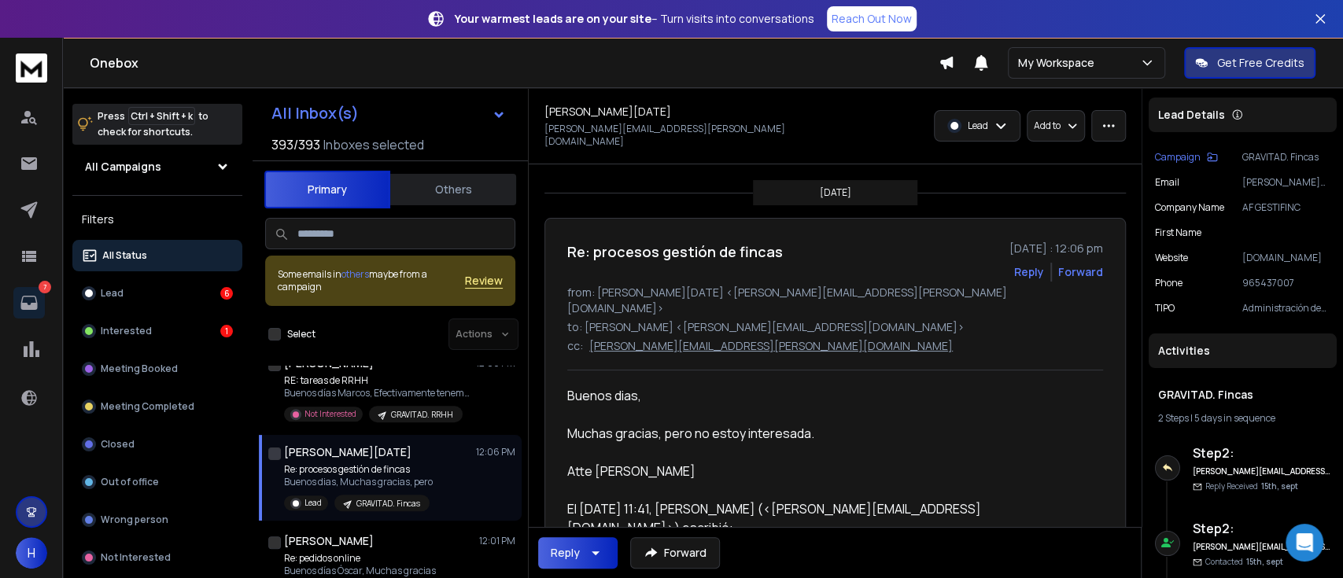
click at [1265, 183] on p "ana.martinez@afgestifinc.com" at bounding box center [1286, 182] width 88 height 13
click at [967, 120] on p "Lead" at bounding box center [977, 126] width 20 height 13
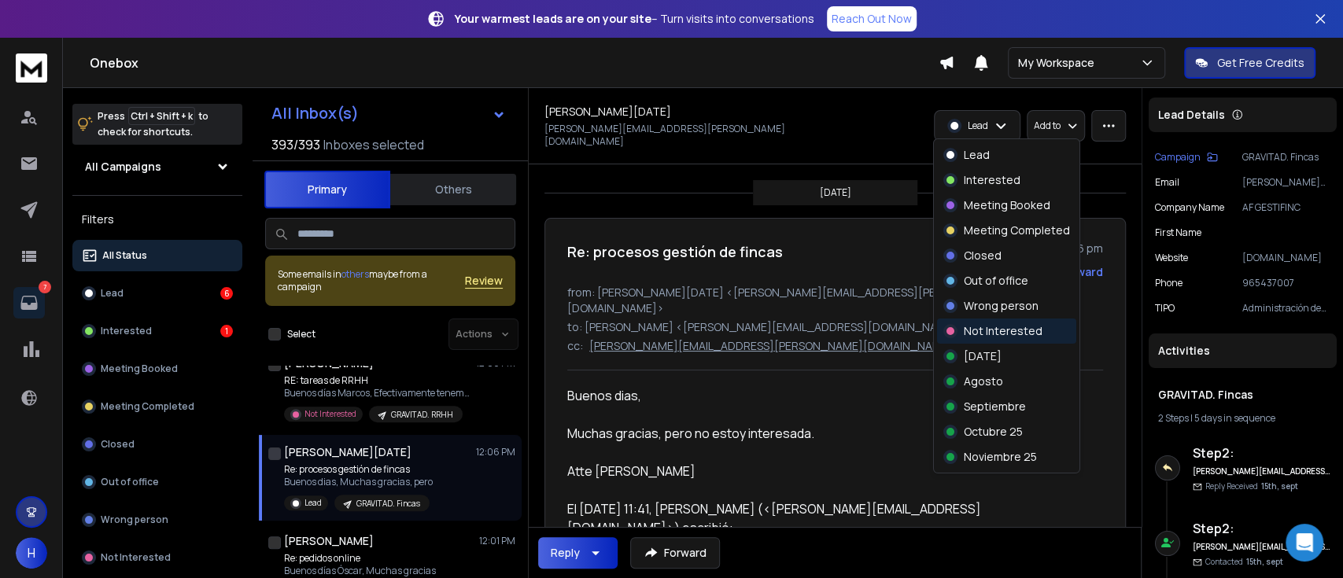
drag, startPoint x: 997, startPoint y: 330, endPoint x: 894, endPoint y: 330, distance: 103.0
click at [996, 330] on p "Not Interested" at bounding box center [1003, 331] width 79 height 16
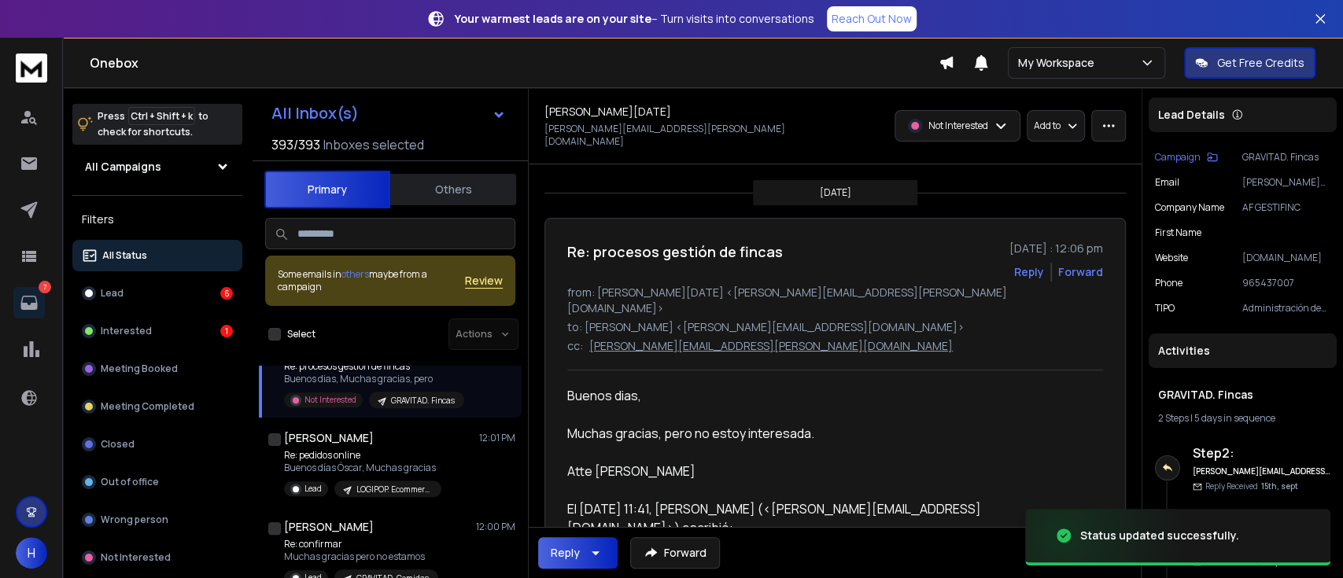
scroll to position [838, 0]
click at [1028, 117] on div "Add to" at bounding box center [1055, 126] width 57 height 30
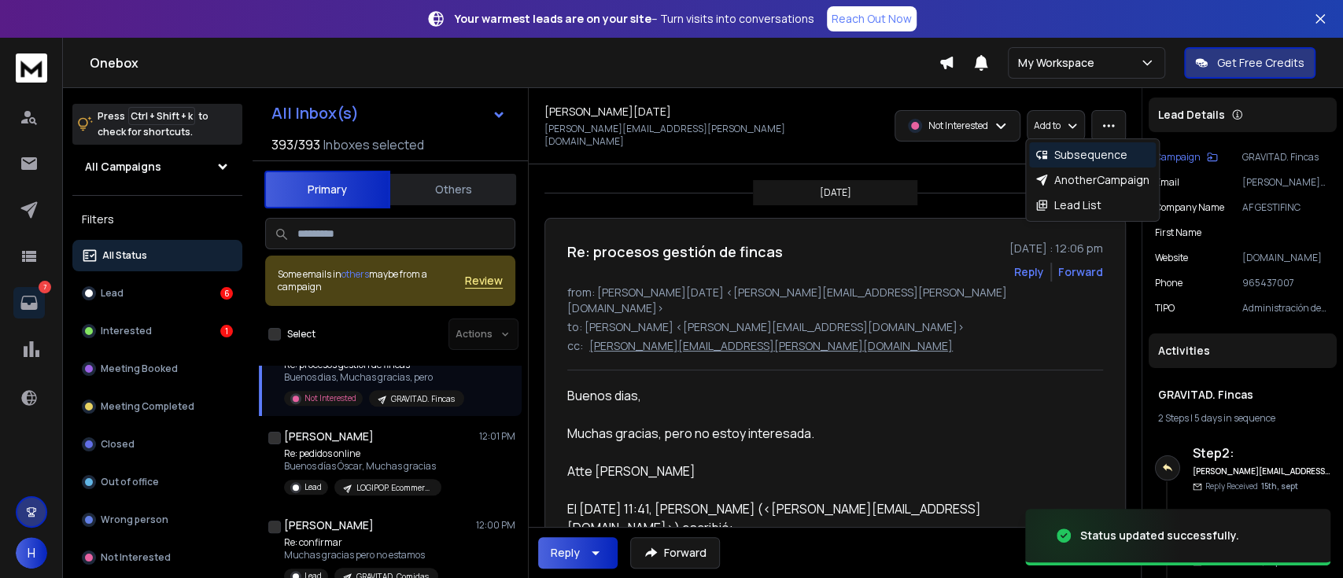
click at [1073, 157] on div "Subsequence" at bounding box center [1081, 155] width 92 height 16
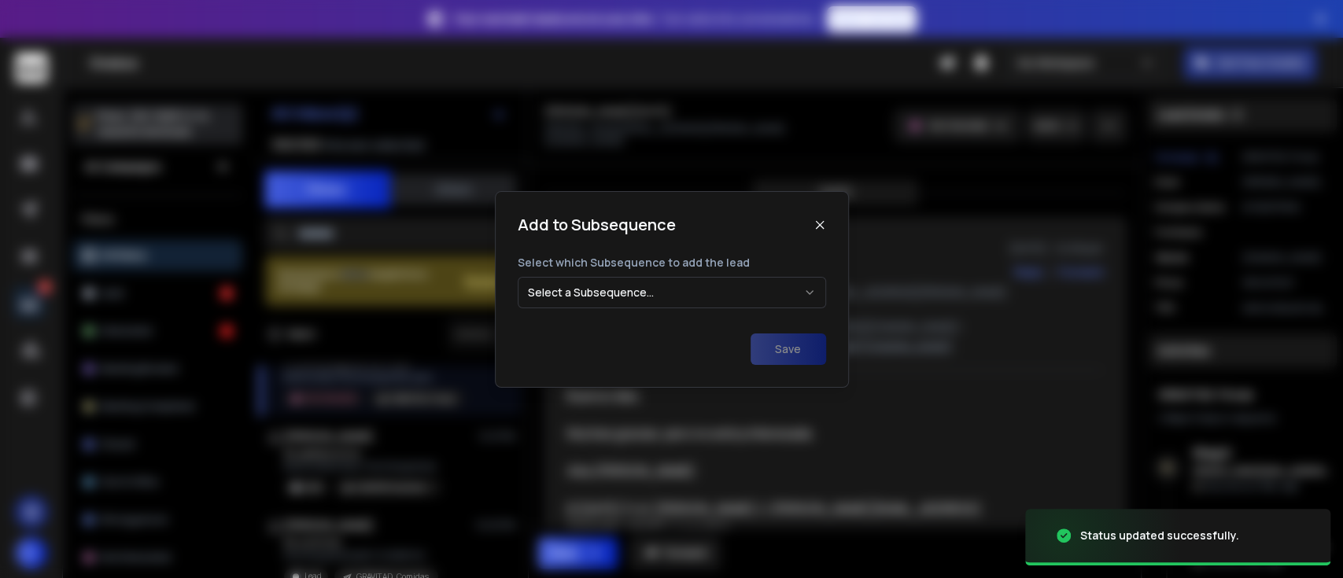
click at [687, 297] on button "Select a Subsequence..." at bounding box center [672, 292] width 308 height 31
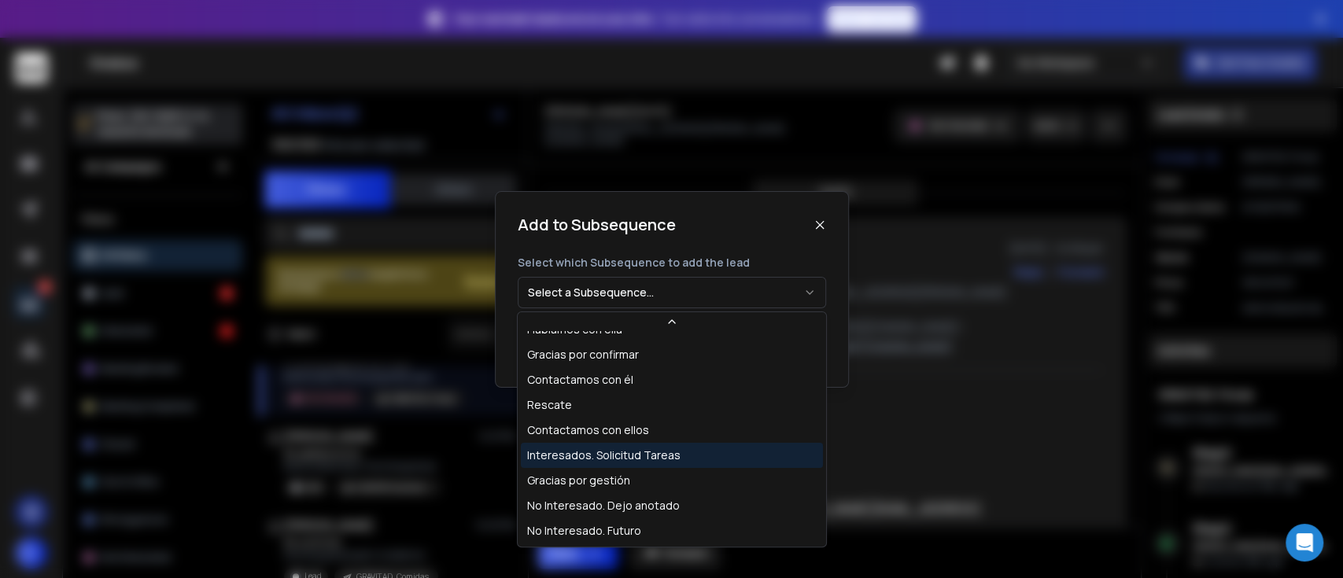
scroll to position [42, 0]
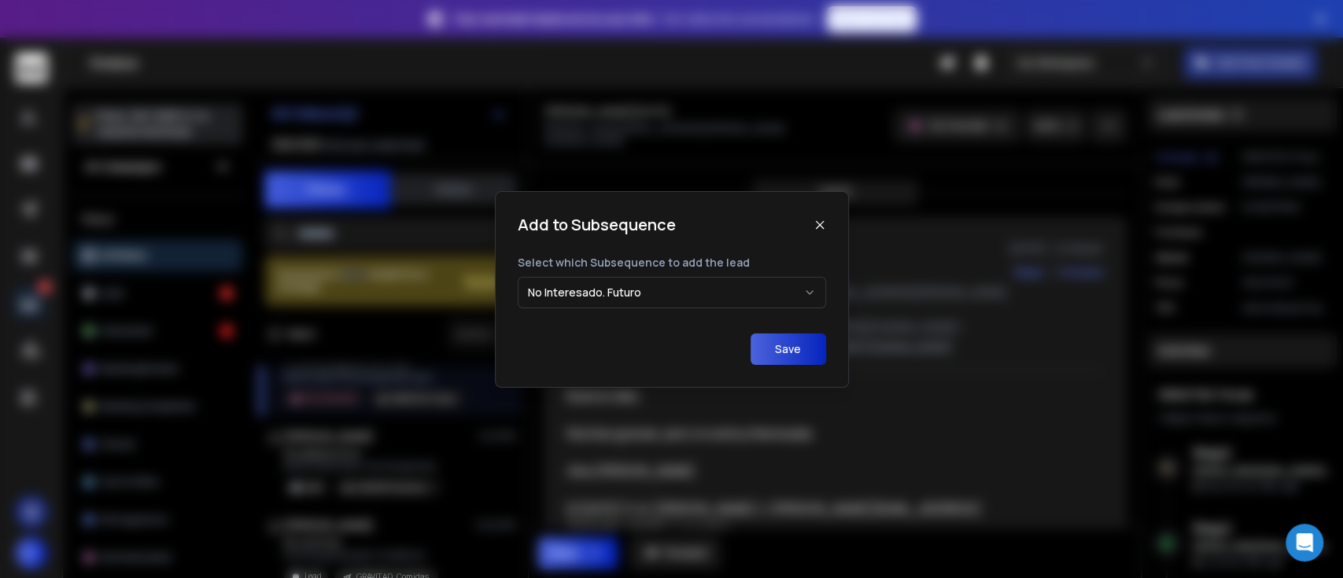
click at [772, 351] on button "Save" at bounding box center [788, 348] width 76 height 31
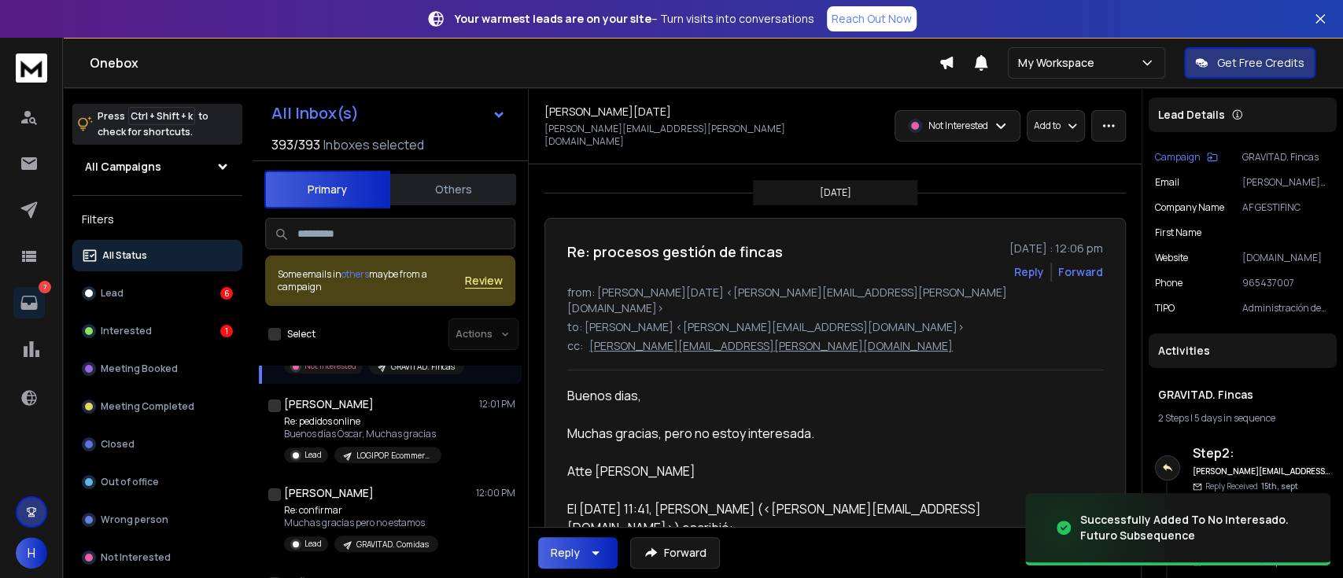
scroll to position [838, 0]
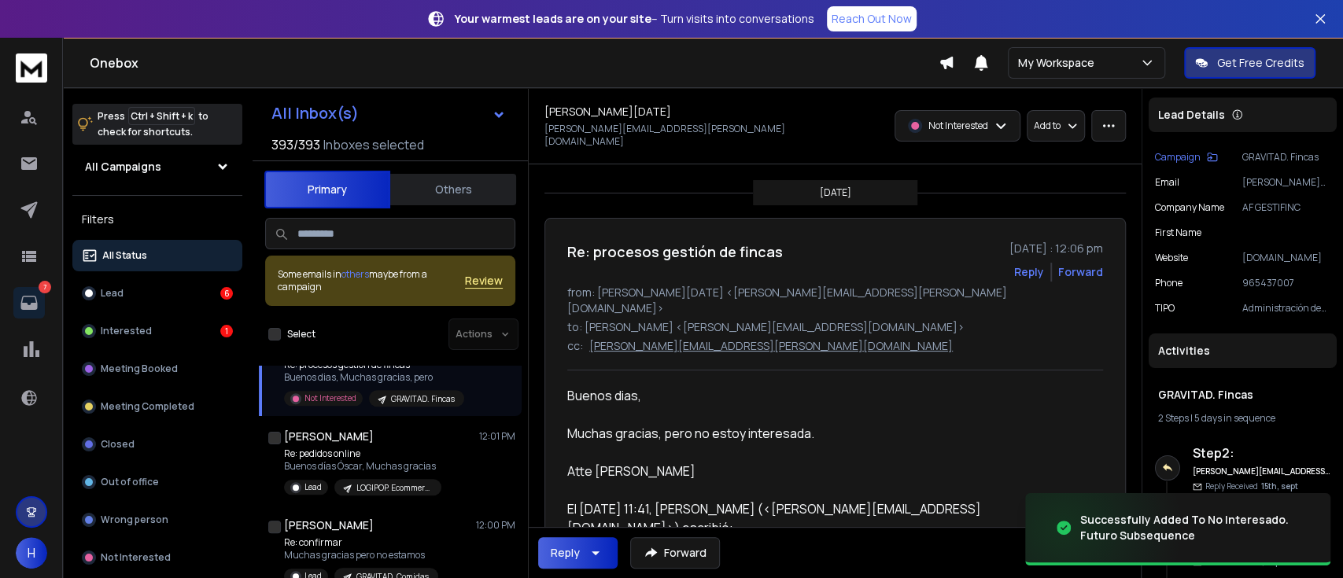
drag, startPoint x: 400, startPoint y: 468, endPoint x: 957, endPoint y: 539, distance: 561.4
click at [400, 468] on p "Buenos días Óscar, Muchas gracias" at bounding box center [362, 466] width 157 height 13
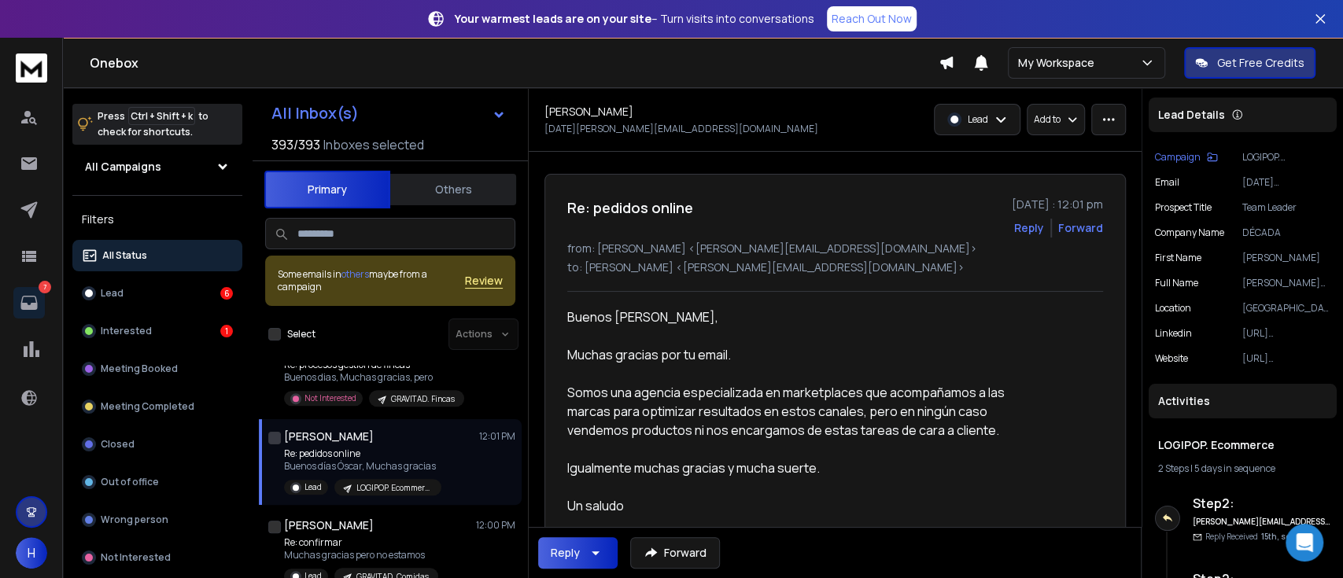
scroll to position [0, 0]
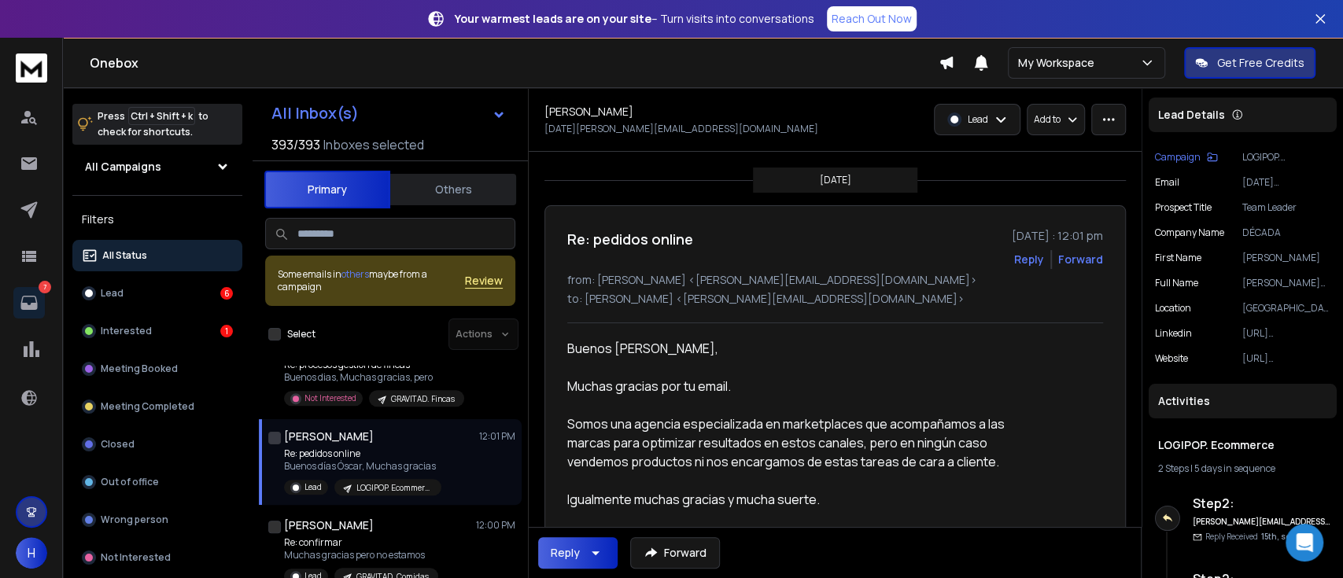
click at [974, 126] on div "Lead" at bounding box center [976, 120] width 85 height 30
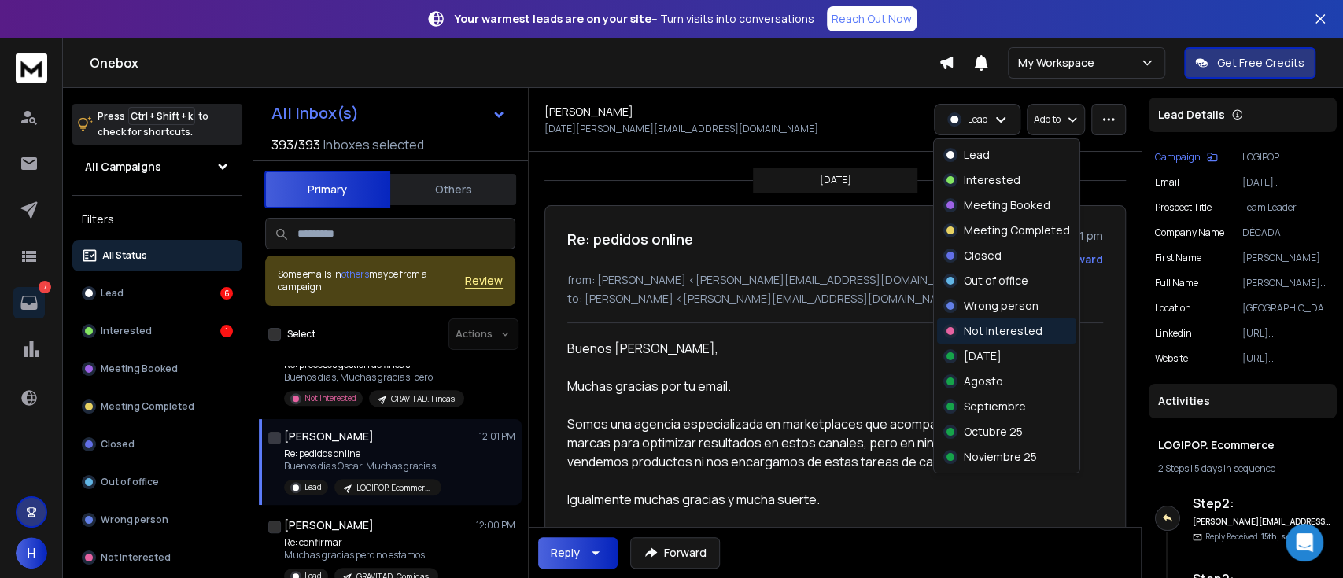
click at [998, 325] on p "Not Interested" at bounding box center [1003, 331] width 79 height 16
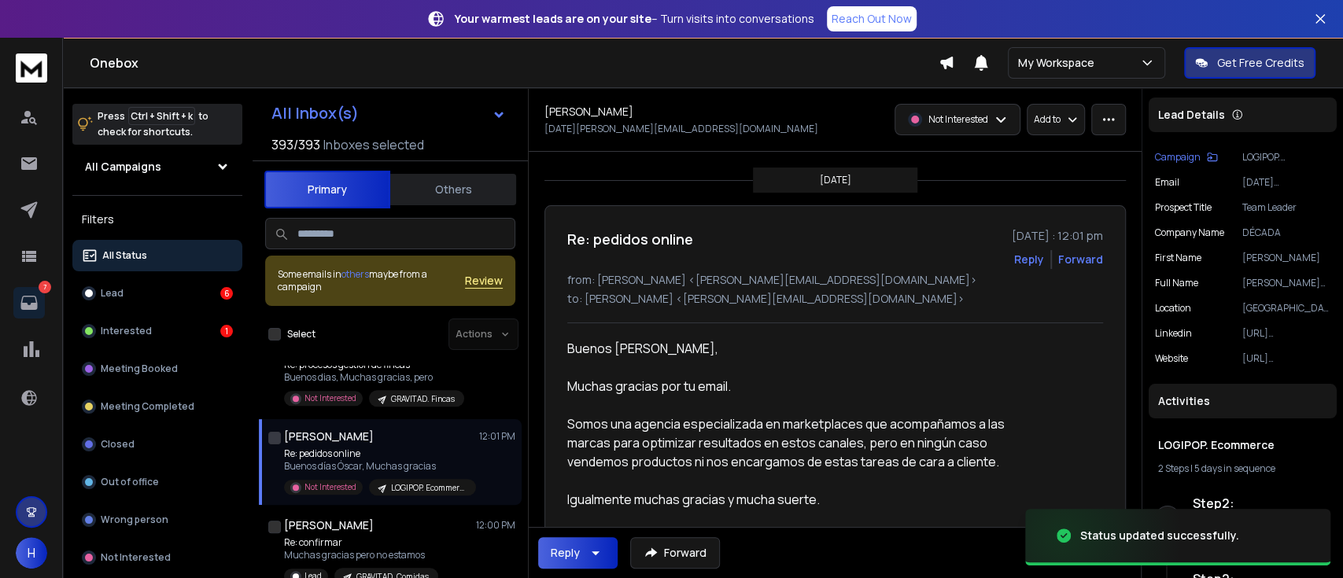
click at [1052, 115] on p "Add to" at bounding box center [1047, 119] width 27 height 13
click at [1049, 149] on div "Subsequence" at bounding box center [1081, 155] width 92 height 16
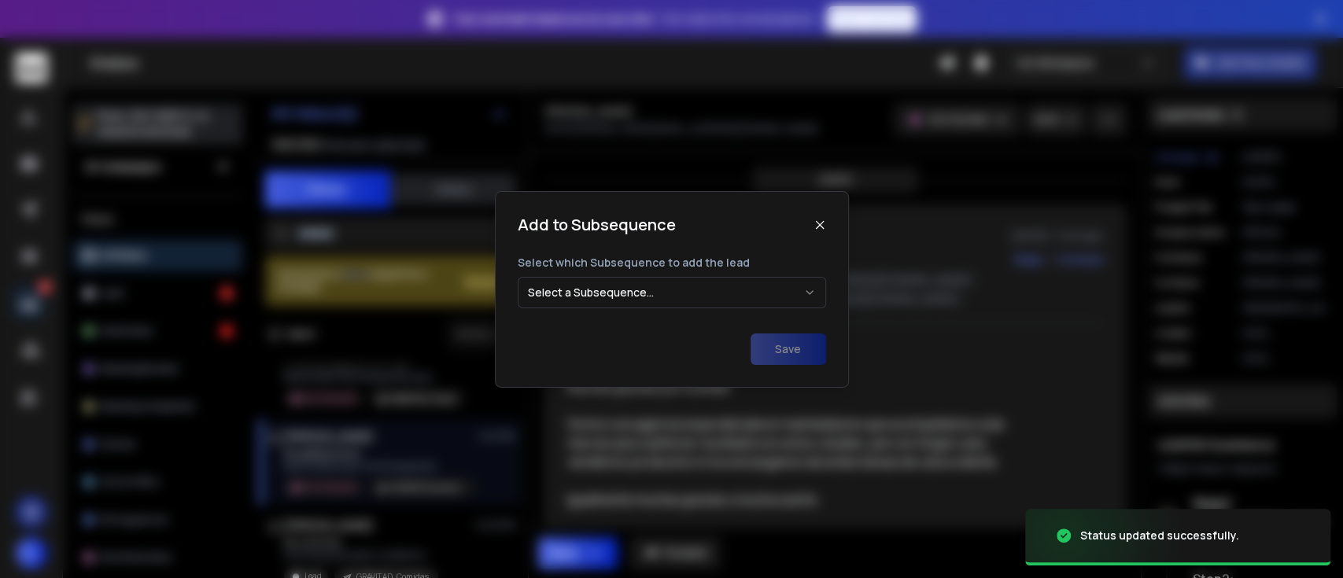
click at [708, 293] on button "Select a Subsequence..." at bounding box center [672, 292] width 308 height 31
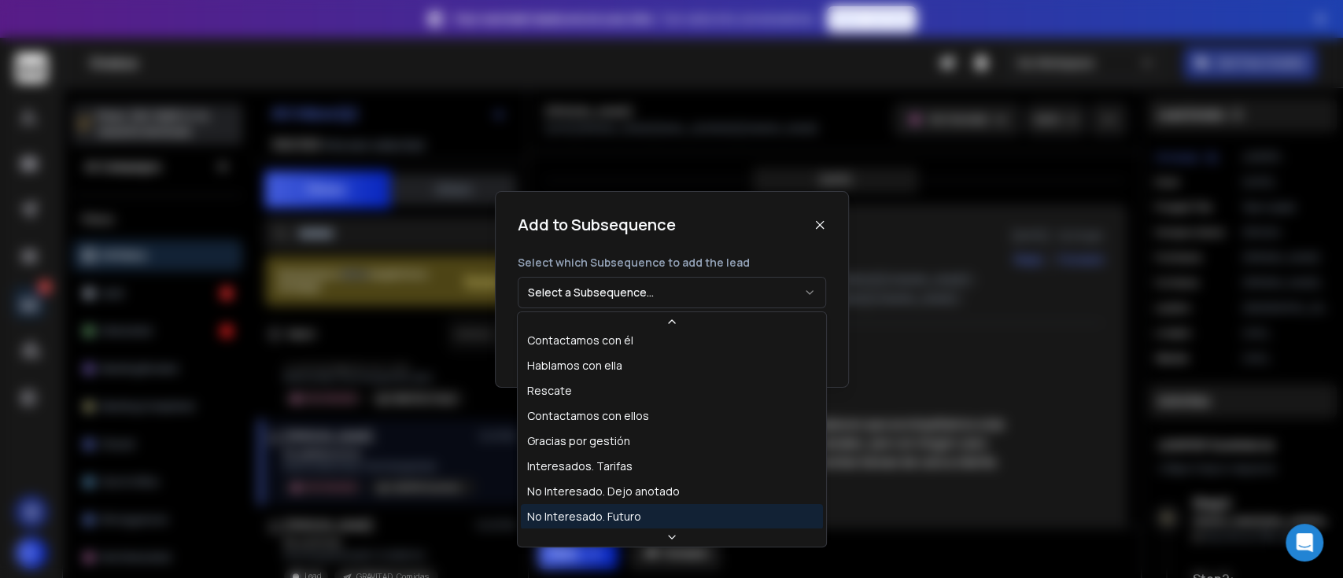
scroll to position [42, 0]
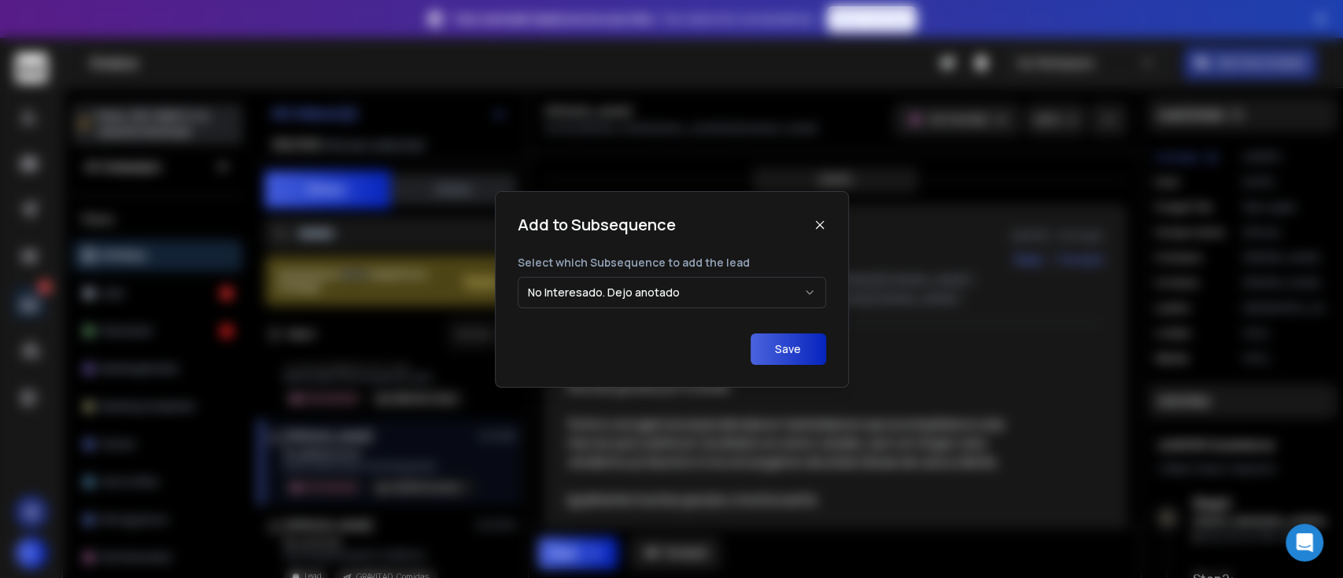
click at [770, 358] on button "Save" at bounding box center [788, 348] width 76 height 31
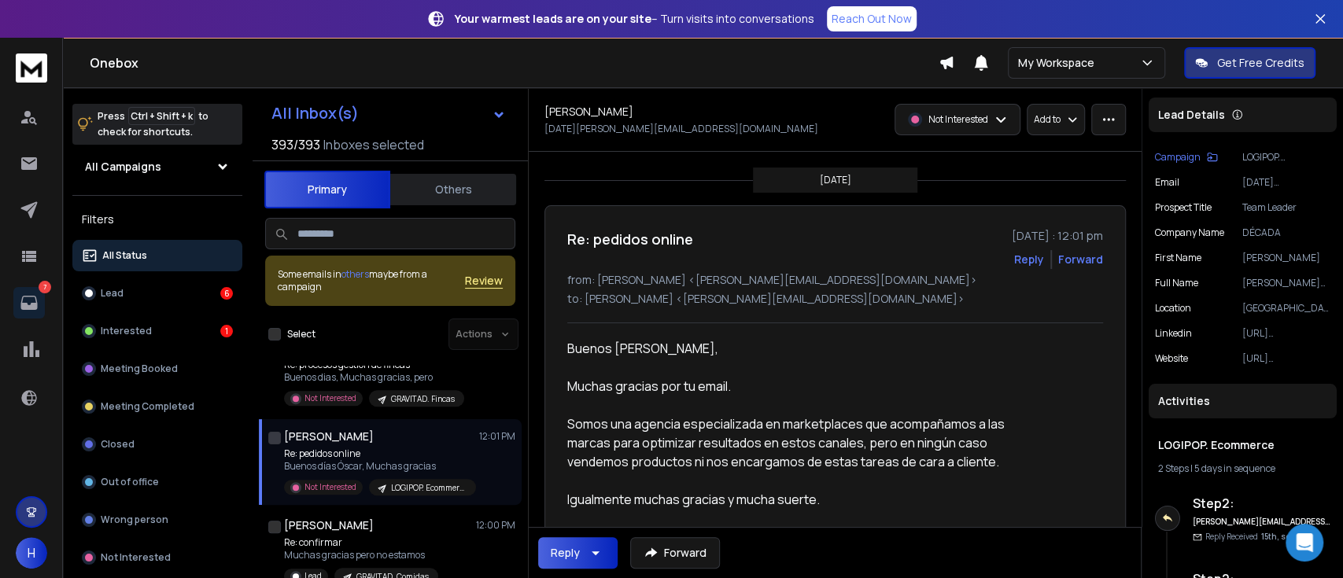
click at [1270, 181] on p "lucia.cabo@decadastudio.com" at bounding box center [1286, 182] width 88 height 13
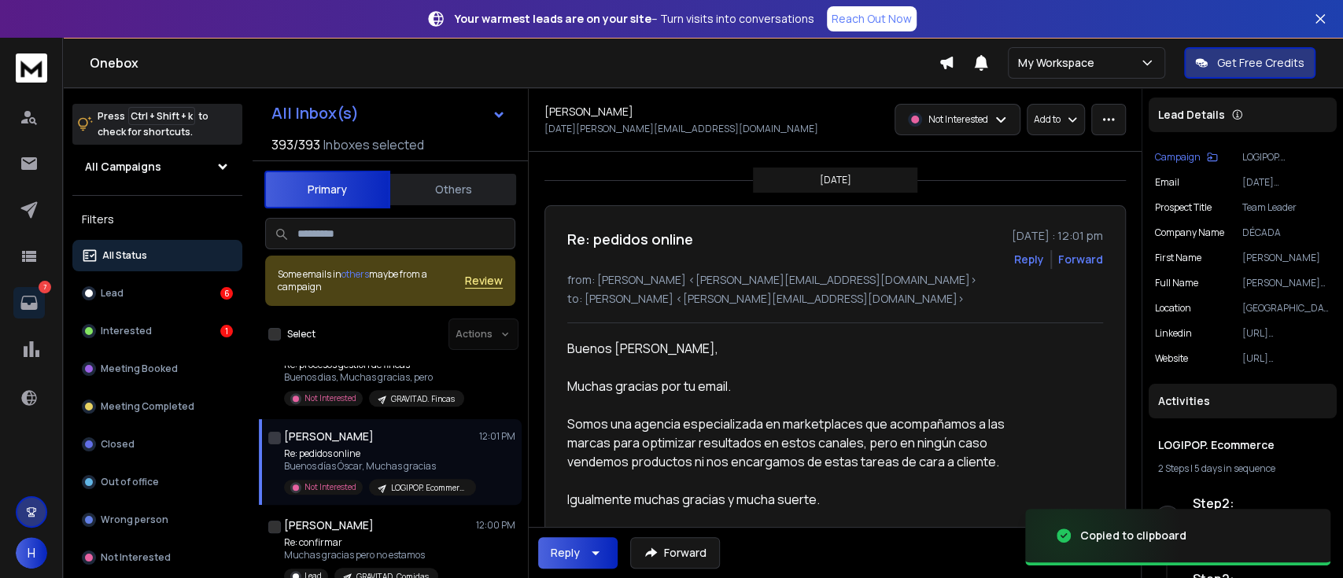
scroll to position [944, 0]
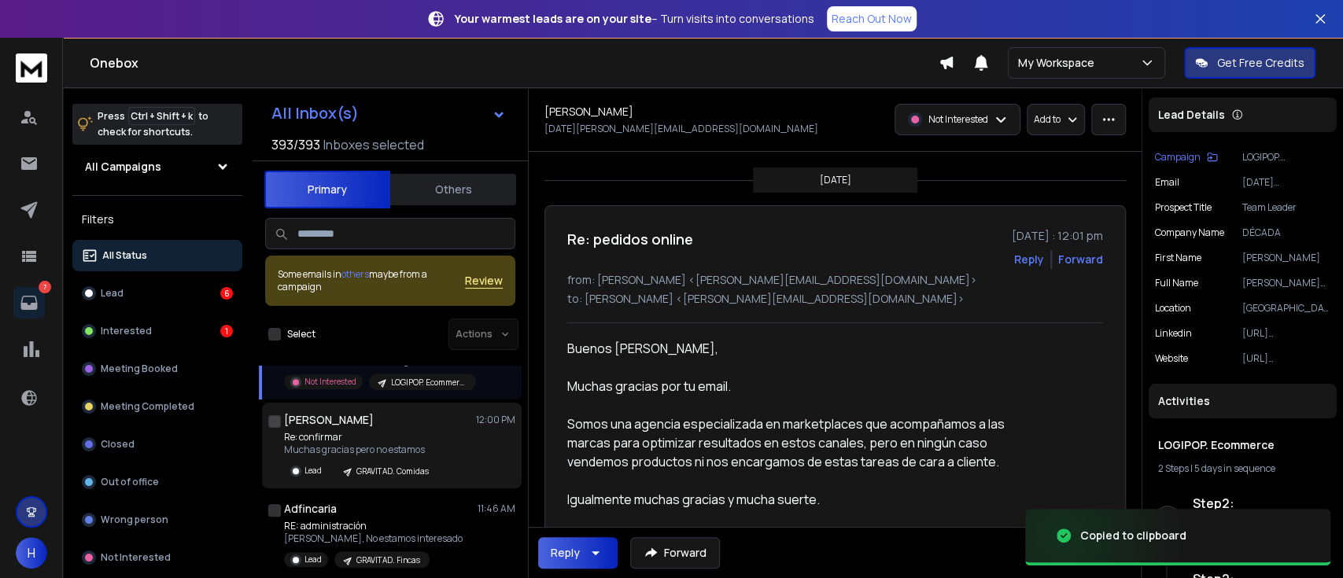
click at [409, 439] on p "Re: confirmar" at bounding box center [361, 437] width 154 height 13
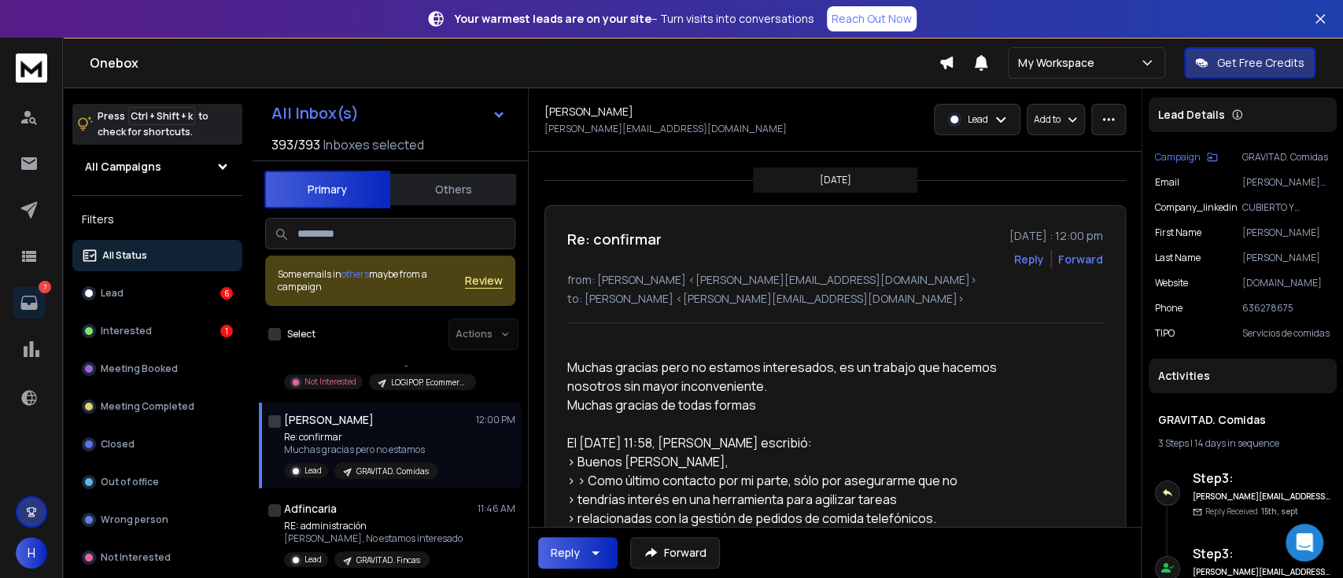
click at [1277, 179] on p "martin@espaciocubierto.es" at bounding box center [1286, 182] width 88 height 13
click at [979, 116] on p "Lead" at bounding box center [977, 119] width 20 height 13
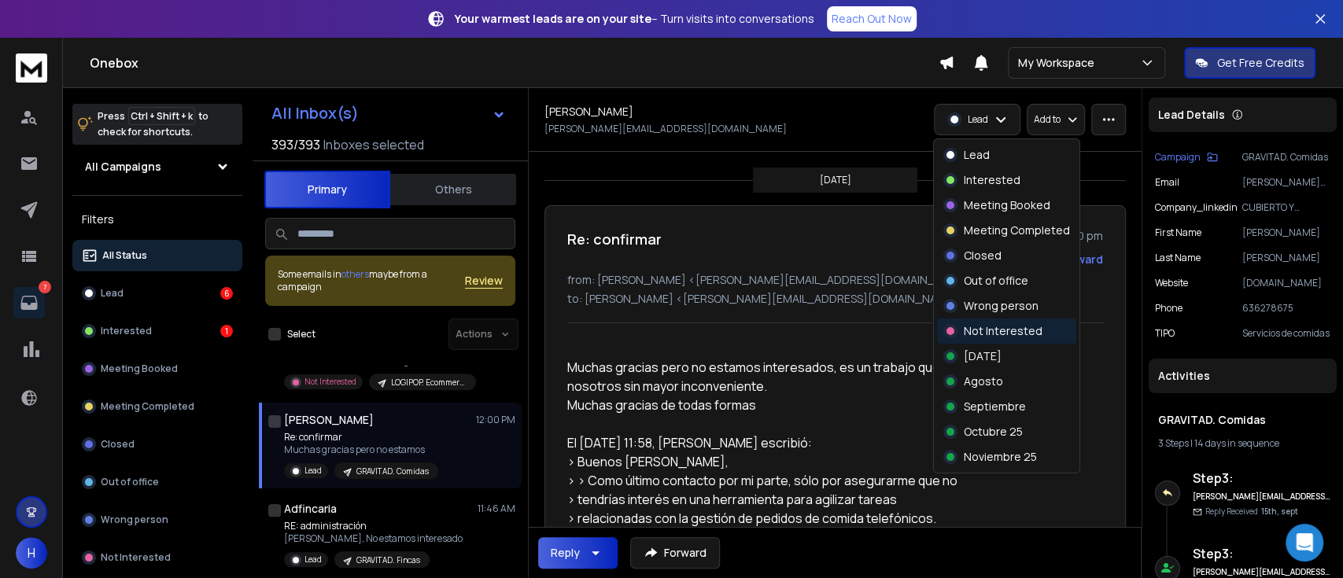
click at [978, 326] on p "Not Interested" at bounding box center [1003, 331] width 79 height 16
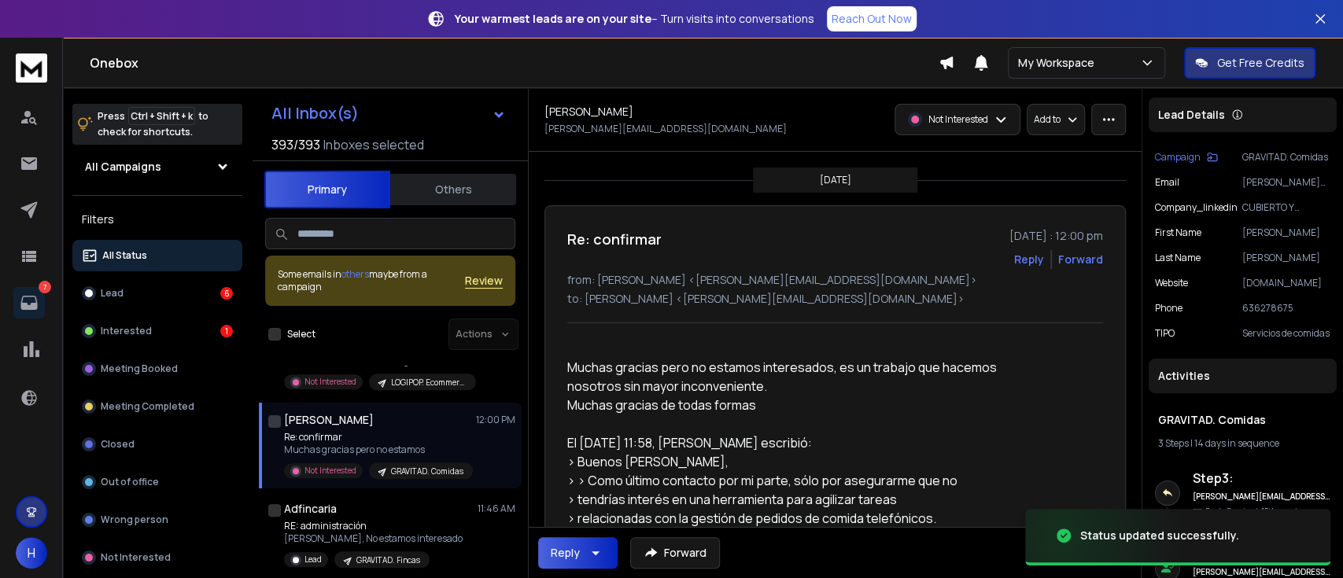
click at [1049, 122] on p "Add to" at bounding box center [1047, 119] width 27 height 13
click at [1056, 152] on div "Subsequence" at bounding box center [1081, 155] width 92 height 16
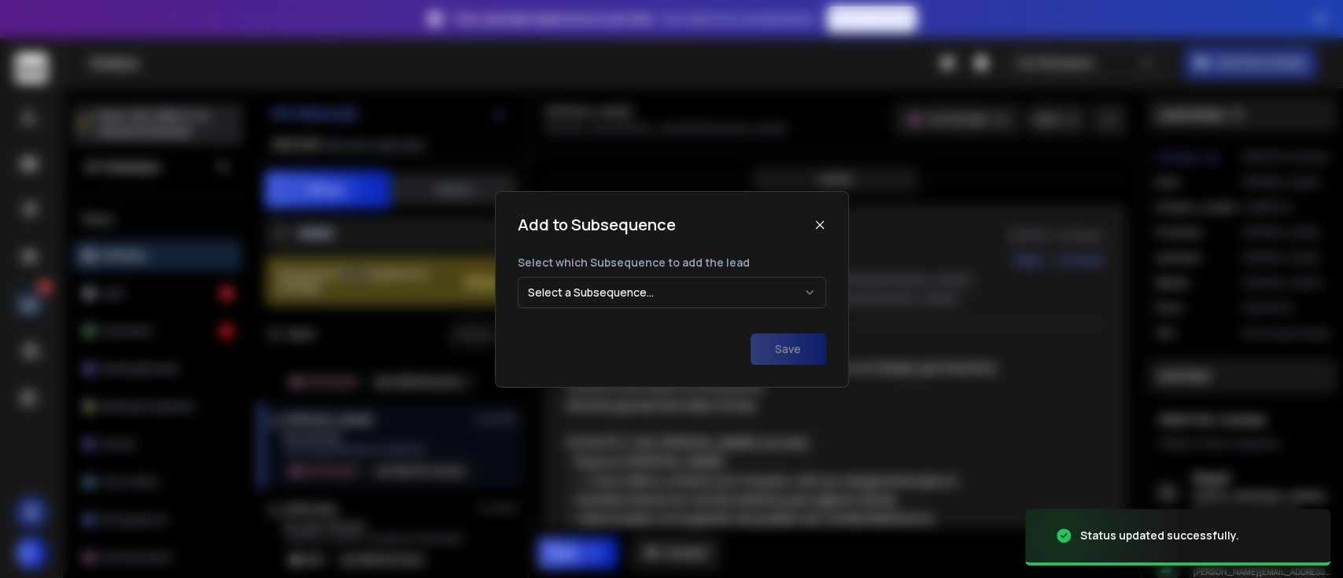
click at [662, 284] on button "Select a Subsequence..." at bounding box center [672, 292] width 308 height 31
click at [787, 348] on button "Save" at bounding box center [788, 348] width 76 height 31
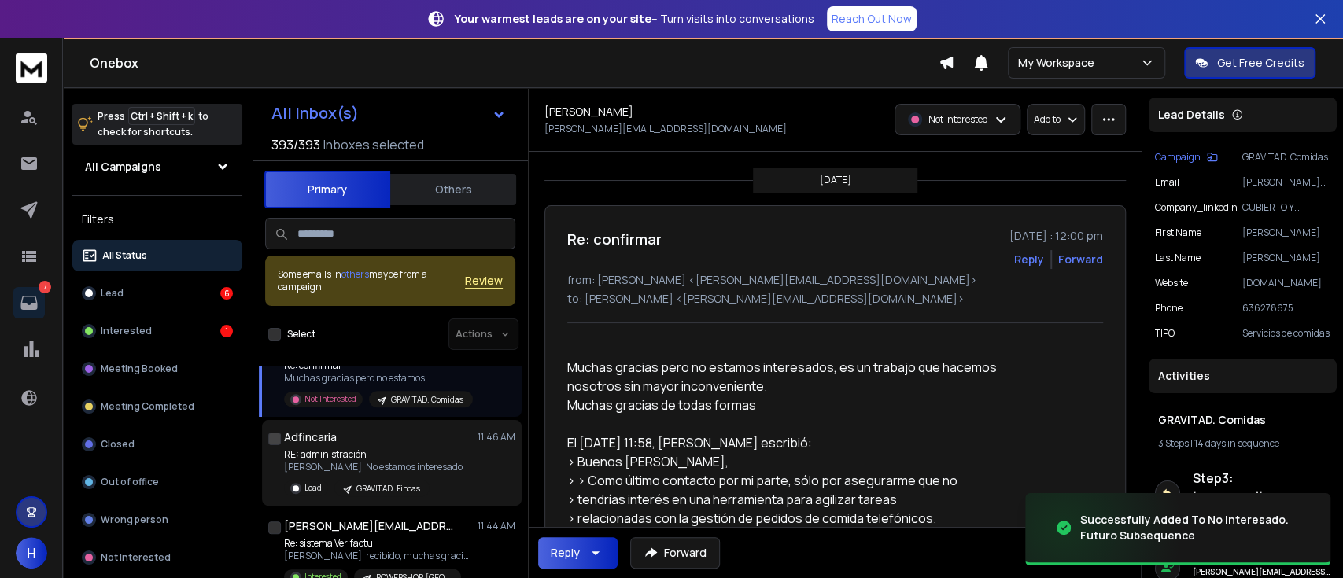
scroll to position [1048, 0]
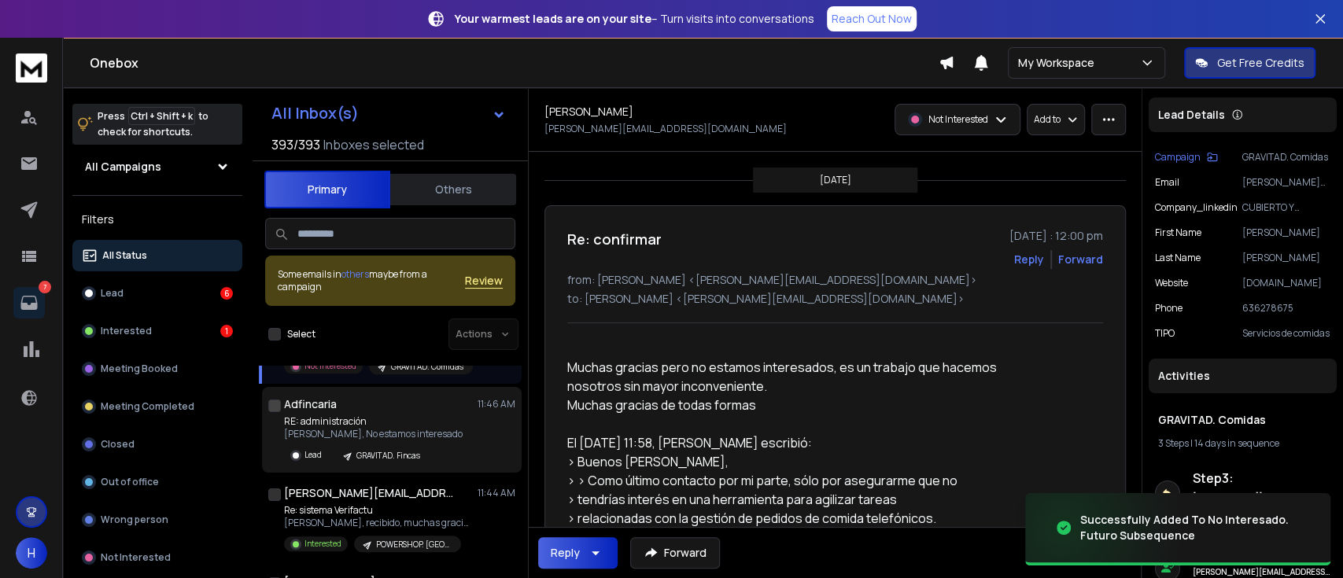
click at [408, 418] on p "RE: administración" at bounding box center [373, 421] width 179 height 13
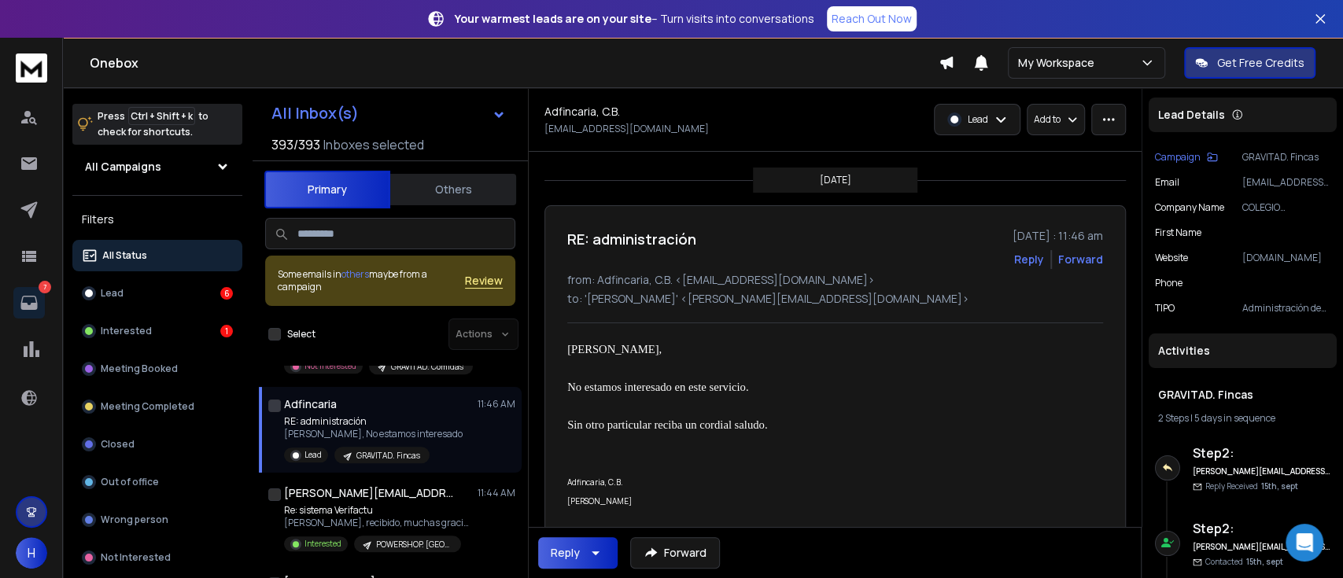
click at [964, 125] on div "Lead" at bounding box center [976, 120] width 85 height 30
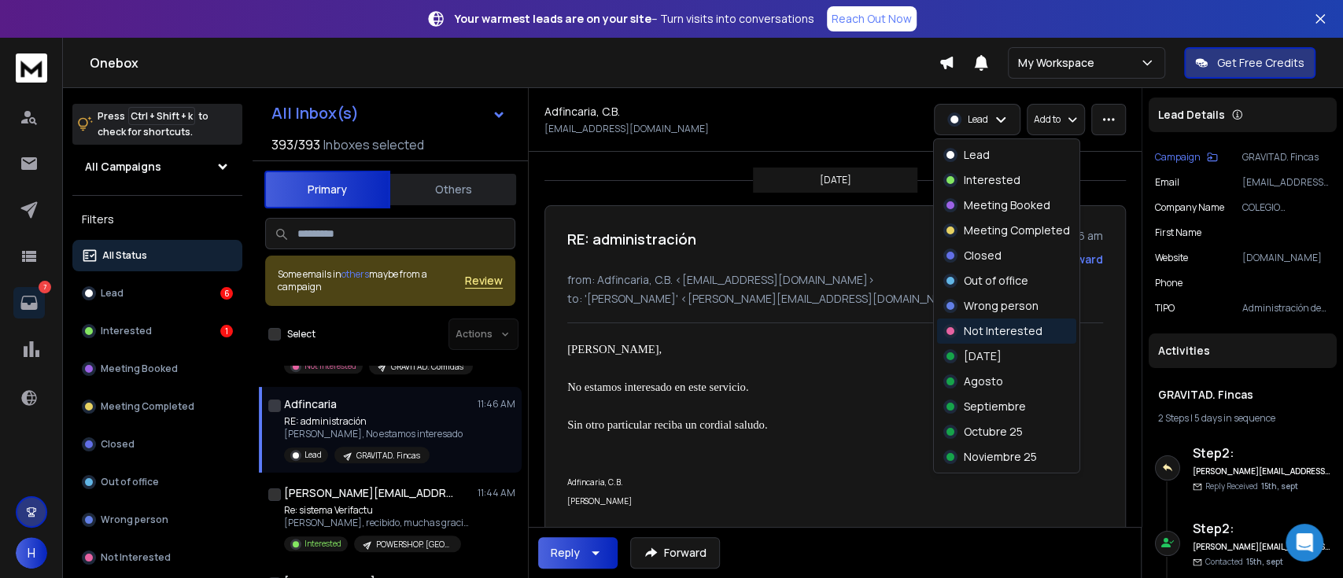
click at [999, 333] on p "Not Interested" at bounding box center [1003, 331] width 79 height 16
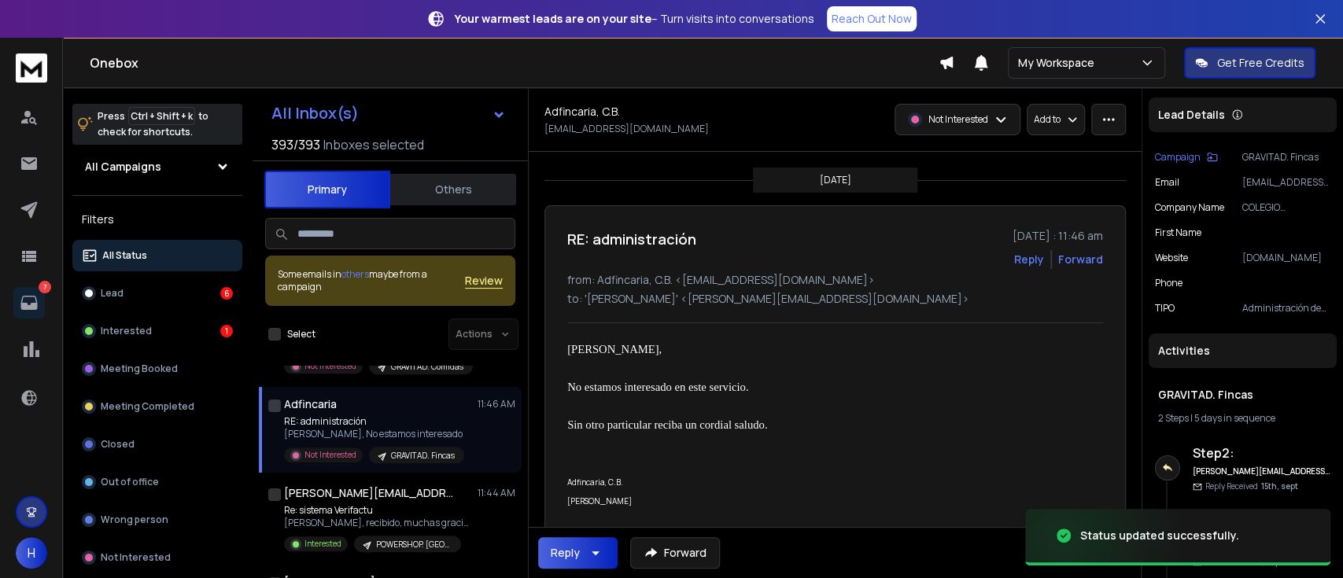
click at [1258, 262] on p "www.afincas.com" at bounding box center [1286, 258] width 88 height 13
click at [1271, 183] on p "adfincaria@afincas.com" at bounding box center [1286, 182] width 88 height 13
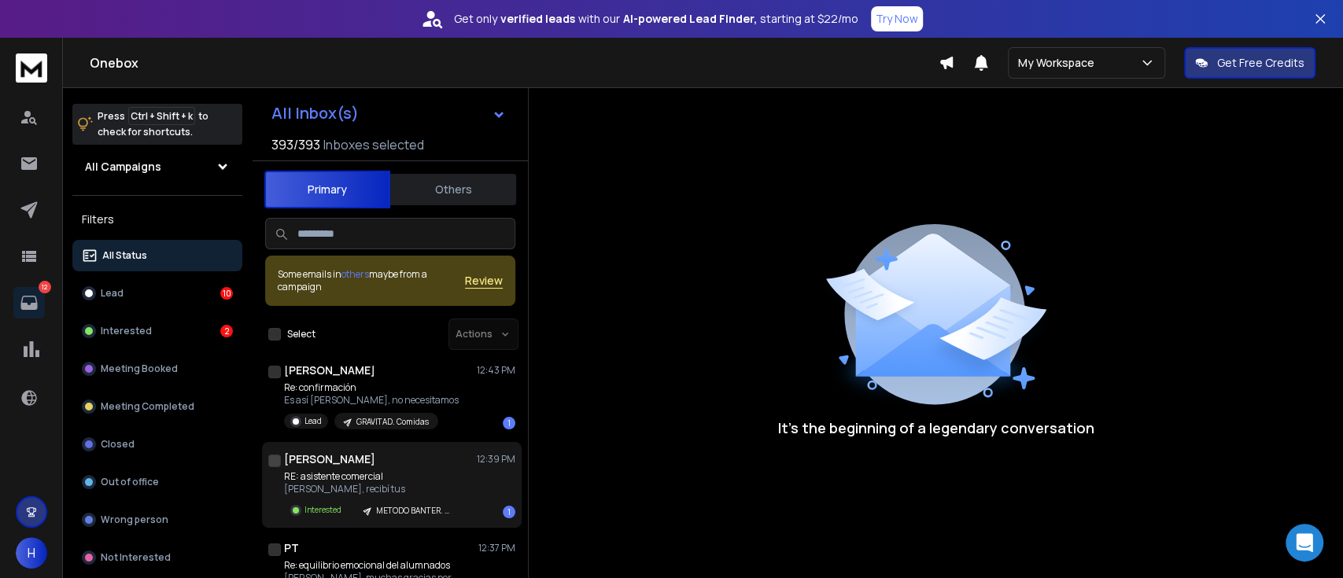
scroll to position [209, 0]
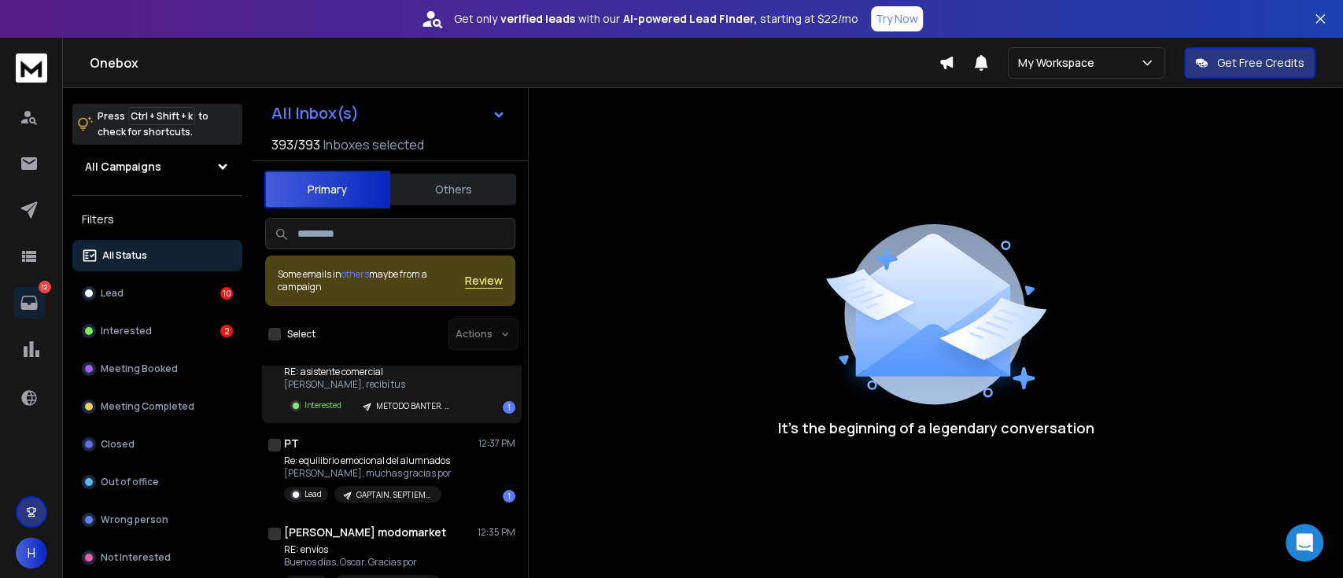
click at [415, 381] on p "[PERSON_NAME], recibí tus" at bounding box center [372, 384] width 177 height 13
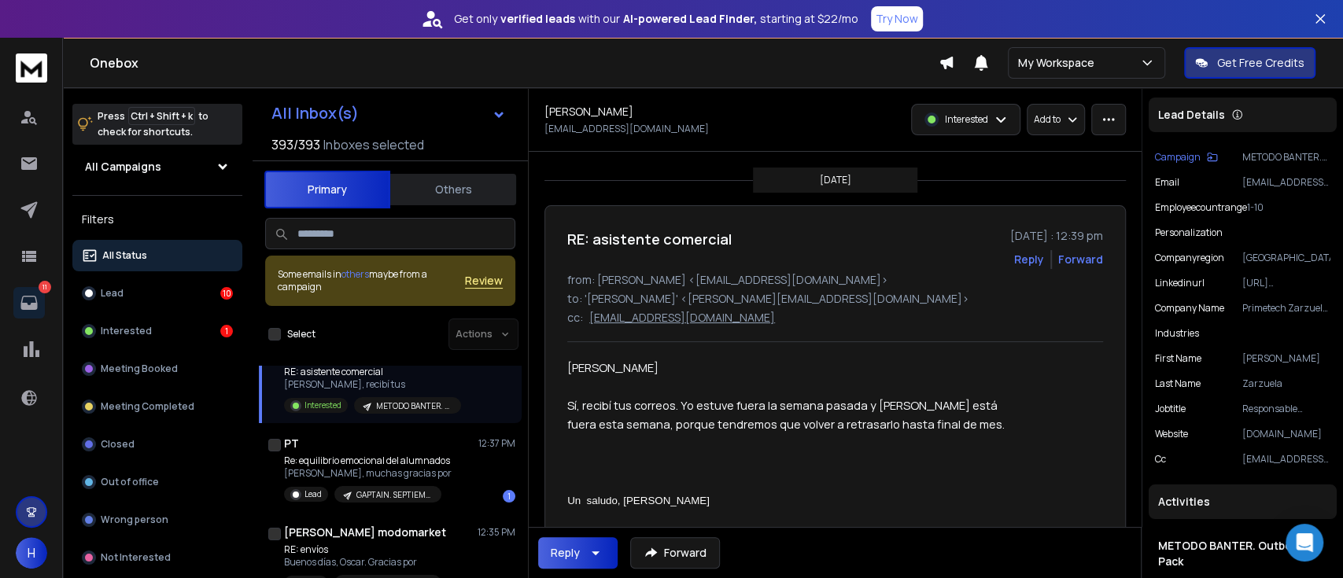
click at [951, 120] on p "Interested" at bounding box center [966, 119] width 43 height 13
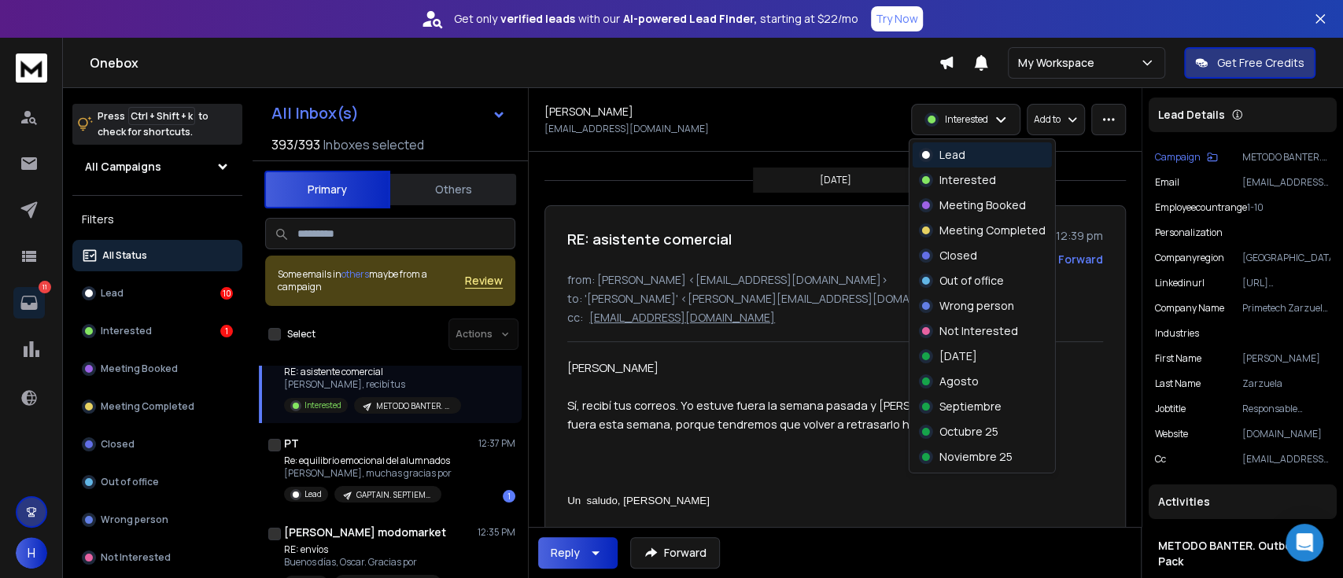
click at [969, 154] on div "Lead" at bounding box center [981, 154] width 139 height 25
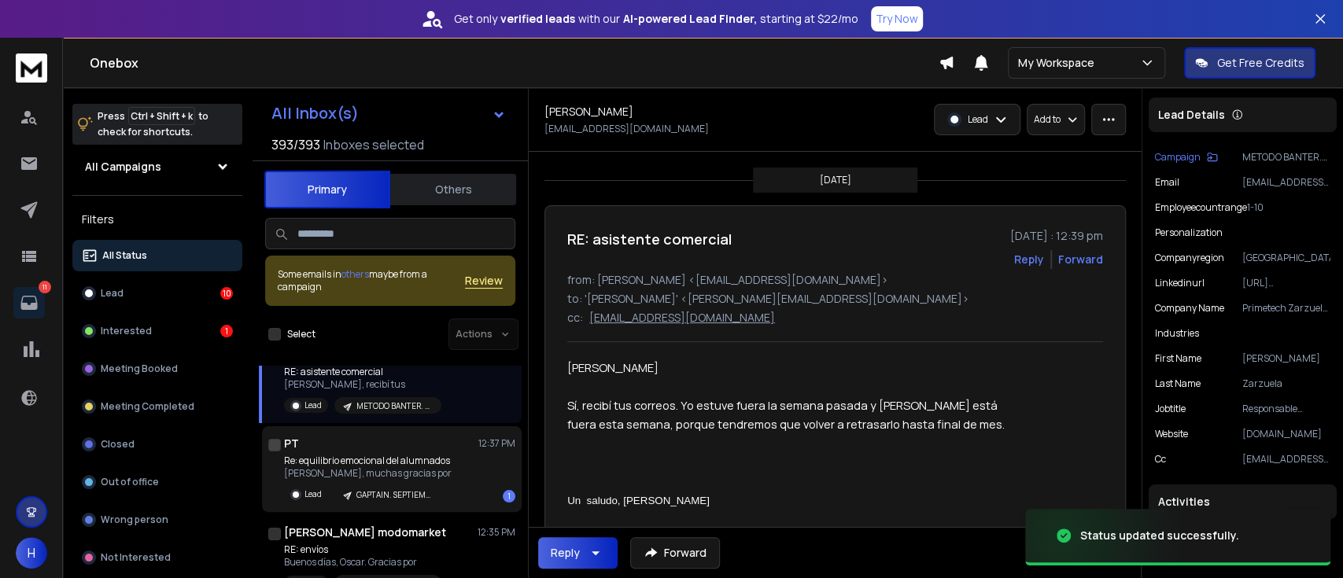
click at [454, 462] on div "Re: equilibrio emocional del alumnados Buenas Alberto, muchas gracias por Lead …" at bounding box center [399, 479] width 231 height 48
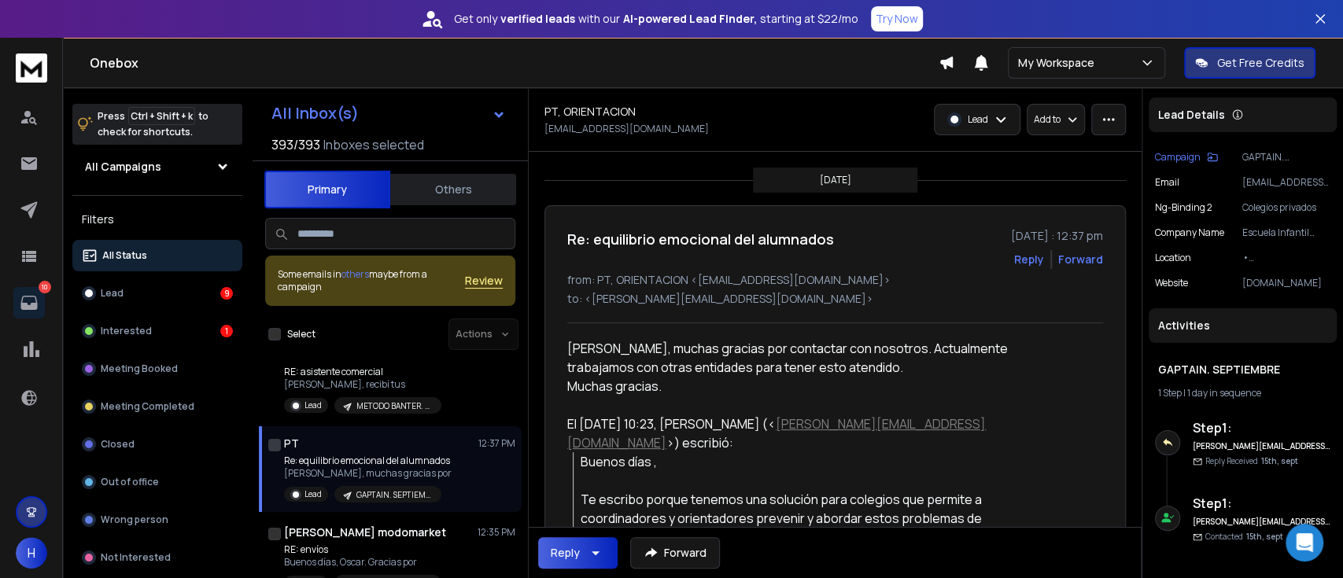
click at [957, 116] on div at bounding box center [954, 119] width 14 height 14
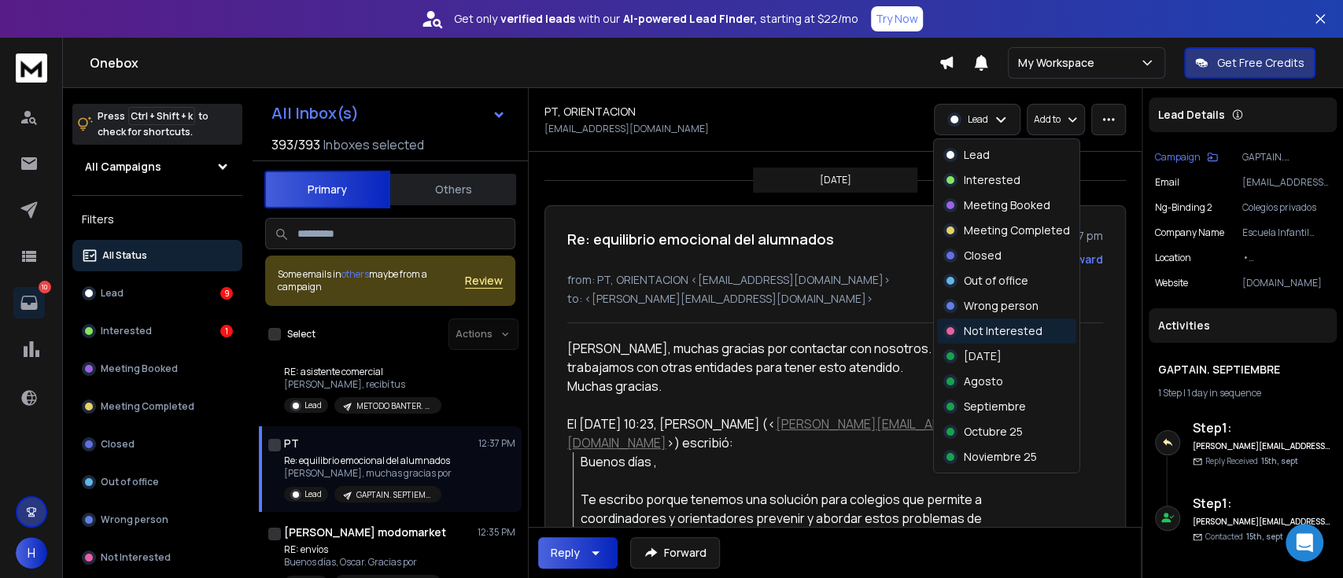
click at [990, 328] on p "Not Interested" at bounding box center [1003, 331] width 79 height 16
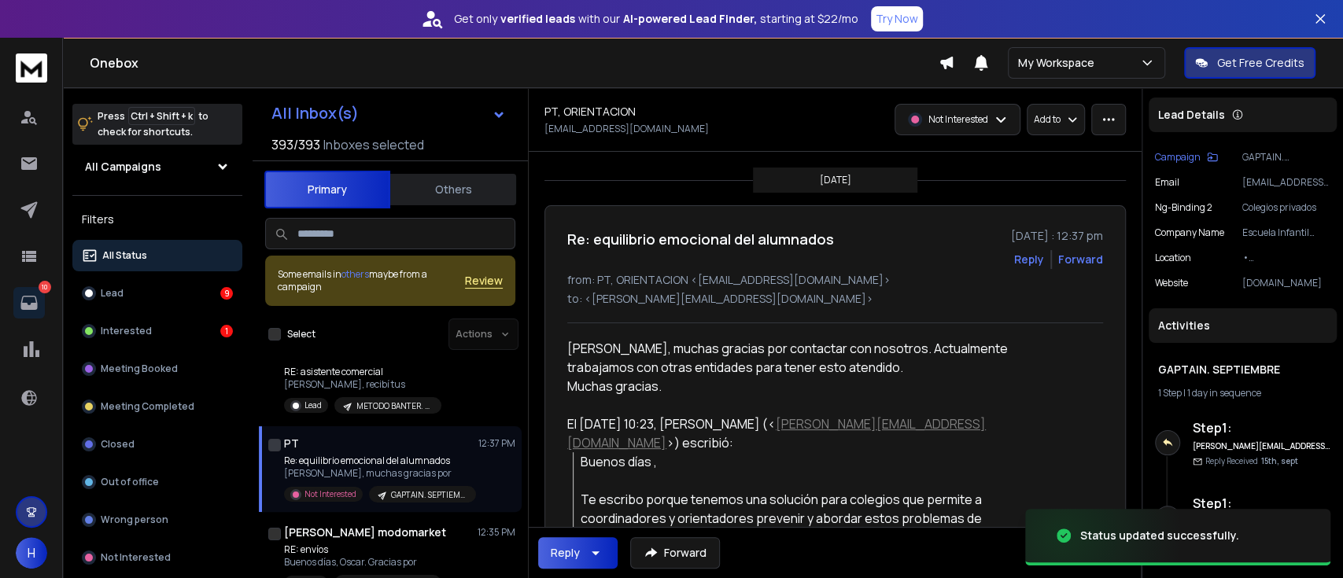
click at [1042, 116] on p "Add to" at bounding box center [1047, 119] width 27 height 13
click at [1069, 156] on div "Subsequence" at bounding box center [1081, 155] width 92 height 16
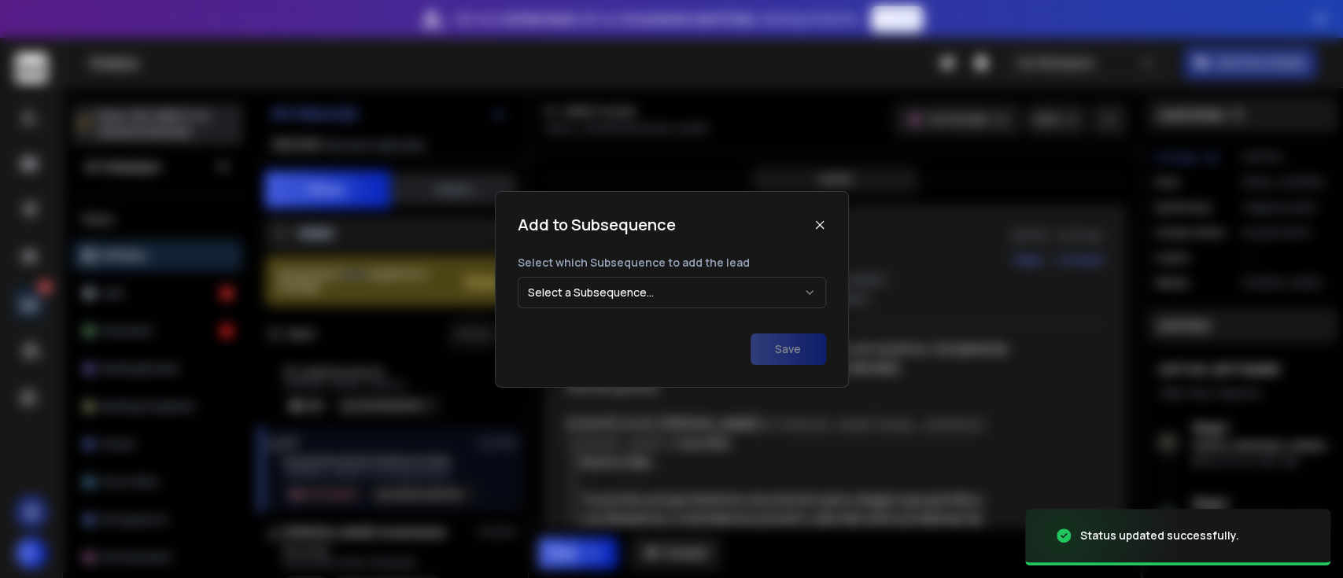
click at [676, 283] on button "Select a Subsequence..." at bounding box center [672, 292] width 308 height 31
click at [802, 320] on div "Select which Subsequence to add the lead No Interesado. Dejo anotado Save" at bounding box center [672, 310] width 308 height 110
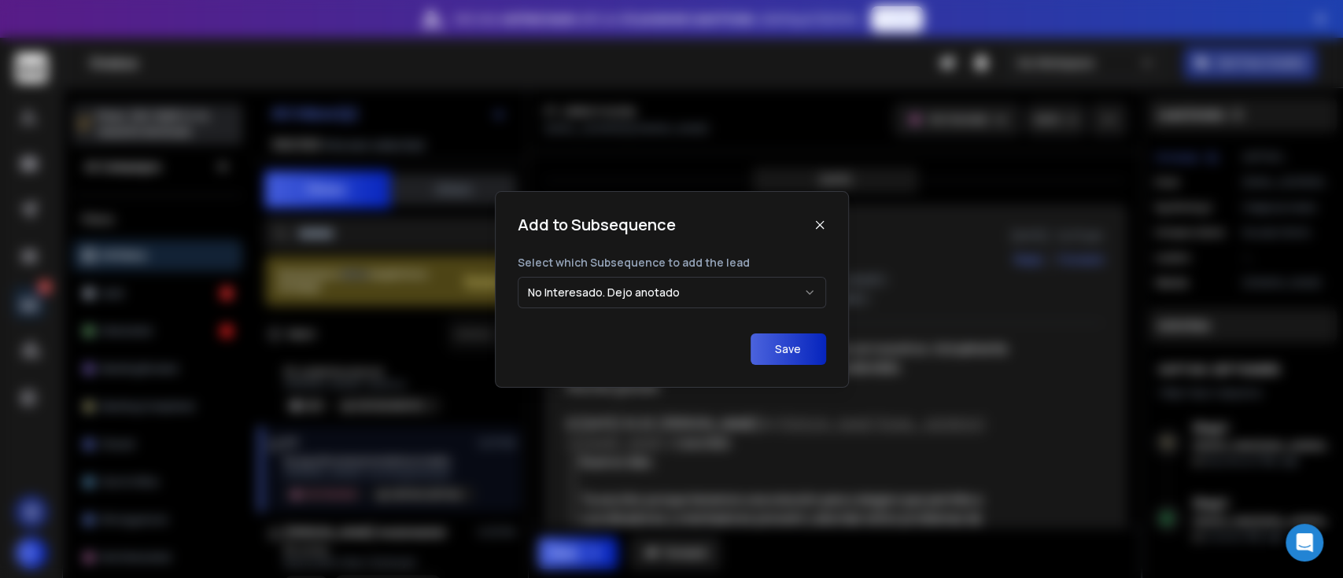
click at [793, 347] on button "Save" at bounding box center [788, 348] width 76 height 31
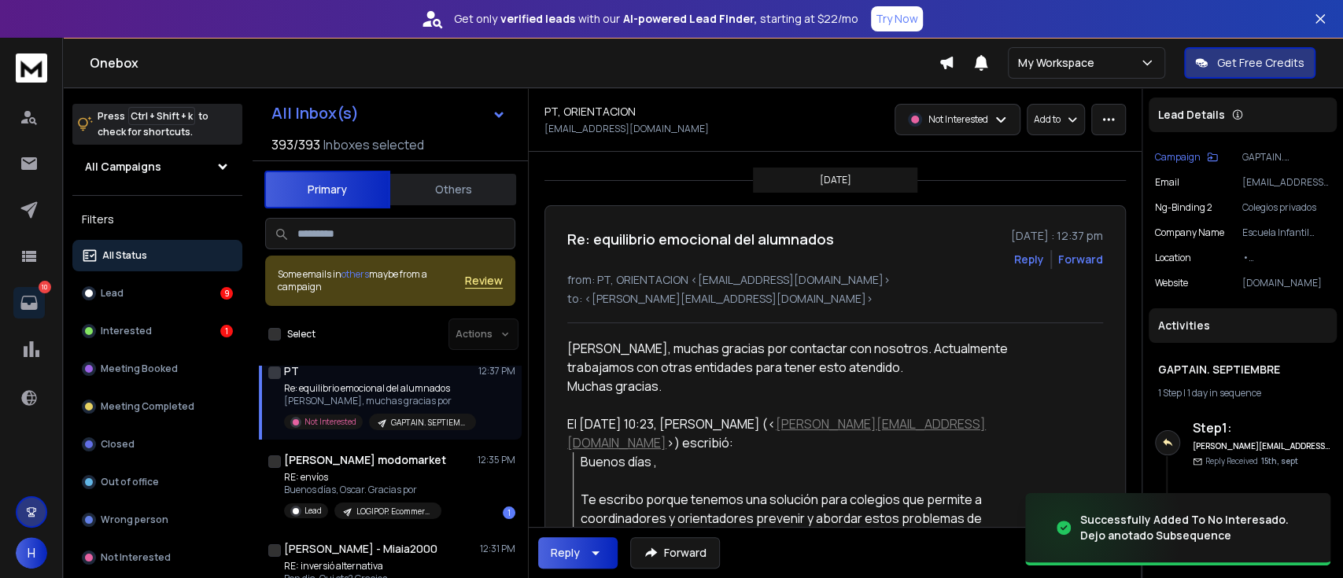
scroll to position [315, 0]
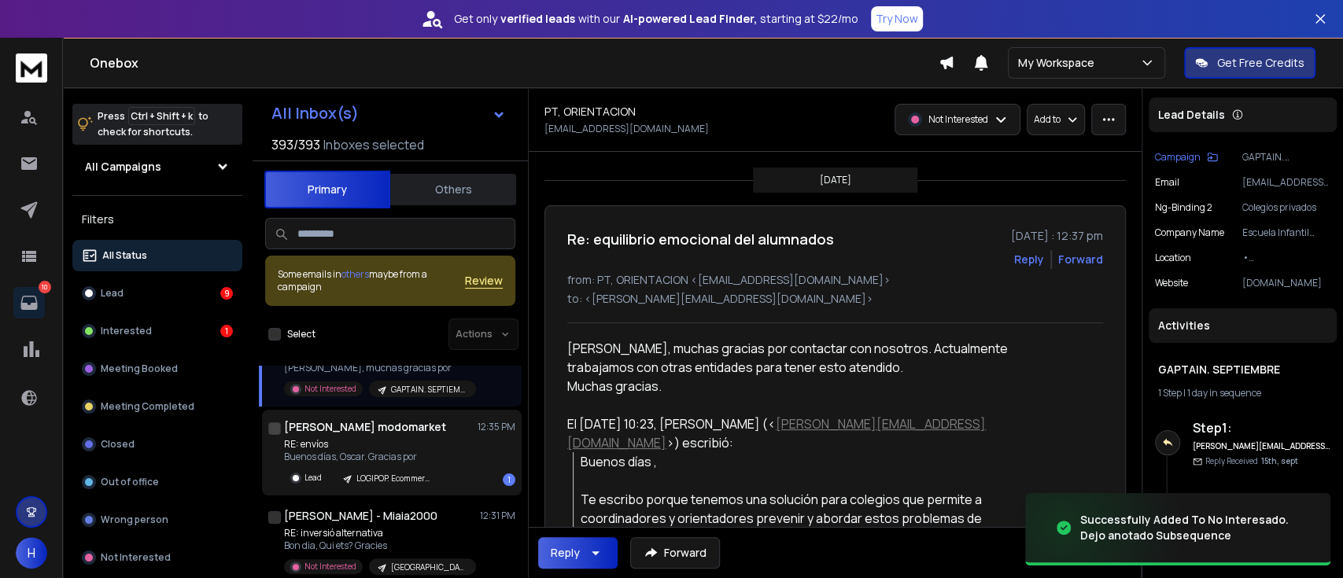
click at [437, 429] on div "Erica Marziali modomarket 12:35 PM" at bounding box center [399, 427] width 231 height 16
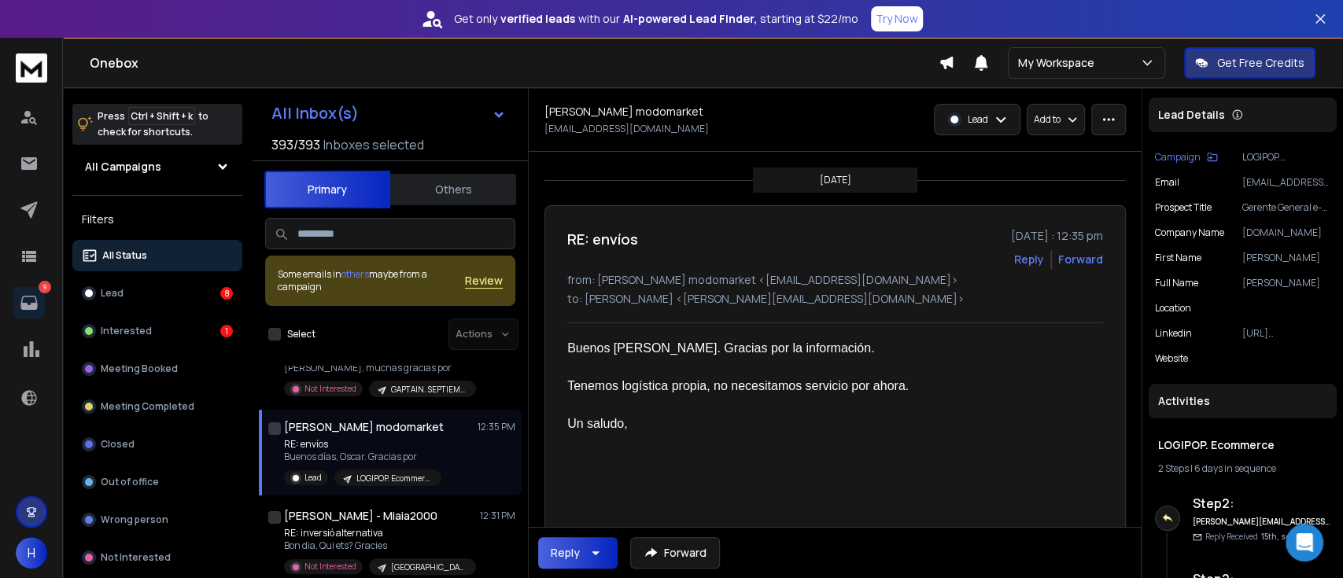
click at [1269, 182] on p "emarziali@modomarket.com" at bounding box center [1286, 182] width 88 height 13
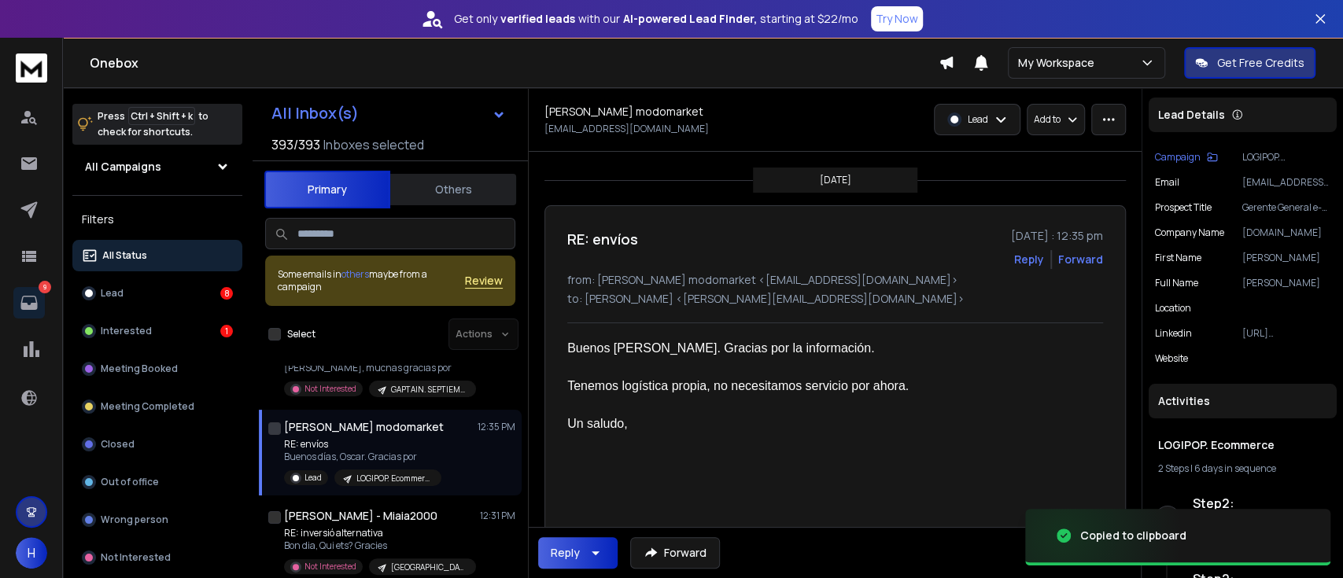
click at [975, 127] on div "Lead" at bounding box center [976, 120] width 85 height 30
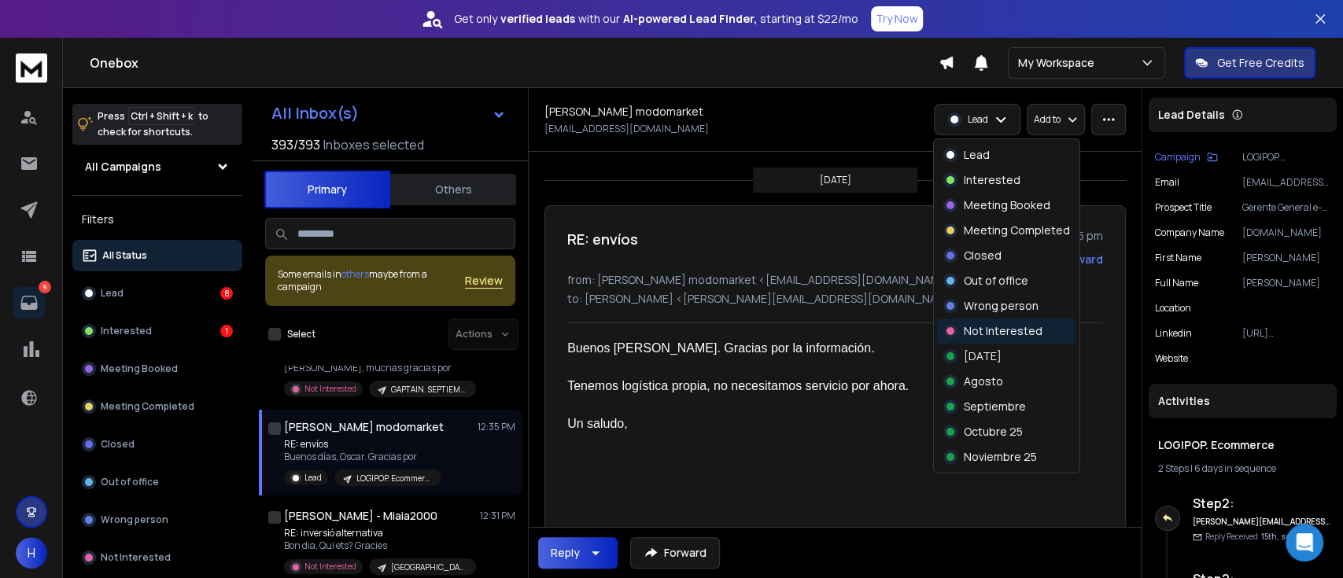
click at [1013, 327] on p "Not Interested" at bounding box center [1003, 331] width 79 height 16
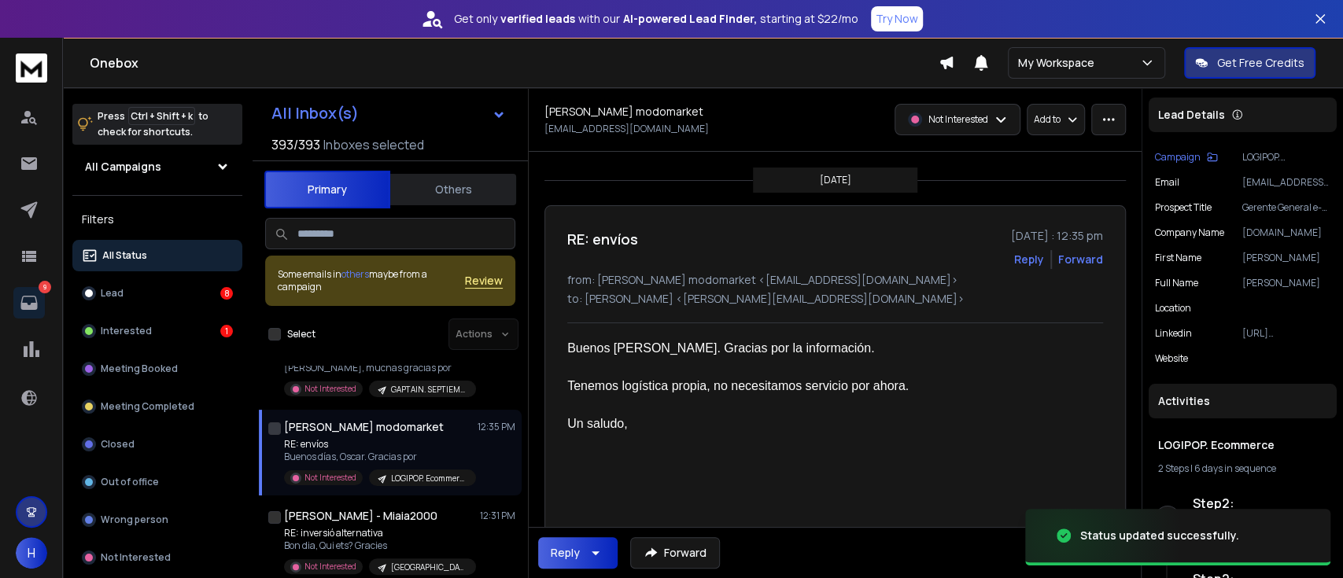
click at [1036, 123] on p "Add to" at bounding box center [1047, 119] width 27 height 13
click at [1054, 157] on div "Subsequence" at bounding box center [1081, 155] width 92 height 16
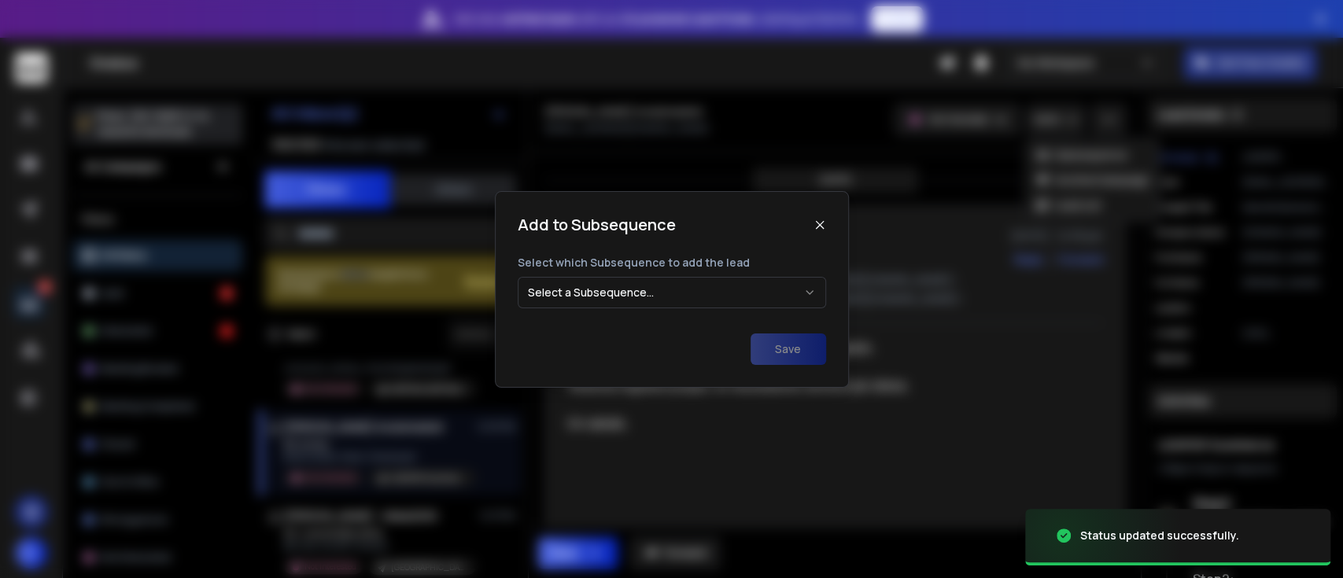
click at [661, 294] on button "Select a Subsequence..." at bounding box center [672, 292] width 308 height 31
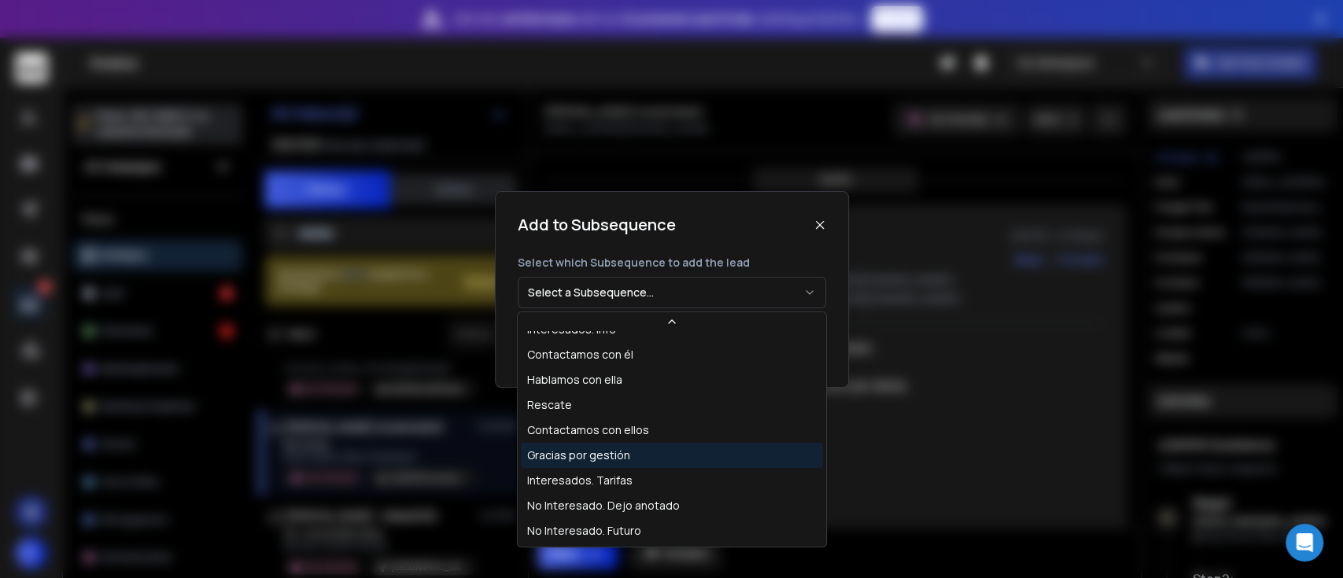
scroll to position [42, 0]
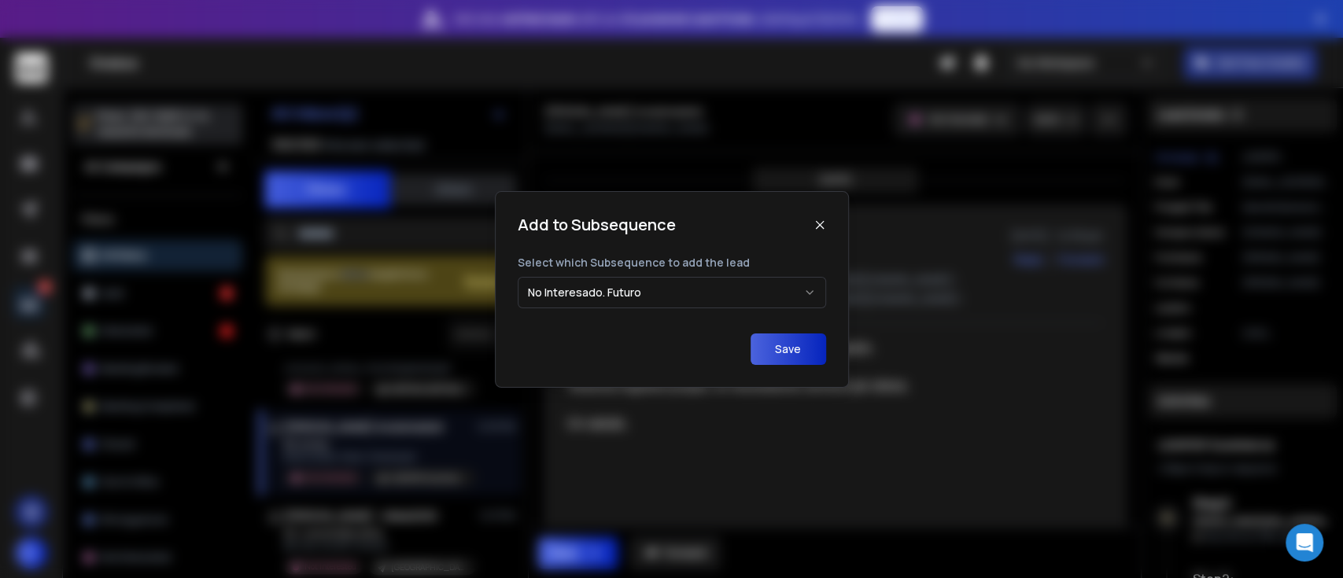
click at [787, 355] on button "Save" at bounding box center [788, 348] width 76 height 31
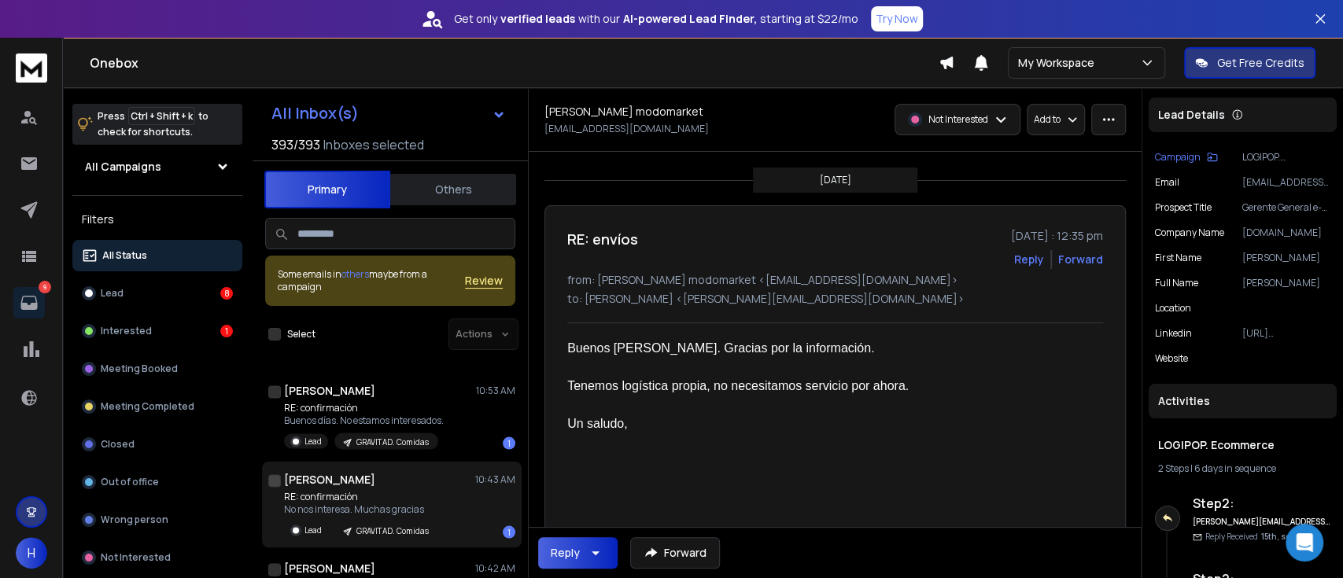
scroll to position [2412, 0]
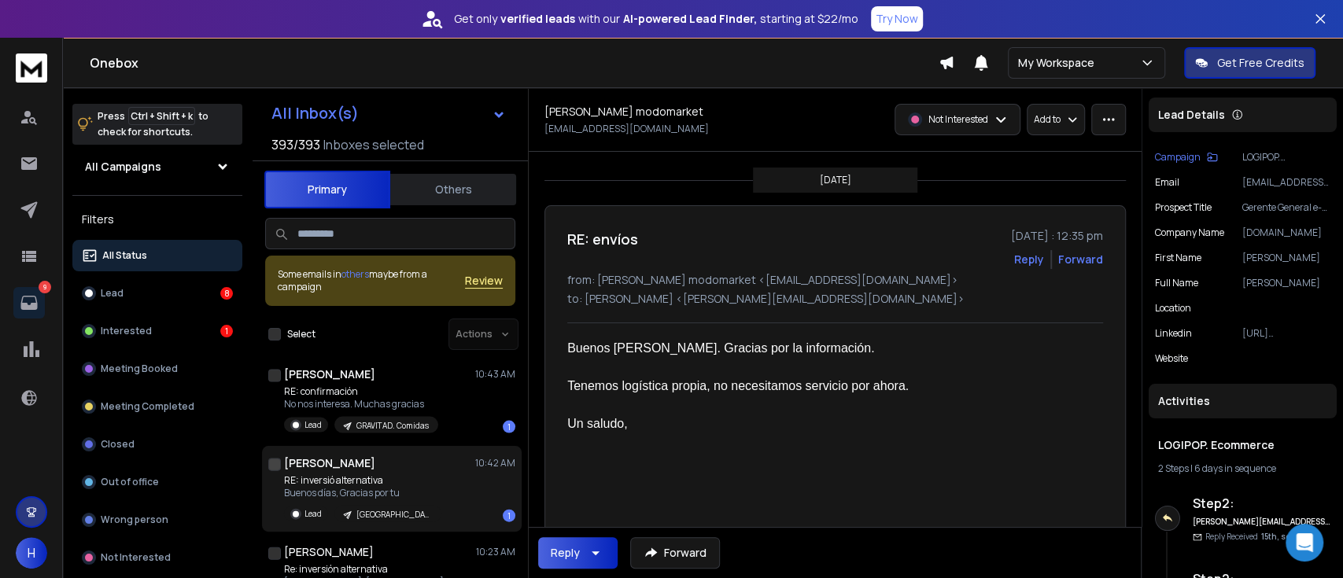
click at [468, 469] on div "Javier Marcos 10:42 AM" at bounding box center [399, 463] width 231 height 16
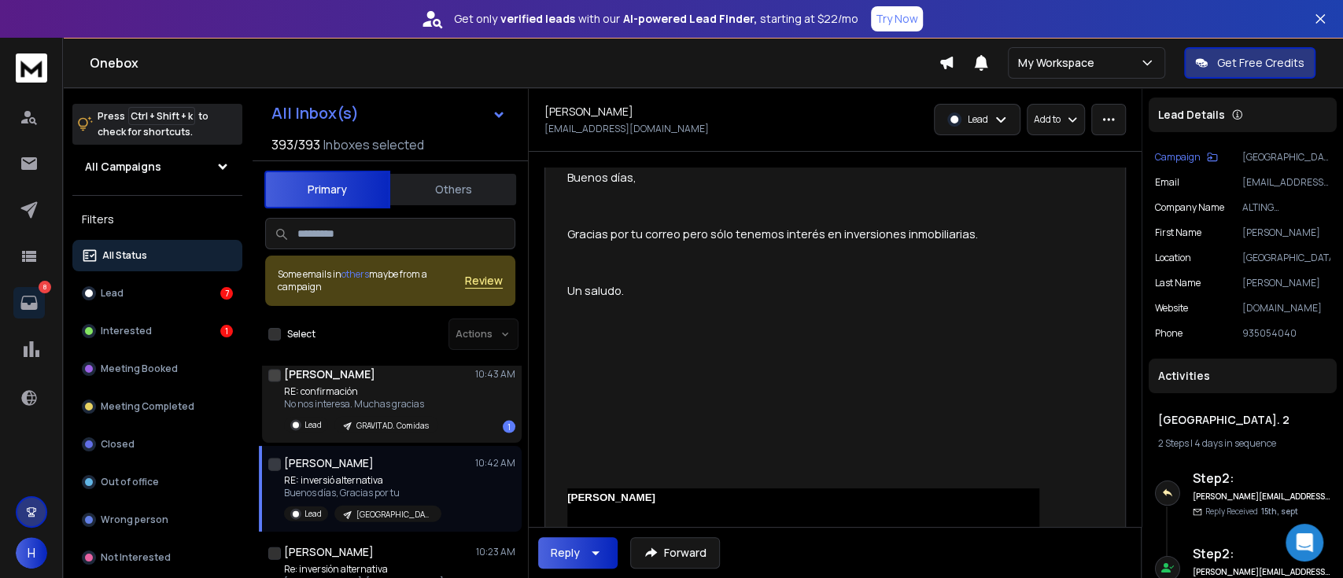
click at [448, 400] on div "RE: confirmación No nos interesa. Muchas gracias Lead GRAVITAD. Comidas 1" at bounding box center [399, 409] width 231 height 48
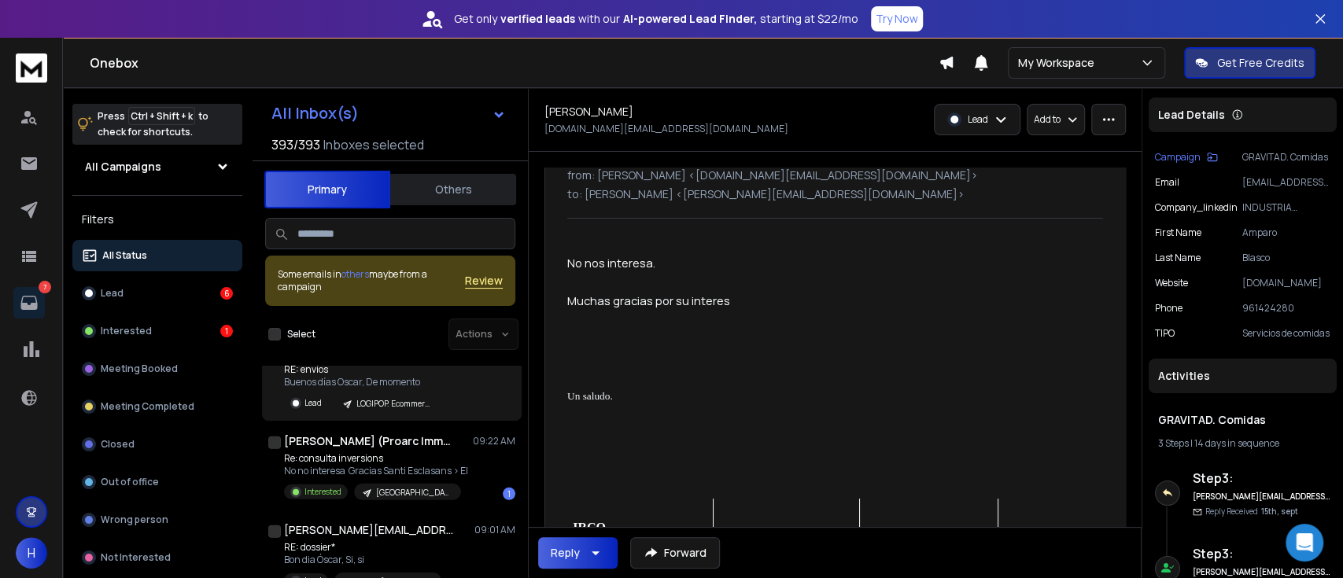
scroll to position [3355, 0]
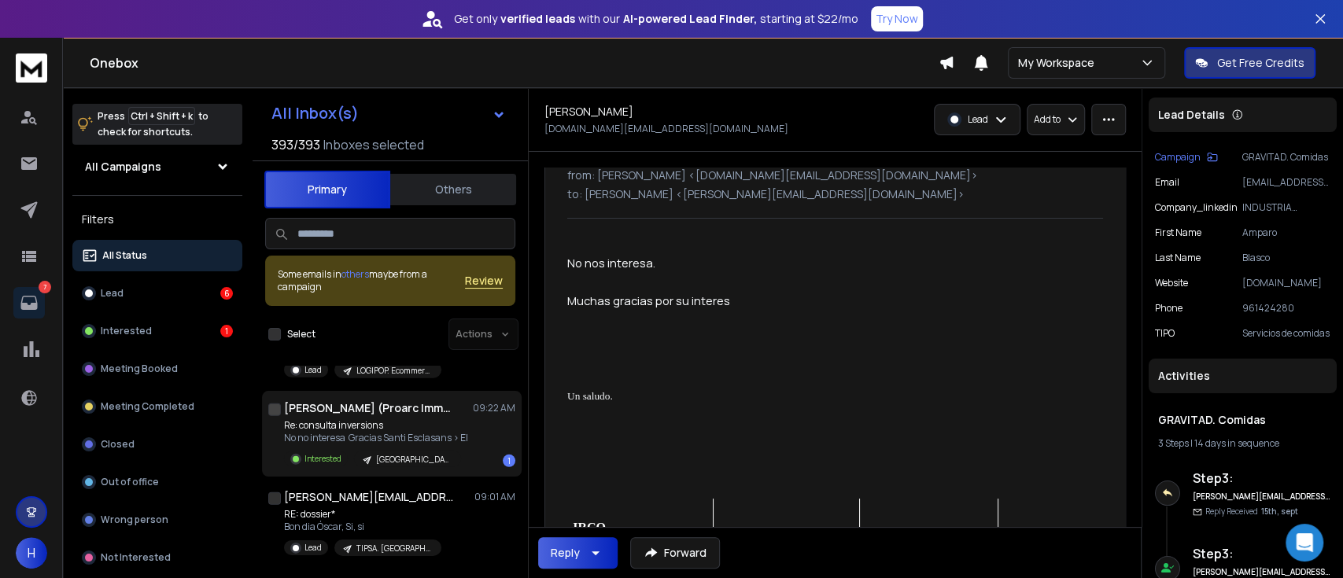
click at [413, 424] on p "Re: consulta inversions" at bounding box center [376, 425] width 184 height 13
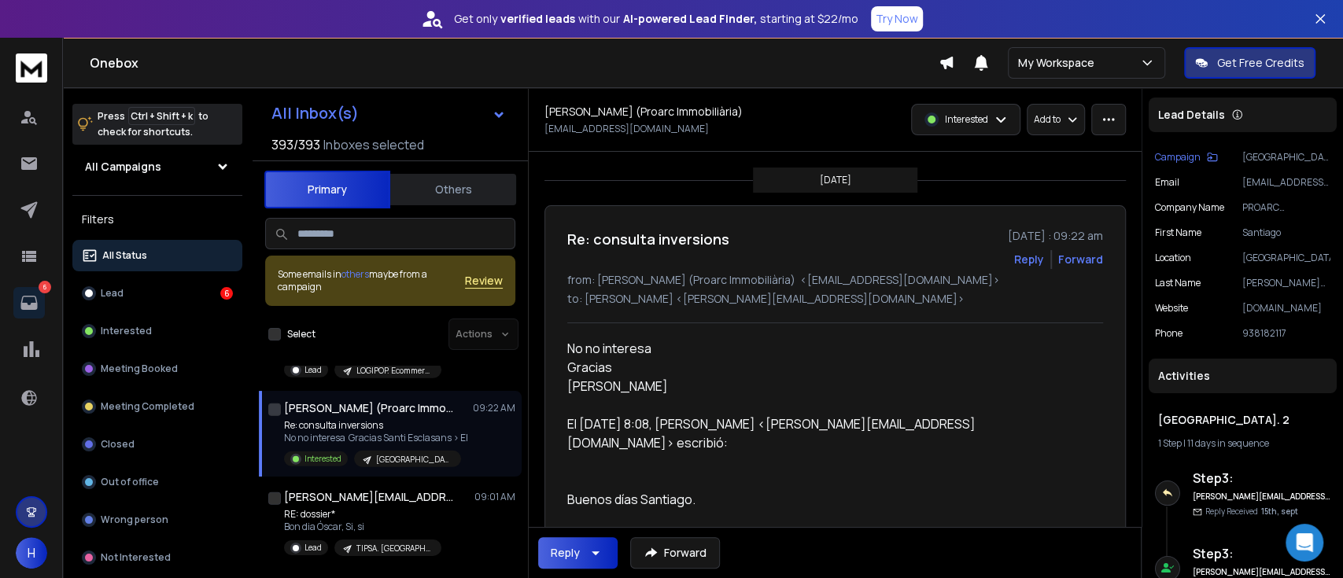
click at [1041, 117] on p "Add to" at bounding box center [1047, 119] width 27 height 13
click at [1054, 142] on div "Subsequence Another Campaign Lead List" at bounding box center [1092, 179] width 134 height 83
click at [1056, 160] on div "Subsequence" at bounding box center [1081, 155] width 92 height 16
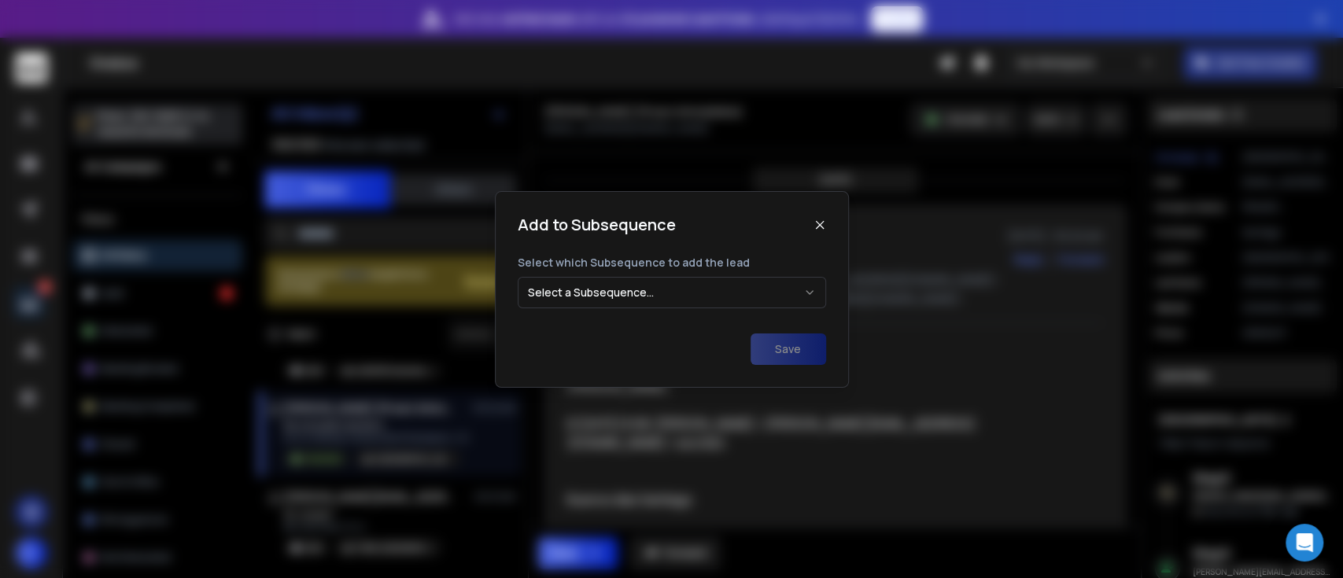
click at [740, 290] on button "Select a Subsequence..." at bounding box center [672, 292] width 308 height 31
click at [791, 339] on button "Save" at bounding box center [788, 348] width 76 height 31
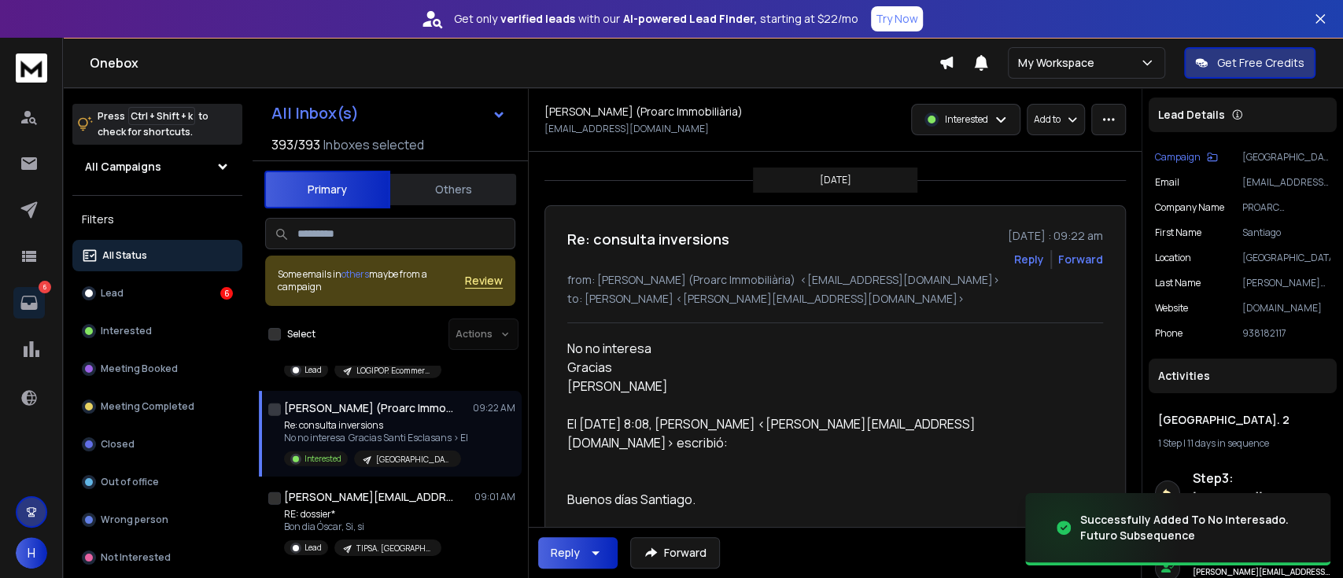
click at [945, 120] on p "Interested" at bounding box center [966, 119] width 43 height 13
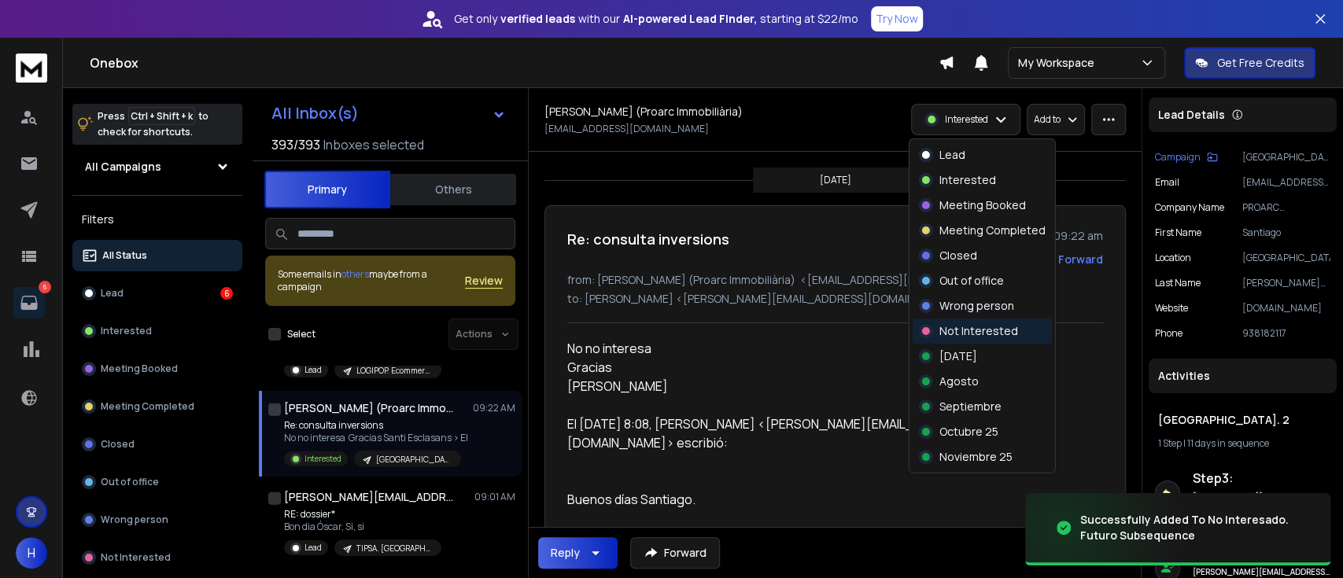
click at [955, 328] on p "Not Interested" at bounding box center [978, 331] width 79 height 16
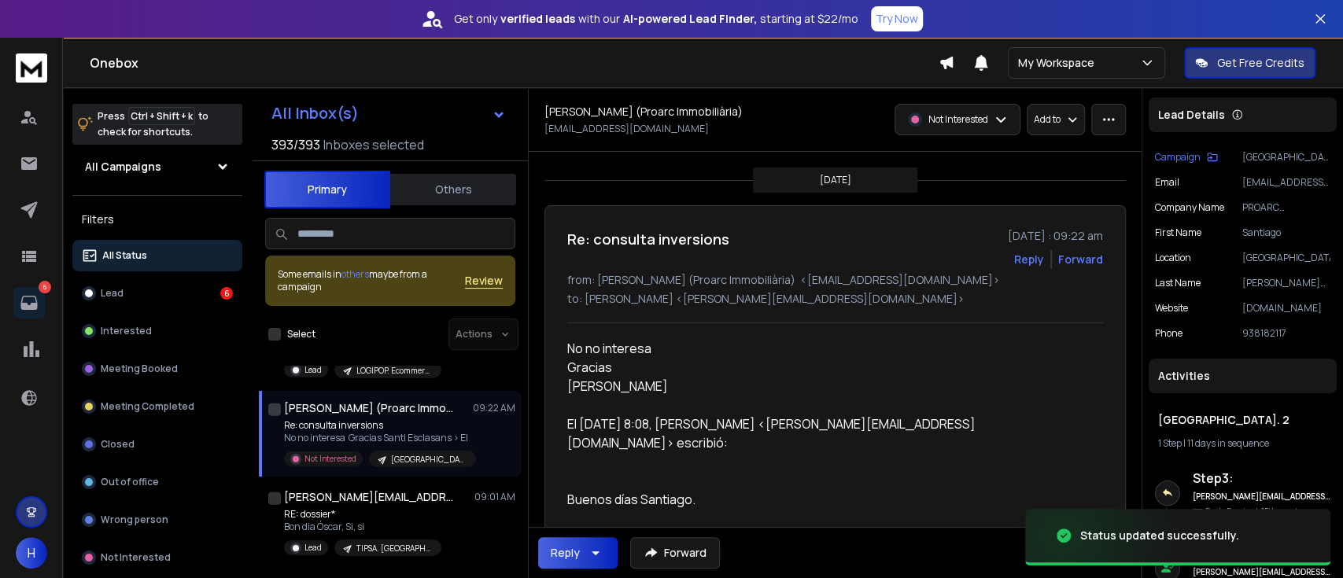
click at [1277, 181] on p "proarc@finquesproarc.com" at bounding box center [1286, 182] width 88 height 13
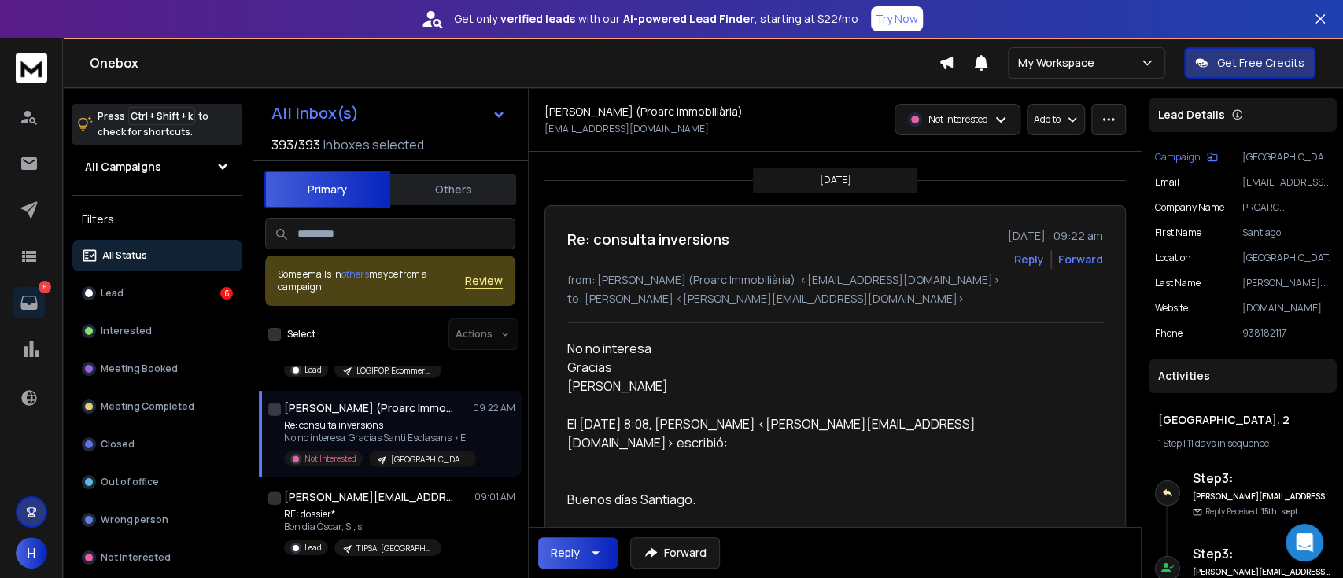
scroll to position [209, 0]
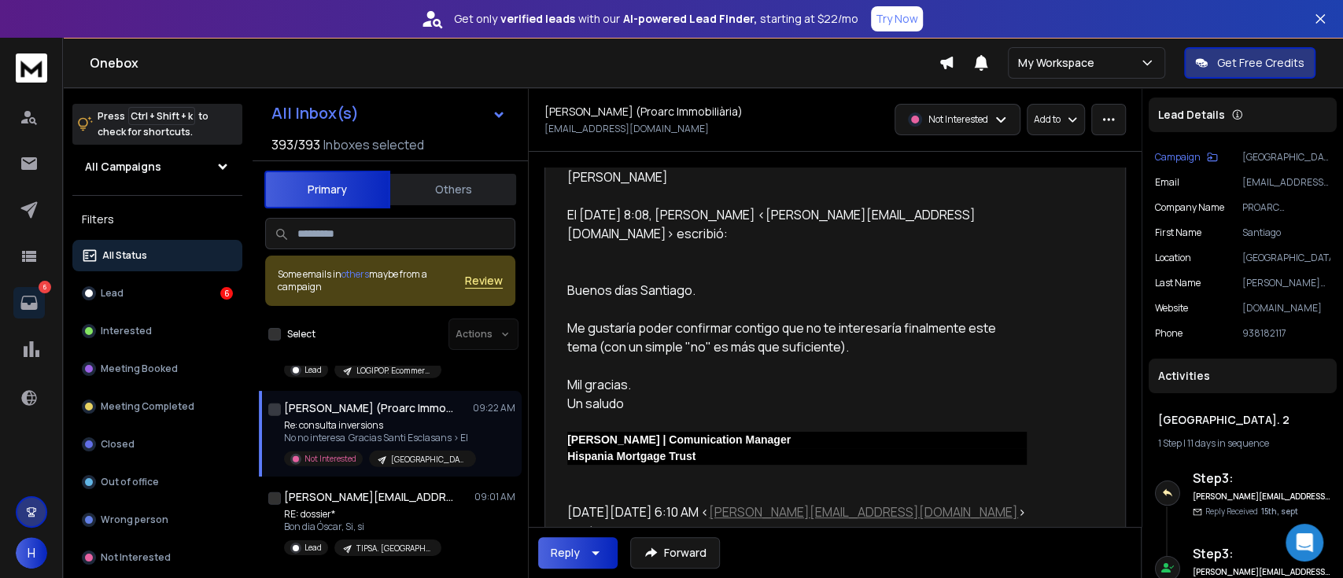
click at [1247, 179] on p "proarc@finquesproarc.com" at bounding box center [1286, 182] width 88 height 13
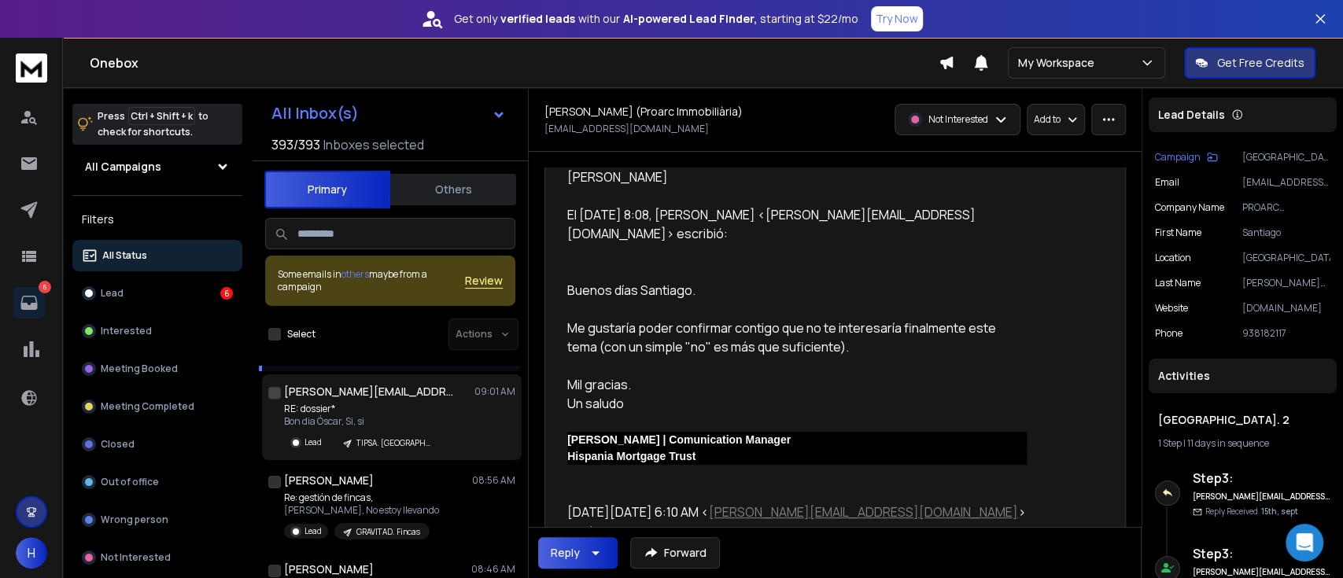
click at [387, 405] on p "RE: dossier*" at bounding box center [362, 409] width 157 height 13
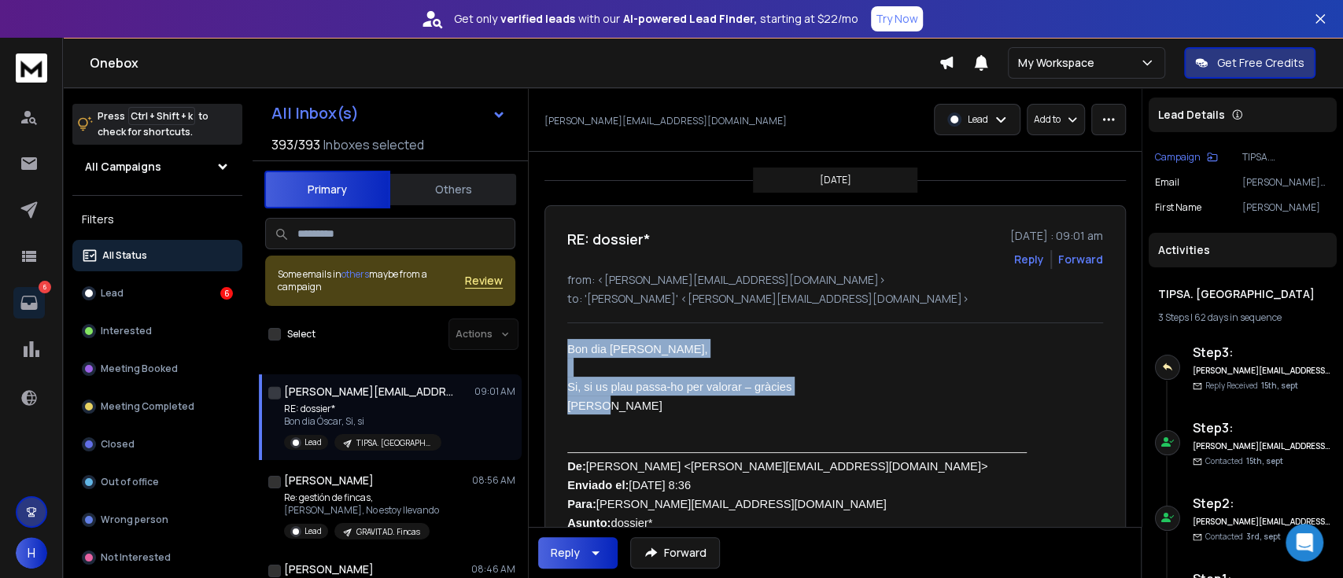
drag, startPoint x: 626, startPoint y: 407, endPoint x: 560, endPoint y: 341, distance: 94.0
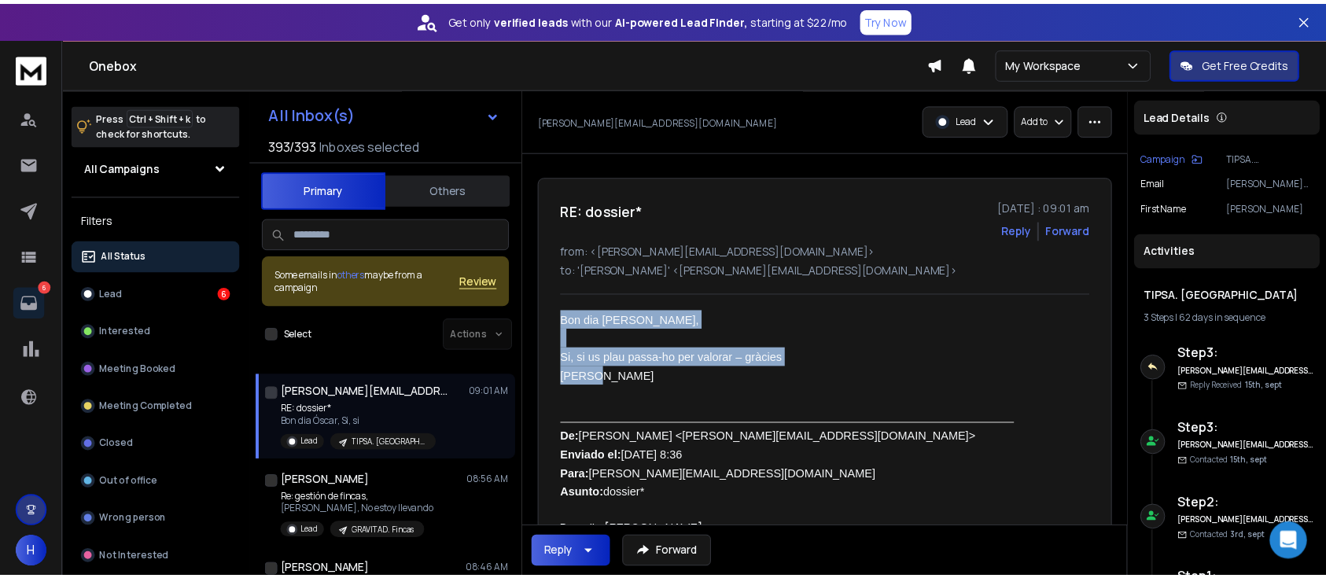
scroll to position [0, 0]
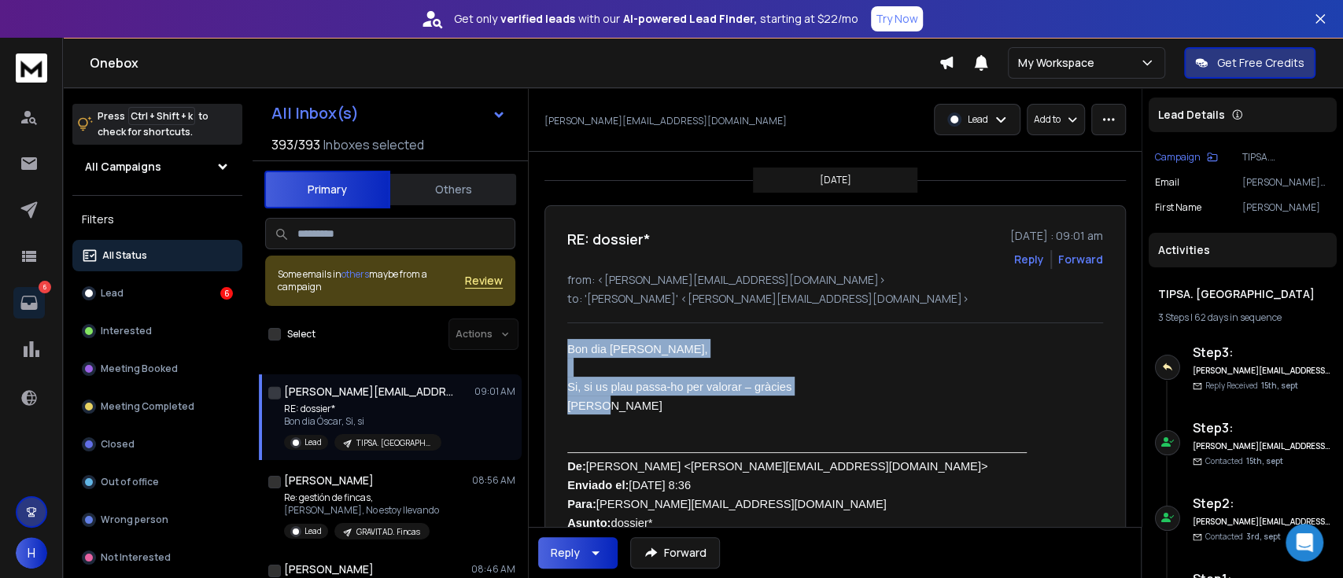
click at [1170, 161] on p "Campaign" at bounding box center [1178, 157] width 46 height 13
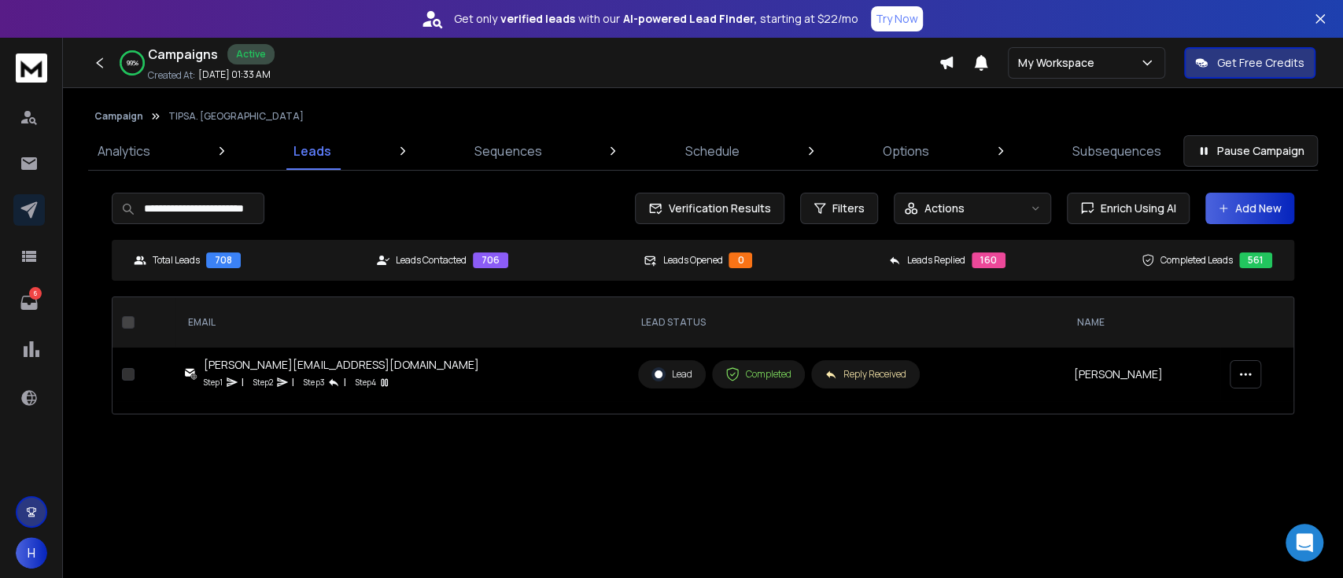
click at [1120, 171] on div "**********" at bounding box center [702, 254] width 1229 height 301
click at [1112, 148] on p "Subsequences" at bounding box center [1116, 151] width 89 height 19
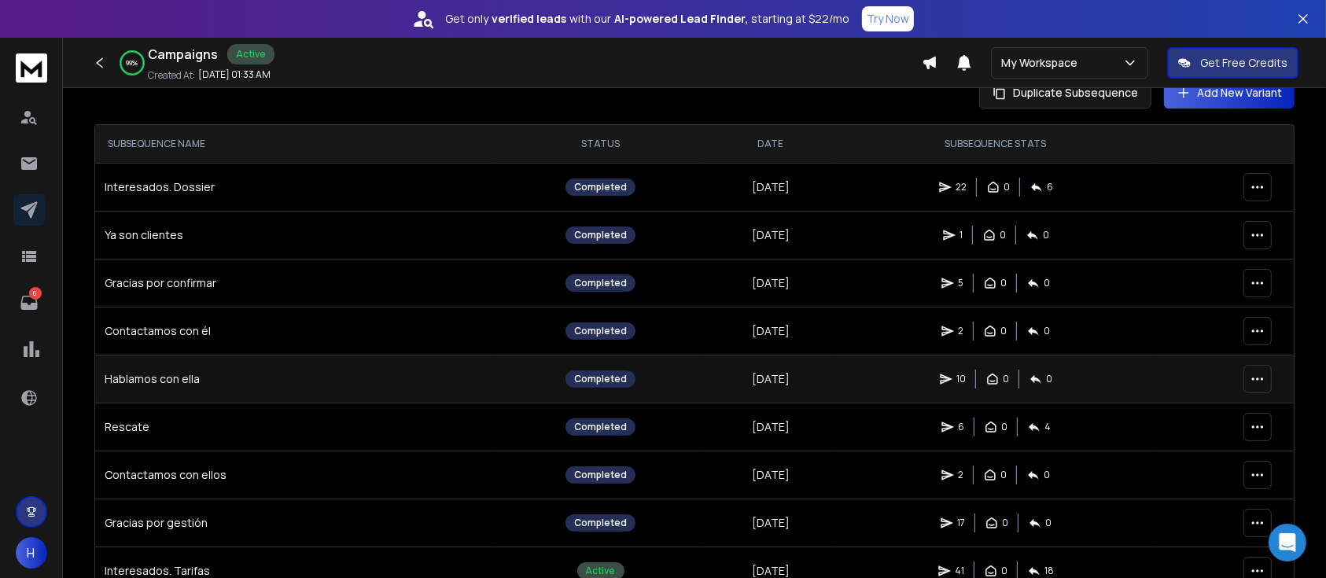
scroll to position [85, 0]
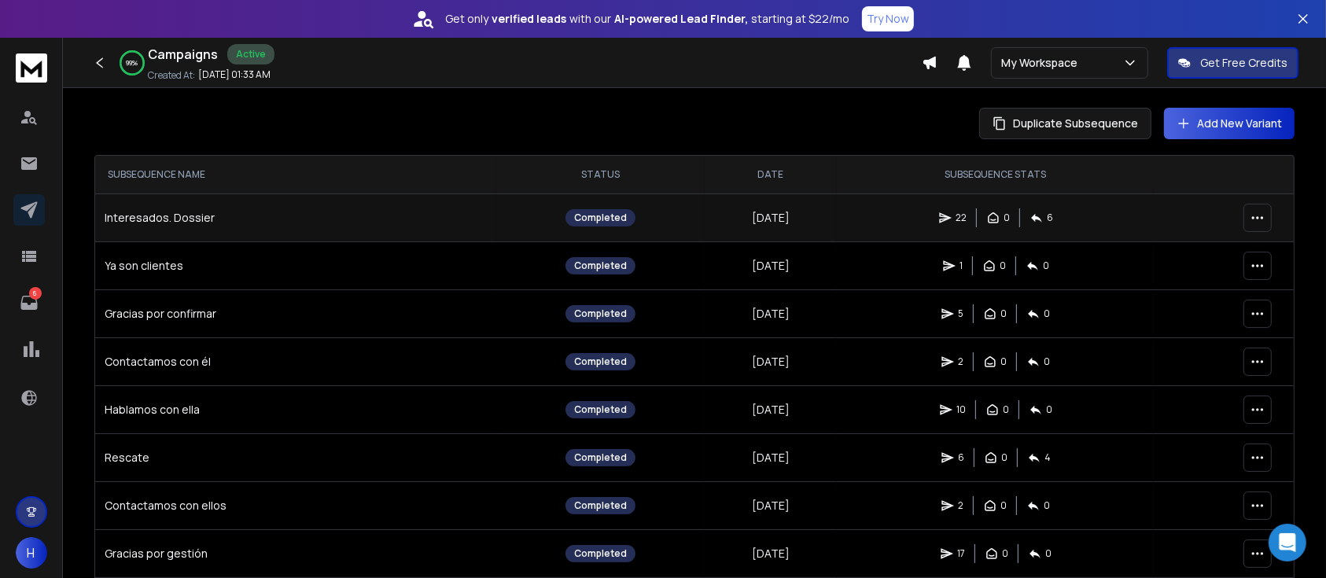
click at [242, 222] on td "Interesados. Dossier" at bounding box center [295, 217] width 401 height 48
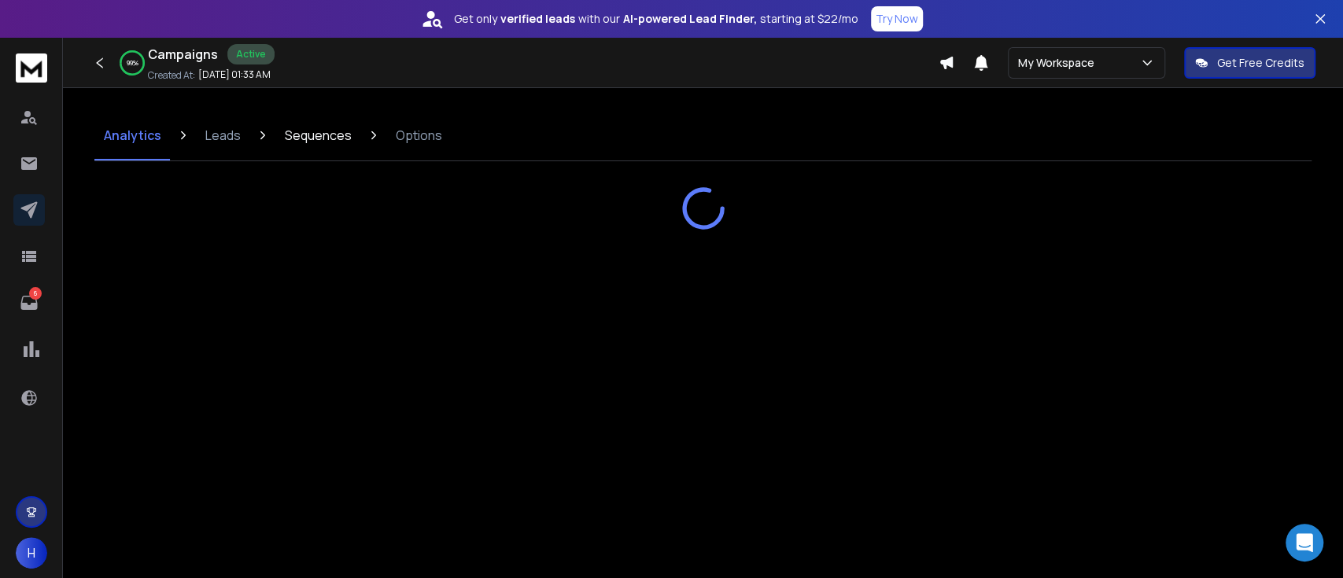
click at [300, 133] on p "Sequences" at bounding box center [318, 135] width 67 height 19
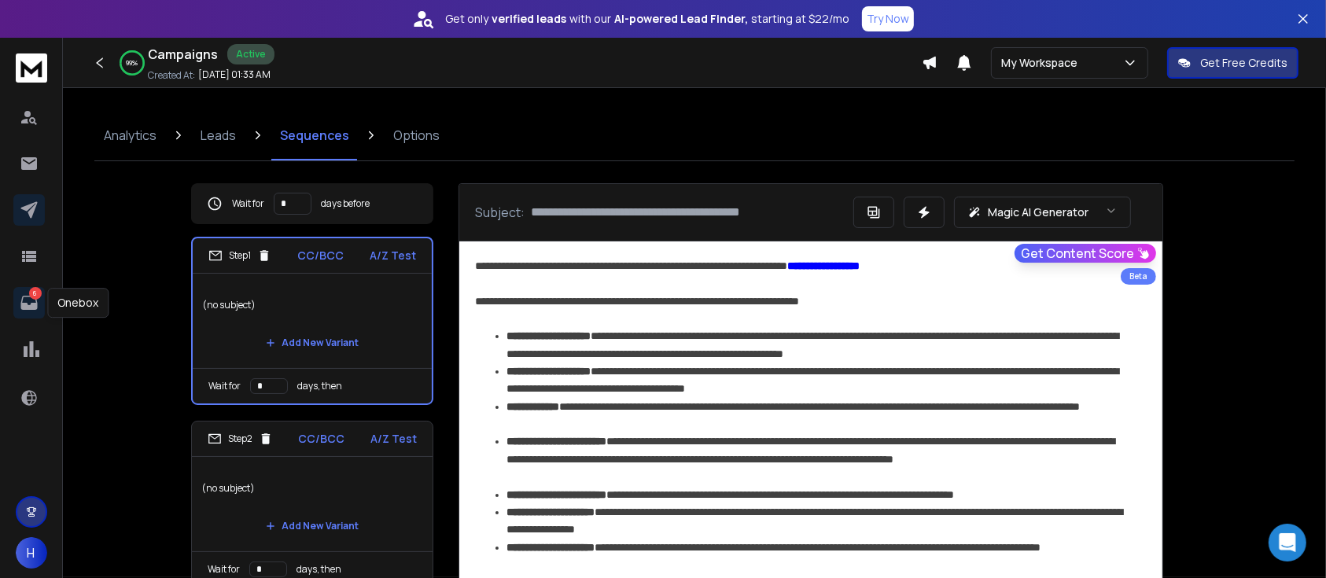
click at [25, 300] on icon at bounding box center [29, 302] width 19 height 19
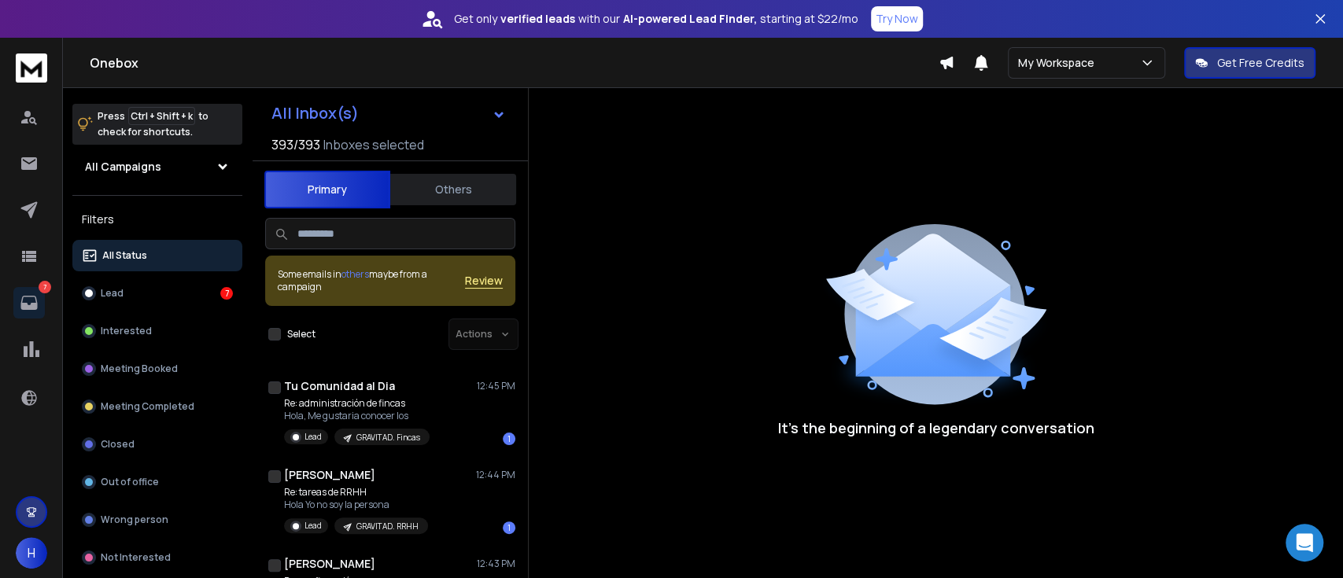
click at [387, 392] on h1 "Tu Comunidad al Dia" at bounding box center [339, 386] width 111 height 16
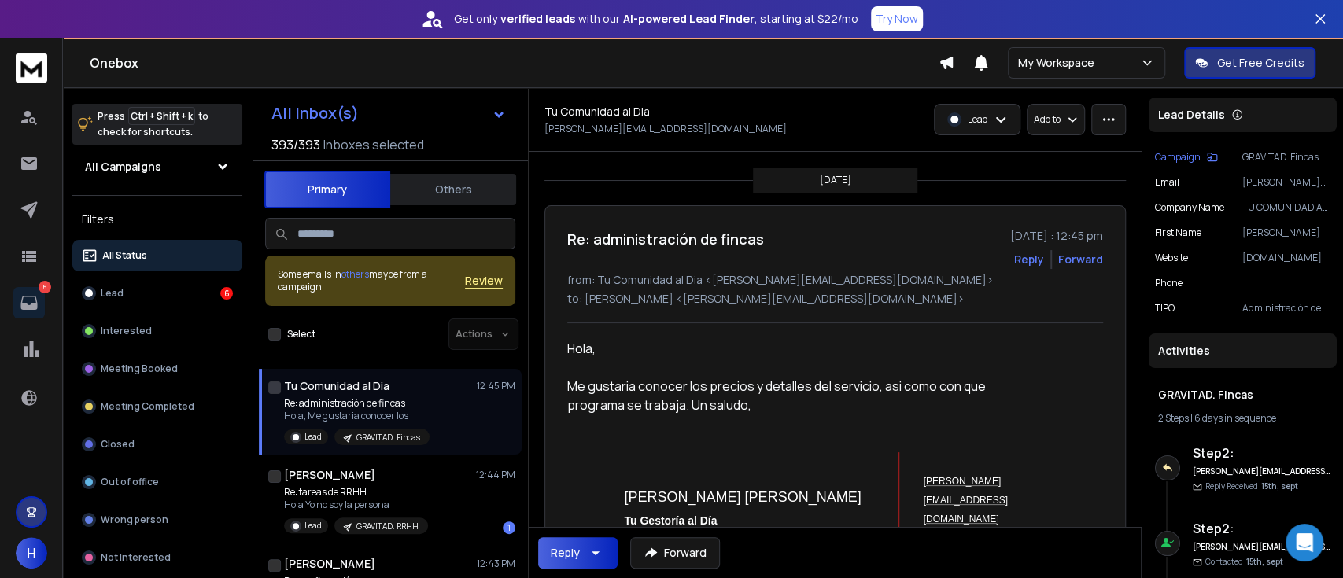
click at [1160, 154] on p "Campaign" at bounding box center [1178, 157] width 46 height 13
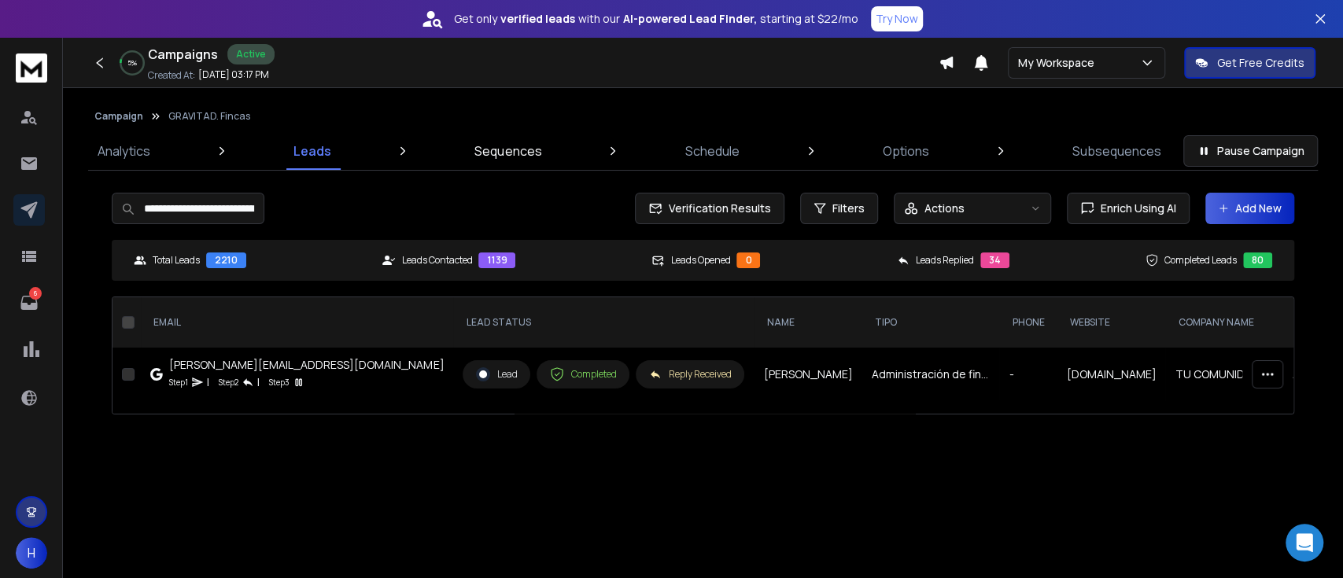
click at [514, 158] on p "Sequences" at bounding box center [507, 151] width 67 height 19
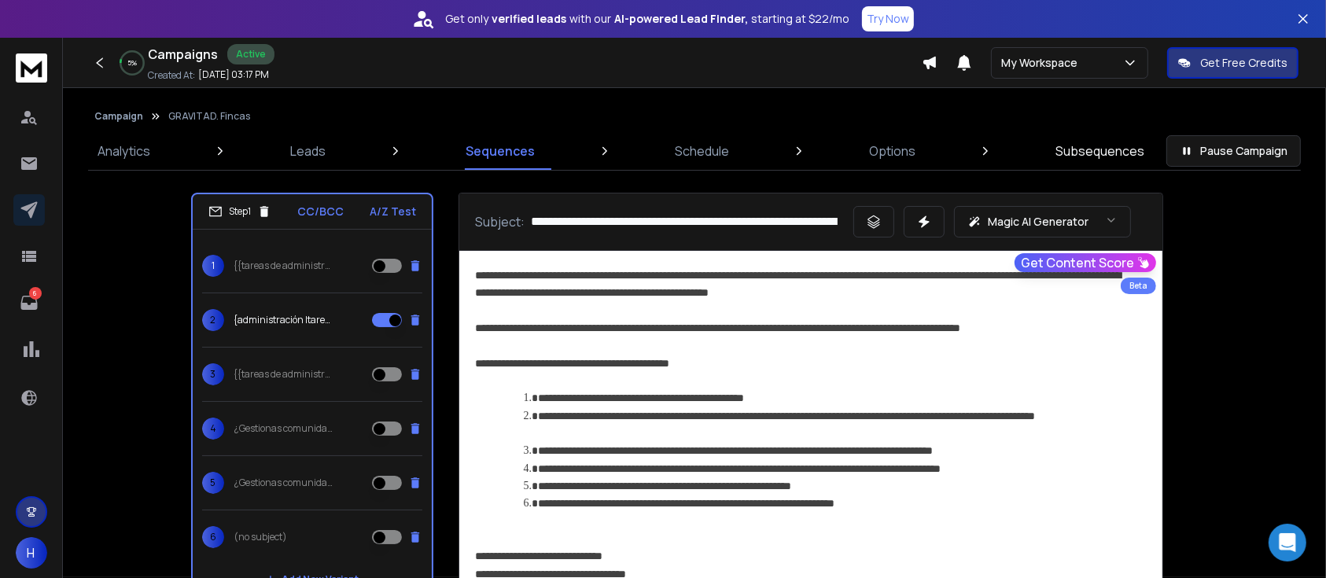
click at [1070, 152] on p "Subsequences" at bounding box center [1100, 151] width 89 height 19
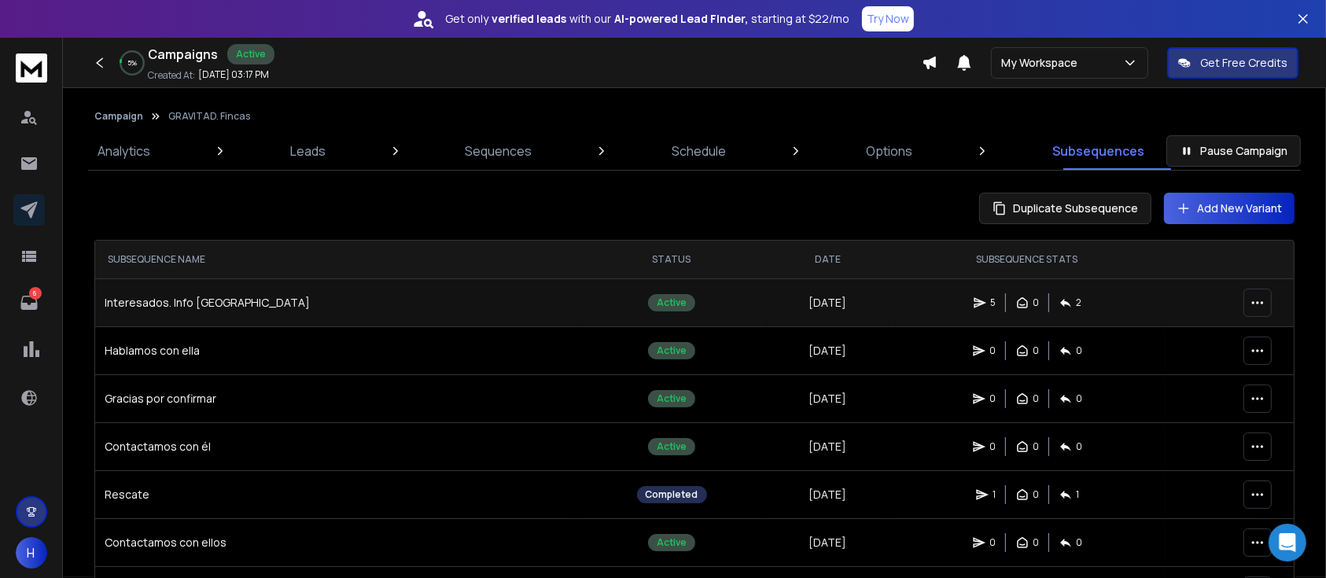
click at [321, 304] on td "Interesados. Info Gravitad" at bounding box center [335, 302] width 481 height 48
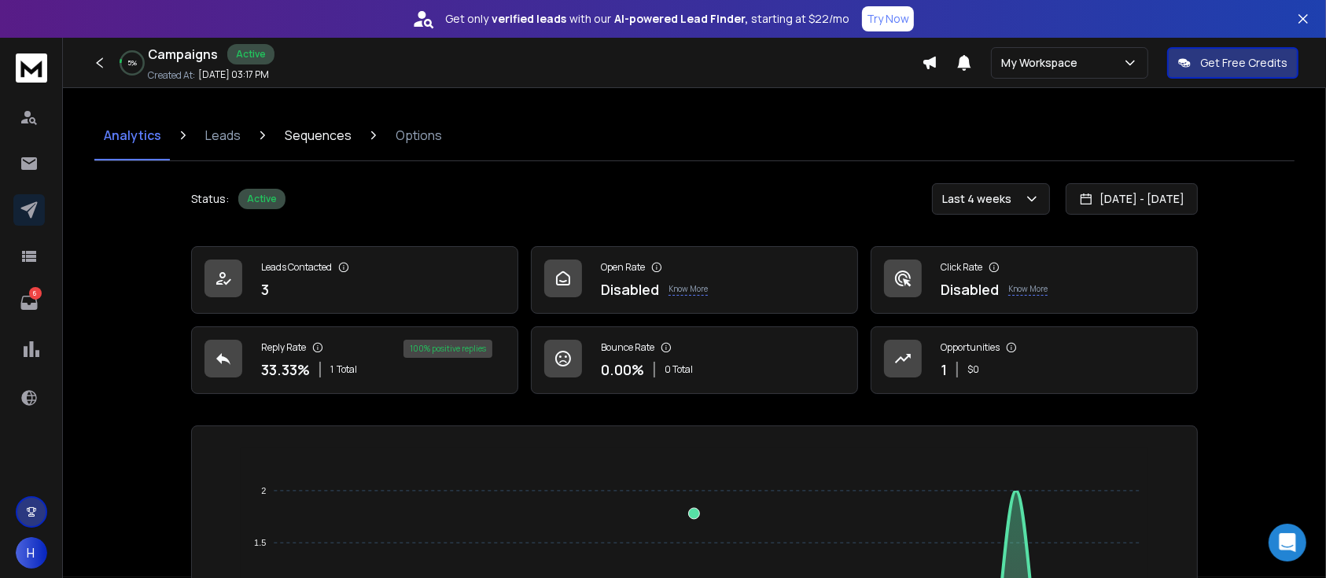
click at [320, 142] on p "Sequences" at bounding box center [318, 135] width 67 height 19
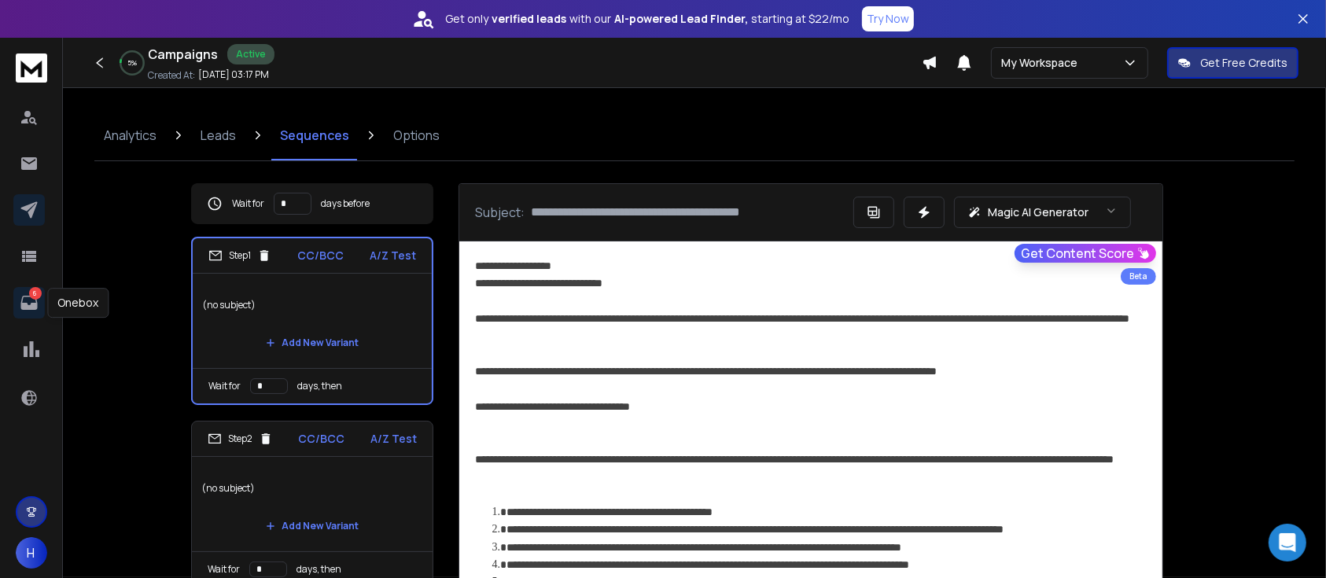
click at [25, 304] on icon at bounding box center [28, 303] width 17 height 14
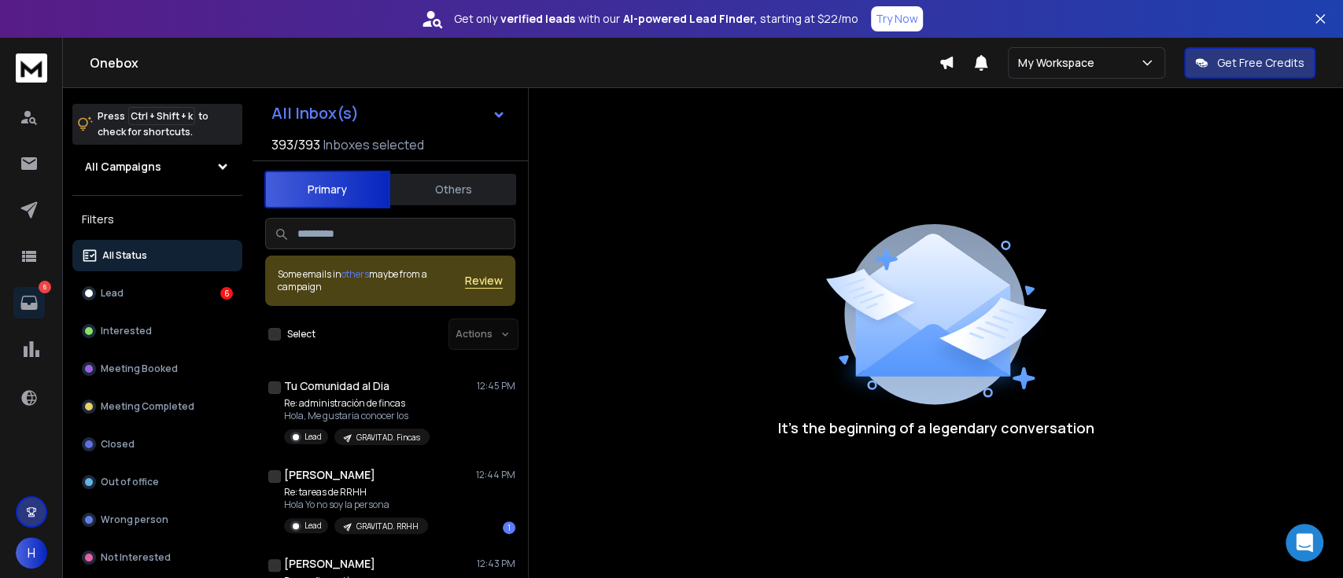
drag, startPoint x: 385, startPoint y: 394, endPoint x: 918, endPoint y: 393, distance: 533.3
click at [384, 394] on div "Tu Comunidad al Dia 12:45 PM Re: administración de fincas Hola, Me gustaria con…" at bounding box center [399, 411] width 231 height 67
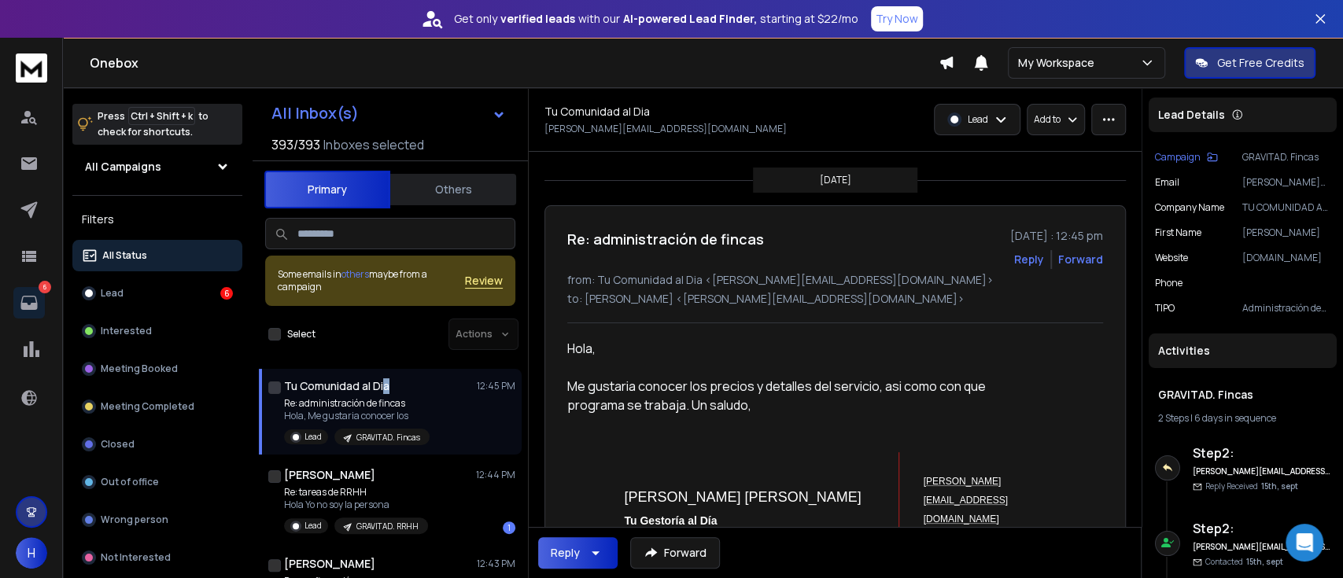
click at [975, 123] on p "Lead" at bounding box center [977, 119] width 20 height 13
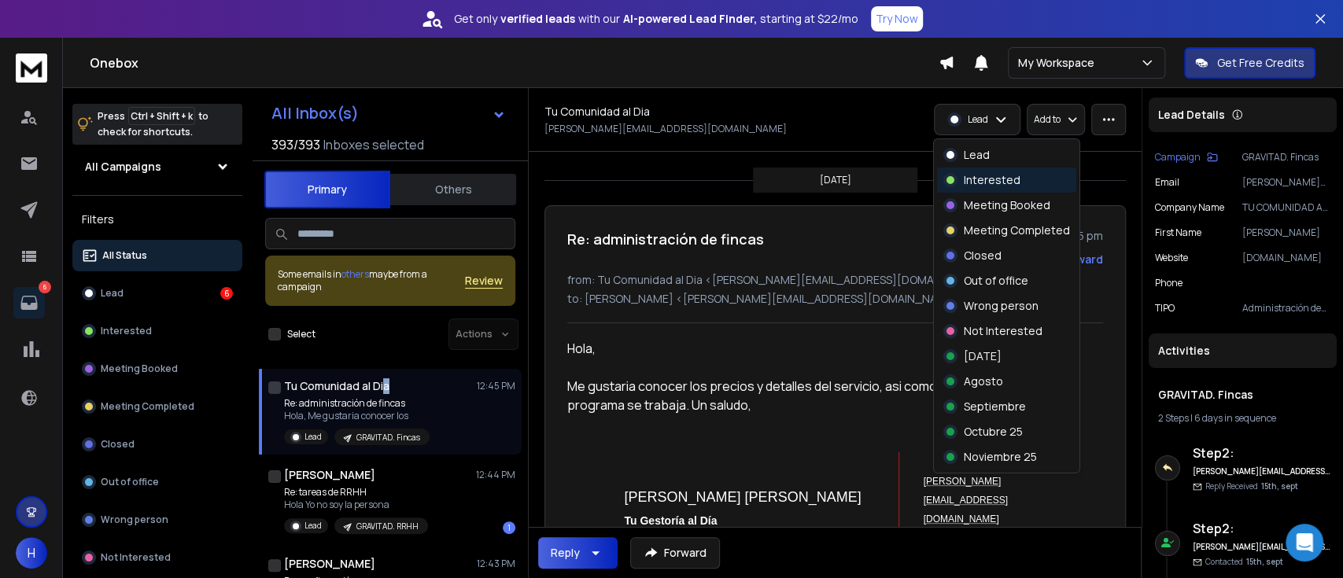
click at [982, 182] on p "Interested" at bounding box center [992, 180] width 57 height 16
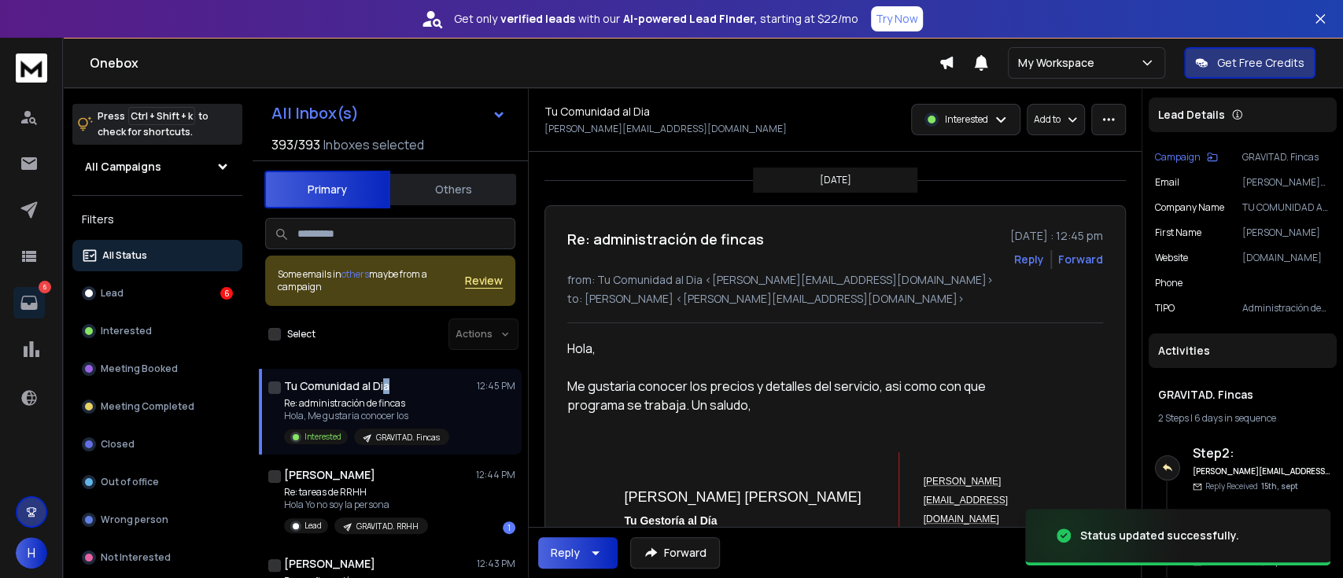
click at [1037, 123] on p "Add to" at bounding box center [1047, 119] width 27 height 13
click at [1051, 148] on div "Subsequence" at bounding box center [1081, 155] width 92 height 16
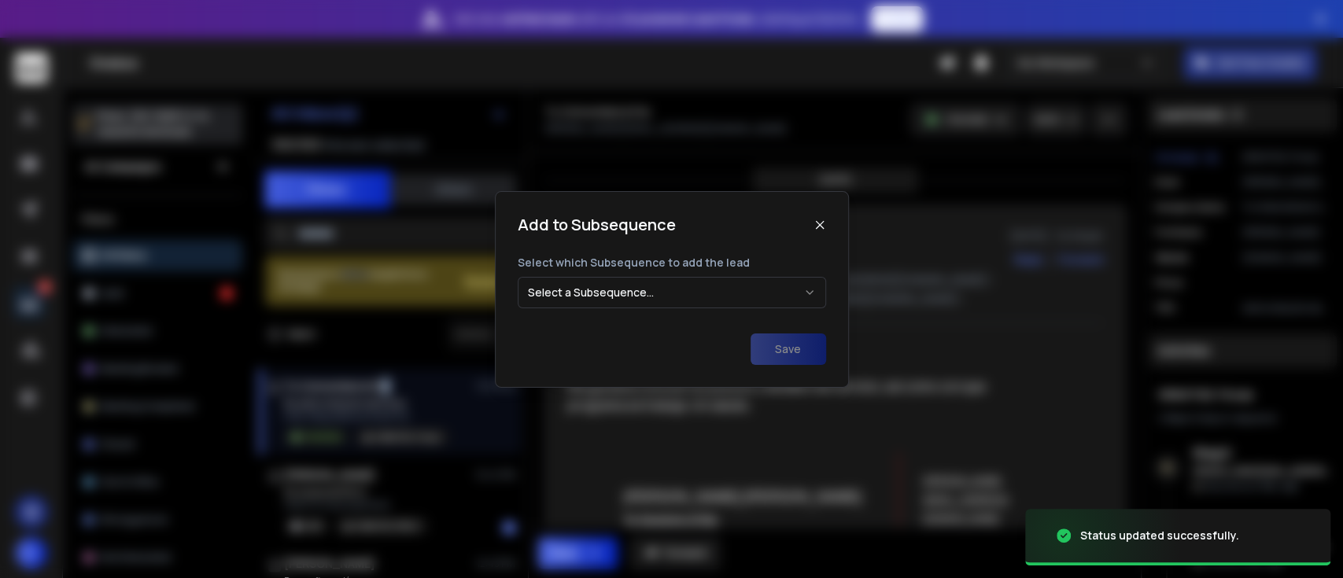
click at [643, 288] on button "Select a Subsequence..." at bounding box center [672, 292] width 308 height 31
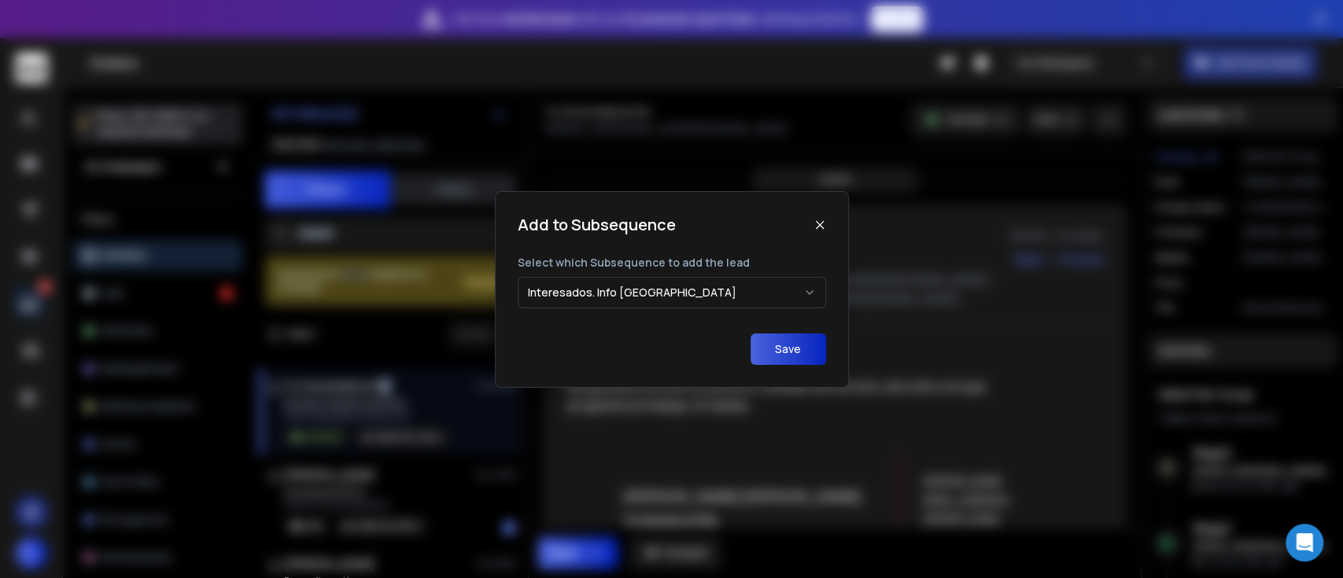
click at [779, 347] on button "Save" at bounding box center [788, 348] width 76 height 31
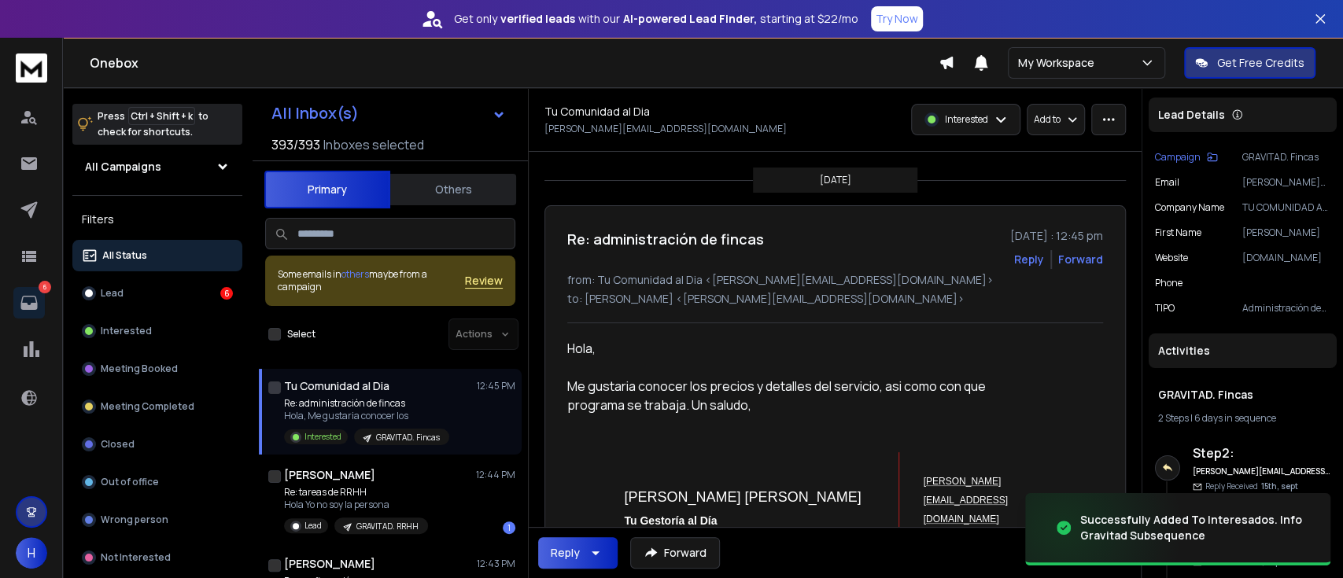
click at [1274, 183] on p "r.melendez@tucomunidadaldia.es" at bounding box center [1286, 182] width 88 height 13
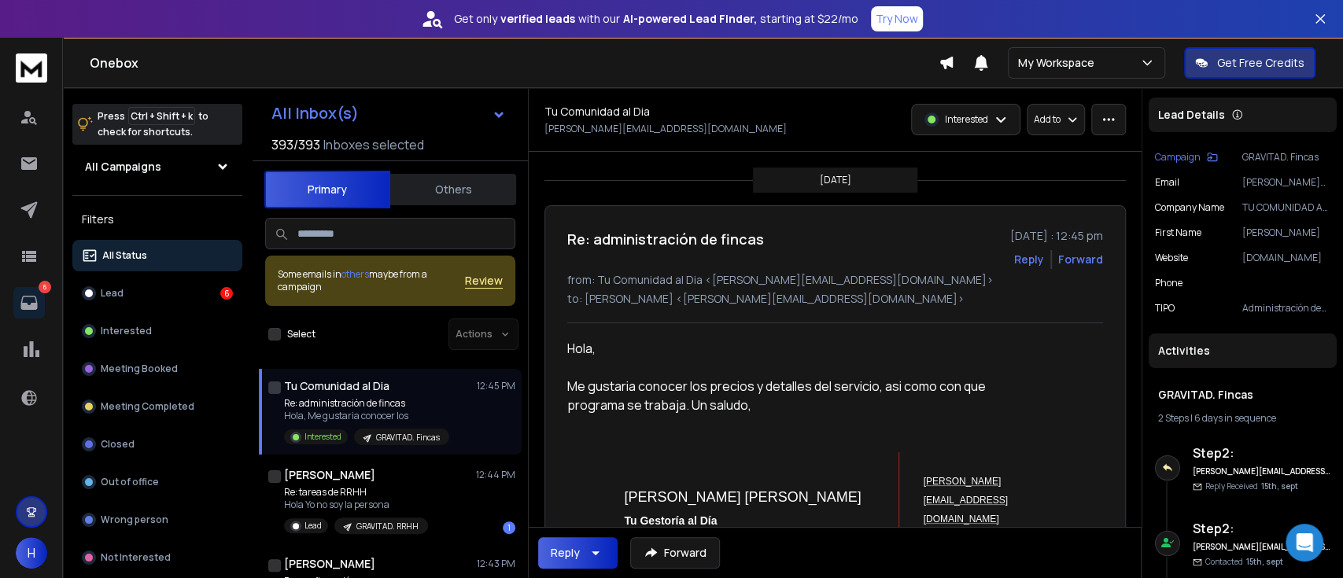
click at [1301, 205] on p "TU COMUNIDAD AL DIA" at bounding box center [1286, 207] width 88 height 13
click at [1254, 211] on p "TU COMUNIDAD AL DIA" at bounding box center [1286, 207] width 88 height 13
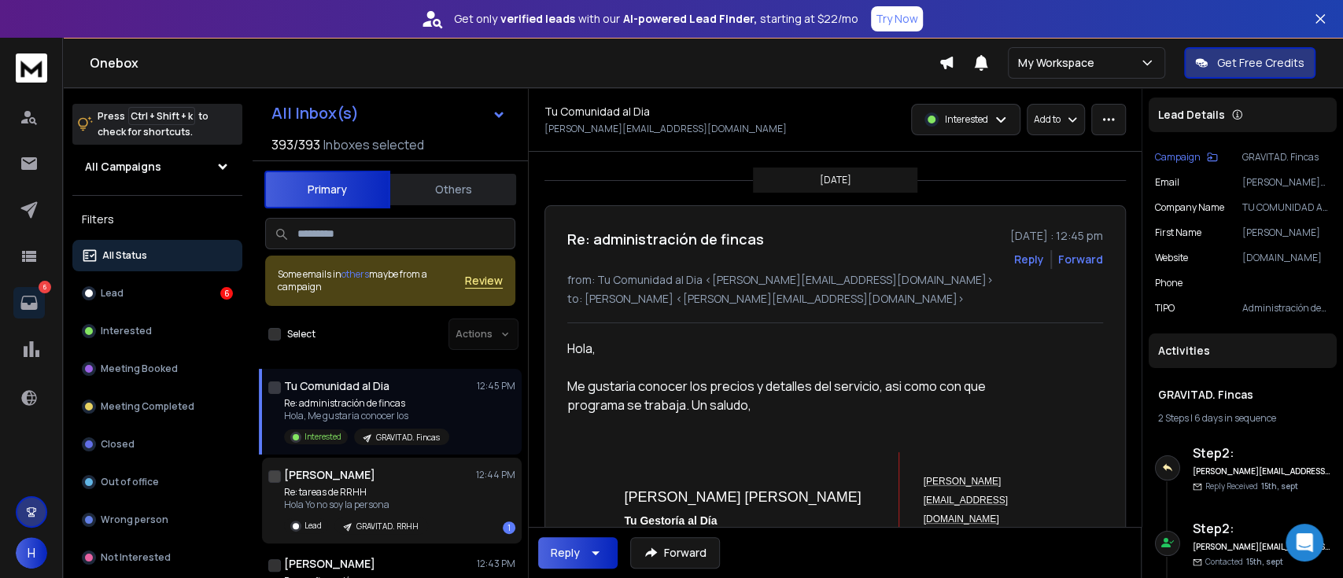
scroll to position [105, 0]
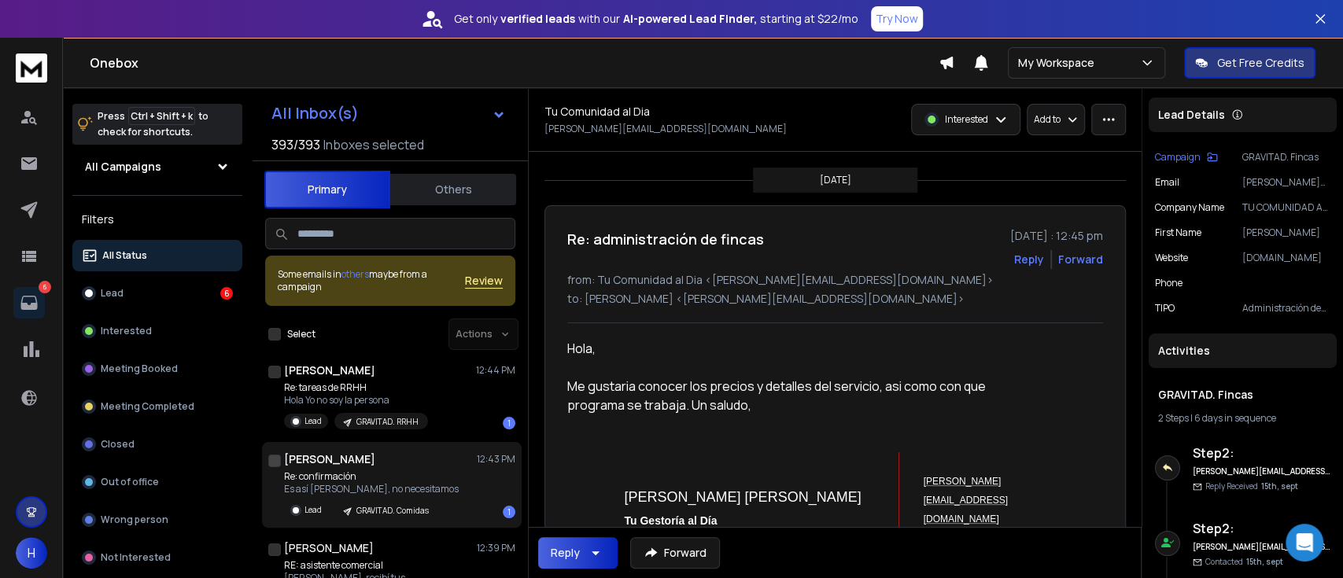
click at [403, 463] on div "Eduard Garcia 12:43 PM" at bounding box center [399, 459] width 231 height 16
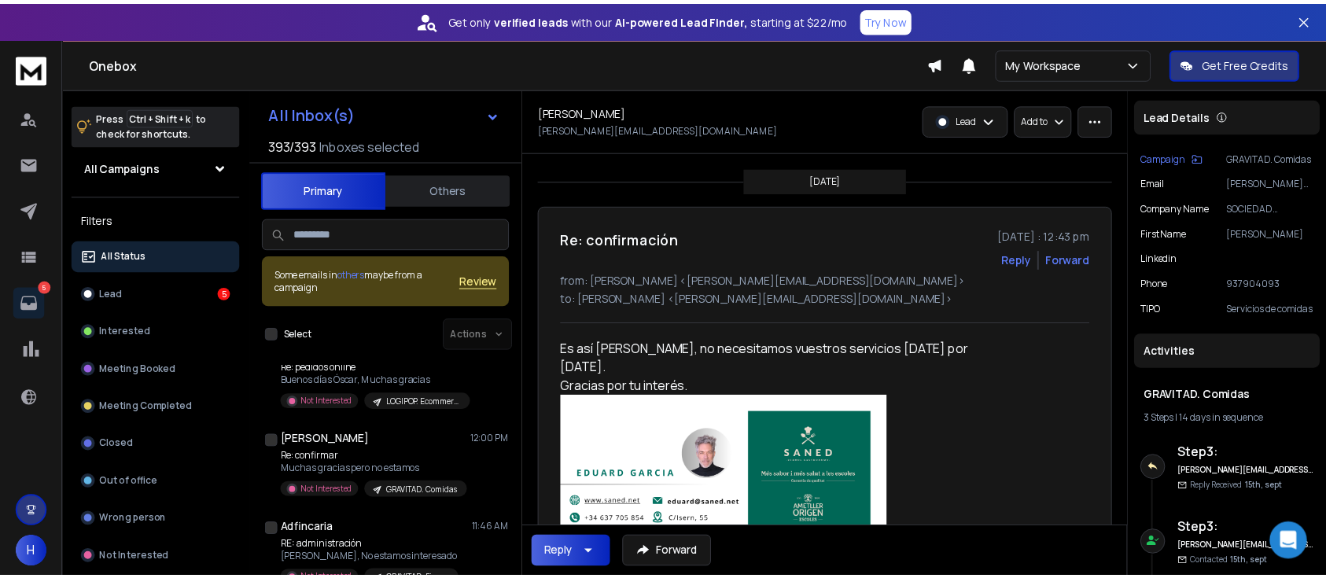
scroll to position [1573, 0]
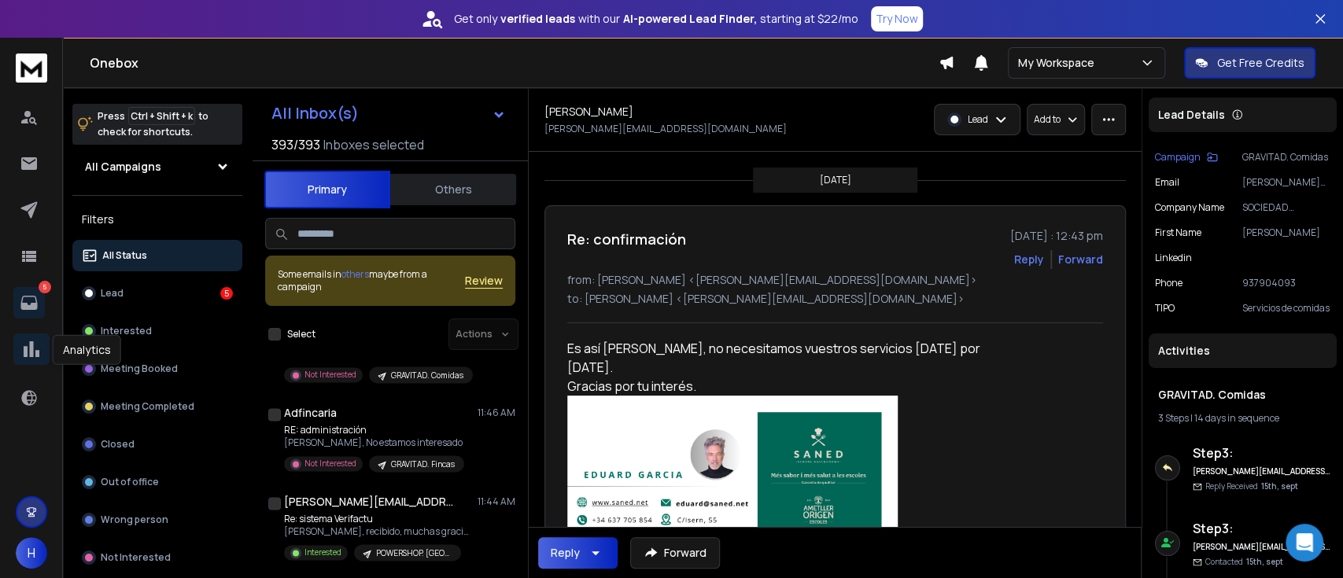
click at [21, 349] on icon at bounding box center [32, 349] width 24 height 24
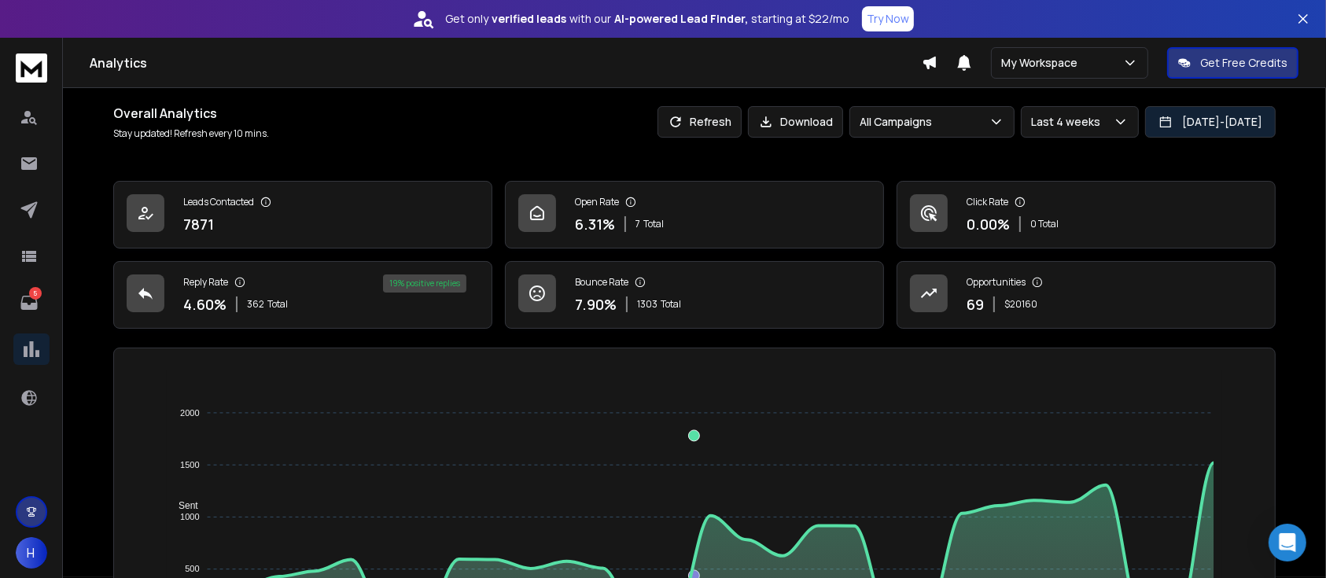
click at [1181, 106] on button "18 Aug 2025 - 15 Sep 2025" at bounding box center [1210, 121] width 131 height 31
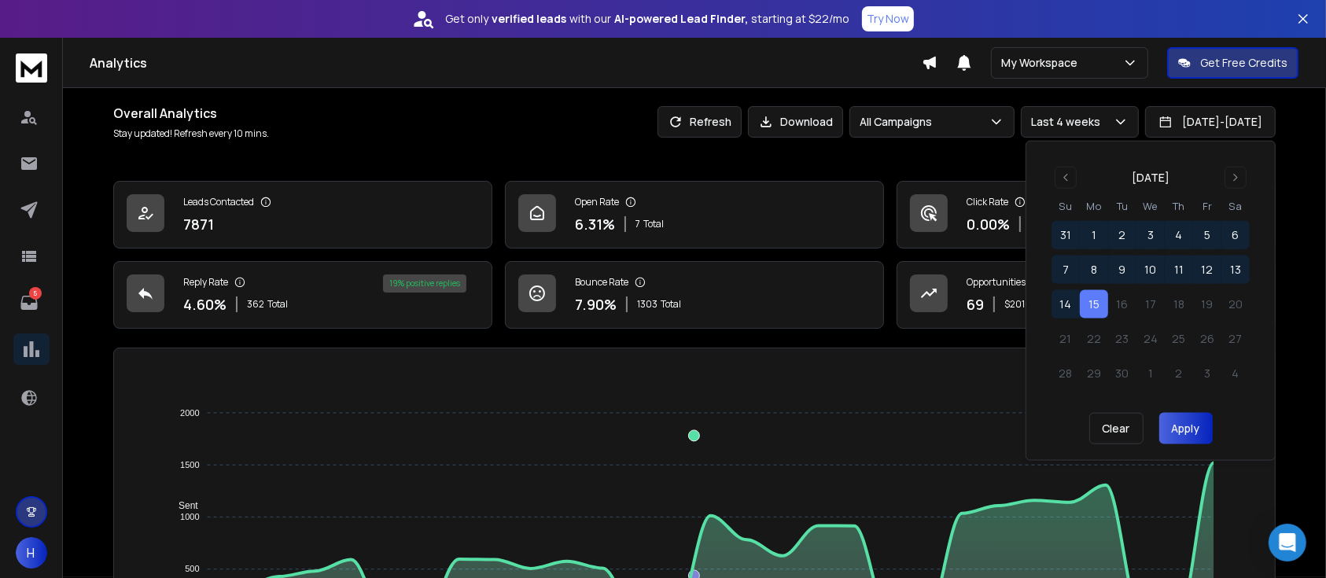
click at [1089, 306] on button "15" at bounding box center [1094, 304] width 28 height 28
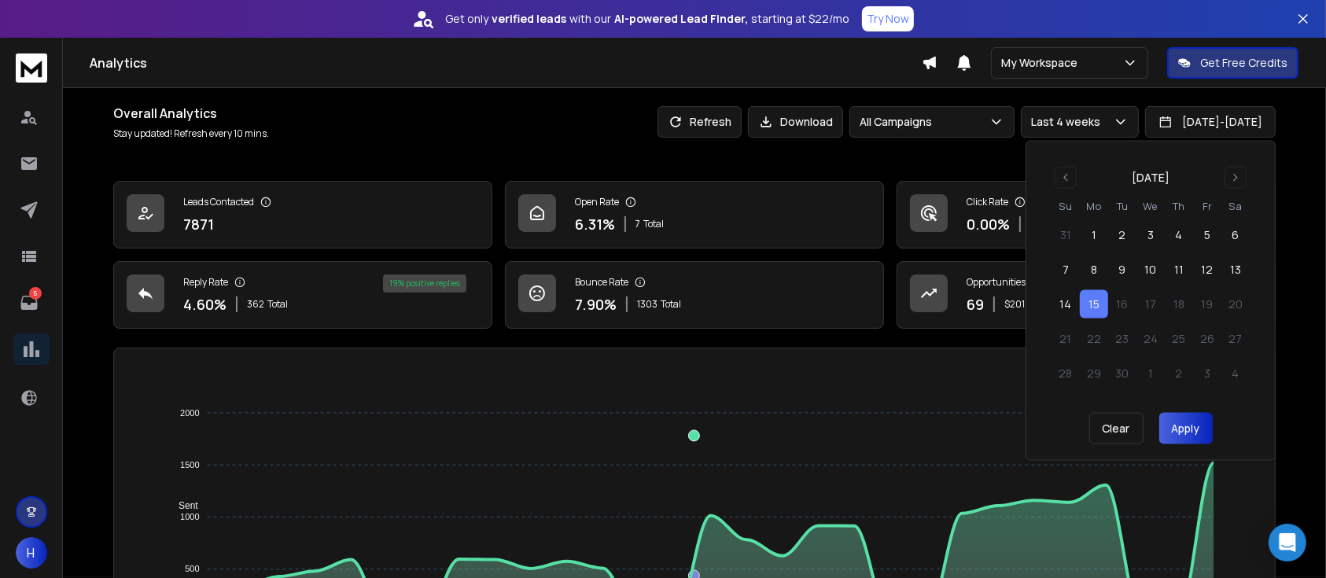
click at [1172, 425] on button "Apply" at bounding box center [1185, 428] width 53 height 31
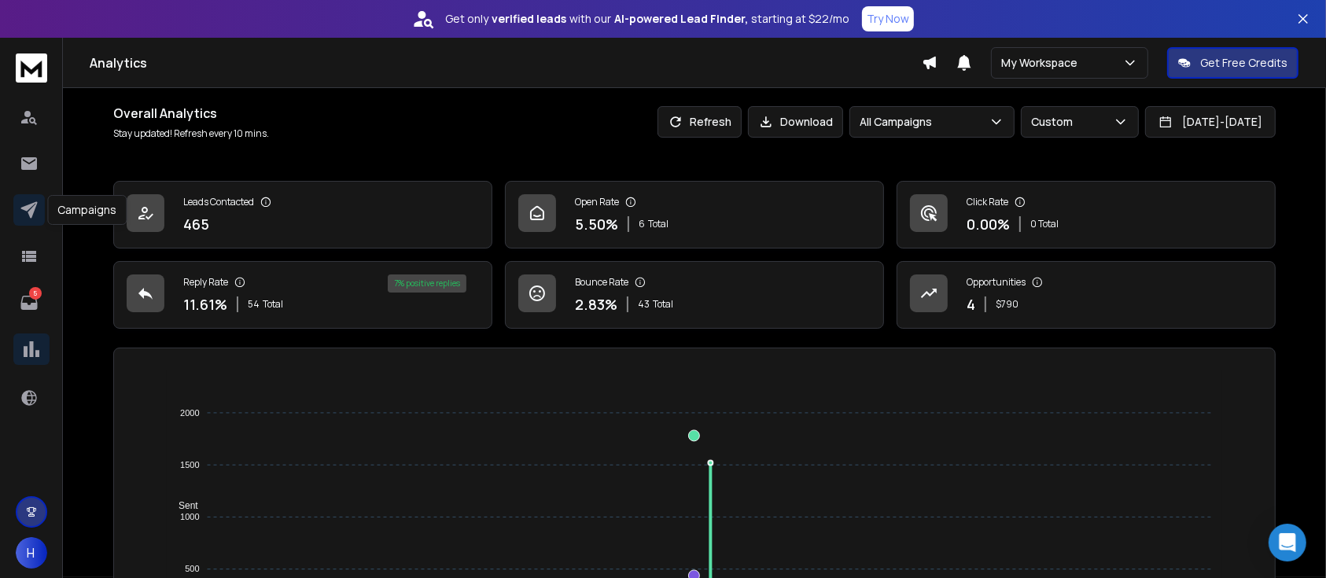
click at [18, 205] on link at bounding box center [28, 209] width 31 height 31
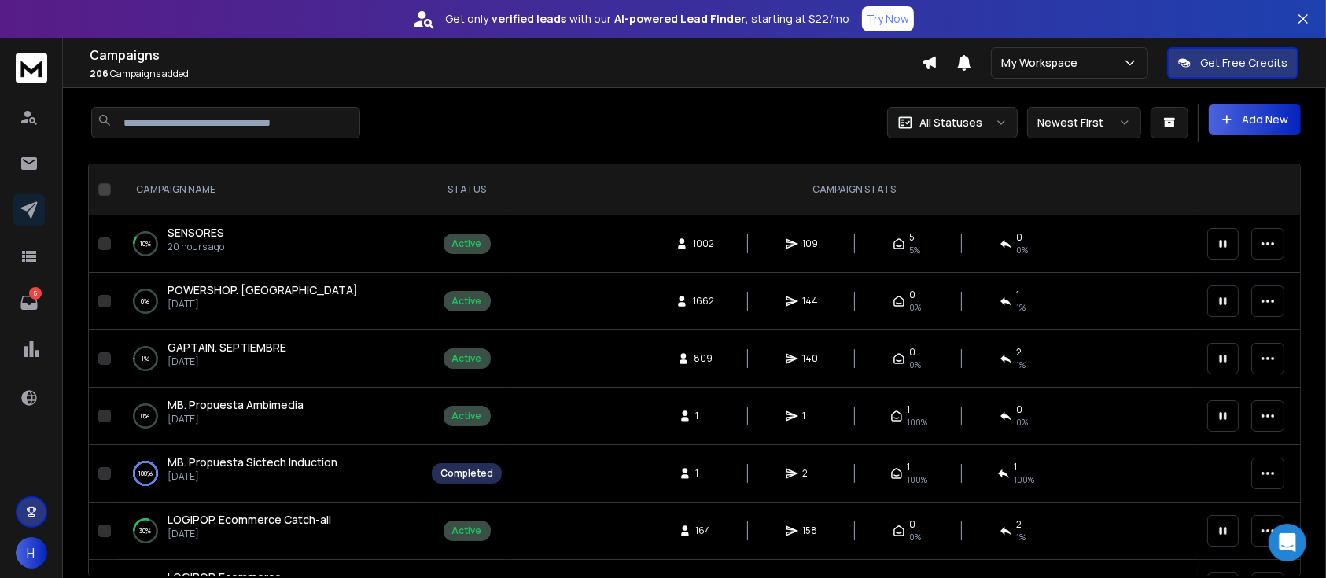
click at [261, 240] on div "10 % SENSORES 20 hours ago" at bounding box center [270, 244] width 274 height 38
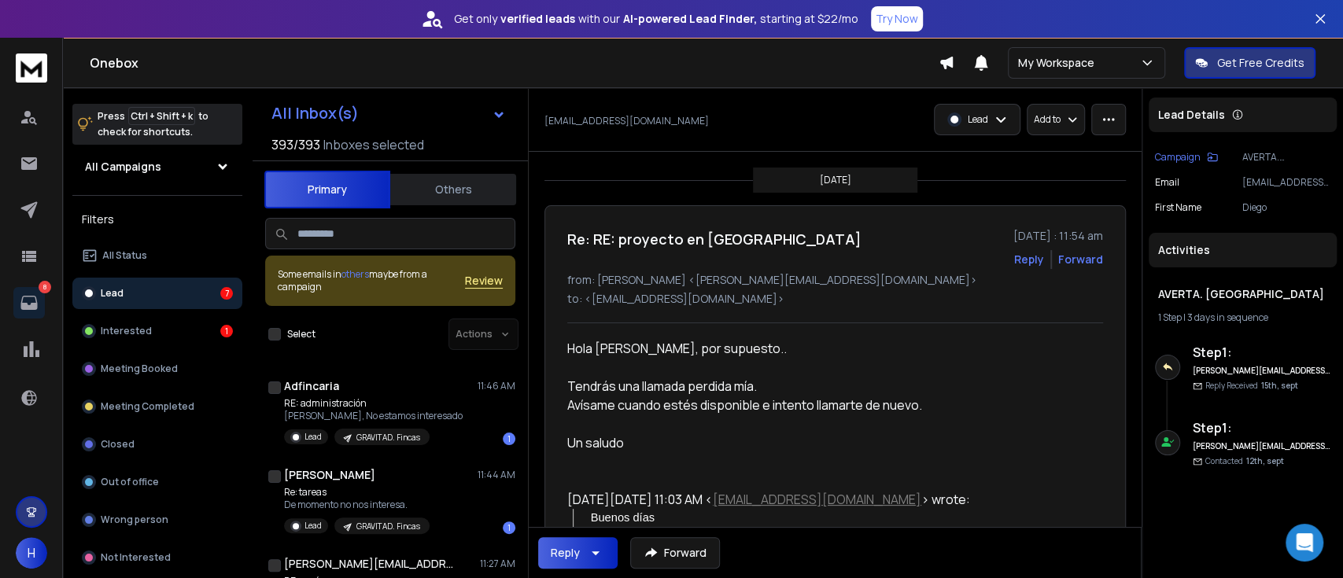
scroll to position [944, 0]
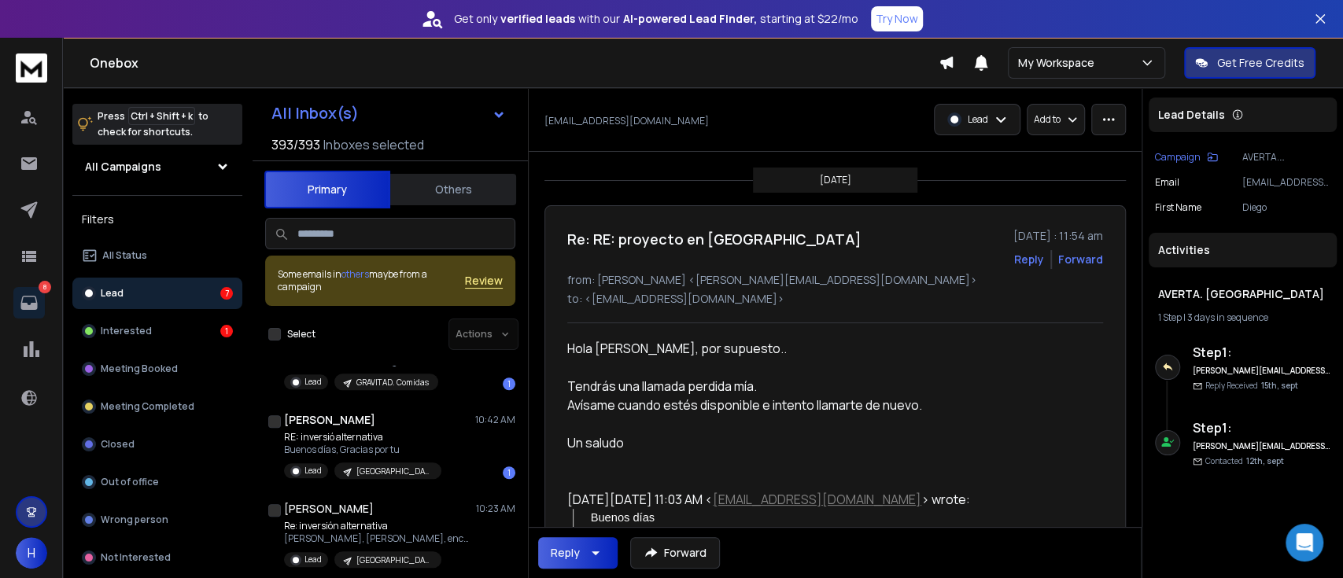
click at [315, 227] on input at bounding box center [390, 233] width 250 height 31
paste input "**********"
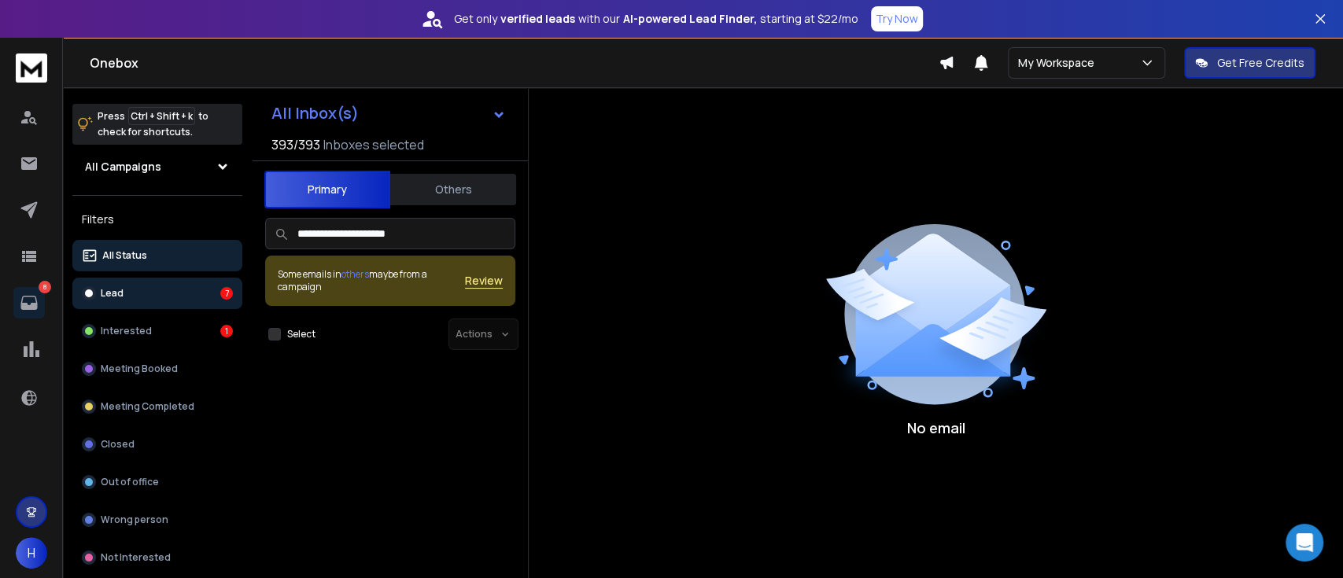
type input "**********"
click at [131, 255] on p "All Status" at bounding box center [124, 255] width 45 height 13
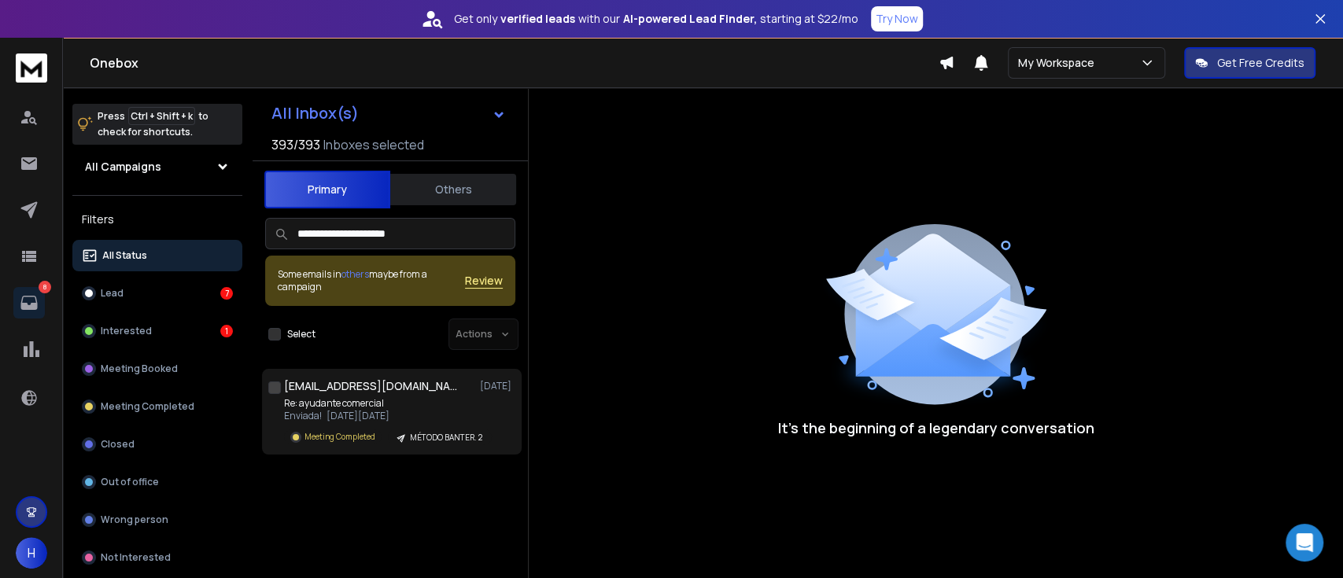
click at [384, 400] on p "Re: ayudante comercial" at bounding box center [378, 403] width 189 height 13
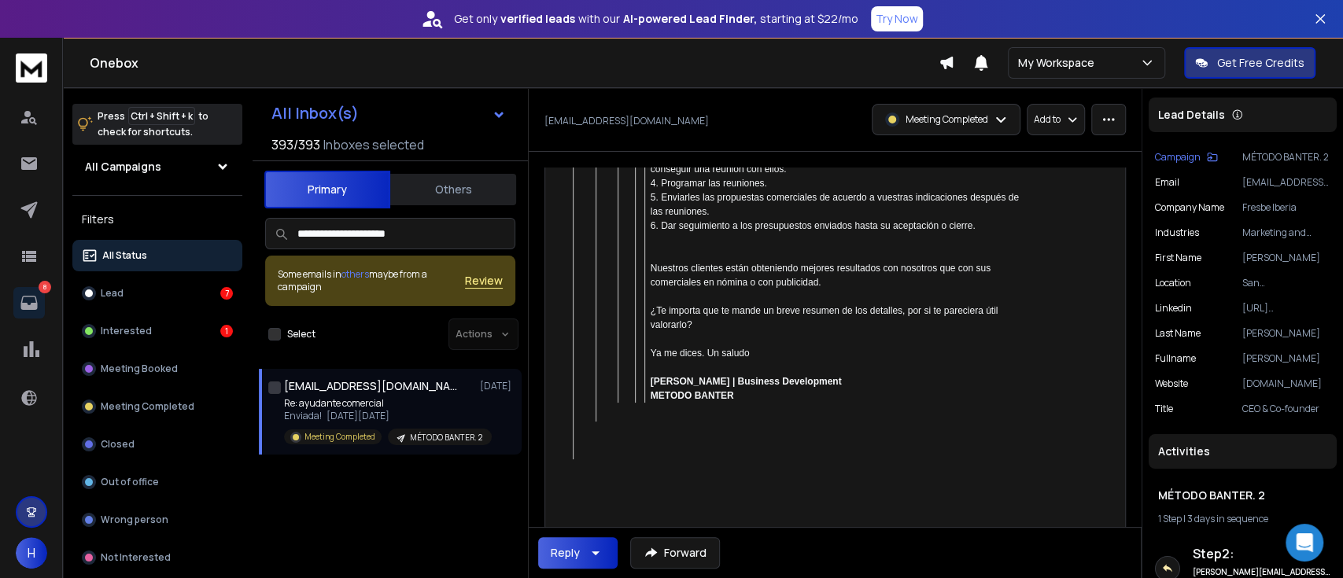
scroll to position [3326, 0]
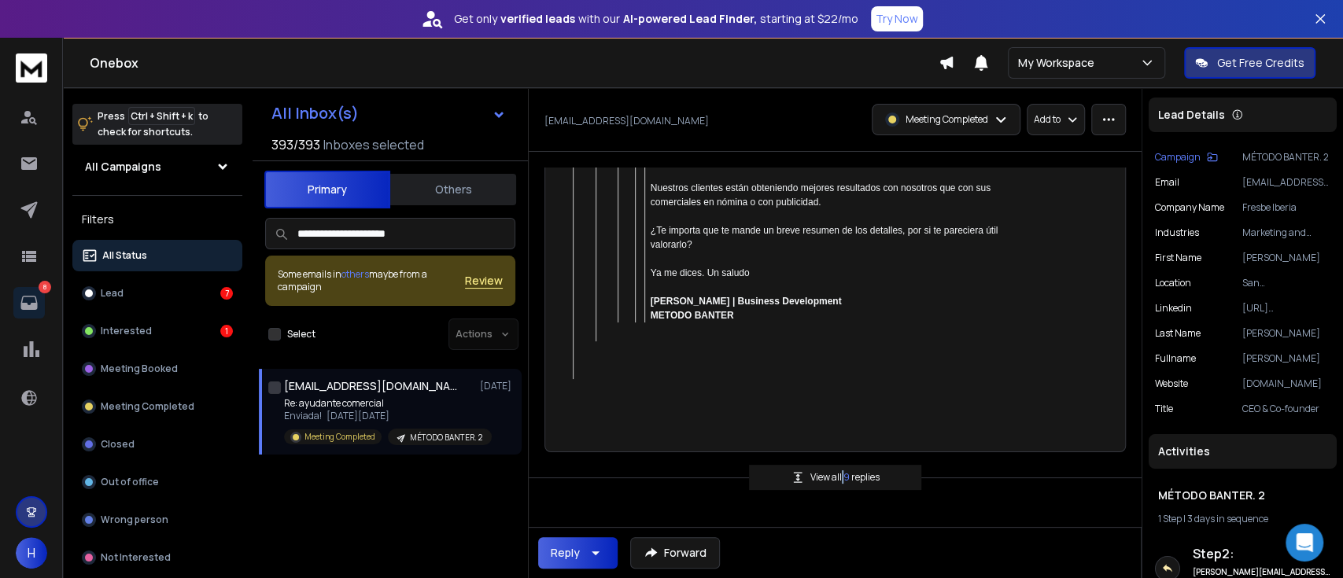
click at [838, 477] on p "View all 9 replies" at bounding box center [844, 477] width 69 height 13
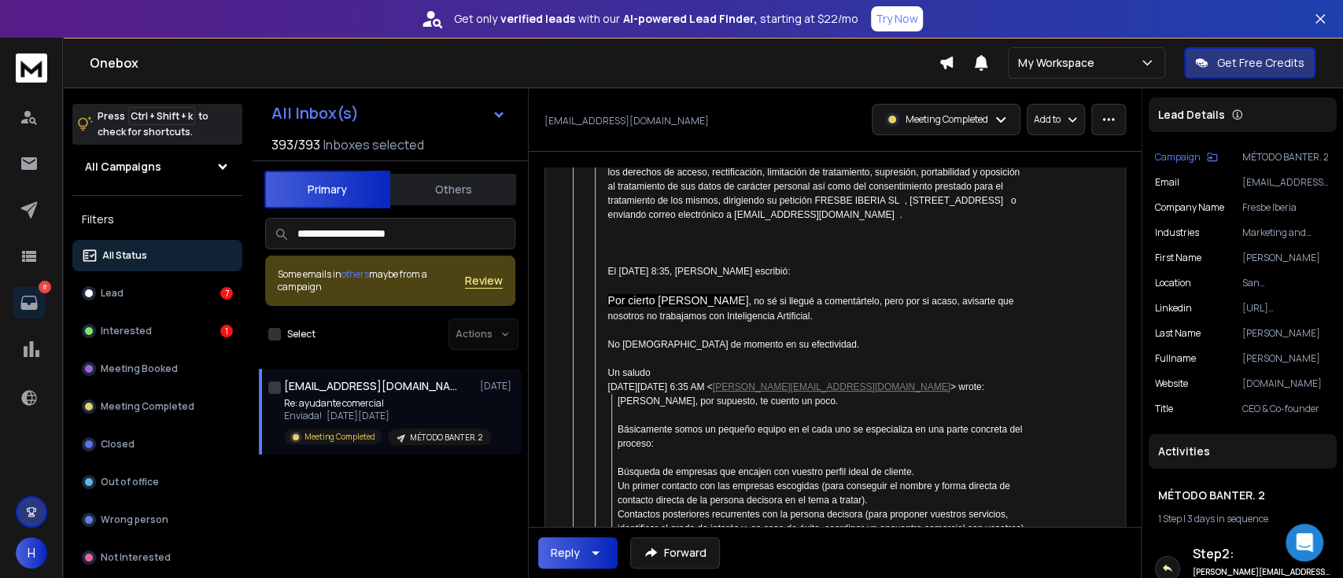
scroll to position [9199, 0]
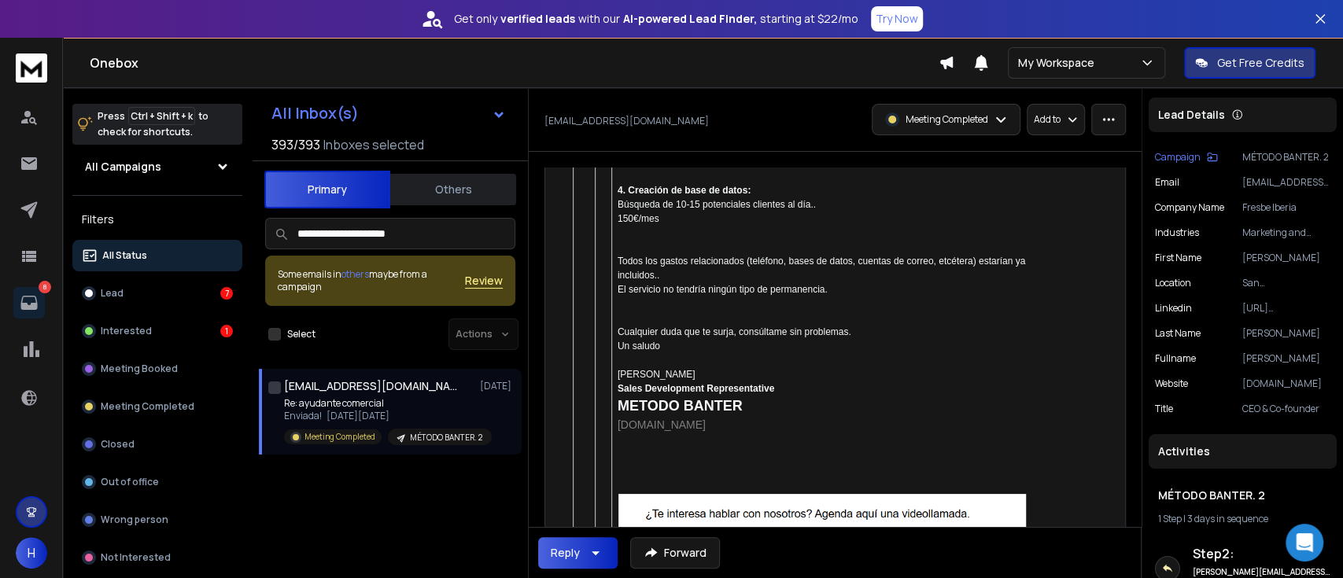
click at [1273, 383] on p "[DOMAIN_NAME]" at bounding box center [1286, 384] width 88 height 13
